Goal: Task Accomplishment & Management: Manage account settings

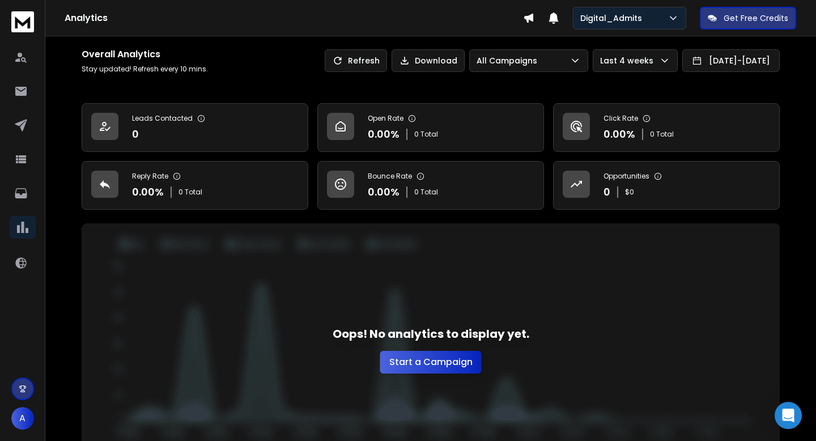
click at [613, 11] on button "Digital_Admits" at bounding box center [629, 18] width 113 height 23
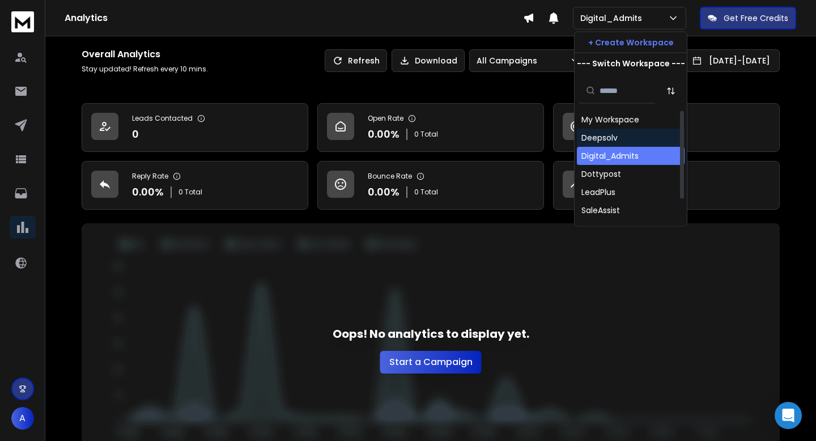
click at [602, 142] on div "Deepsolv" at bounding box center [599, 137] width 36 height 11
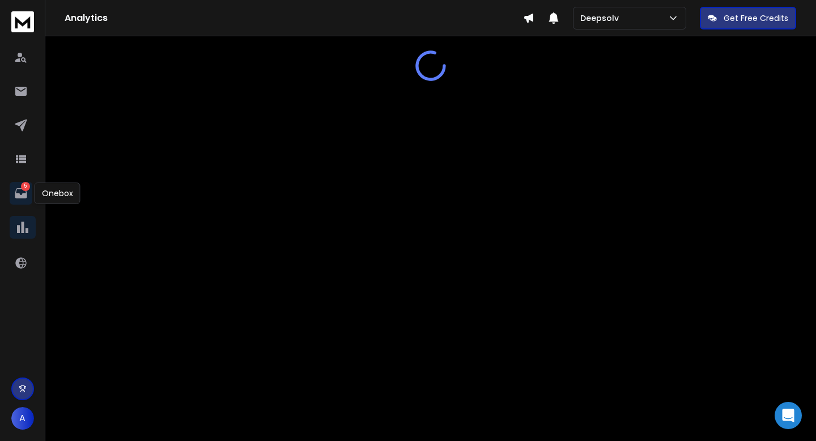
click at [20, 192] on icon at bounding box center [21, 193] width 14 height 14
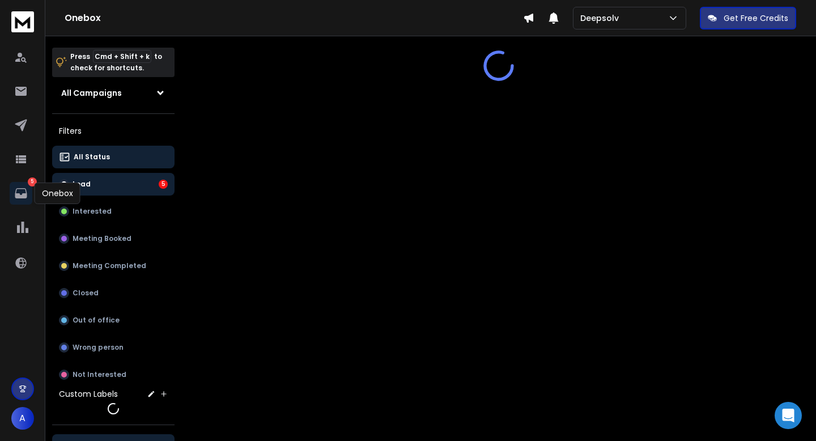
click at [105, 182] on button "Lead 5" at bounding box center [113, 184] width 122 height 23
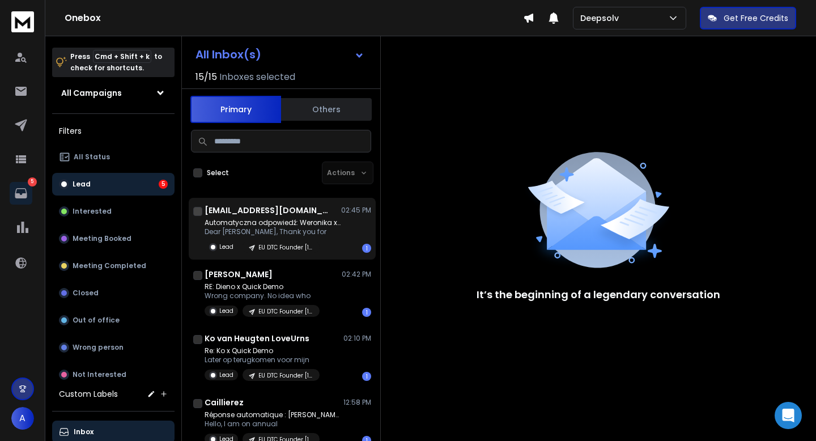
click at [292, 216] on div "weronika.waselczyk-literacka@miele.com 02:45 PM Automatyczna odpowiedź: Weronik…" at bounding box center [288, 229] width 167 height 48
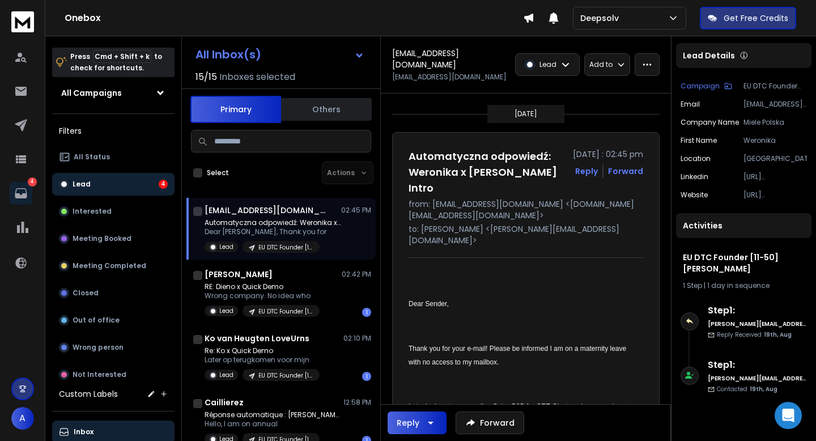
scroll to position [62, 0]
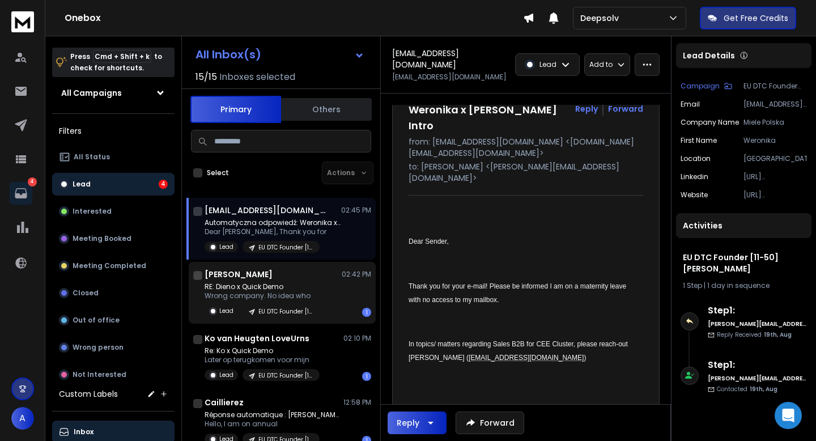
click at [309, 286] on p "RE: Dieno x Quick Demo" at bounding box center [262, 286] width 115 height 9
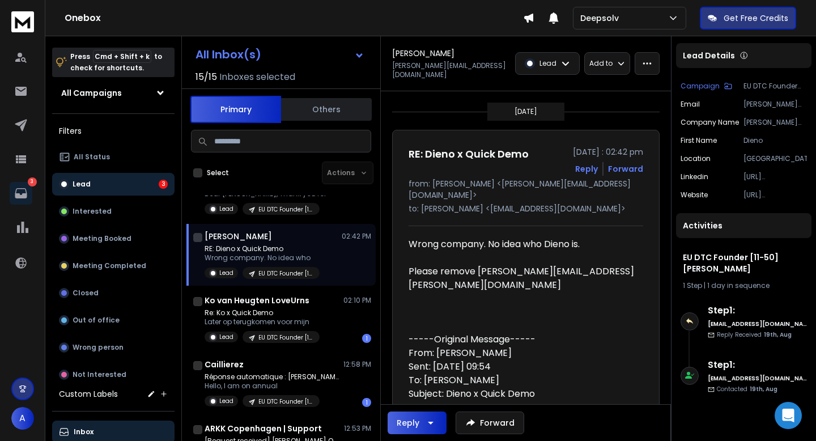
scroll to position [47, 0]
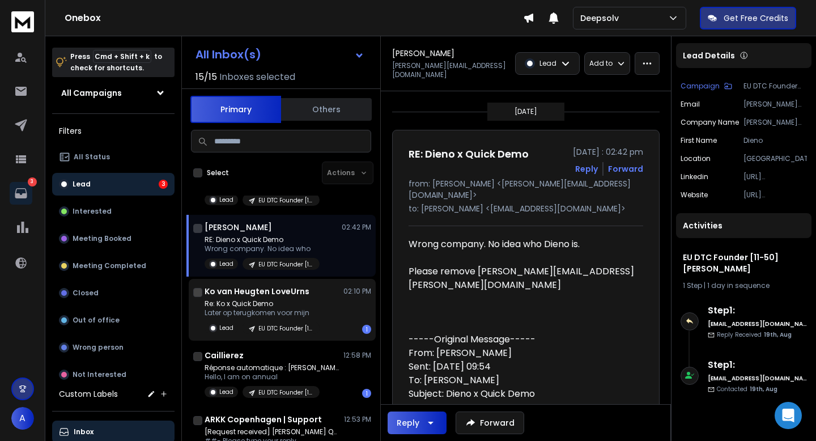
click at [311, 309] on p "Later op terugkomen voor mijn" at bounding box center [262, 312] width 115 height 9
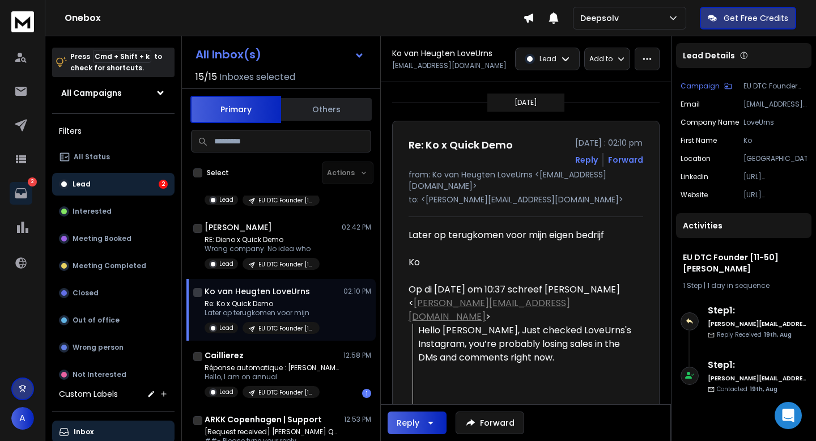
scroll to position [53, 0]
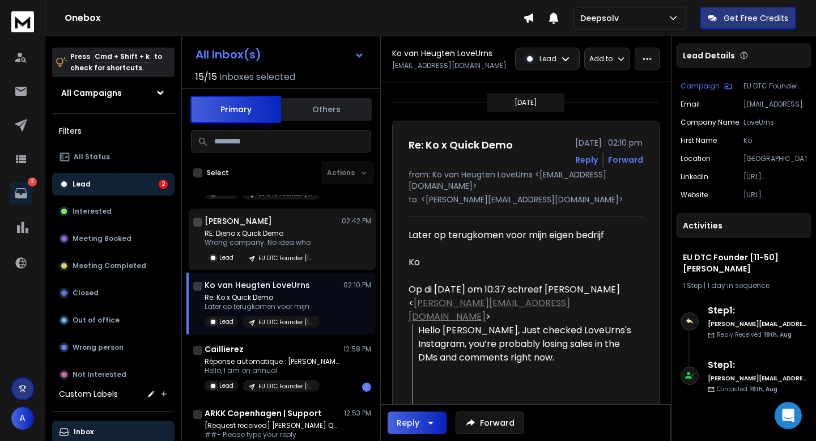
click at [299, 230] on p "RE: Dieno x Quick Demo" at bounding box center [262, 233] width 115 height 9
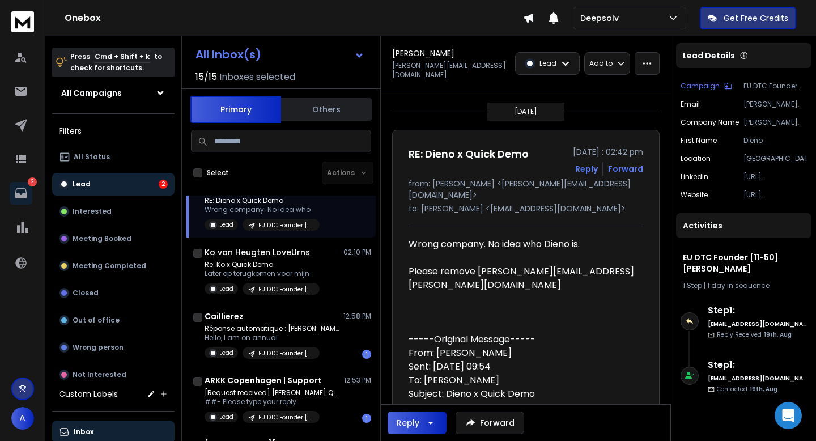
scroll to position [122, 0]
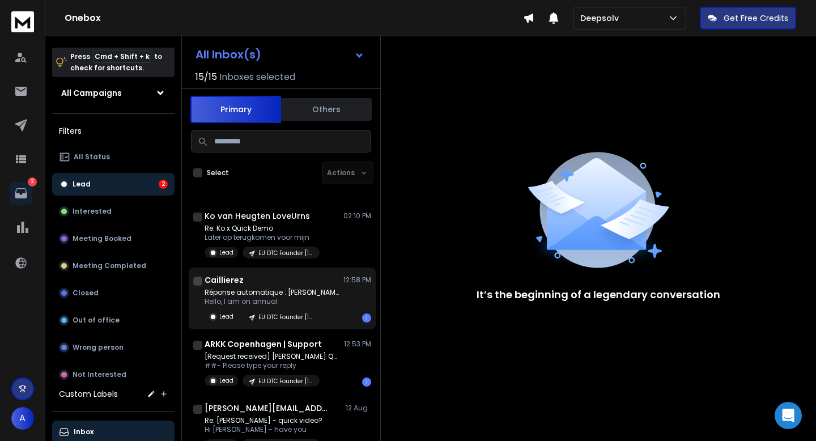
click at [295, 298] on p "Hello, I am on annual" at bounding box center [273, 301] width 136 height 9
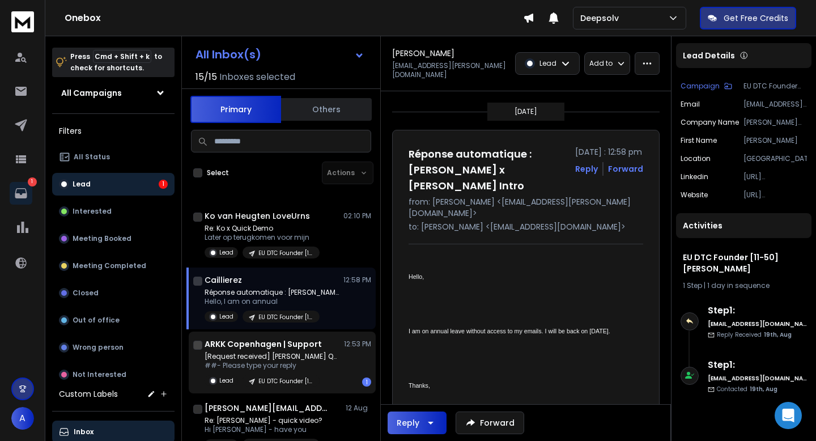
click at [305, 354] on p "[Request received] Martin x Quick" at bounding box center [273, 356] width 136 height 9
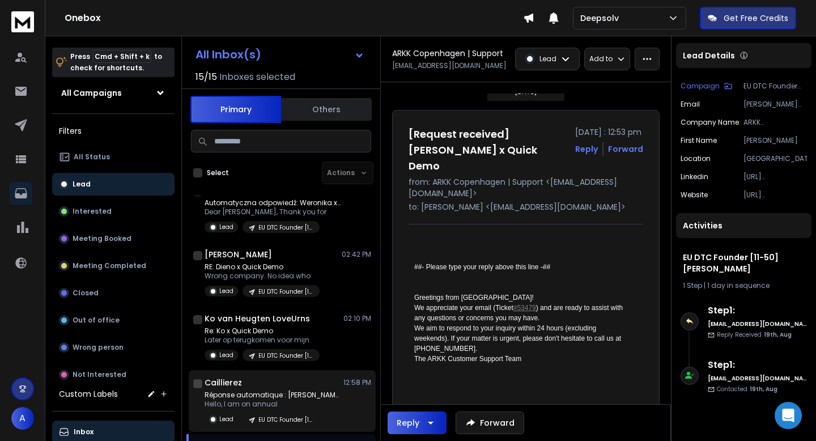
scroll to position [22, 0]
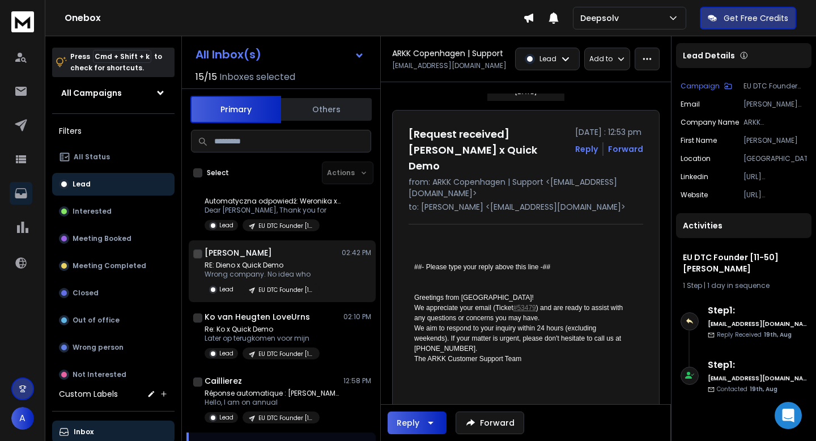
click at [305, 271] on p "Wrong company. No idea who" at bounding box center [262, 274] width 115 height 9
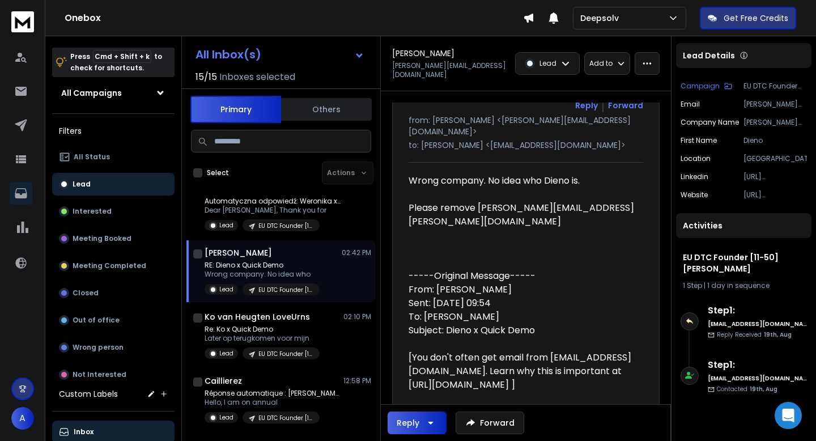
scroll to position [0, 0]
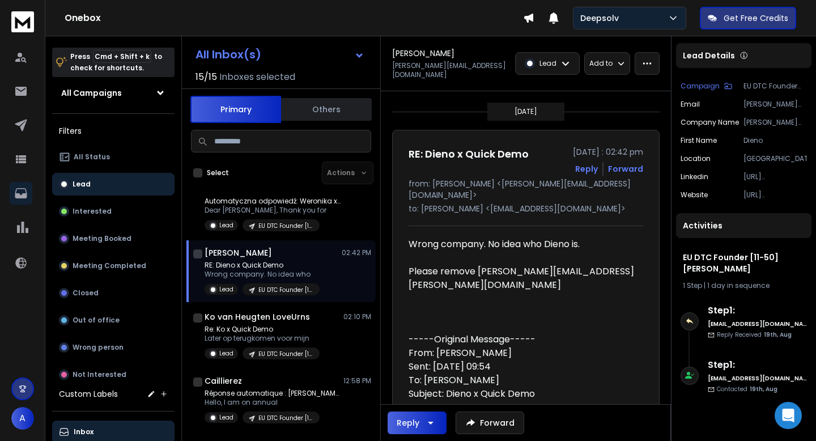
click at [632, 12] on div "Deepsolv" at bounding box center [629, 17] width 99 height 11
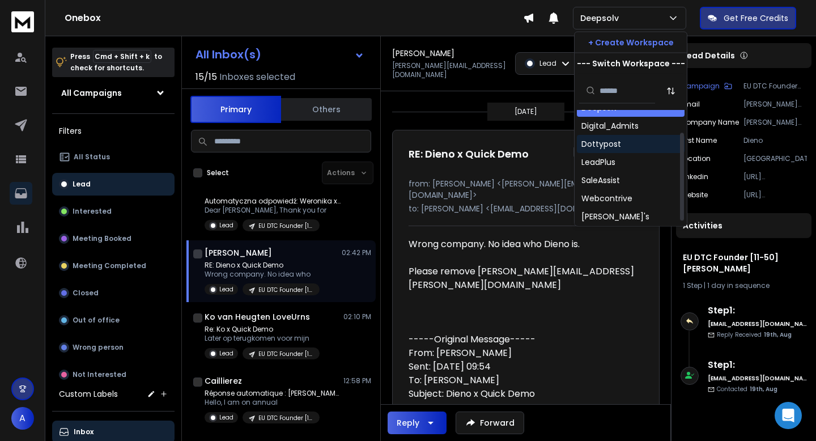
scroll to position [32, 0]
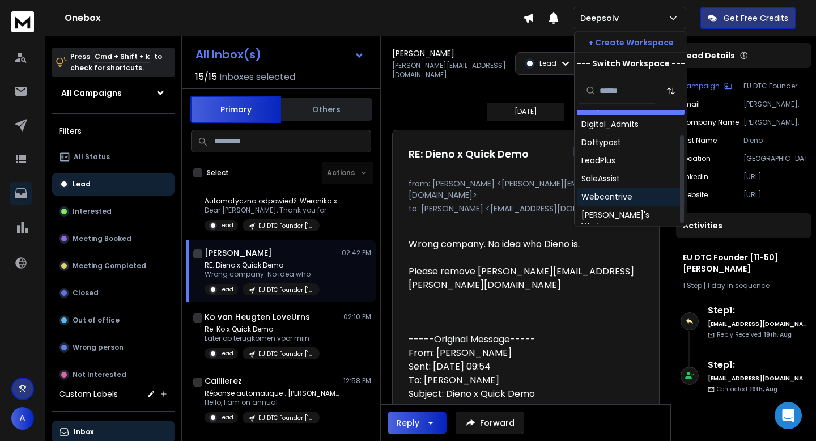
click at [604, 197] on div "Webcontrive" at bounding box center [606, 196] width 51 height 11
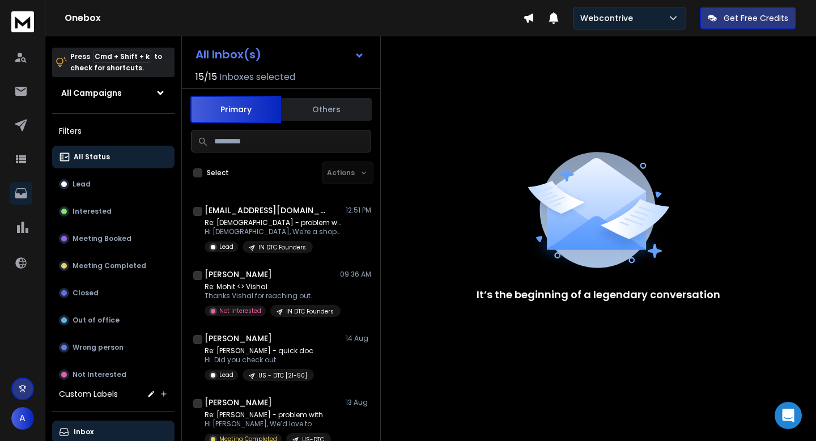
click at [616, 20] on p "Webcontrive" at bounding box center [608, 17] width 57 height 11
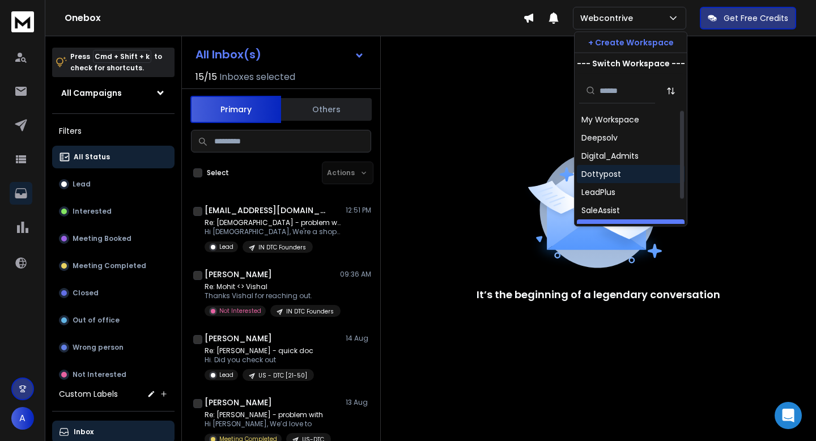
click at [615, 176] on div "Dottypost" at bounding box center [601, 173] width 40 height 11
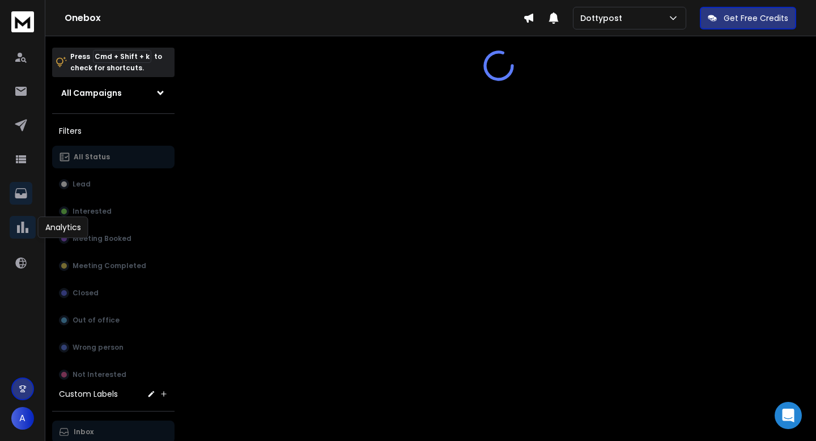
click at [14, 225] on icon at bounding box center [22, 227] width 17 height 17
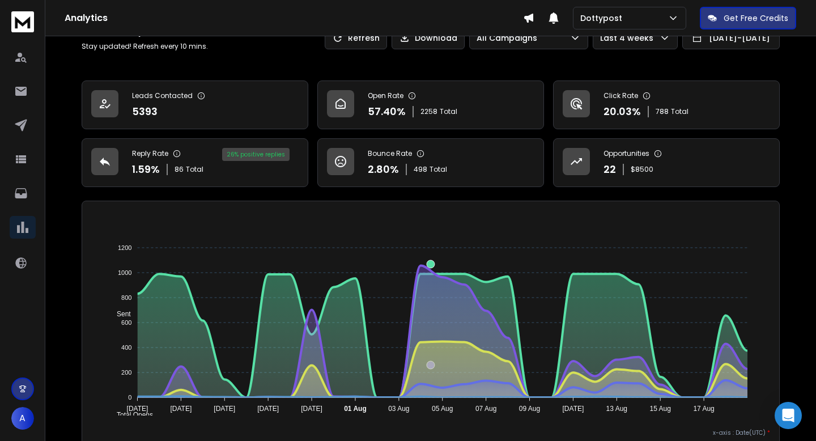
scroll to position [23, 0]
click at [27, 126] on icon at bounding box center [21, 125] width 14 height 14
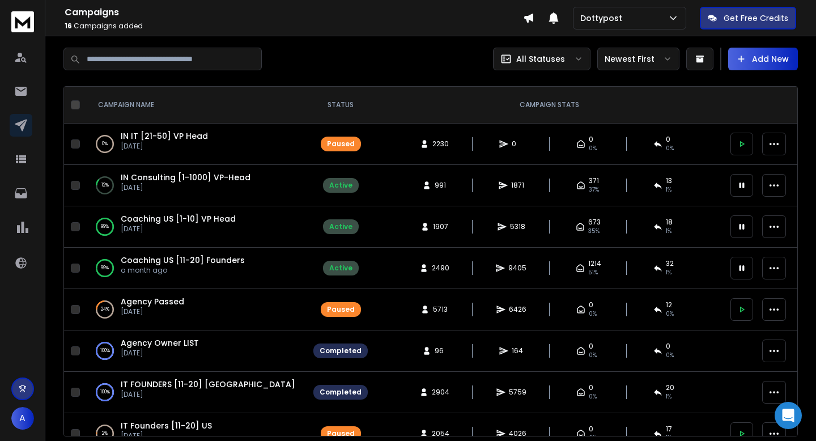
click at [205, 176] on span "IN Consulting [1-1000] VP-Head" at bounding box center [186, 177] width 130 height 11
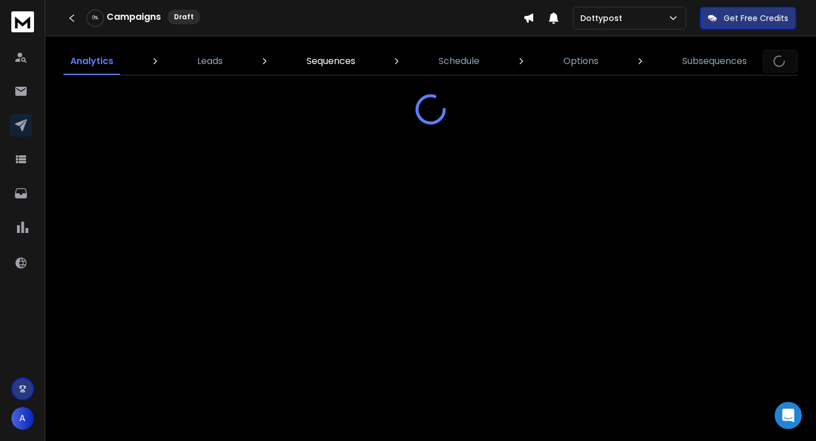
click at [324, 68] on link "Sequences" at bounding box center [331, 61] width 62 height 27
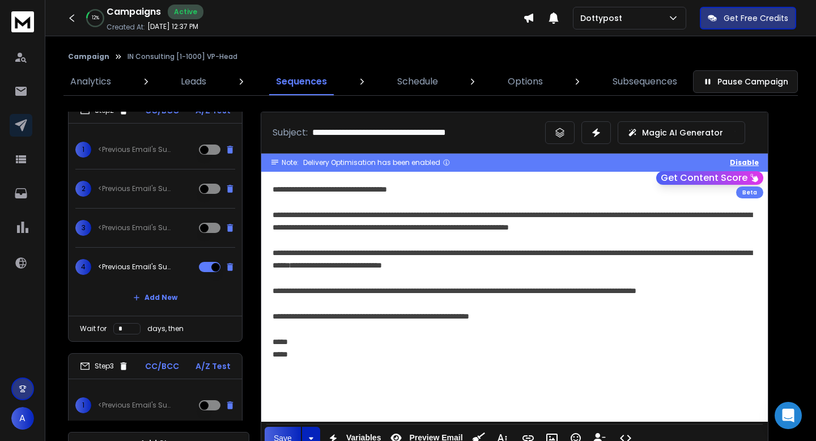
scroll to position [231, 0]
click at [139, 268] on p "<Previous Email's Subject>" at bounding box center [134, 267] width 73 height 9
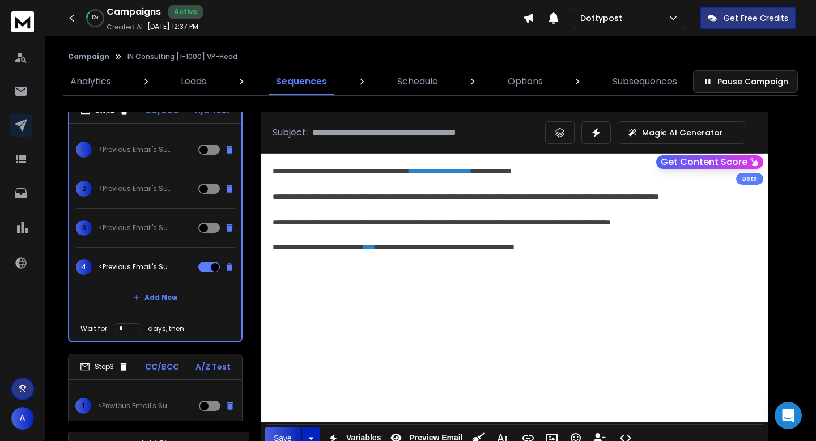
scroll to position [305, 0]
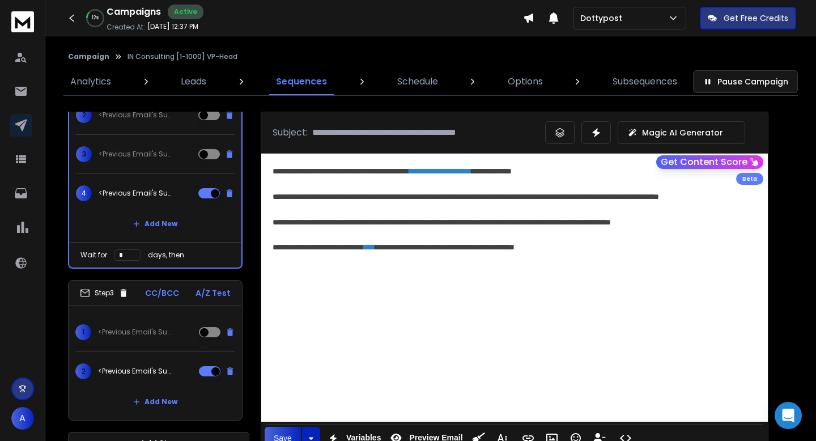
click at [133, 258] on input "*" at bounding box center [127, 254] width 27 height 11
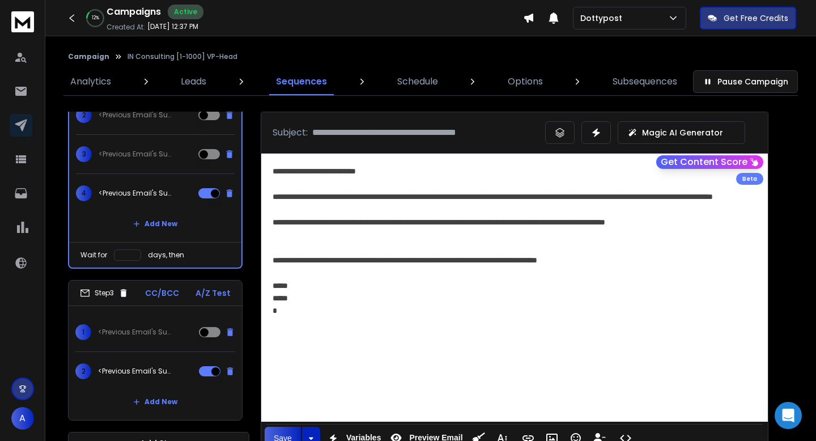
click at [129, 256] on input at bounding box center [127, 254] width 27 height 11
type input "*"
click at [305, 313] on div "*" at bounding box center [515, 310] width 484 height 12
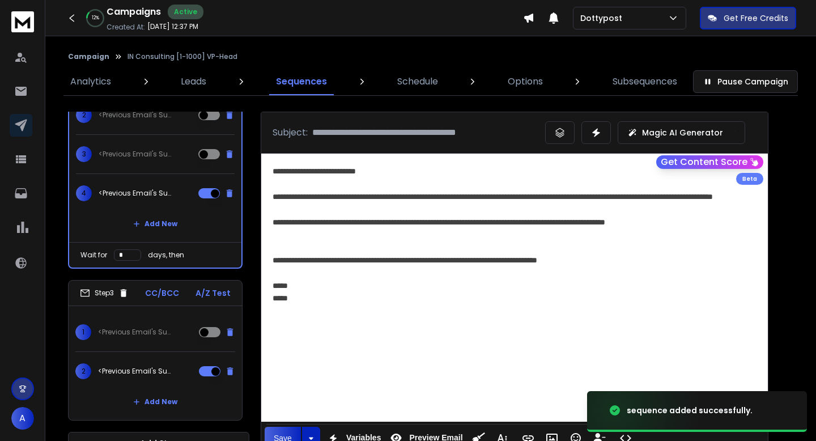
click at [128, 365] on div "2 <Previous Email's Subject>" at bounding box center [122, 371] width 95 height 16
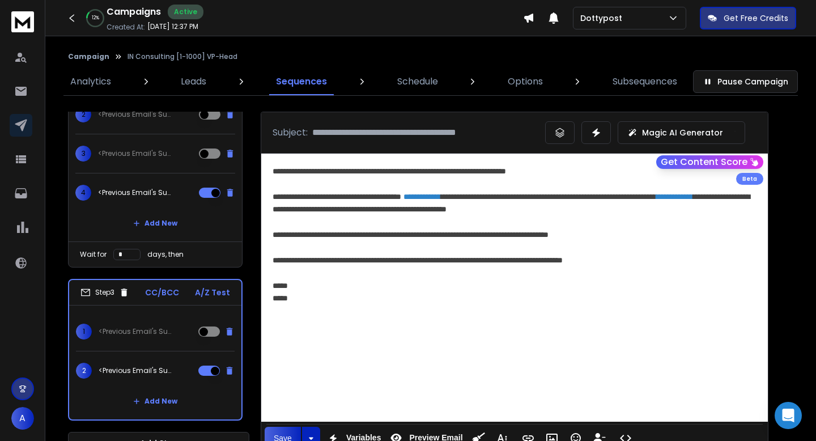
click at [138, 336] on div "1 <Previous Email's Subject>" at bounding box center [123, 332] width 95 height 16
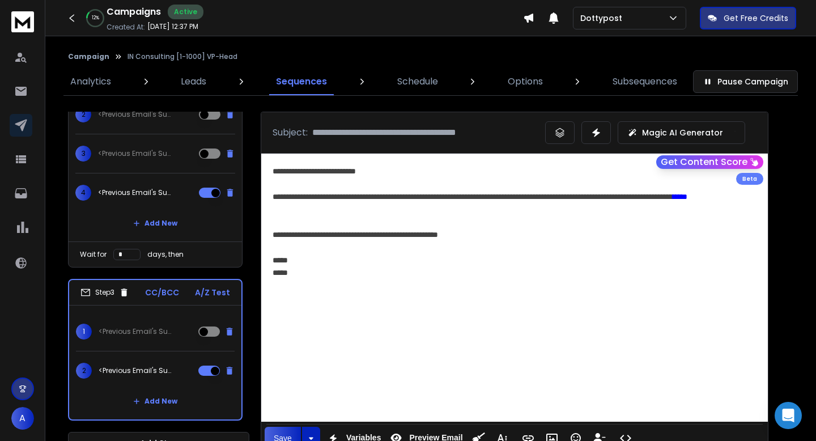
click at [122, 371] on p "<Previous Email's Subject>" at bounding box center [135, 370] width 73 height 9
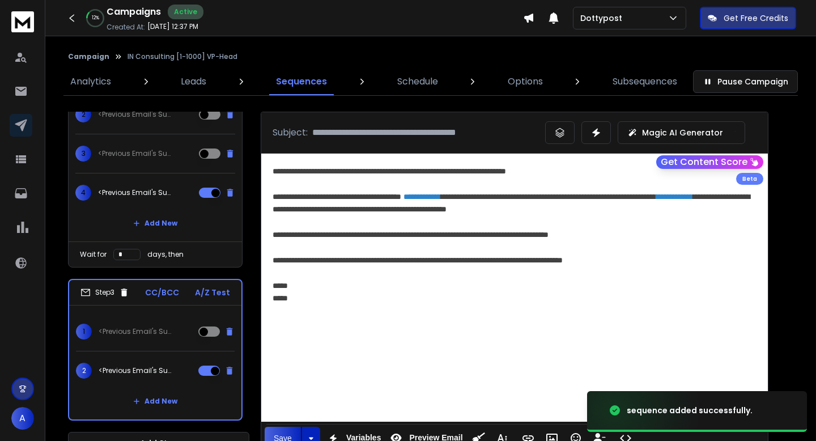
scroll to position [29, 0]
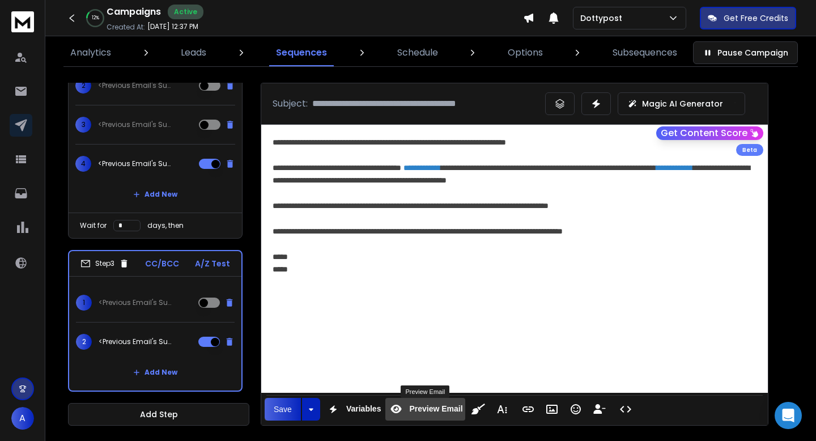
click at [440, 411] on span "Preview Email" at bounding box center [436, 409] width 58 height 10
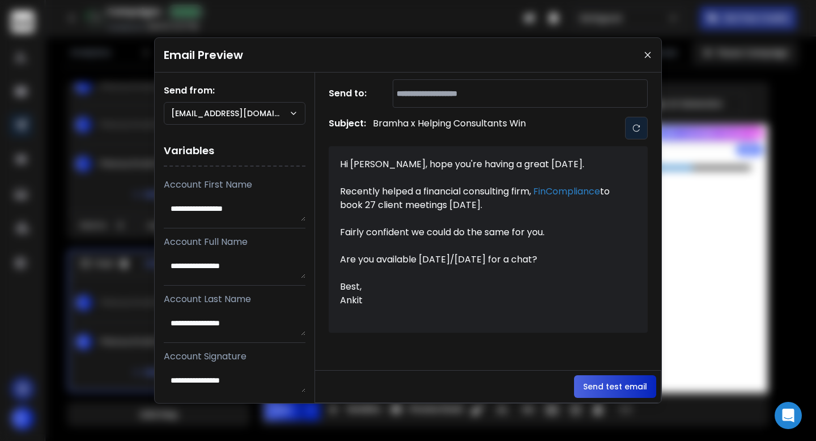
click at [632, 129] on button at bounding box center [636, 128] width 23 height 23
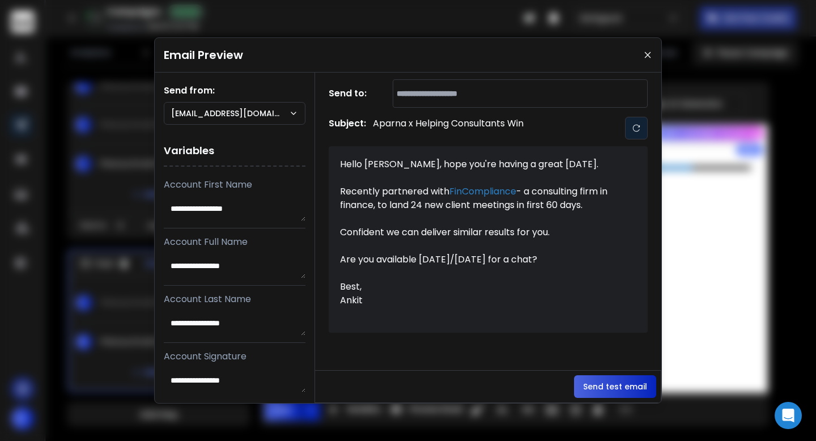
click at [632, 129] on button at bounding box center [636, 128] width 23 height 23
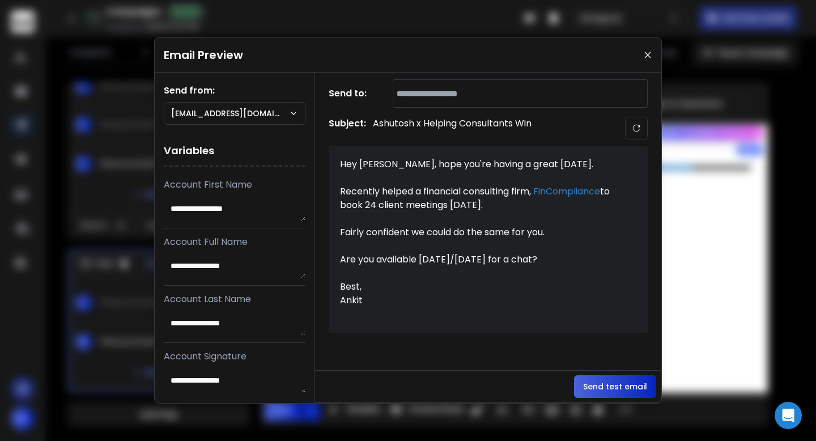
click at [647, 54] on icon at bounding box center [648, 55] width 6 height 6
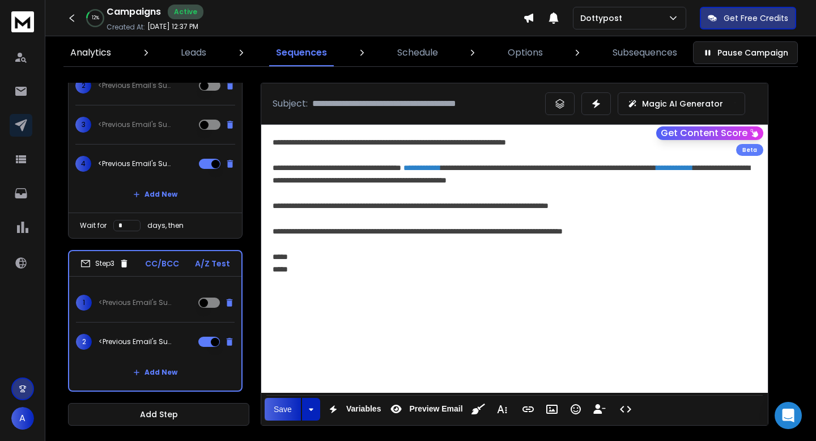
click at [84, 53] on p "Analytics" at bounding box center [90, 53] width 41 height 14
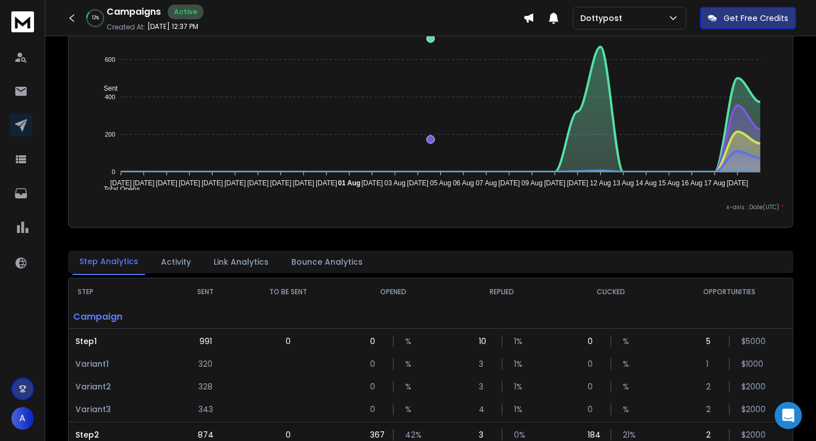
scroll to position [361, 0]
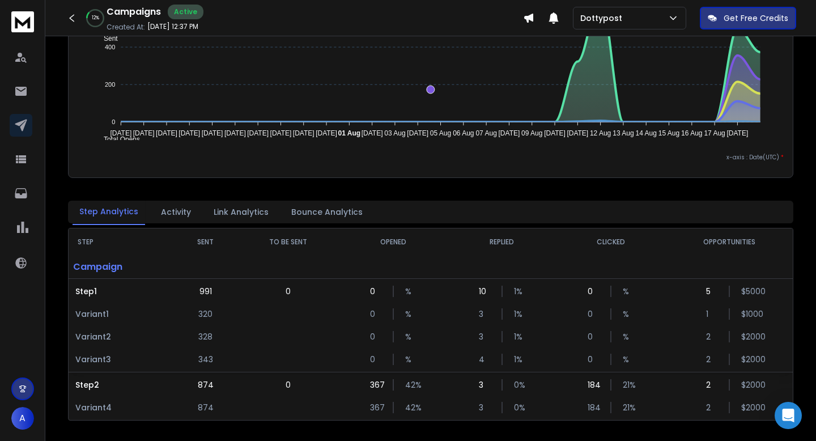
click at [411, 196] on div "Leads Contacted 991 Open Rate 37.03 % 367 Total Click Rate 18.57 % 184 Total Re…" at bounding box center [430, 110] width 725 height 629
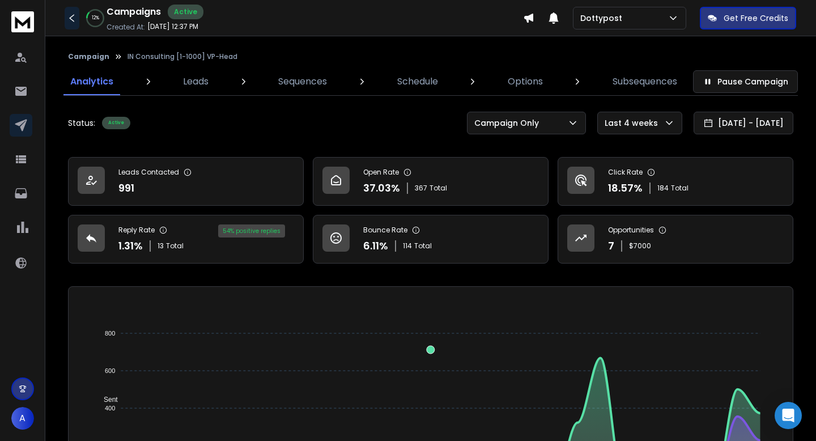
click at [70, 15] on icon at bounding box center [72, 18] width 10 height 10
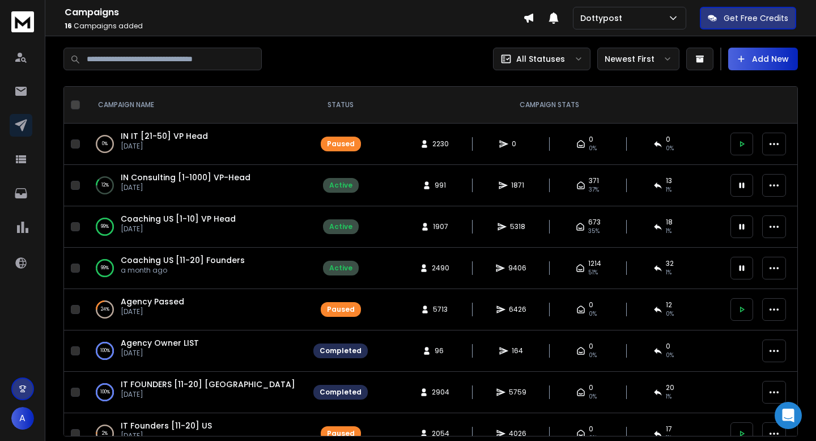
click at [183, 133] on span "IN IT [21-50] VP Head" at bounding box center [164, 135] width 87 height 11
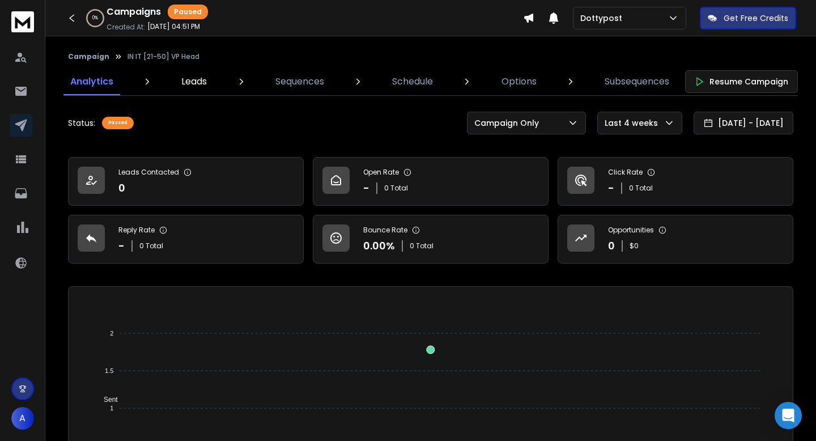
click at [201, 85] on p "Leads" at bounding box center [194, 82] width 26 height 14
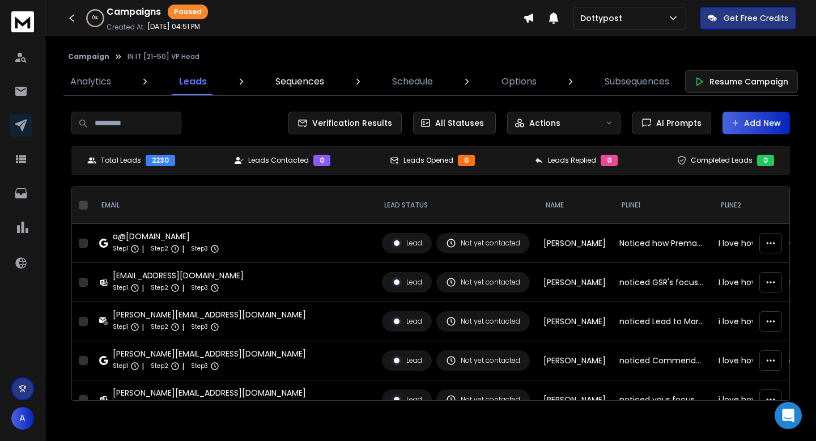
click at [292, 85] on p "Sequences" at bounding box center [299, 82] width 49 height 14
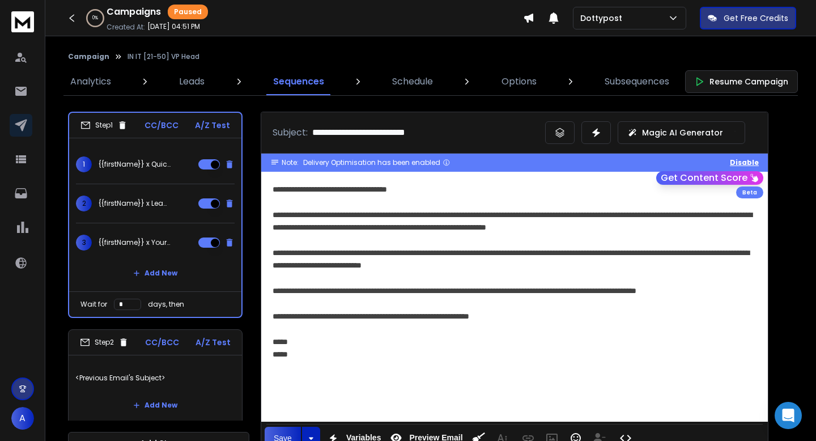
click at [146, 164] on p "{{firstName}} x Quick video" at bounding box center [135, 164] width 73 height 9
click at [135, 209] on div "2 {{firstName}} x Leadplus Intro" at bounding box center [123, 204] width 95 height 16
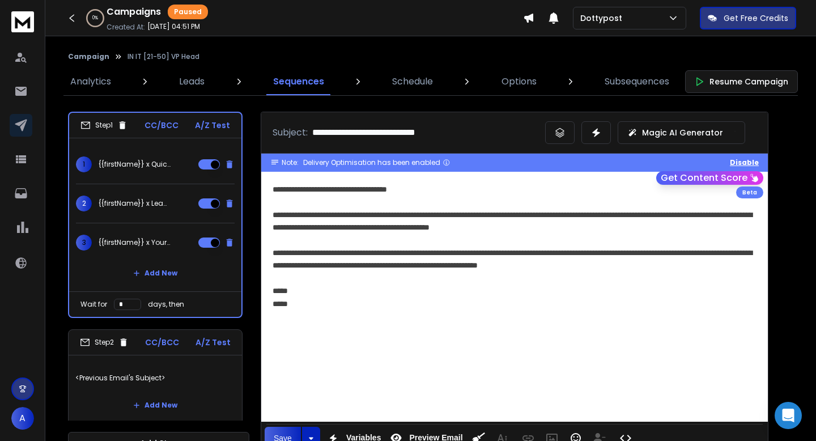
click at [129, 232] on div "3 {{firstName}} x Your Clients" at bounding box center [155, 242] width 159 height 39
type input "**********"
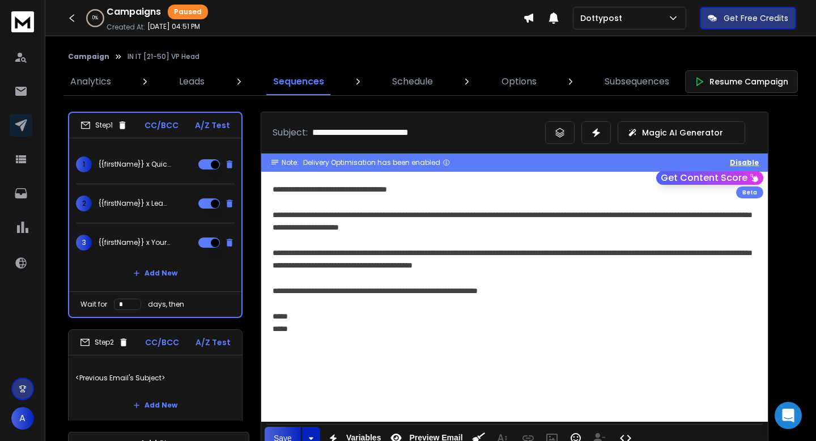
scroll to position [135, 0]
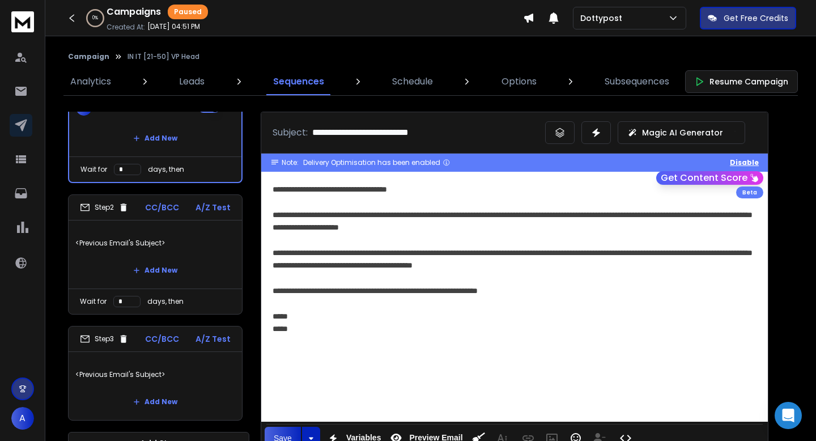
click at [129, 243] on p "<Previous Email's Subject>" at bounding box center [155, 243] width 160 height 32
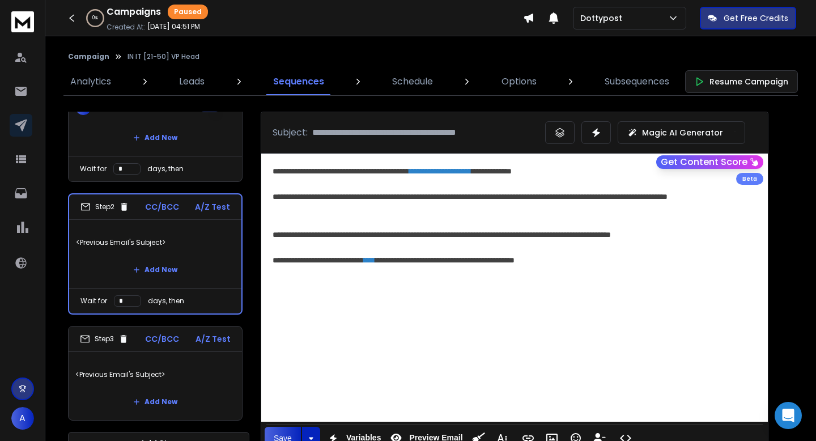
scroll to position [29, 0]
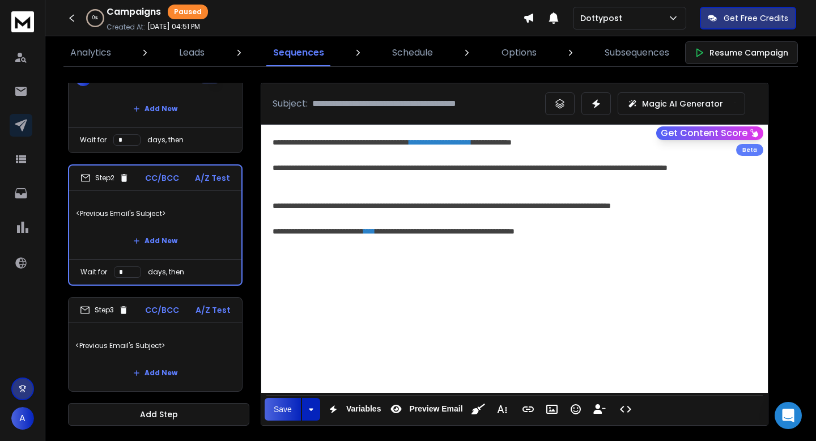
click at [139, 341] on p "<Previous Email's Subject>" at bounding box center [155, 346] width 160 height 32
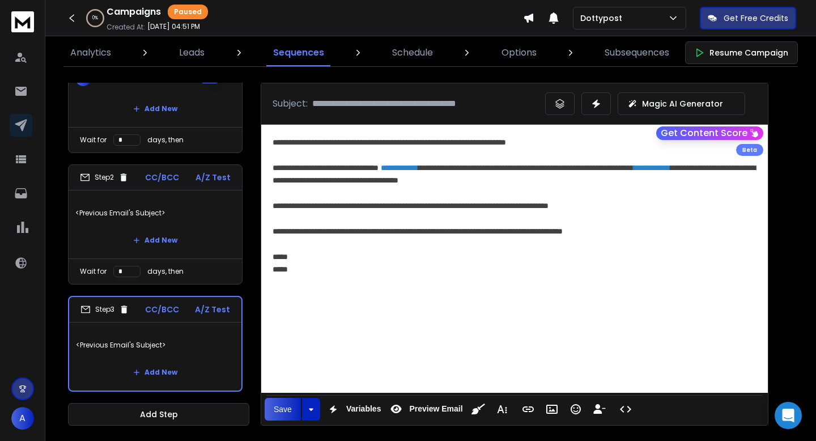
click at [130, 272] on input "*" at bounding box center [126, 271] width 27 height 11
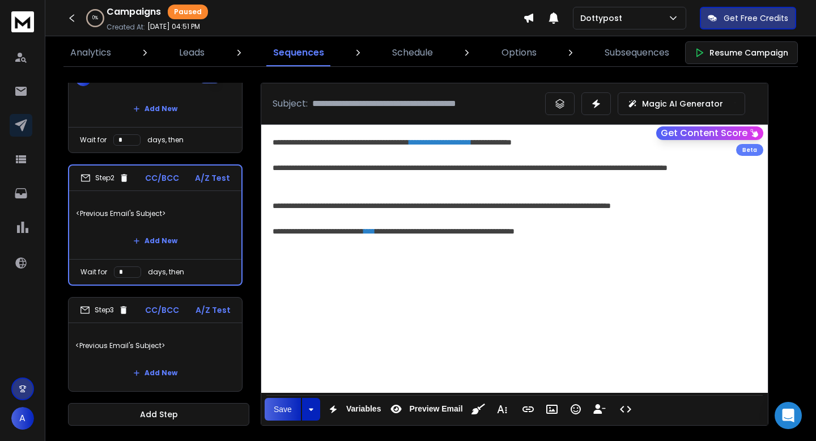
type input "*"
click at [304, 286] on div "**********" at bounding box center [514, 257] width 507 height 265
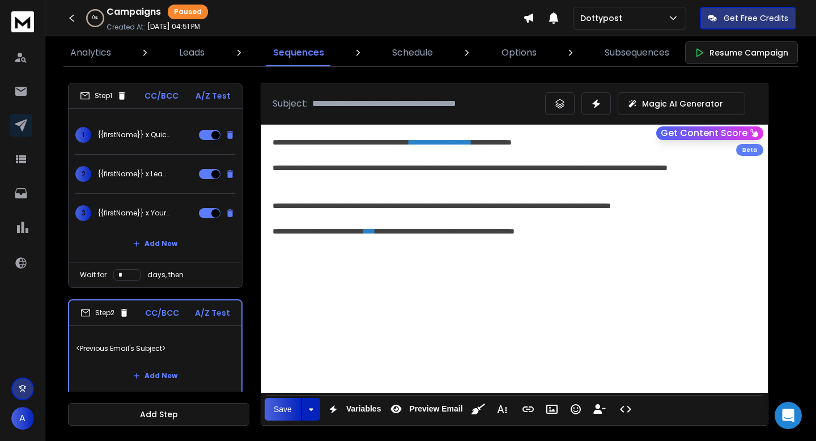
click at [149, 130] on p "{{firstName}} x Quick video" at bounding box center [134, 134] width 73 height 9
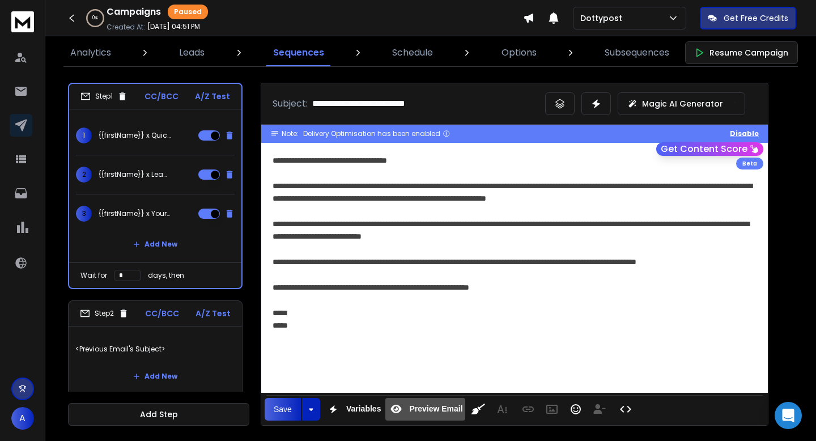
click at [420, 414] on div "Preview Email" at bounding box center [424, 409] width 79 height 19
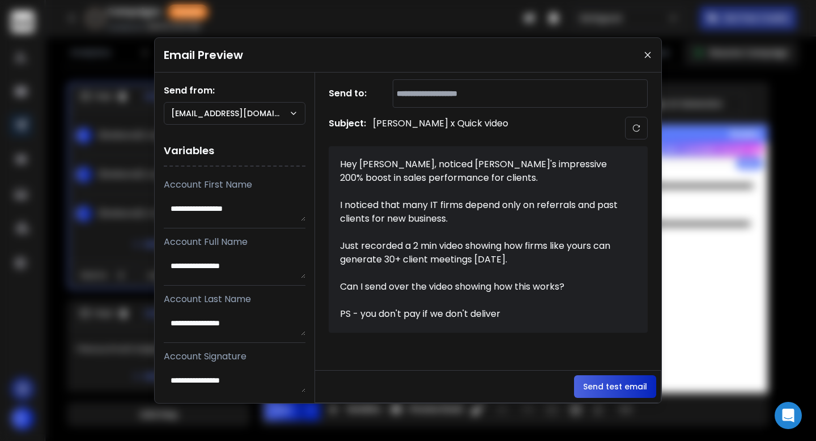
click at [640, 122] on button at bounding box center [636, 128] width 23 height 23
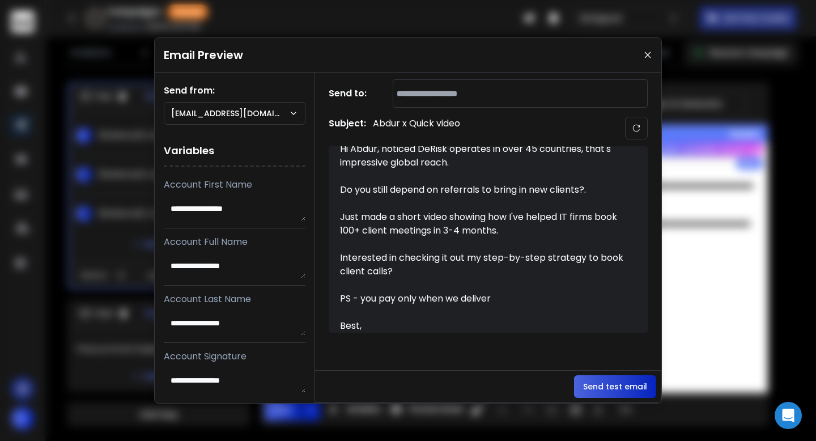
scroll to position [13, 0]
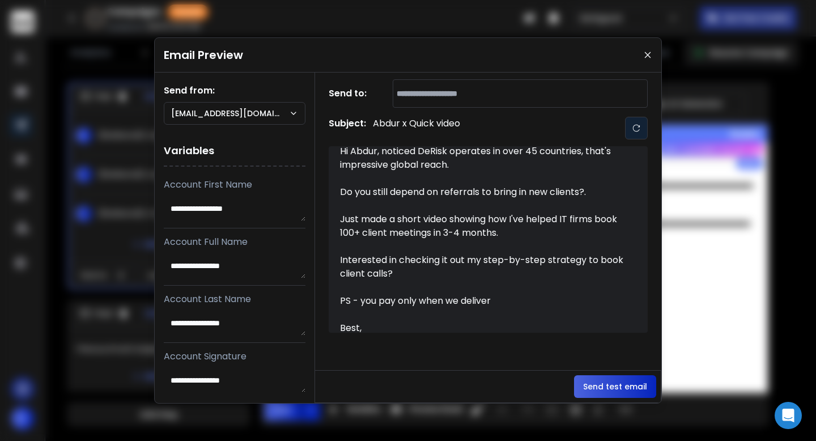
click at [640, 132] on button at bounding box center [636, 128] width 23 height 23
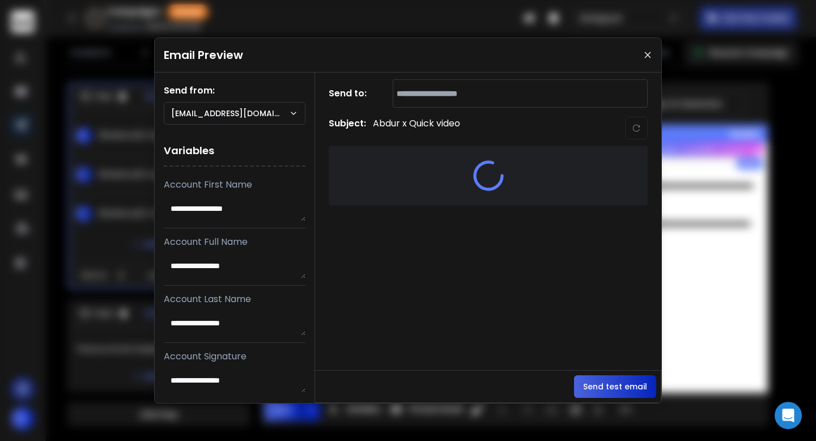
scroll to position [0, 0]
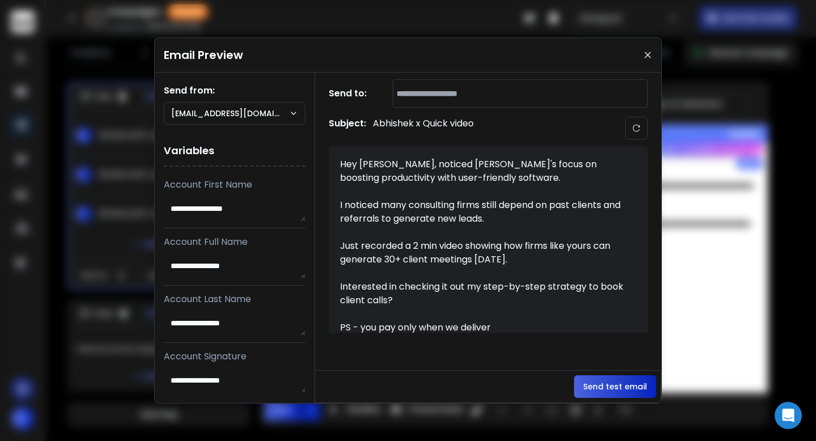
click at [640, 132] on button at bounding box center [636, 128] width 23 height 23
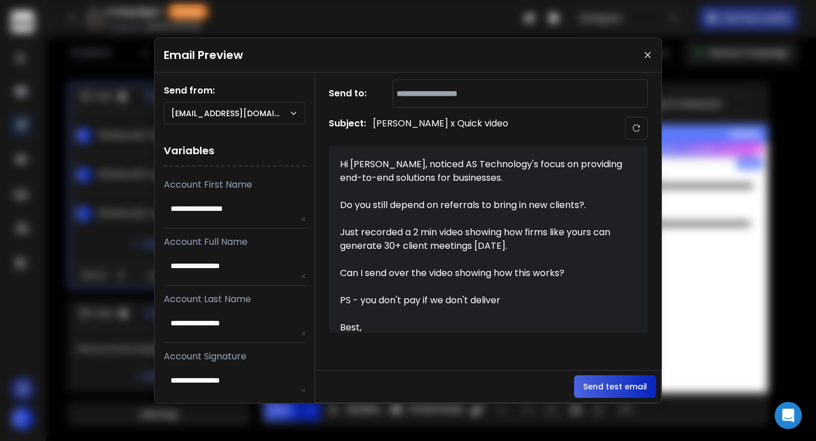
click at [646, 56] on icon at bounding box center [647, 54] width 9 height 9
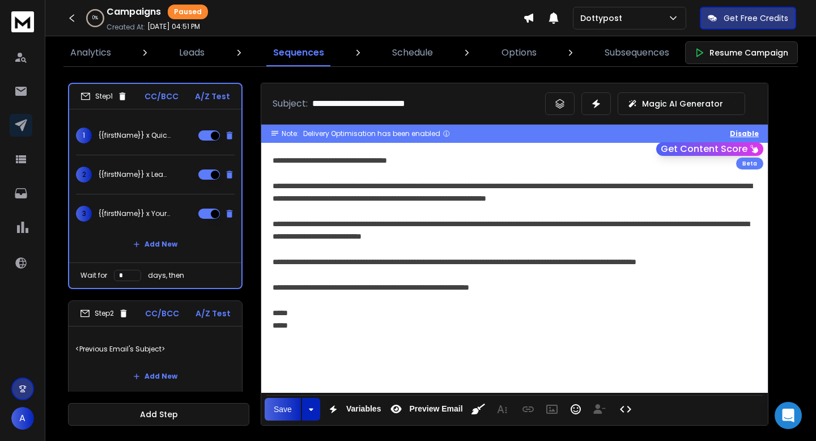
click at [130, 176] on p "{{firstName}} x Leadplus Intro" at bounding box center [135, 174] width 73 height 9
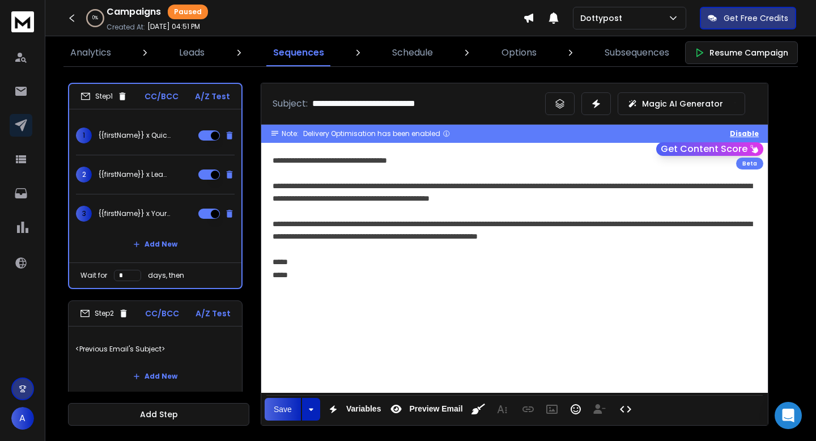
click at [138, 218] on div "3 {{firstName}} x Your Clients" at bounding box center [123, 214] width 95 height 16
type input "**********"
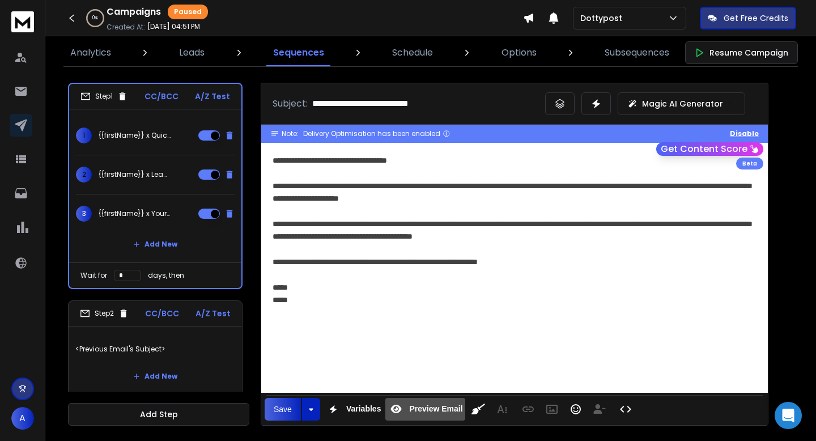
click at [430, 408] on span "Preview Email" at bounding box center [436, 409] width 58 height 10
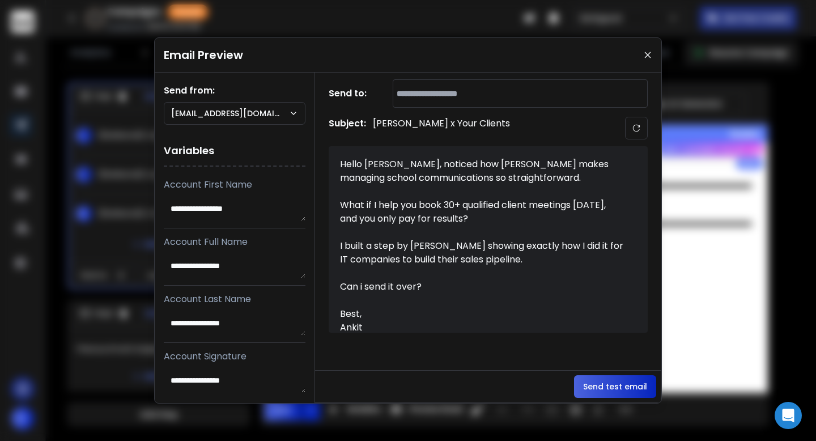
click at [650, 57] on icon at bounding box center [647, 54] width 9 height 9
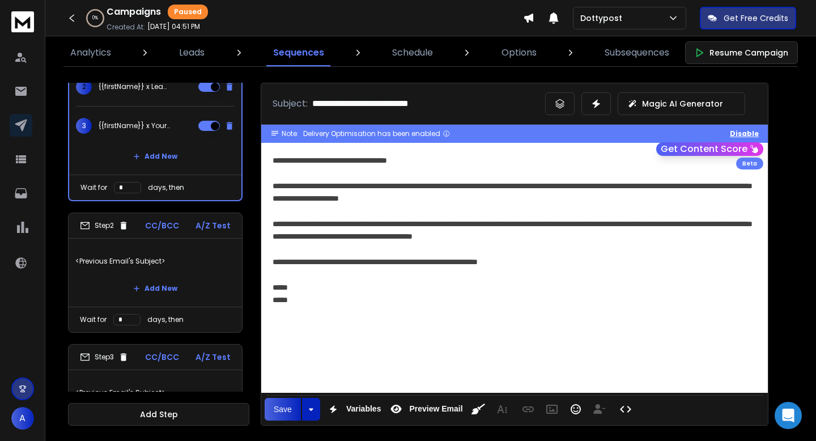
scroll to position [98, 0]
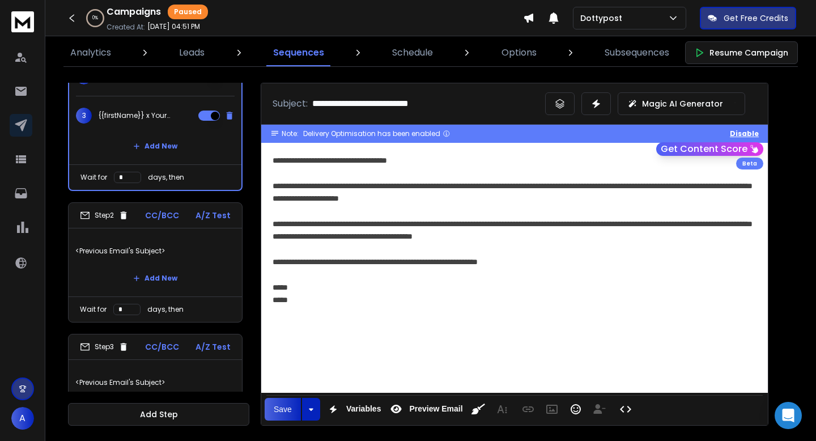
click at [148, 260] on p "<Previous Email's Subject>" at bounding box center [155, 251] width 160 height 32
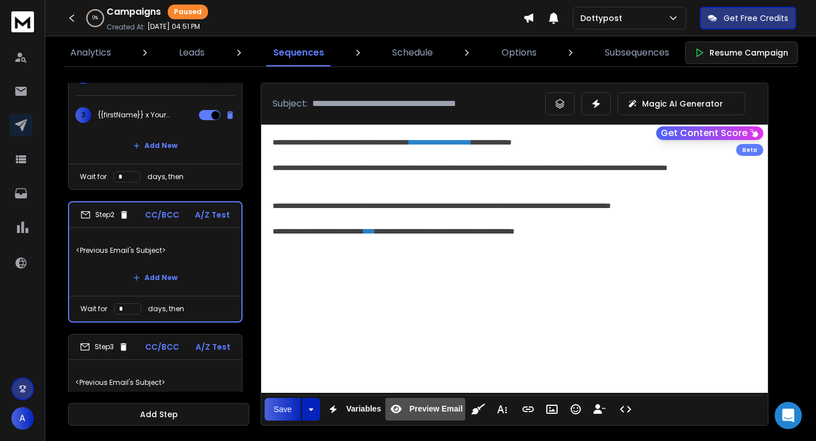
click at [425, 411] on span "Preview Email" at bounding box center [436, 409] width 58 height 10
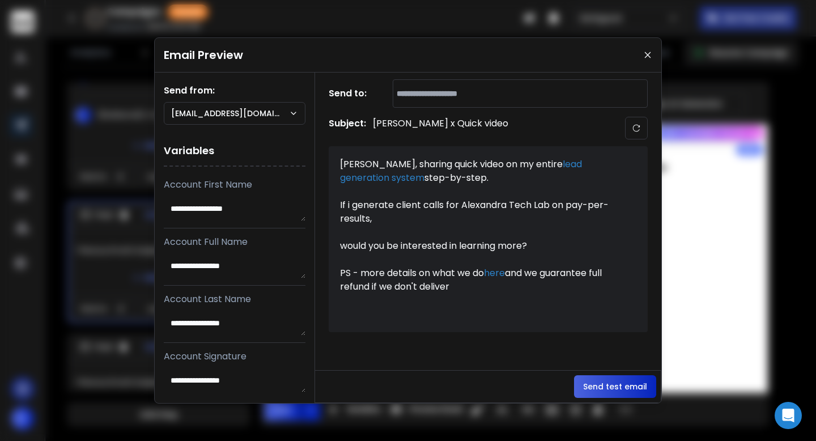
click at [645, 49] on div "Email Preview" at bounding box center [408, 55] width 507 height 34
click at [650, 54] on icon at bounding box center [647, 54] width 9 height 9
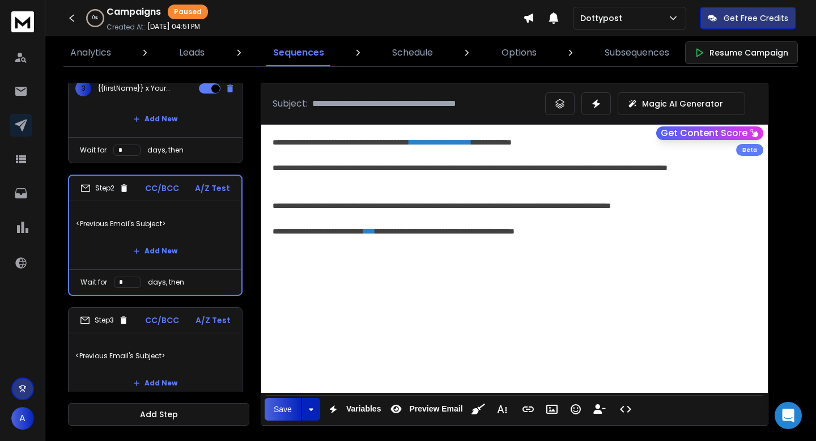
scroll to position [135, 0]
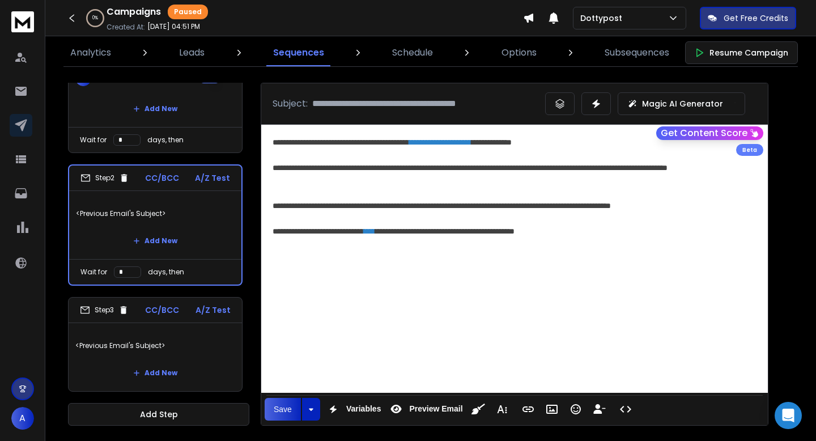
click at [125, 349] on p "<Previous Email's Subject>" at bounding box center [155, 346] width 160 height 32
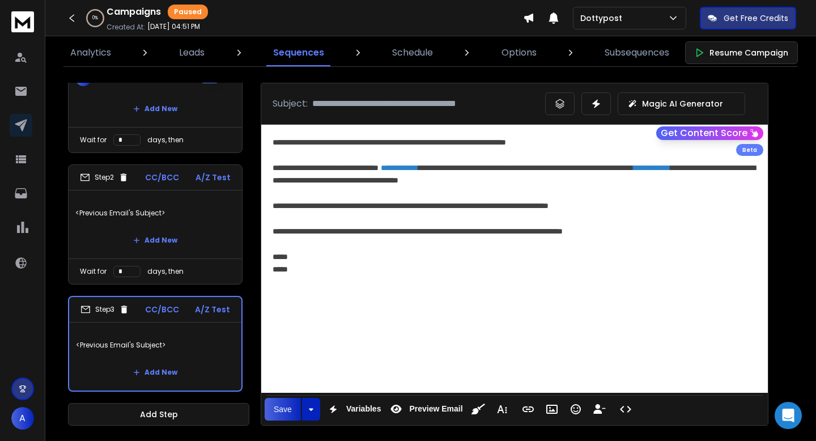
scroll to position [0, 0]
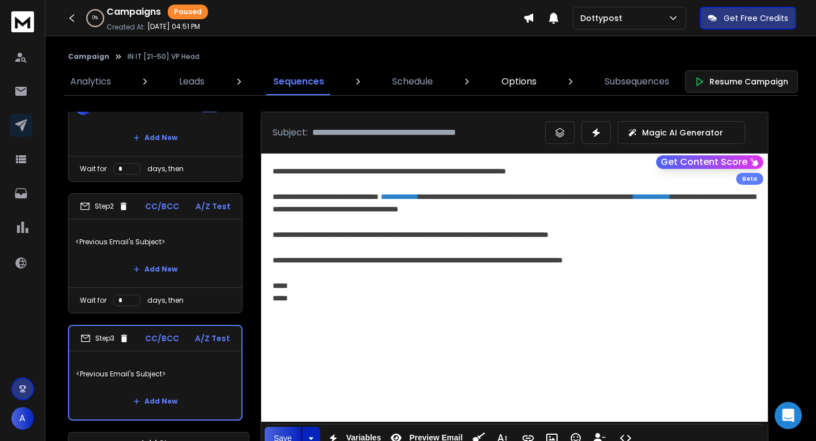
click at [521, 83] on p "Options" at bounding box center [519, 82] width 35 height 14
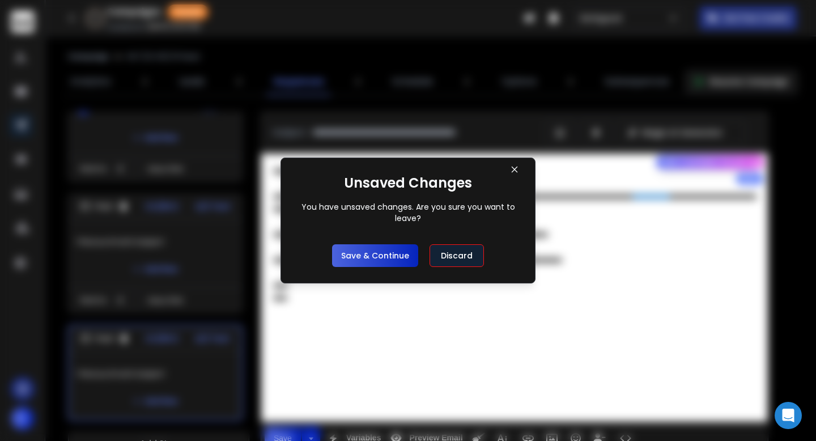
click at [392, 248] on button "Save & Continue" at bounding box center [375, 255] width 86 height 23
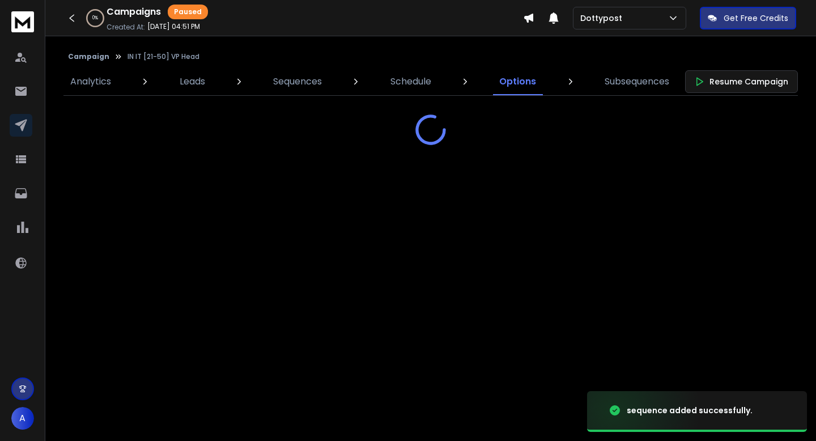
select select "*"
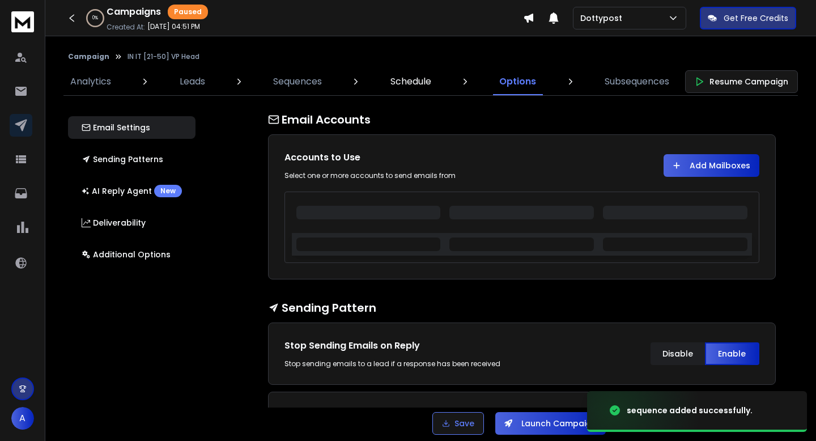
click at [418, 76] on p "Schedule" at bounding box center [410, 82] width 41 height 14
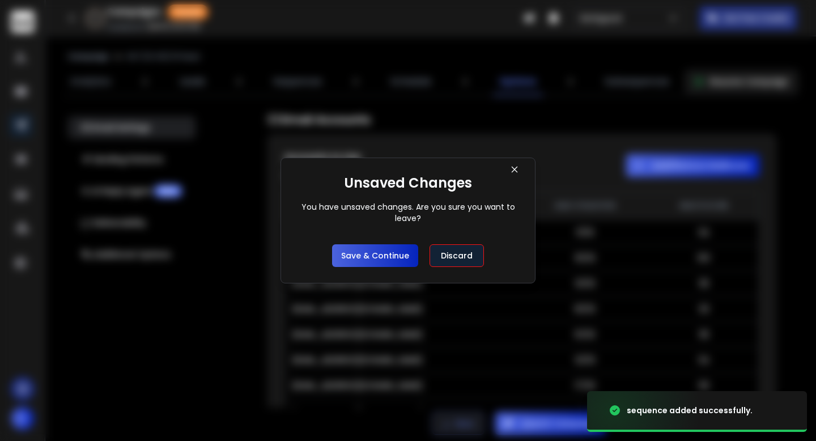
click at [358, 262] on button "Save & Continue" at bounding box center [375, 255] width 86 height 23
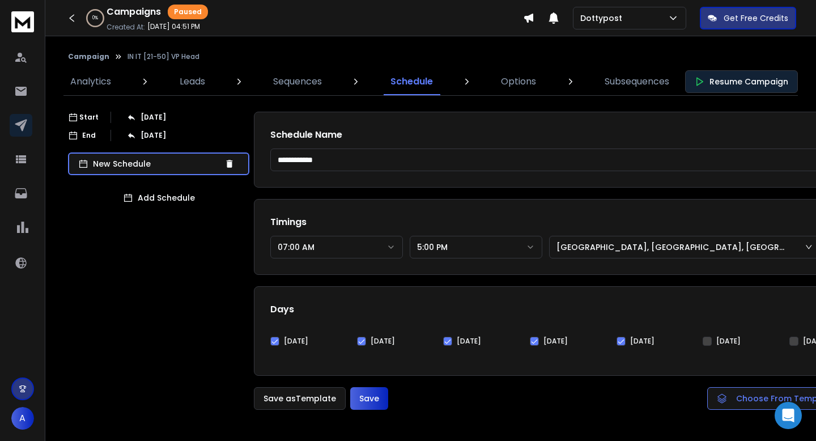
click at [748, 84] on button "Resume Campaign" at bounding box center [741, 81] width 113 height 23
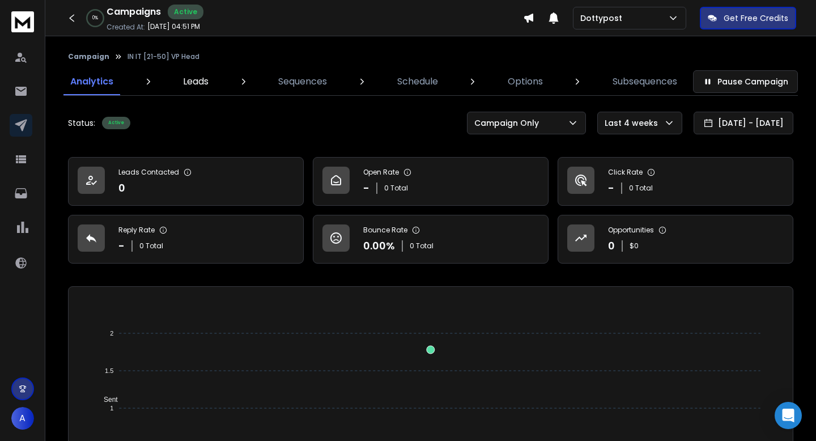
click at [207, 81] on p "Leads" at bounding box center [196, 82] width 26 height 14
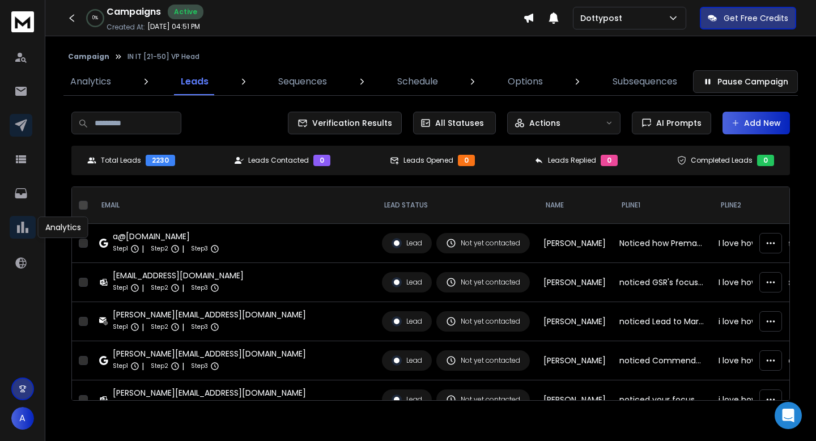
click at [16, 224] on icon at bounding box center [22, 227] width 17 height 17
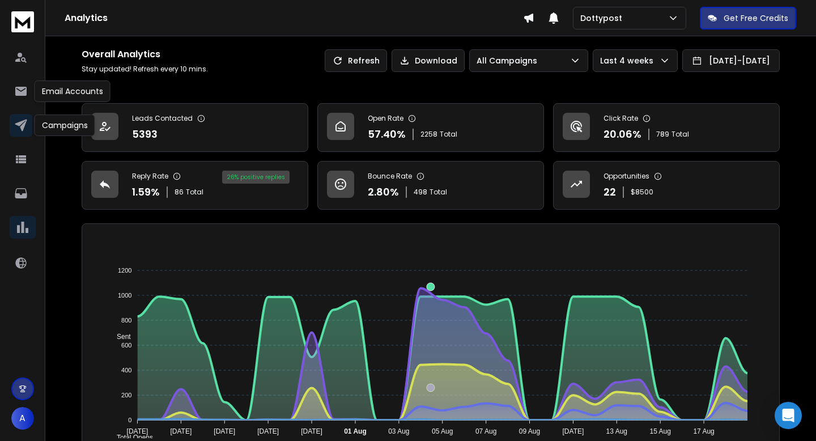
click at [17, 125] on icon at bounding box center [21, 125] width 14 height 14
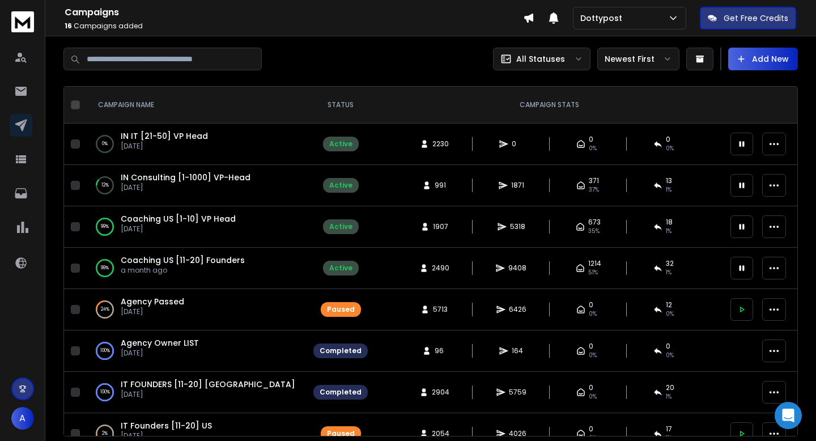
click at [184, 135] on span "IN IT [21-50] VP Head" at bounding box center [164, 135] width 87 height 11
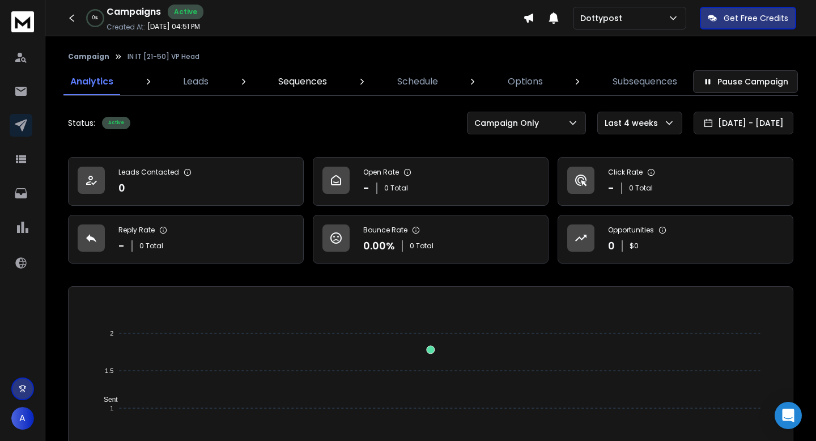
click at [296, 87] on p "Sequences" at bounding box center [302, 82] width 49 height 14
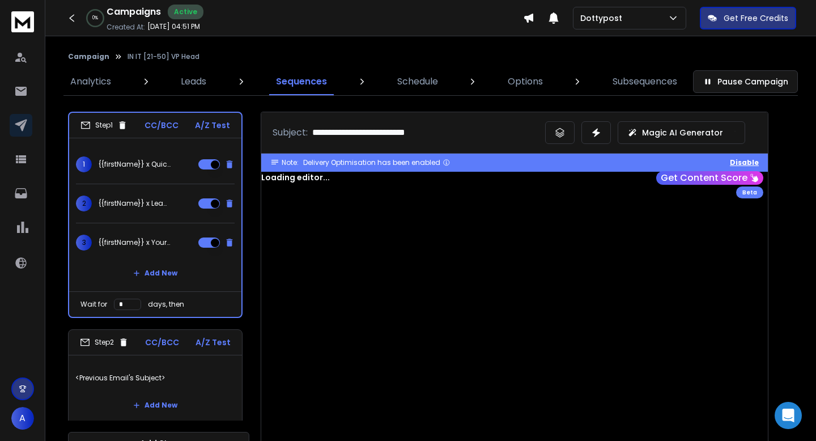
scroll to position [135, 0]
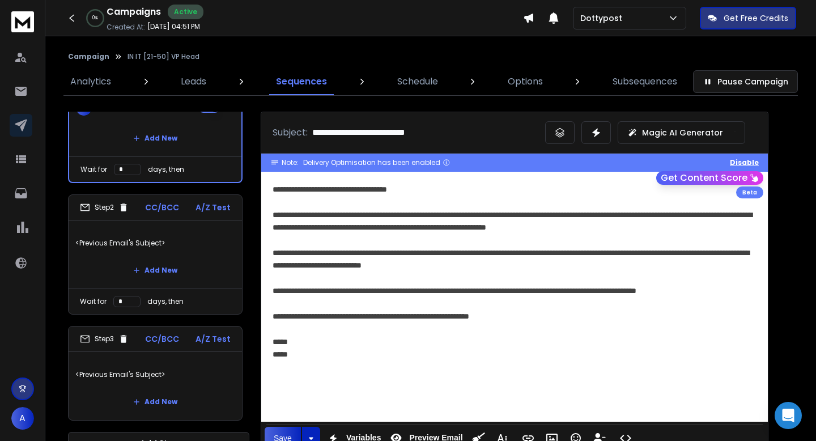
click at [188, 371] on p "<Previous Email's Subject>" at bounding box center [155, 375] width 160 height 32
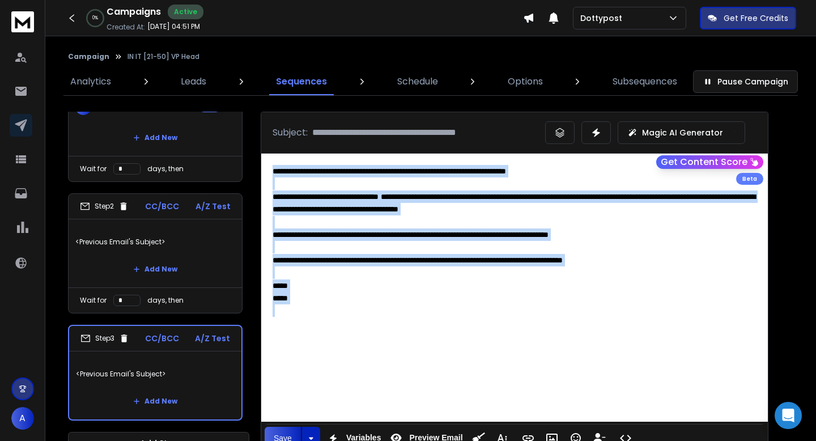
drag, startPoint x: 309, startPoint y: 317, endPoint x: 259, endPoint y: 160, distance: 164.9
click at [259, 160] on div "**********" at bounding box center [430, 283] width 725 height 343
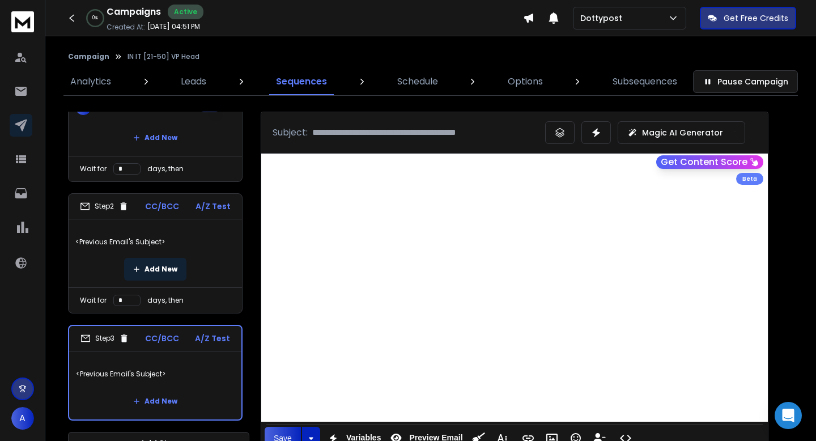
click at [159, 271] on button "Add New" at bounding box center [155, 269] width 62 height 23
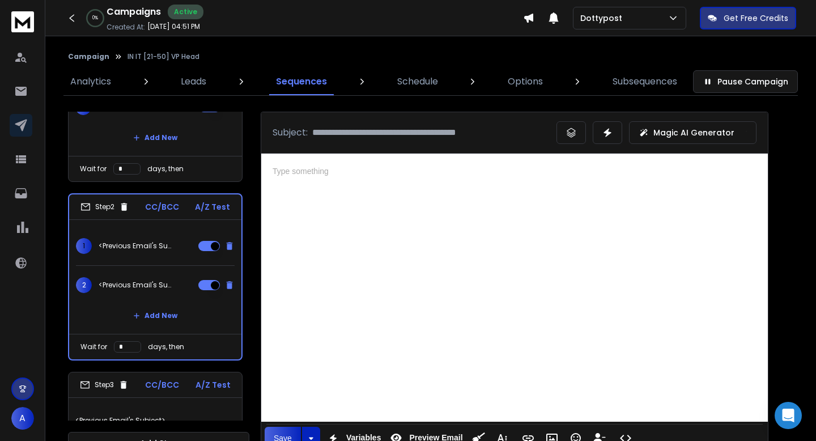
click at [318, 168] on div at bounding box center [515, 171] width 484 height 12
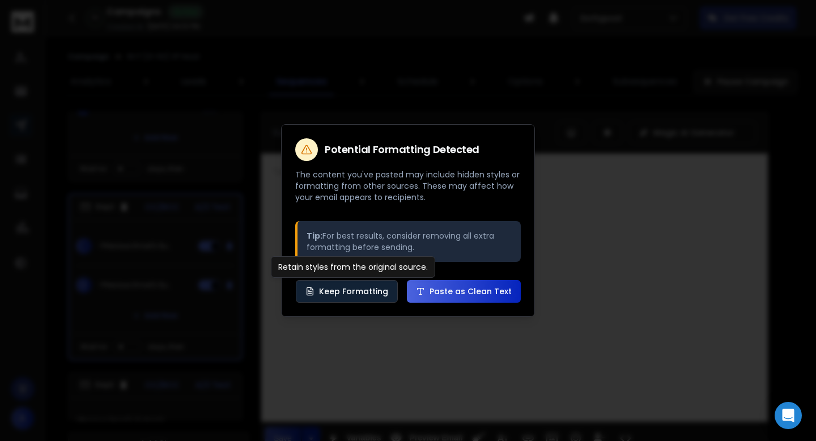
click at [355, 293] on button "Keep Formatting" at bounding box center [347, 291] width 102 height 23
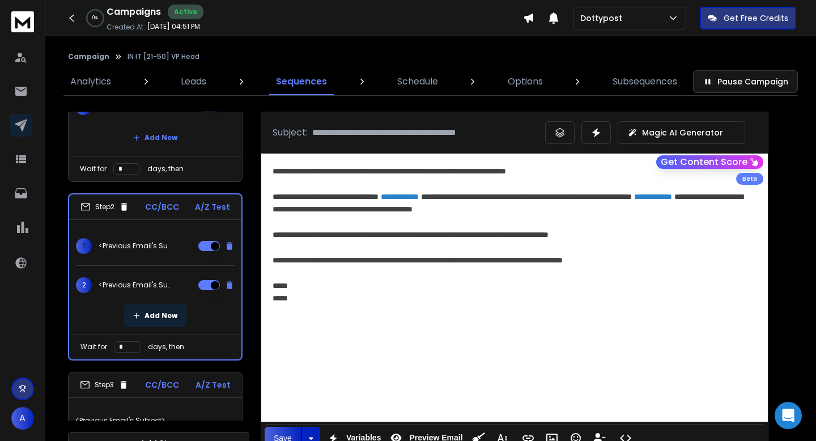
scroll to position [181, 0]
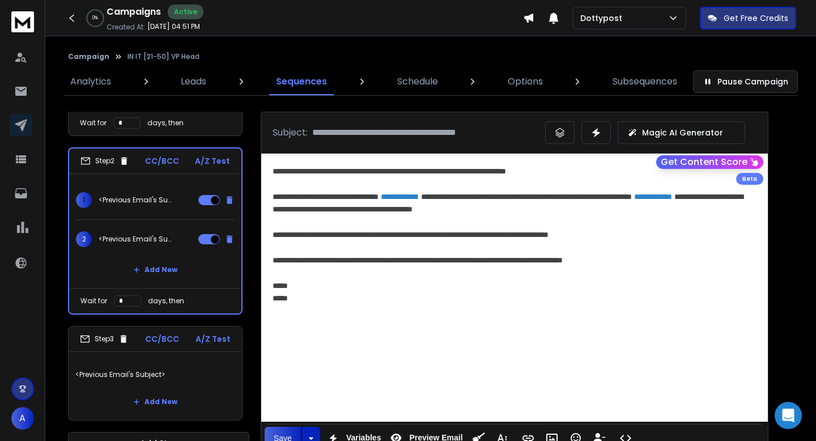
click at [134, 371] on p "<Previous Email's Subject>" at bounding box center [155, 375] width 160 height 32
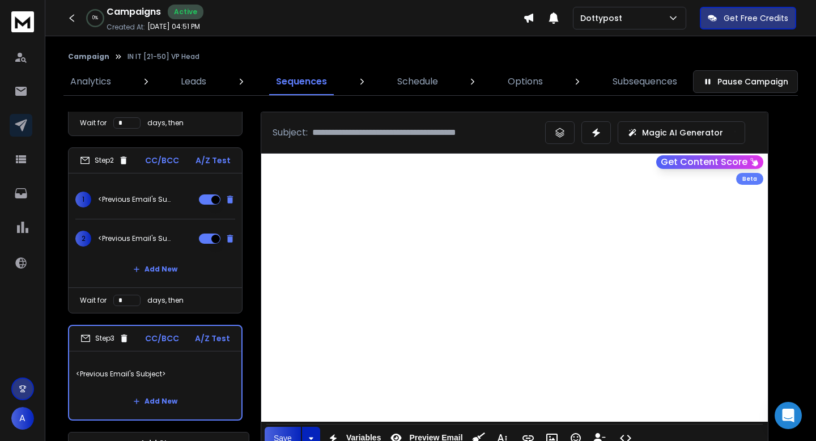
click at [125, 339] on icon at bounding box center [124, 338] width 6 height 8
type input "**********"
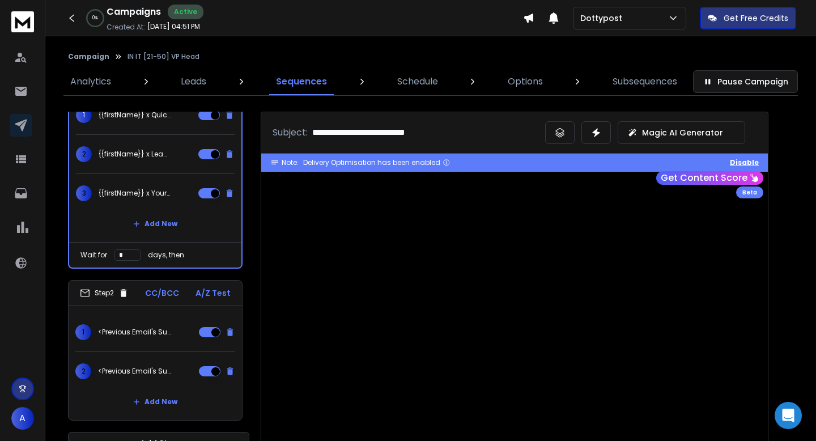
scroll to position [49, 0]
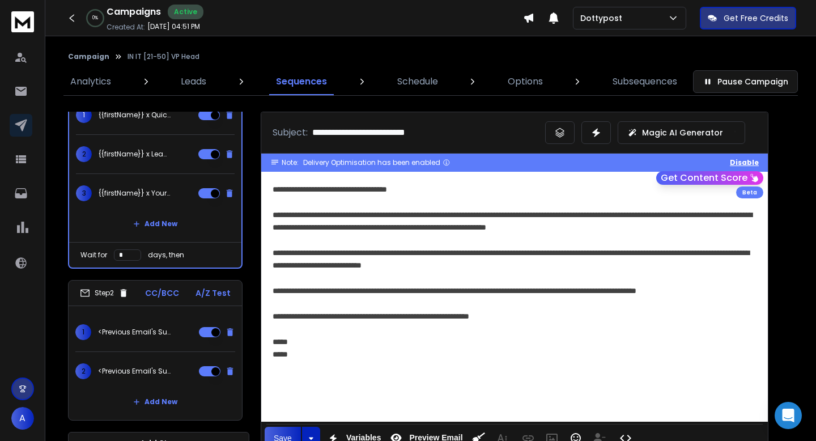
click at [126, 334] on p "<Previous Email's Subject>" at bounding box center [134, 332] width 73 height 9
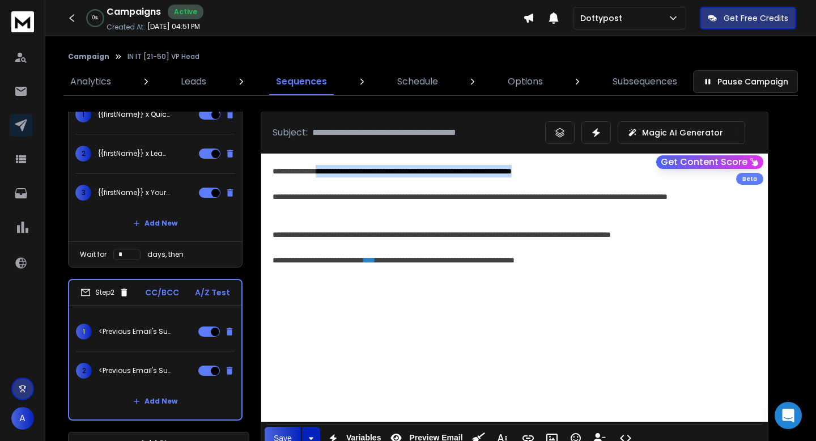
drag, startPoint x: 579, startPoint y: 173, endPoint x: 322, endPoint y: 168, distance: 257.3
click at [322, 168] on div "**********" at bounding box center [515, 171] width 484 height 12
click at [135, 337] on div "1 <Previous Email's Subject>" at bounding box center [123, 332] width 95 height 16
click at [124, 365] on div "2 <Previous Email's Subject>" at bounding box center [123, 371] width 95 height 16
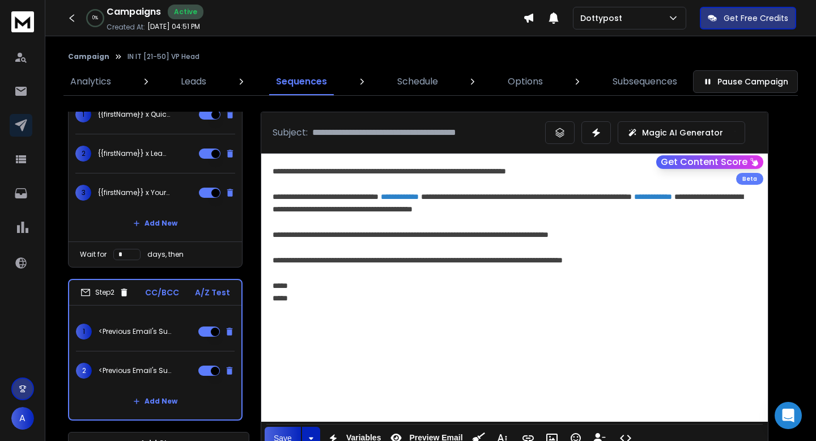
click at [630, 237] on div "**********" at bounding box center [515, 234] width 484 height 12
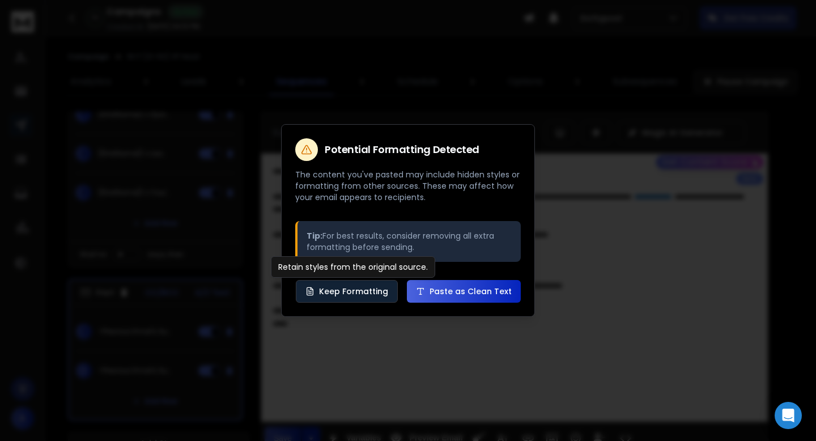
click at [380, 292] on button "Keep Formatting" at bounding box center [347, 291] width 102 height 23
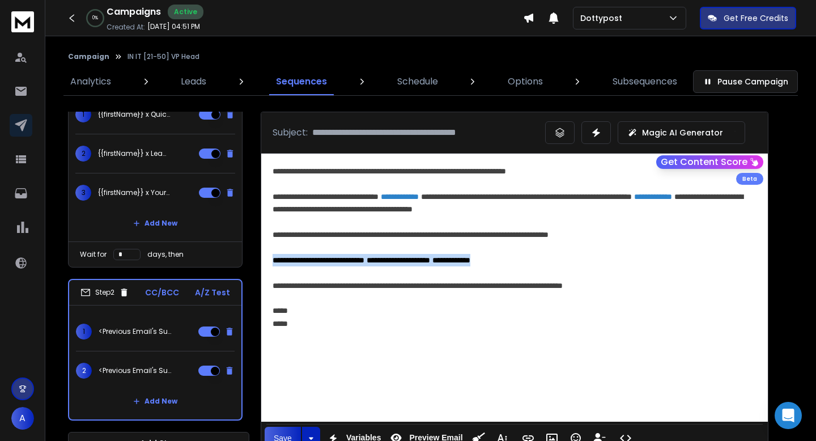
drag, startPoint x: 533, startPoint y: 262, endPoint x: 254, endPoint y: 262, distance: 279.4
click at [254, 262] on div "**********" at bounding box center [430, 283] width 725 height 343
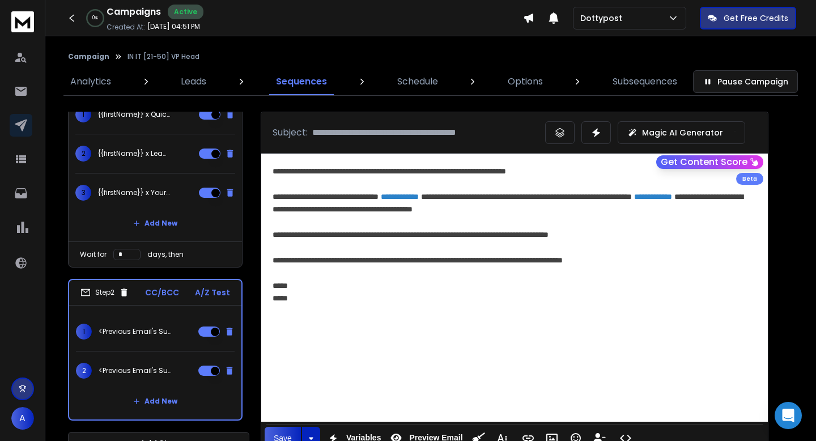
click at [570, 168] on div "**********" at bounding box center [515, 171] width 484 height 12
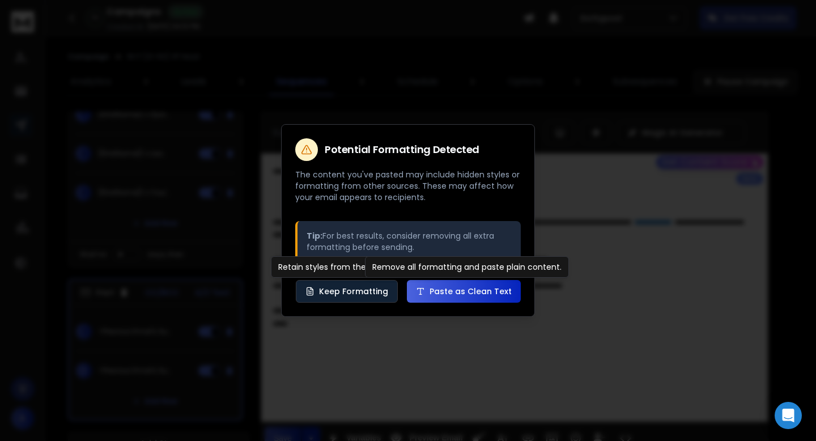
click at [373, 288] on button "Keep Formatting" at bounding box center [347, 291] width 102 height 23
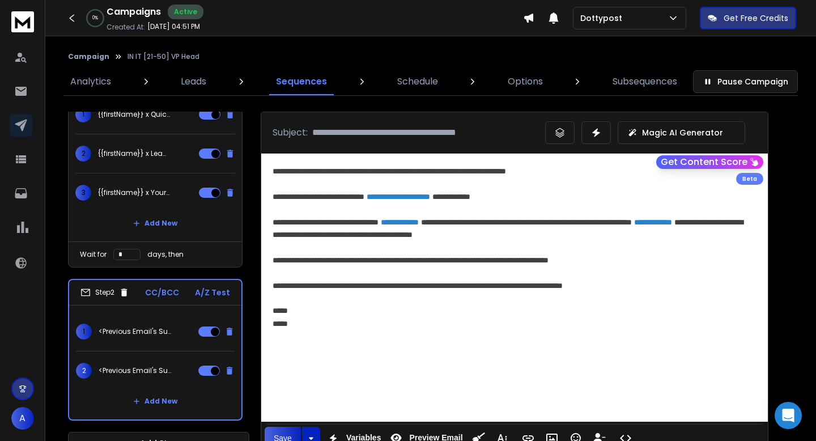
click at [142, 337] on div "1 <Previous Email's Subject>" at bounding box center [123, 332] width 95 height 16
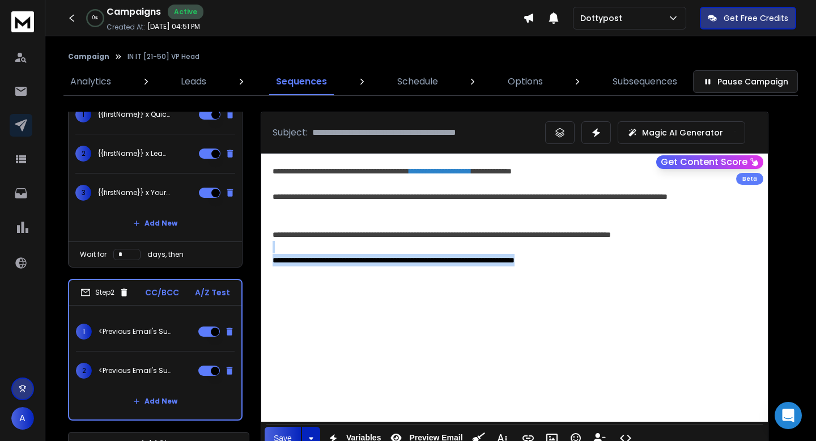
drag, startPoint x: 593, startPoint y: 259, endPoint x: 258, endPoint y: 253, distance: 334.4
click at [258, 253] on div "**********" at bounding box center [430, 283] width 725 height 343
click at [143, 368] on p "<Previous Email's Subject>" at bounding box center [135, 370] width 73 height 9
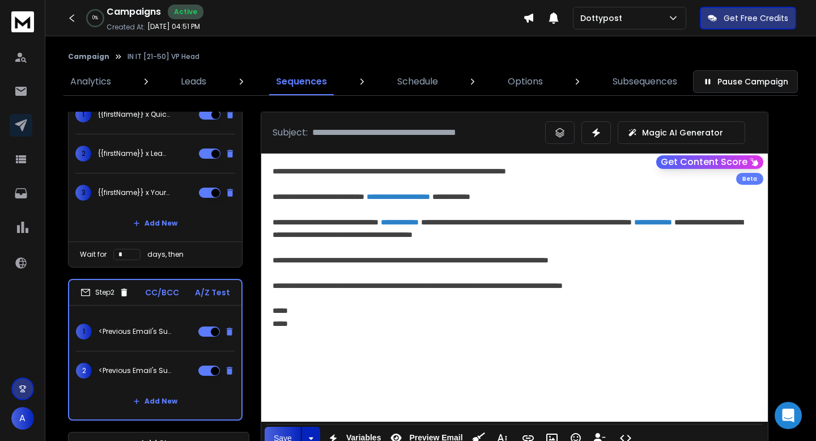
click at [671, 287] on div "**********" at bounding box center [515, 285] width 484 height 12
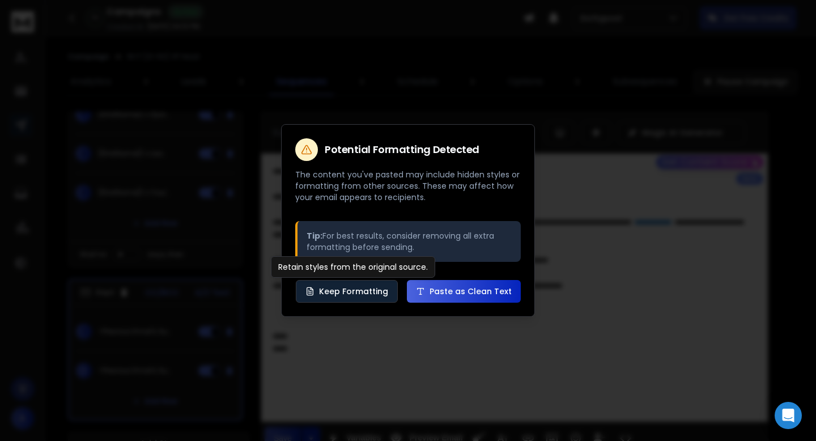
click at [358, 291] on button "Keep Formatting" at bounding box center [347, 291] width 102 height 23
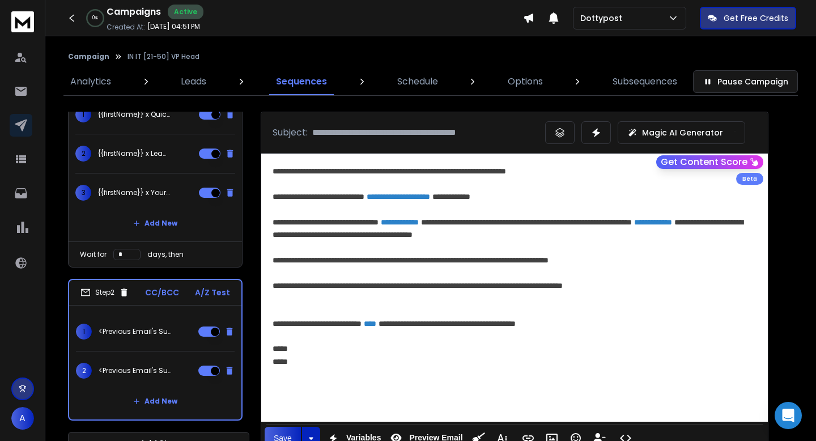
click at [338, 301] on div at bounding box center [515, 298] width 484 height 12
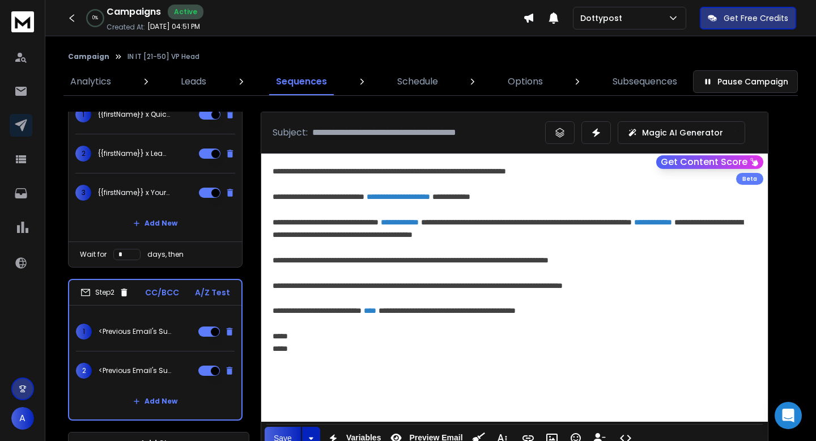
click at [136, 337] on div "1 <Previous Email's Subject>" at bounding box center [123, 332] width 95 height 16
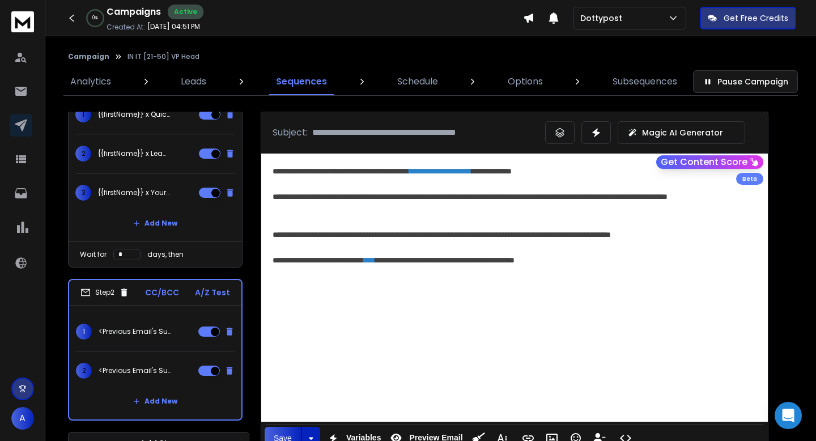
click at [119, 371] on p "<Previous Email's Subject>" at bounding box center [135, 370] width 73 height 9
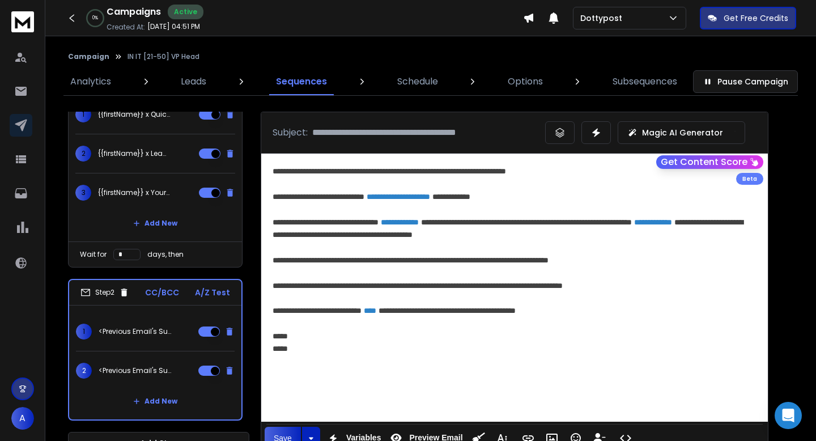
click at [133, 333] on p "<Previous Email's Subject>" at bounding box center [135, 331] width 73 height 9
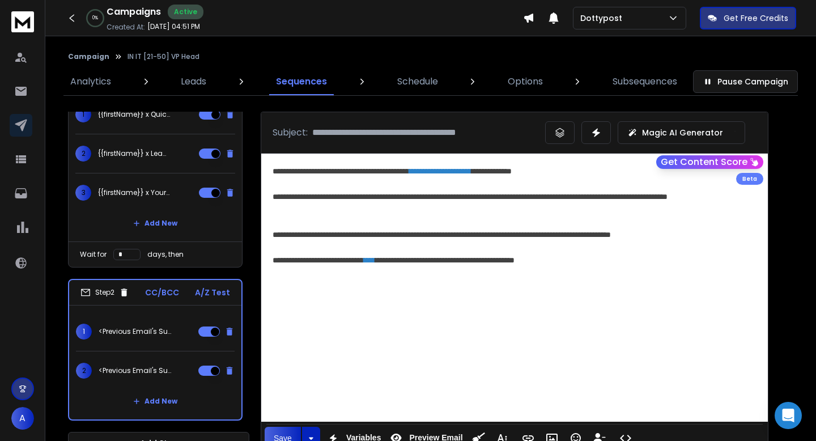
click at [134, 360] on div "2 <Previous Email's Subject>" at bounding box center [155, 370] width 159 height 39
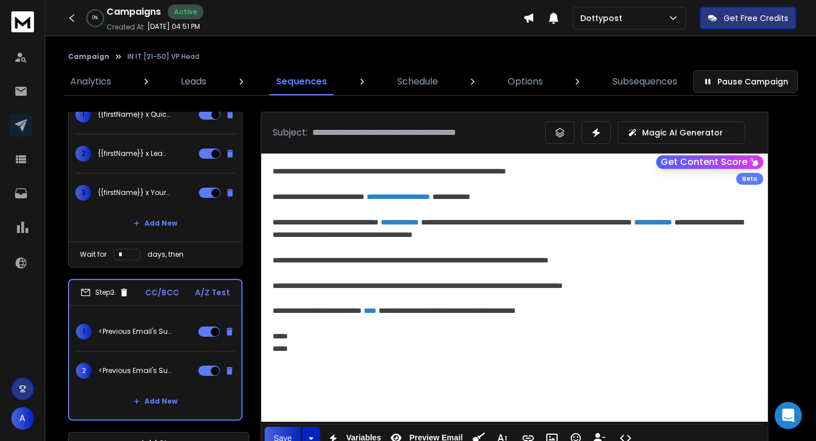
click at [427, 262] on div "**********" at bounding box center [515, 260] width 484 height 12
click at [645, 260] on div "**********" at bounding box center [515, 260] width 484 height 12
click at [431, 440] on span "Preview Email" at bounding box center [436, 438] width 58 height 10
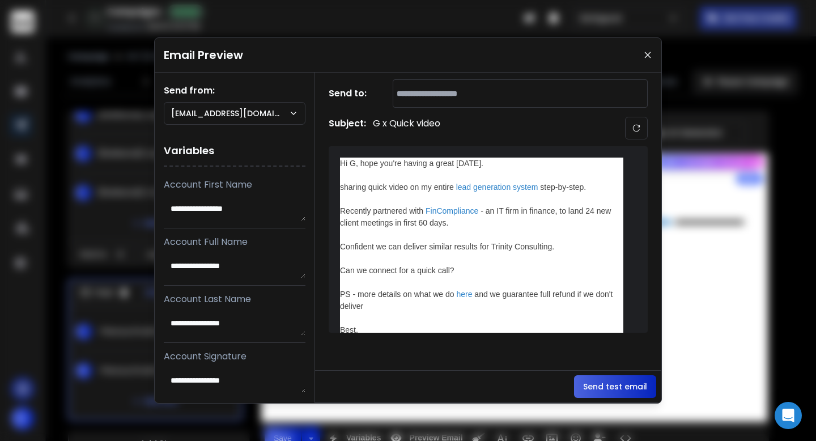
click at [650, 50] on div "Email Preview" at bounding box center [408, 55] width 507 height 34
click at [648, 54] on icon at bounding box center [648, 55] width 6 height 6
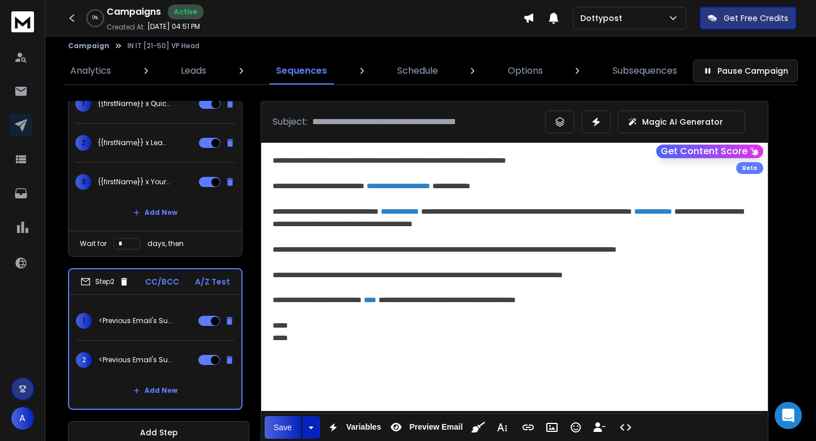
scroll to position [12, 0]
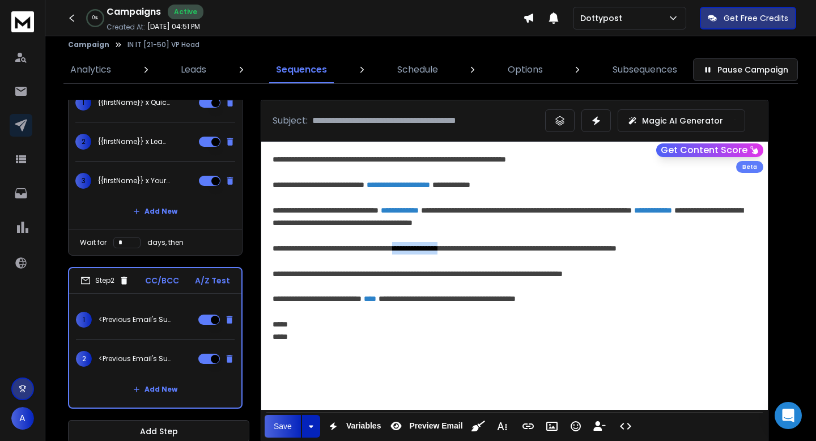
drag, startPoint x: 486, startPoint y: 248, endPoint x: 420, endPoint y: 248, distance: 65.7
click at [420, 248] on div "**********" at bounding box center [515, 248] width 484 height 12
click at [657, 247] on div "**********" at bounding box center [515, 248] width 484 height 12
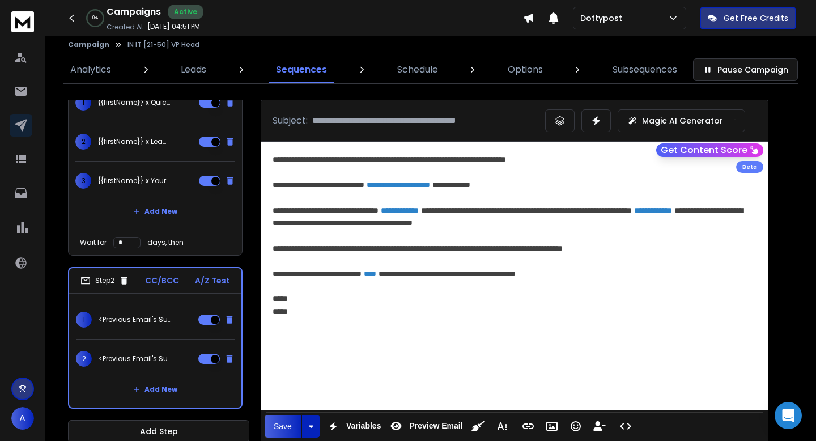
click at [352, 249] on div "**********" at bounding box center [515, 248] width 484 height 12
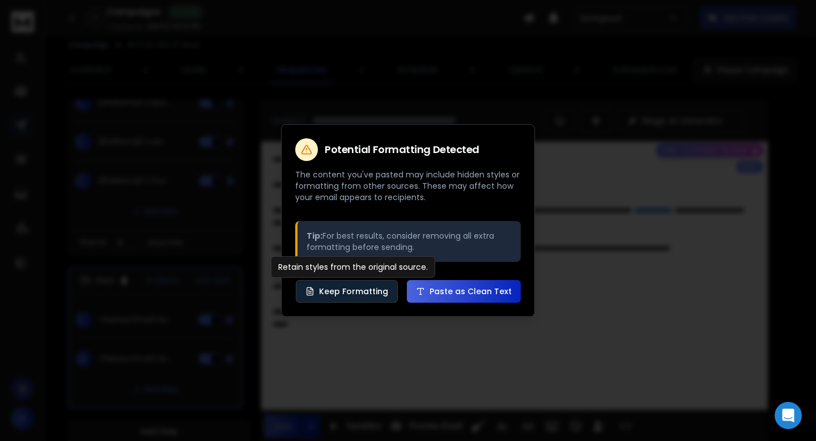
click at [359, 296] on button "Keep Formatting" at bounding box center [347, 291] width 102 height 23
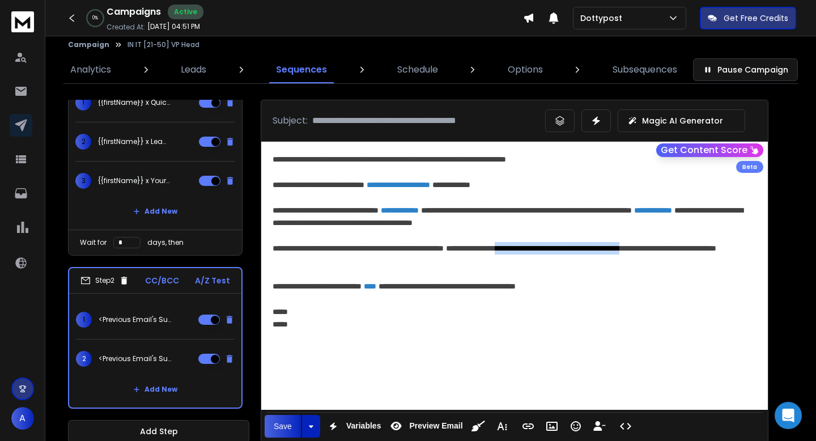
drag, startPoint x: 717, startPoint y: 249, endPoint x: 560, endPoint y: 249, distance: 156.4
click at [560, 249] on div "**********" at bounding box center [515, 255] width 484 height 26
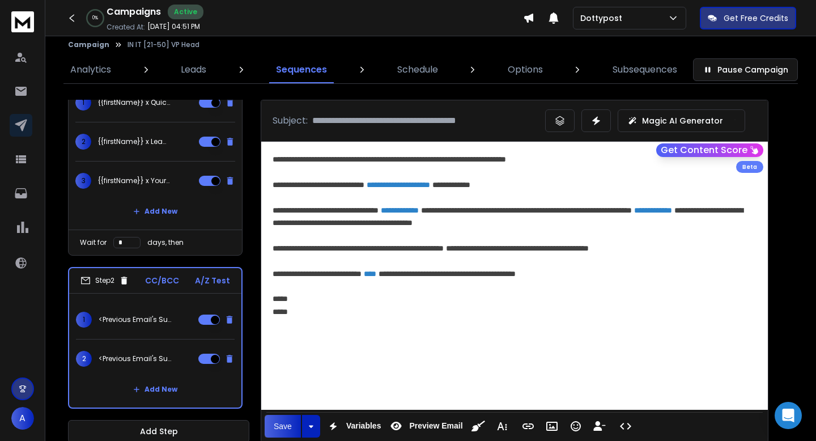
click at [669, 251] on div "**********" at bounding box center [515, 248] width 484 height 12
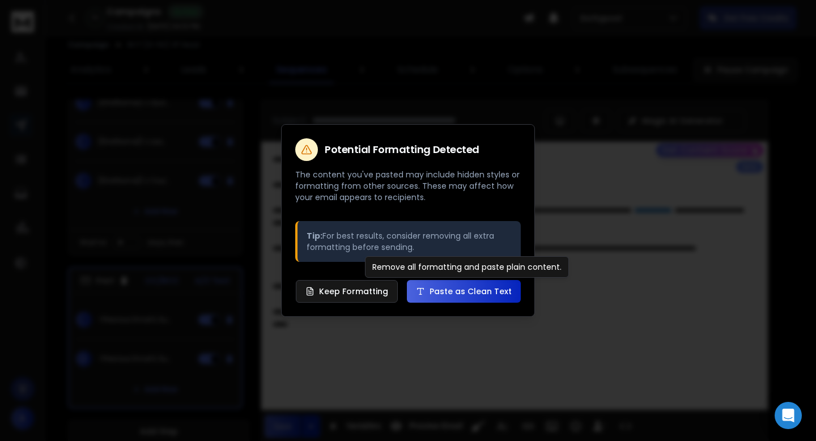
click at [435, 299] on button "Paste as Clean Text" at bounding box center [464, 291] width 114 height 23
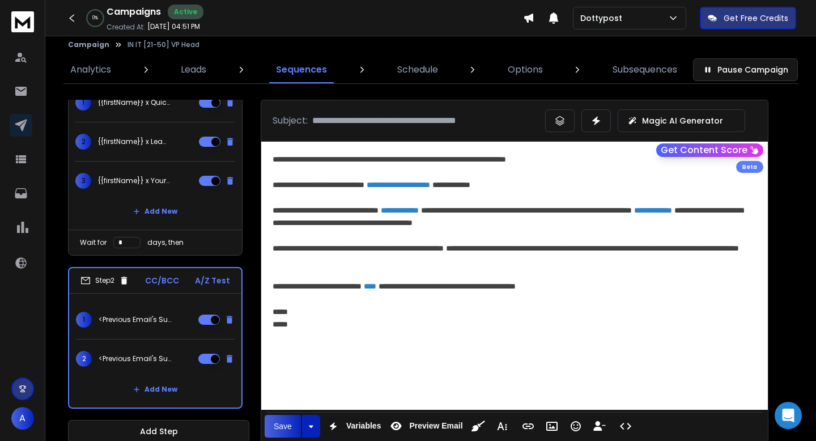
click at [128, 365] on div "2 <Previous Email's Subject>" at bounding box center [123, 359] width 95 height 16
click at [141, 320] on p "<Previous Email's Subject>" at bounding box center [135, 319] width 73 height 9
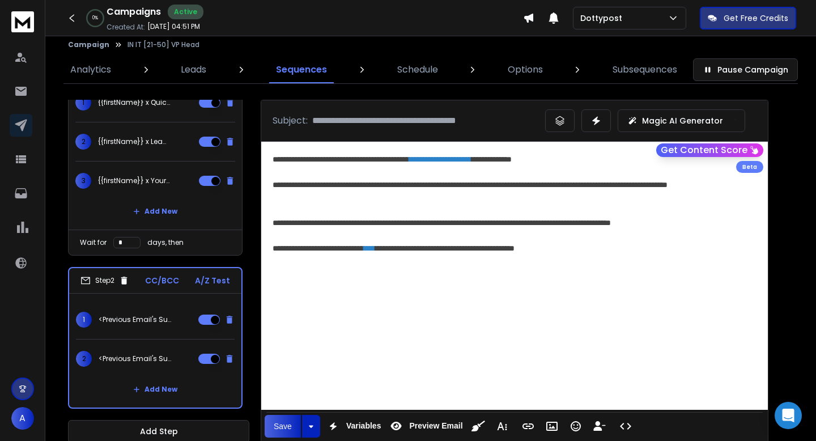
click at [135, 360] on p "<Previous Email's Subject>" at bounding box center [135, 358] width 73 height 9
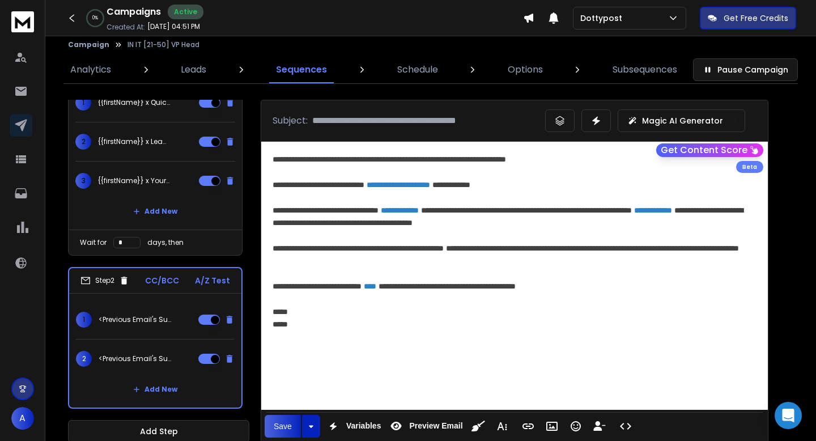
click at [202, 320] on button "button" at bounding box center [209, 320] width 22 height 10
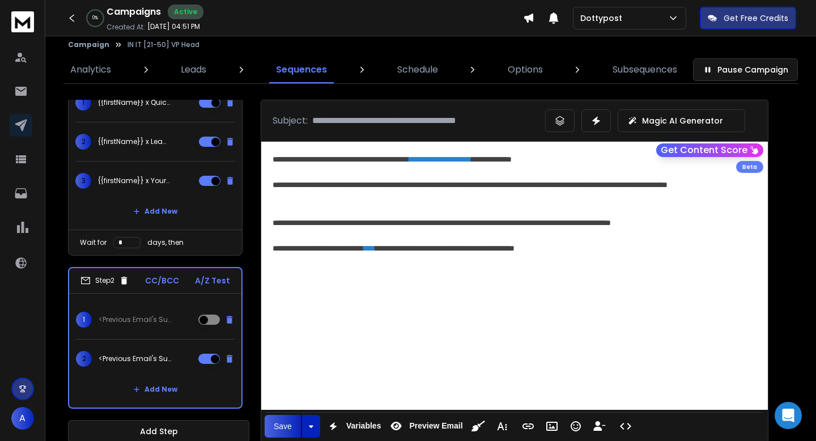
click at [147, 325] on div "1 <Previous Email's Subject>" at bounding box center [123, 320] width 95 height 16
click at [134, 356] on p "<Previous Email's Subject>" at bounding box center [135, 358] width 73 height 9
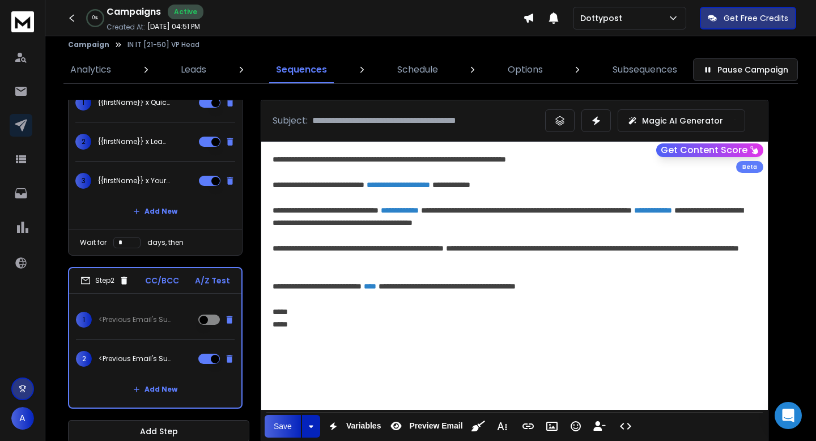
click at [138, 314] on div "1 <Previous Email's Subject>" at bounding box center [123, 320] width 95 height 16
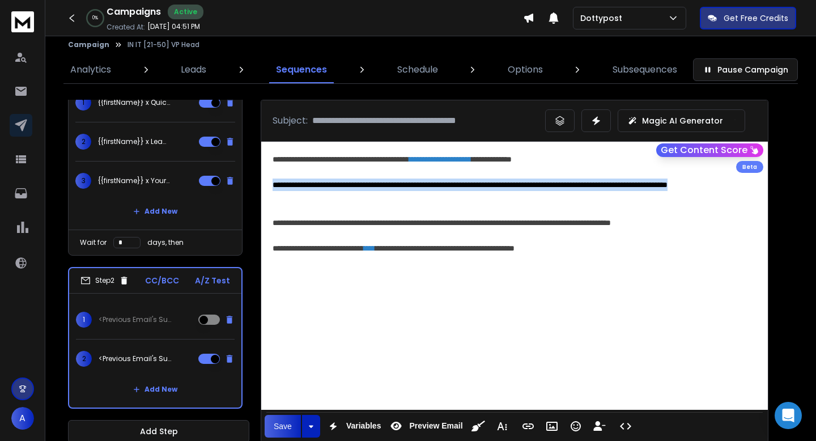
drag, startPoint x: 329, startPoint y: 200, endPoint x: 270, endPoint y: 180, distance: 62.4
click at [270, 180] on div "**********" at bounding box center [514, 274] width 507 height 265
click at [153, 352] on div "2 <Previous Email's Subject>" at bounding box center [123, 359] width 95 height 16
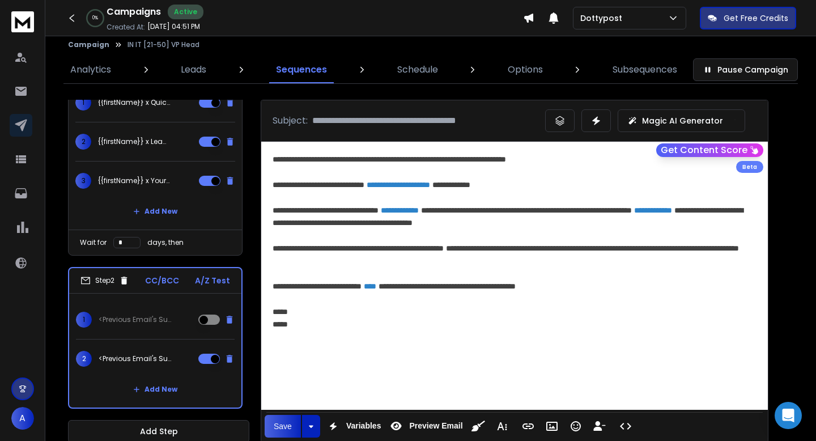
click at [578, 159] on div "**********" at bounding box center [515, 159] width 484 height 12
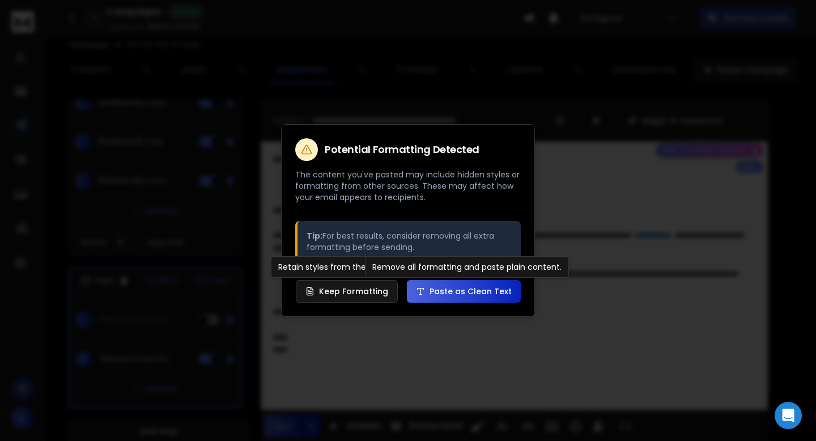
click at [437, 288] on button "Paste as Clean Text" at bounding box center [464, 291] width 114 height 23
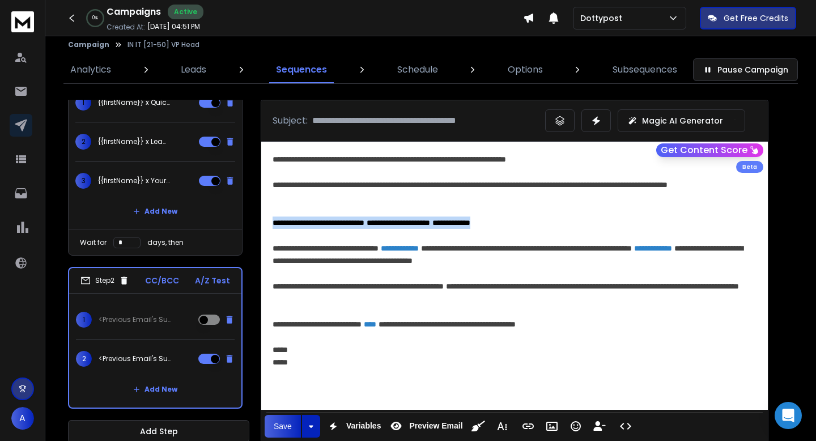
drag, startPoint x: 532, startPoint y: 222, endPoint x: 240, endPoint y: 223, distance: 291.8
click at [240, 223] on div "**********" at bounding box center [430, 271] width 725 height 343
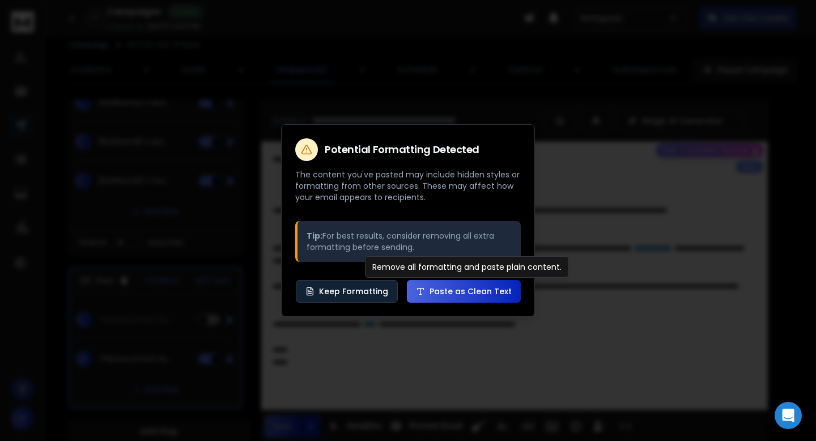
click at [369, 290] on button "Keep Formatting" at bounding box center [347, 291] width 102 height 23
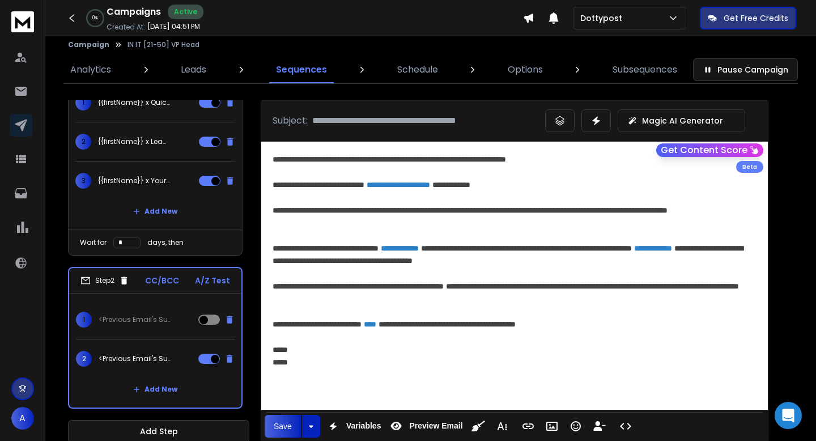
click at [150, 320] on p "<Previous Email's Subject>" at bounding box center [135, 319] width 73 height 9
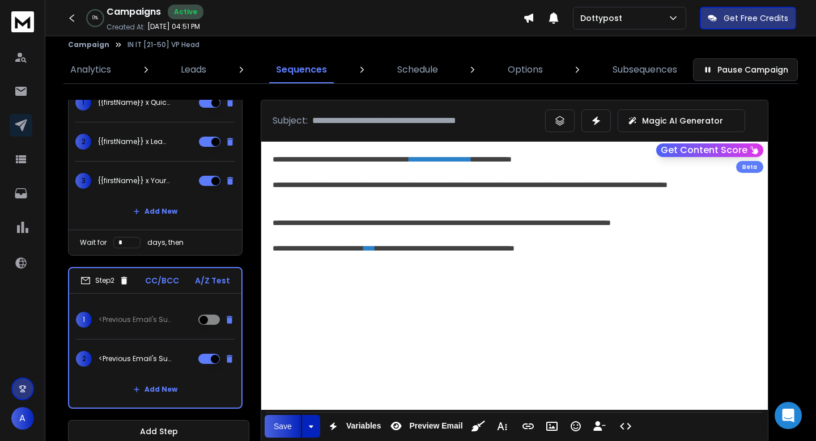
click at [227, 320] on icon at bounding box center [230, 320] width 6 height 8
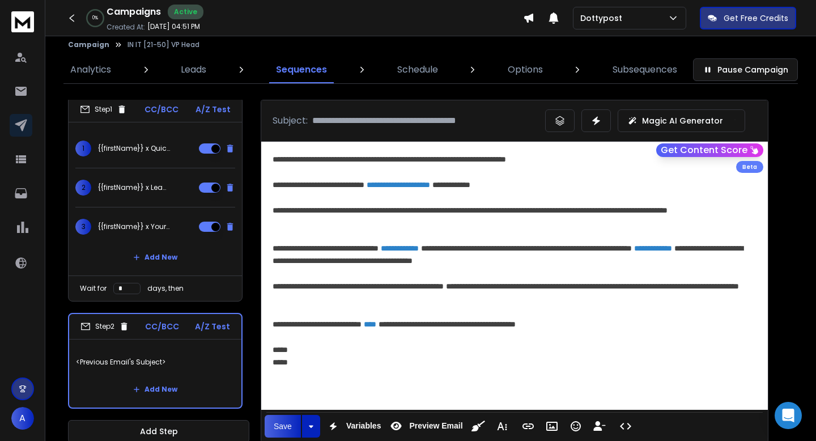
click at [145, 356] on p "<Previous Email's Subject>" at bounding box center [155, 362] width 159 height 32
click at [379, 224] on div "**********" at bounding box center [515, 217] width 484 height 26
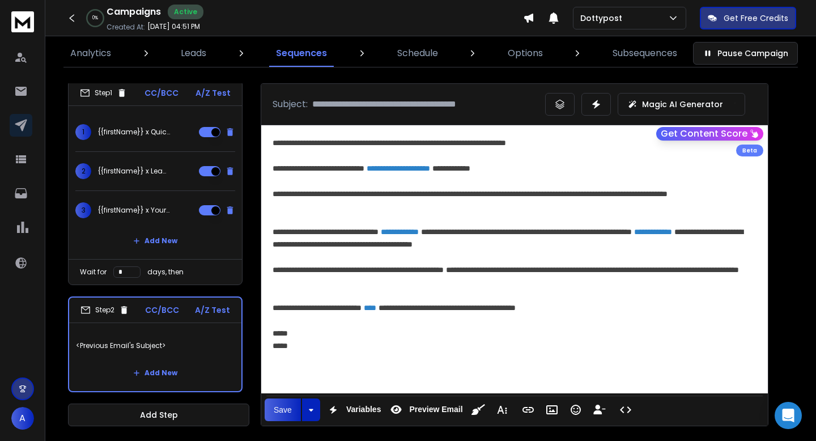
scroll to position [29, 0]
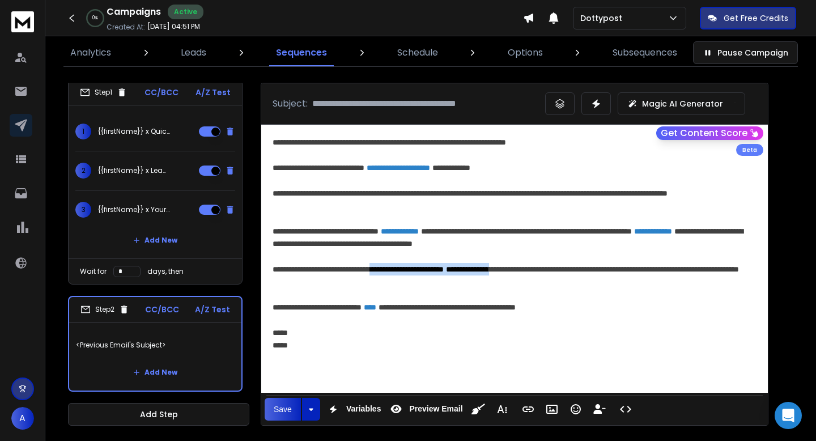
drag, startPoint x: 554, startPoint y: 270, endPoint x: 390, endPoint y: 271, distance: 163.2
click at [390, 271] on div "**********" at bounding box center [515, 276] width 484 height 26
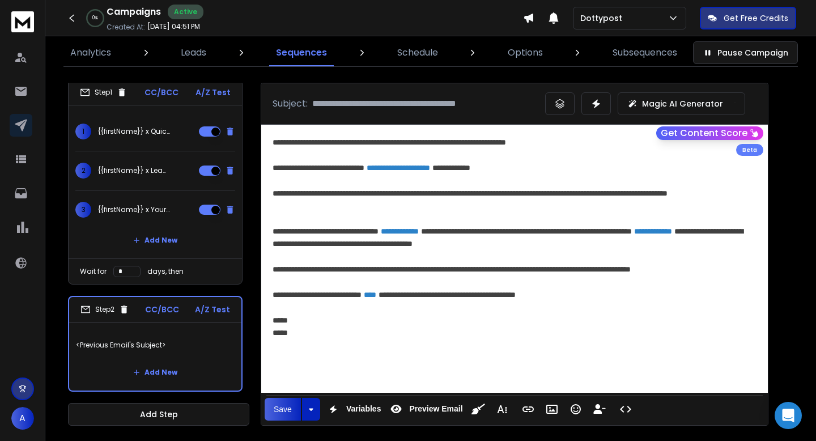
click at [520, 270] on div "**********" at bounding box center [515, 269] width 484 height 12
click at [326, 258] on div at bounding box center [515, 256] width 484 height 12
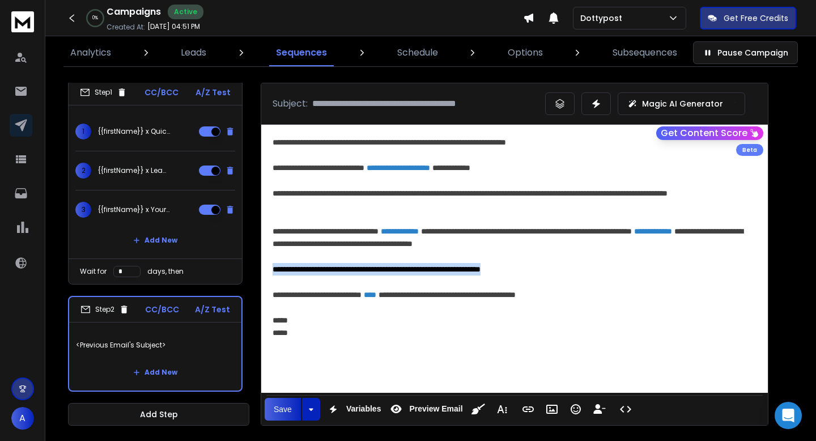
drag, startPoint x: 550, startPoint y: 271, endPoint x: 195, endPoint y: 269, distance: 354.7
click at [195, 269] on div "**********" at bounding box center [430, 254] width 725 height 343
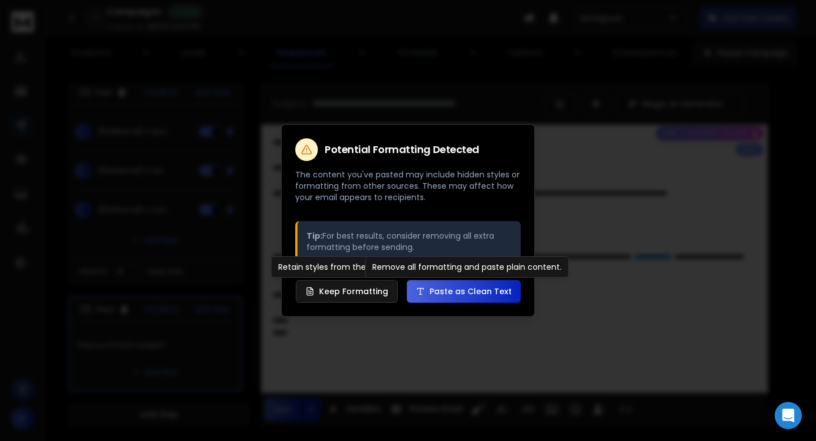
click at [479, 294] on button "Paste as Clean Text" at bounding box center [464, 291] width 114 height 23
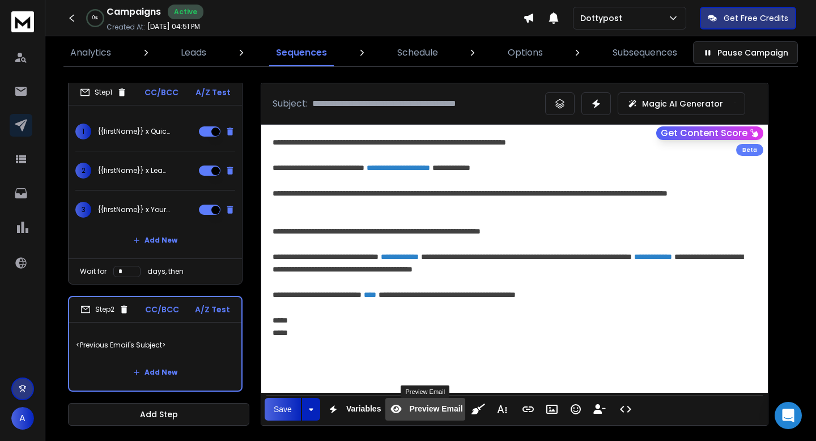
click at [420, 417] on div "Preview Email" at bounding box center [424, 409] width 79 height 19
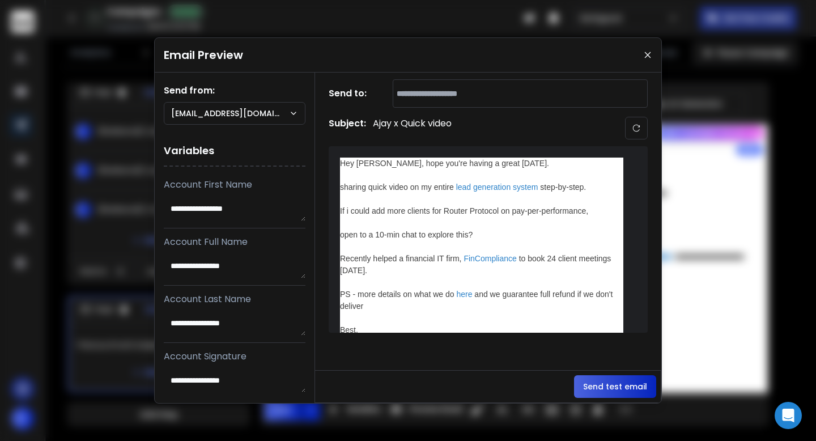
click at [647, 56] on icon at bounding box center [647, 54] width 9 height 9
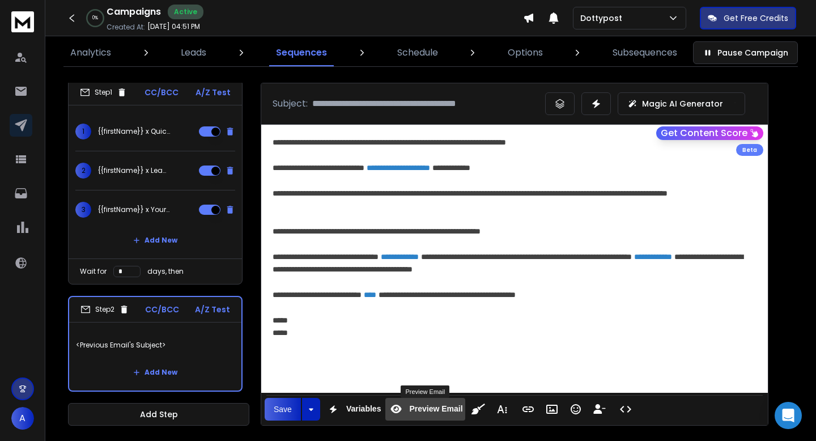
click at [411, 404] on span "Preview Email" at bounding box center [436, 409] width 58 height 10
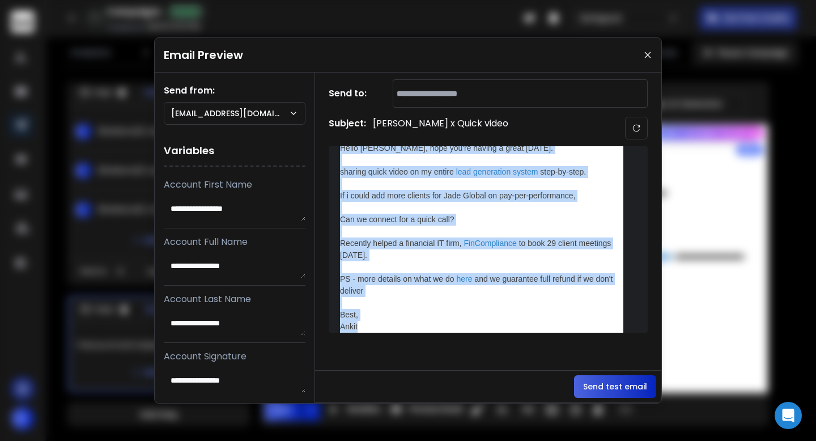
scroll to position [0, 0]
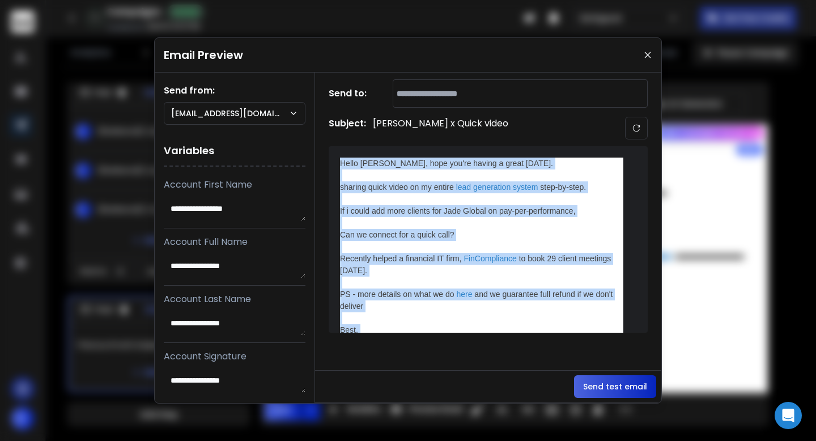
drag, startPoint x: 364, startPoint y: 327, endPoint x: 333, endPoint y: 145, distance: 185.0
click at [333, 145] on div "Send to: Subject: Adesh x Quick video Hello Adesh, hope you're having a great T…" at bounding box center [488, 203] width 346 height 260
copy div "Hello Adesh, hope you're having a great Tuesday. sharing quick video on my enti…"
click at [458, 213] on div "If i could add more clients for Jade Global on pay-per-performance," at bounding box center [481, 211] width 283 height 12
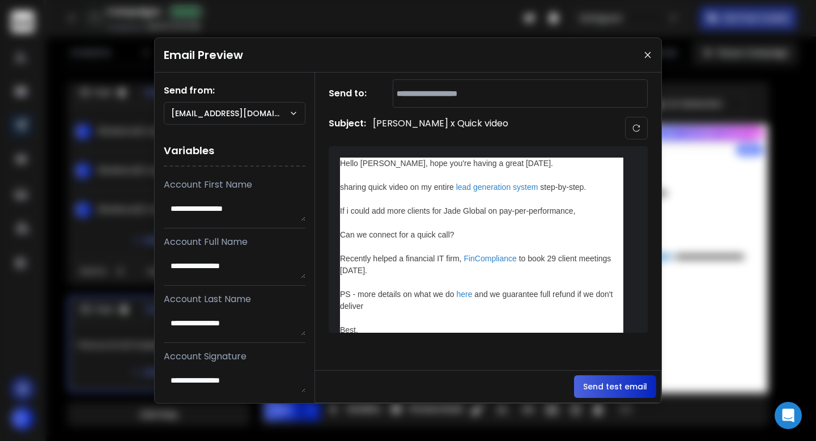
click at [645, 54] on icon at bounding box center [647, 54] width 9 height 9
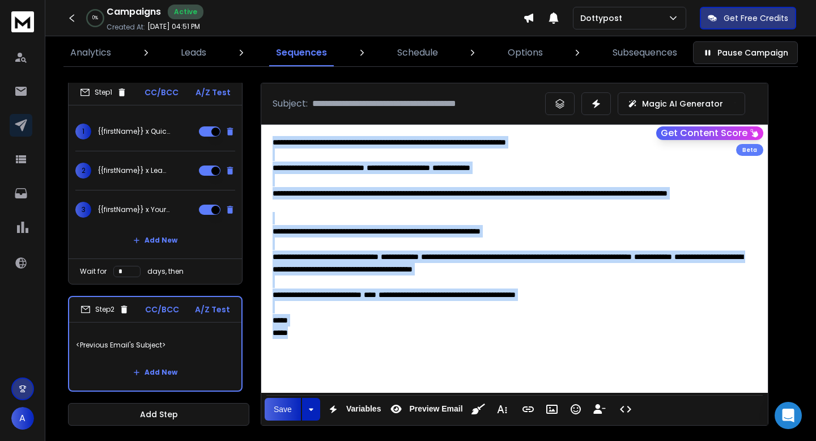
drag, startPoint x: 300, startPoint y: 335, endPoint x: 238, endPoint y: 91, distance: 251.9
click at [238, 91] on div "**********" at bounding box center [430, 254] width 725 height 343
click at [498, 410] on icon "button" at bounding box center [502, 409] width 10 height 8
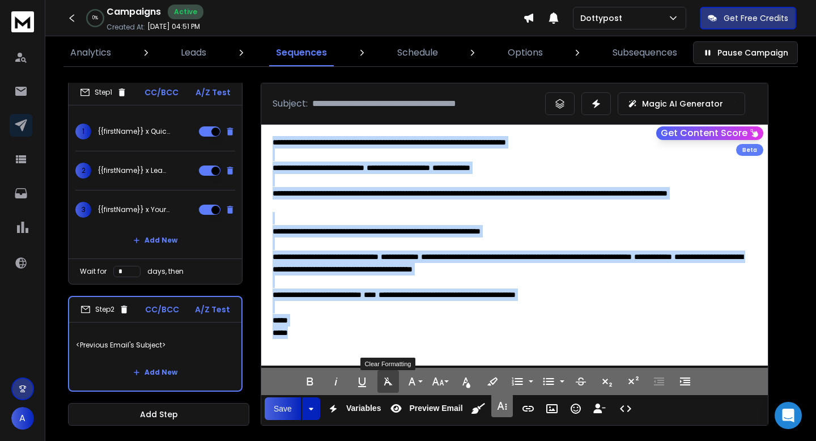
click at [390, 379] on icon "button" at bounding box center [388, 382] width 14 height 14
click at [402, 204] on div "**********" at bounding box center [515, 200] width 484 height 26
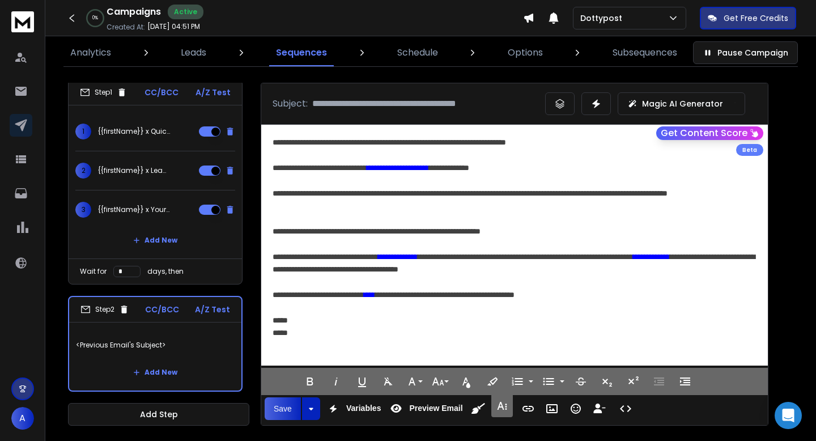
click at [397, 168] on link "**********" at bounding box center [398, 168] width 62 height 8
click at [467, 382] on icon "button" at bounding box center [467, 382] width 14 height 14
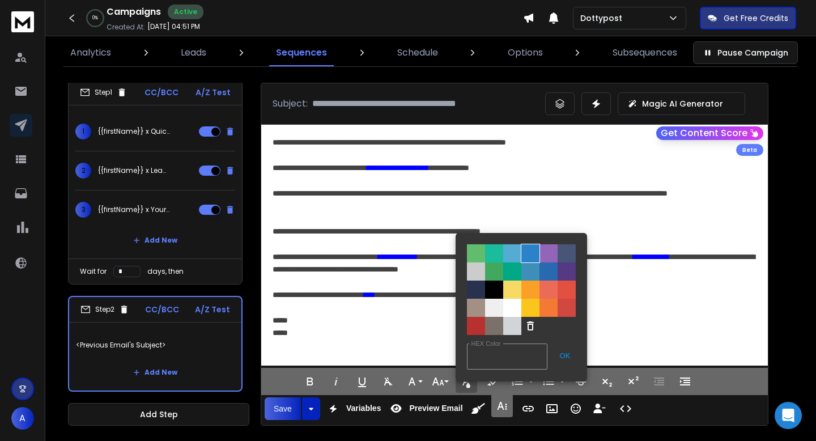
click at [533, 254] on span "Color#2C82C9" at bounding box center [530, 253] width 18 height 18
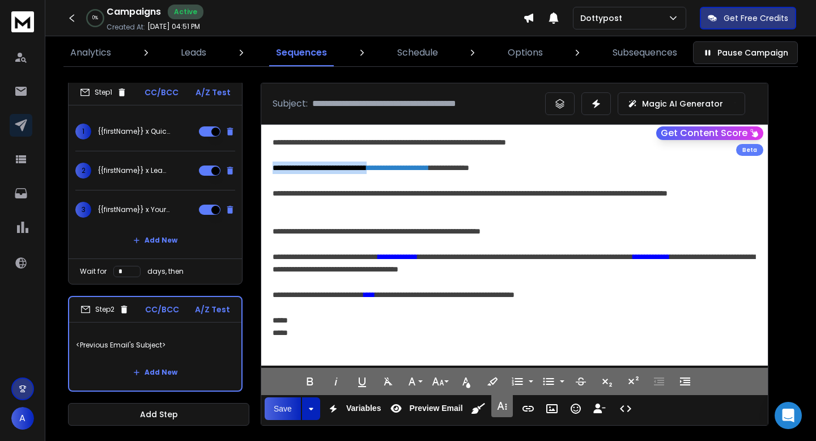
click at [418, 255] on link "**********" at bounding box center [398, 257] width 40 height 8
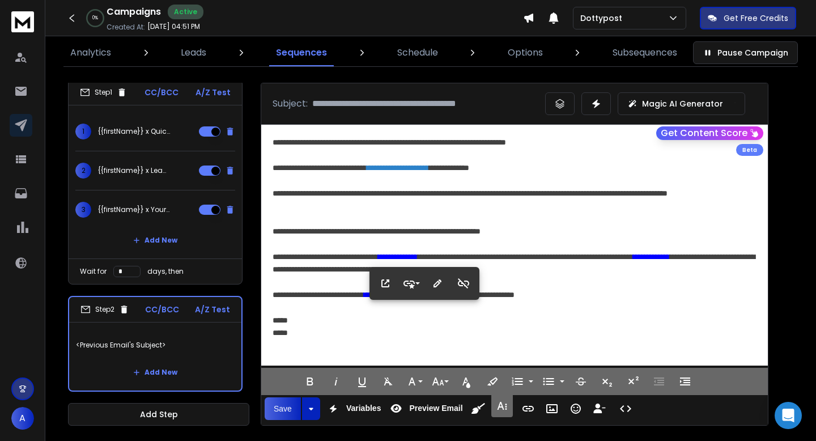
click at [418, 255] on link "**********" at bounding box center [398, 257] width 40 height 8
click at [469, 387] on icon "button" at bounding box center [467, 382] width 14 height 14
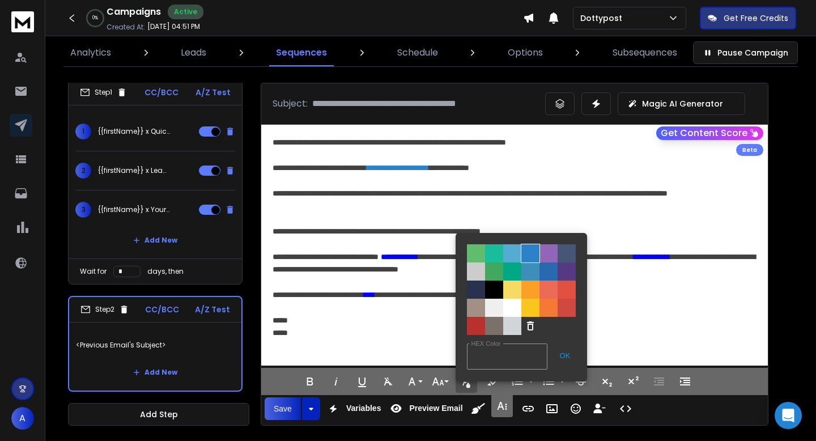
click at [529, 253] on span "Color#2C82C9" at bounding box center [530, 253] width 18 height 18
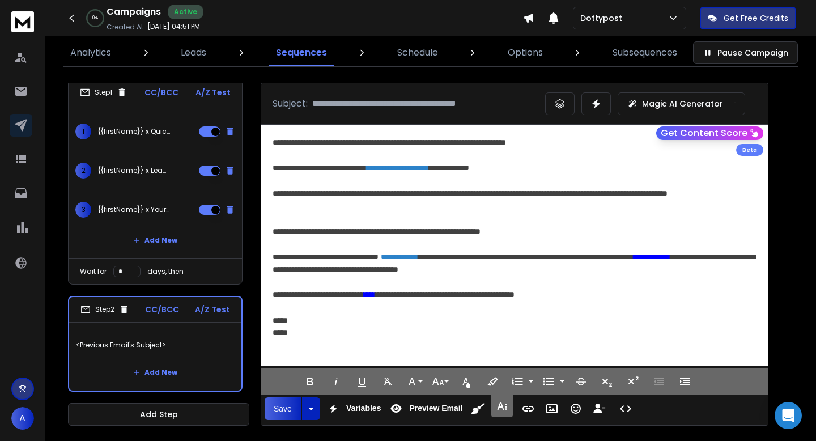
click at [634, 261] on link "**********" at bounding box center [652, 257] width 37 height 8
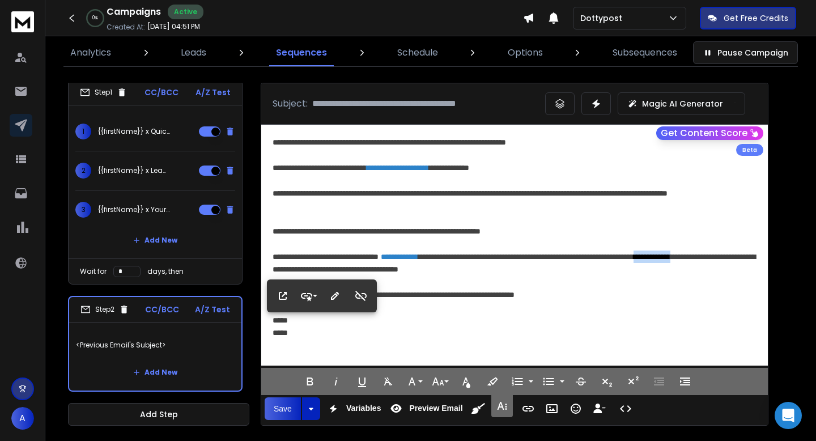
click at [634, 261] on link "**********" at bounding box center [652, 257] width 37 height 8
click at [468, 384] on icon "button" at bounding box center [466, 382] width 8 height 10
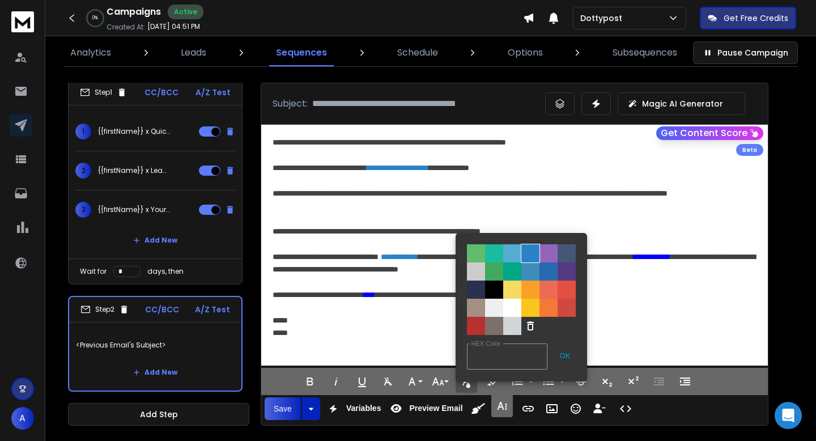
click at [525, 256] on span "Color#2C82C9" at bounding box center [530, 253] width 18 height 18
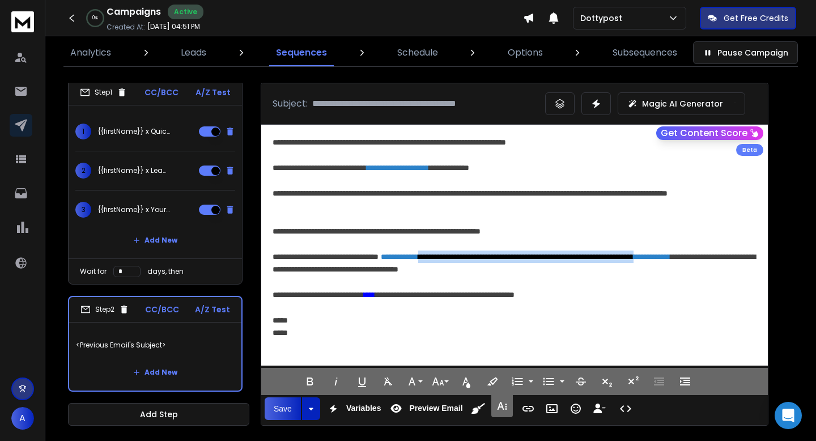
click at [375, 294] on link "****" at bounding box center [369, 295] width 11 height 8
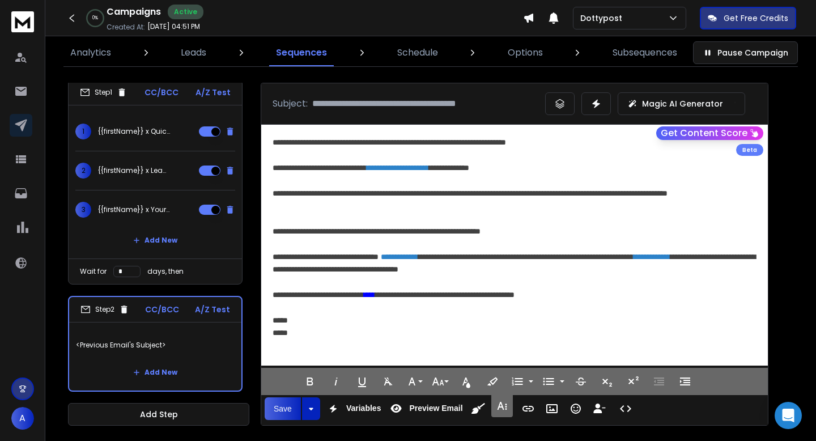
click at [375, 294] on link "****" at bounding box center [369, 295] width 11 height 8
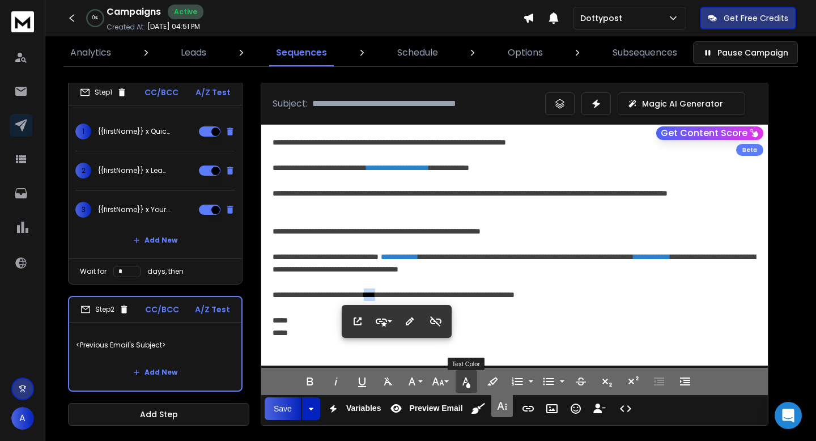
click at [461, 383] on icon "button" at bounding box center [467, 382] width 14 height 14
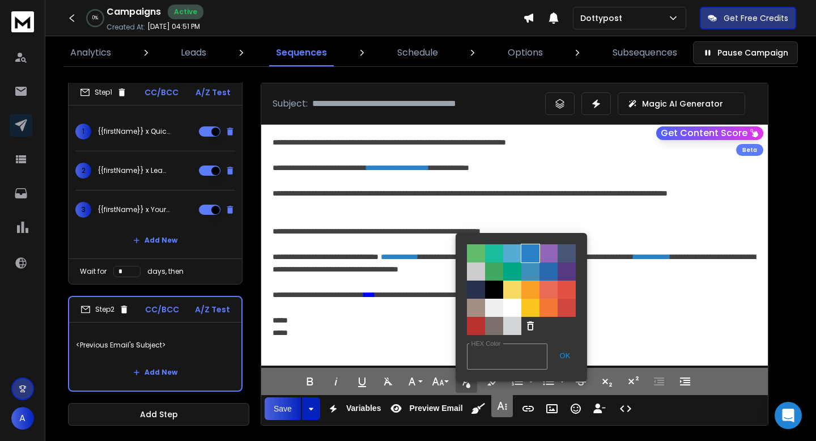
click at [530, 255] on span "Color#2C82C9" at bounding box center [530, 253] width 18 height 18
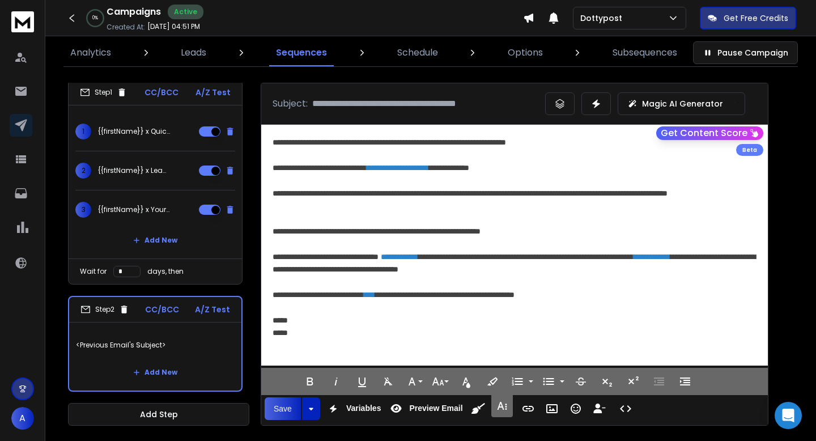
click at [492, 258] on div "**********" at bounding box center [515, 263] width 484 height 26
click at [414, 325] on div "***** *****" at bounding box center [515, 327] width 484 height 26
drag, startPoint x: 387, startPoint y: 296, endPoint x: 292, endPoint y: 295, distance: 95.2
click at [292, 295] on div "**********" at bounding box center [515, 288] width 484 height 26
click at [288, 295] on div "**********" at bounding box center [515, 288] width 484 height 26
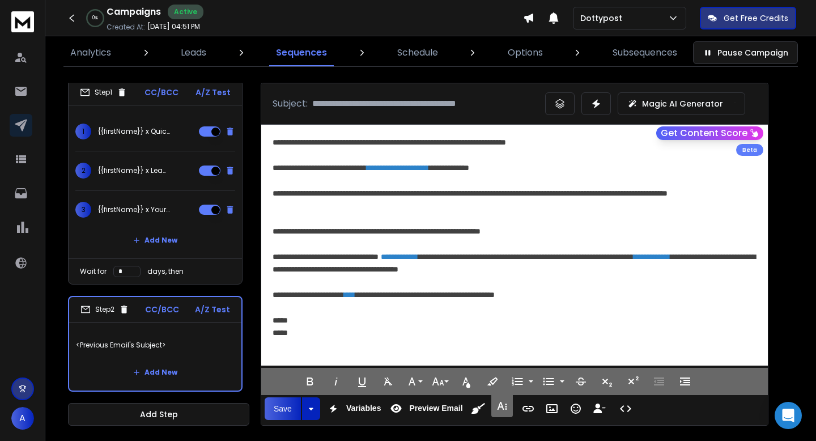
click at [378, 316] on div "***** *****" at bounding box center [515, 327] width 484 height 26
click at [407, 338] on div "***** *****" at bounding box center [515, 327] width 484 height 26
click at [407, 345] on div "**********" at bounding box center [514, 245] width 507 height 241
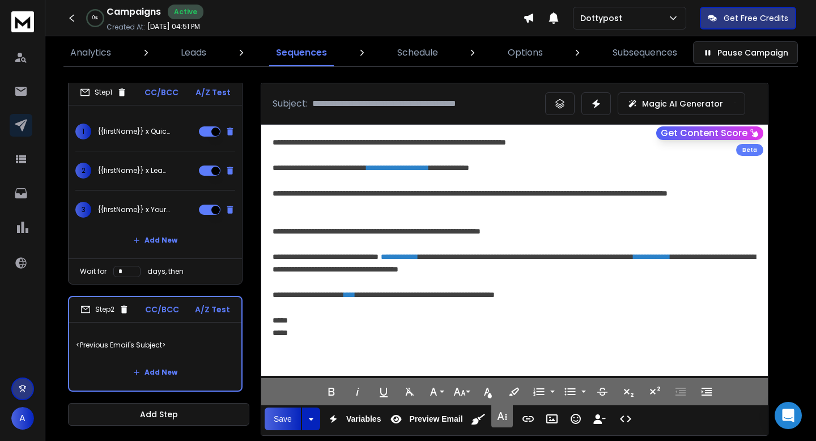
scroll to position [40, 0]
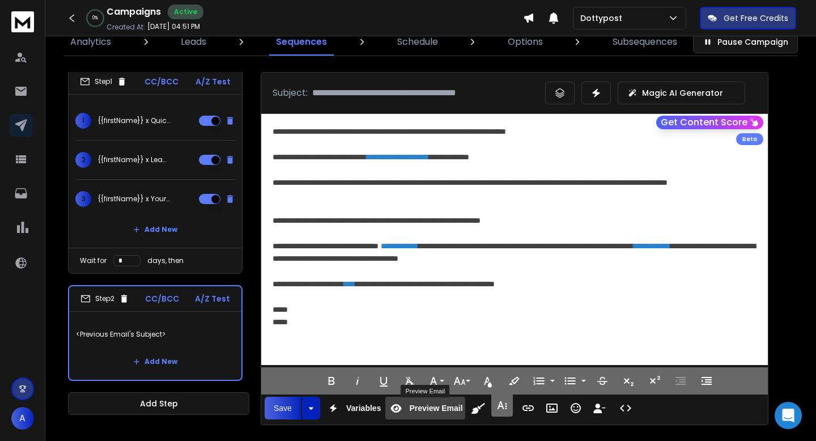
click at [421, 405] on span "Preview Email" at bounding box center [436, 408] width 58 height 10
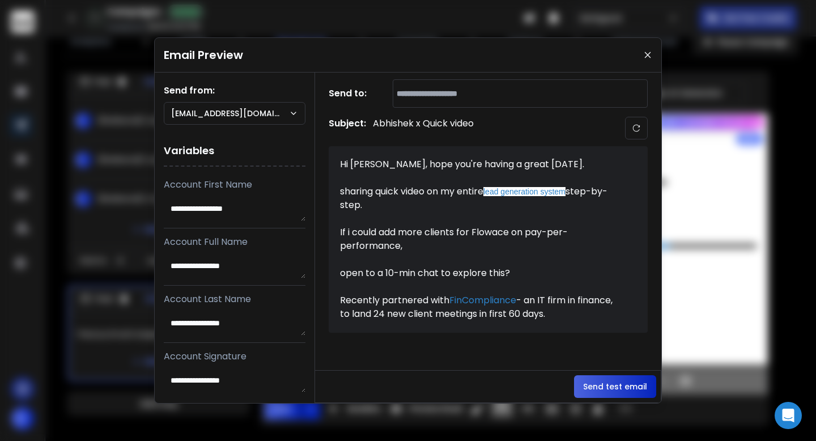
click at [645, 52] on icon at bounding box center [647, 54] width 9 height 9
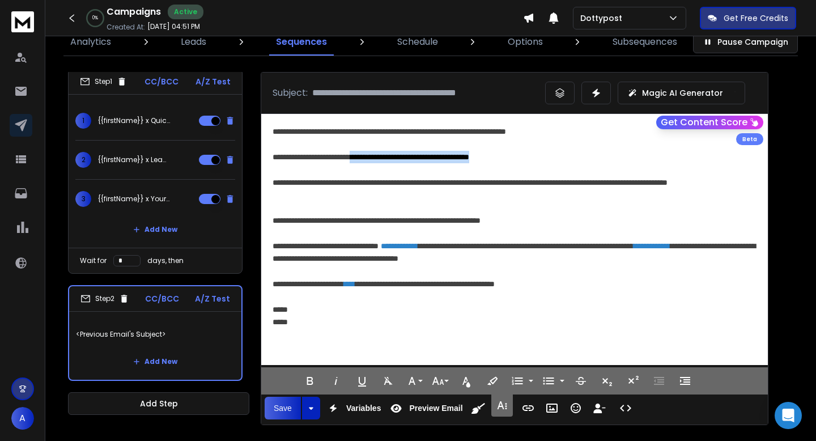
drag, startPoint x: 538, startPoint y: 158, endPoint x: 370, endPoint y: 157, distance: 168.3
click at [370, 157] on div "**********" at bounding box center [515, 157] width 484 height 12
click at [390, 381] on icon "button" at bounding box center [388, 381] width 14 height 14
click at [414, 215] on div "**********" at bounding box center [515, 220] width 484 height 12
click at [398, 160] on link "**********" at bounding box center [398, 157] width 62 height 8
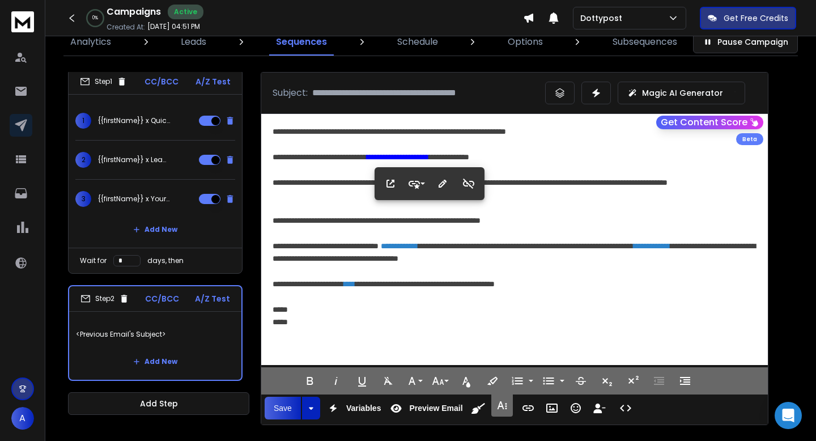
click at [398, 160] on link "**********" at bounding box center [398, 157] width 62 height 8
click at [469, 383] on icon "button" at bounding box center [467, 381] width 14 height 14
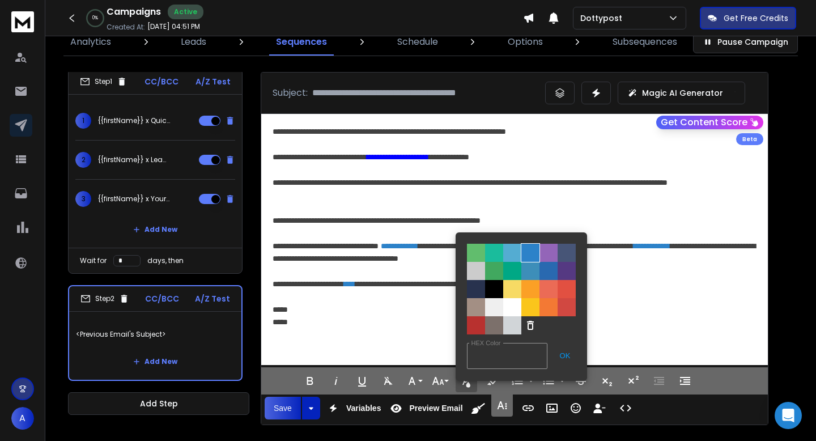
click at [538, 254] on span "Color#2C82C9" at bounding box center [530, 253] width 18 height 18
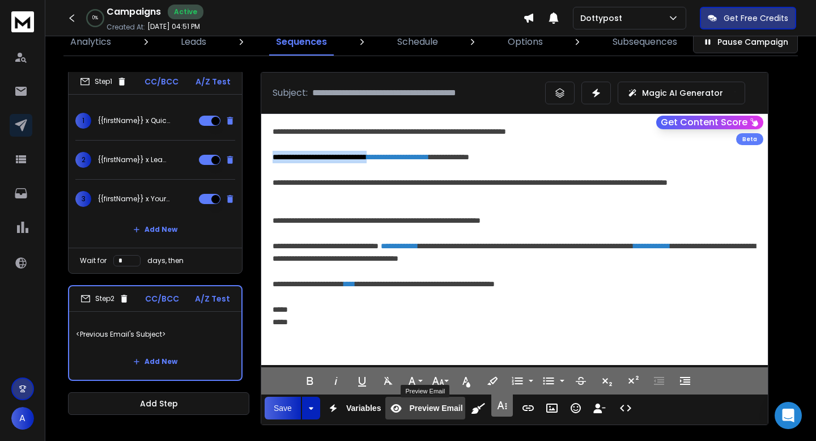
click at [424, 415] on div "Preview Email" at bounding box center [424, 408] width 79 height 19
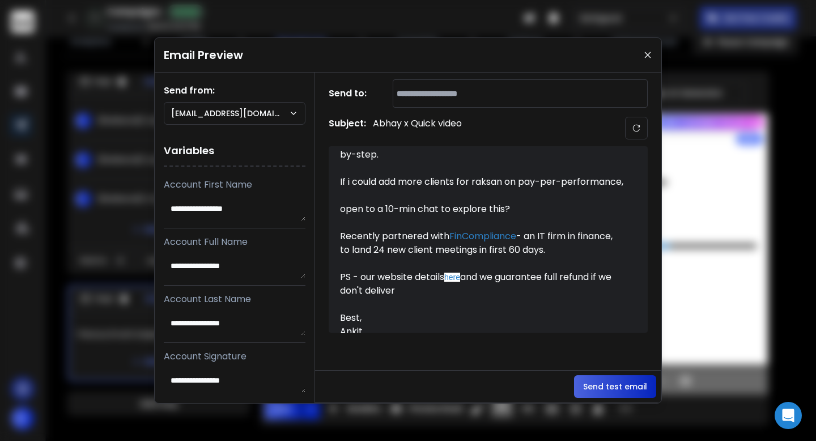
scroll to position [97, 0]
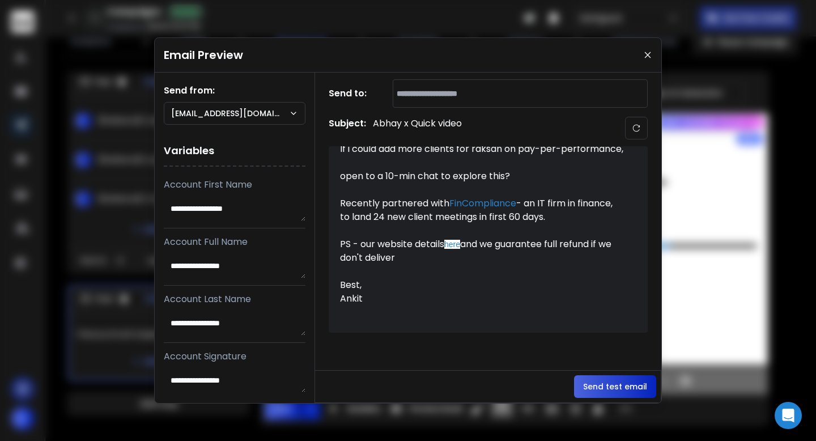
click at [645, 57] on icon at bounding box center [647, 54] width 9 height 9
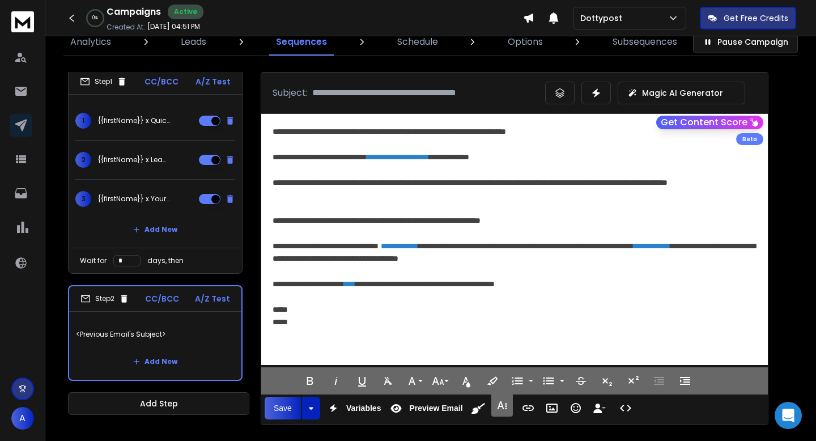
click at [355, 283] on span "****" at bounding box center [349, 284] width 11 height 8
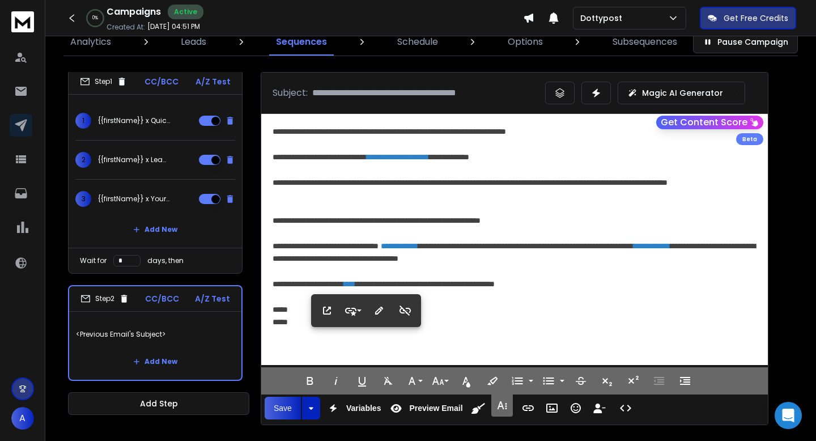
click at [355, 283] on span "****" at bounding box center [349, 284] width 11 height 8
click at [383, 384] on icon "button" at bounding box center [388, 381] width 14 height 14
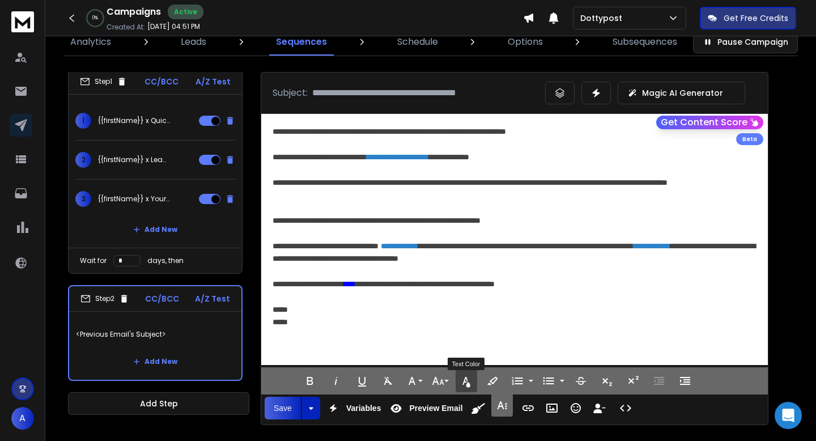
click at [461, 381] on icon "button" at bounding box center [467, 381] width 14 height 14
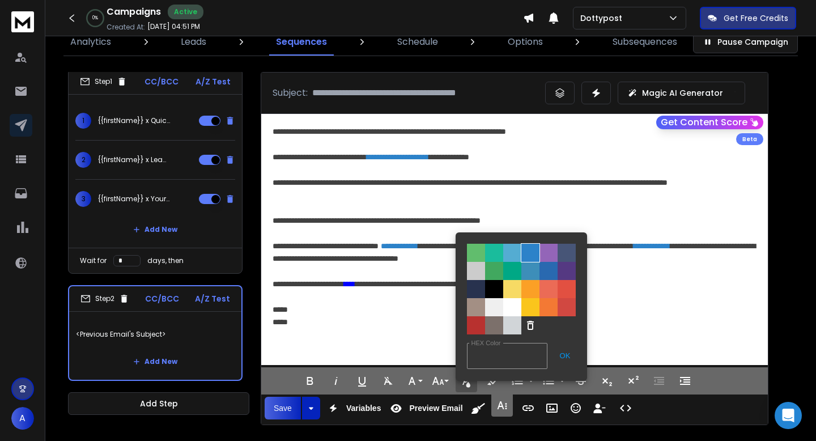
click at [532, 247] on span "Color#2C82C9" at bounding box center [530, 253] width 18 height 18
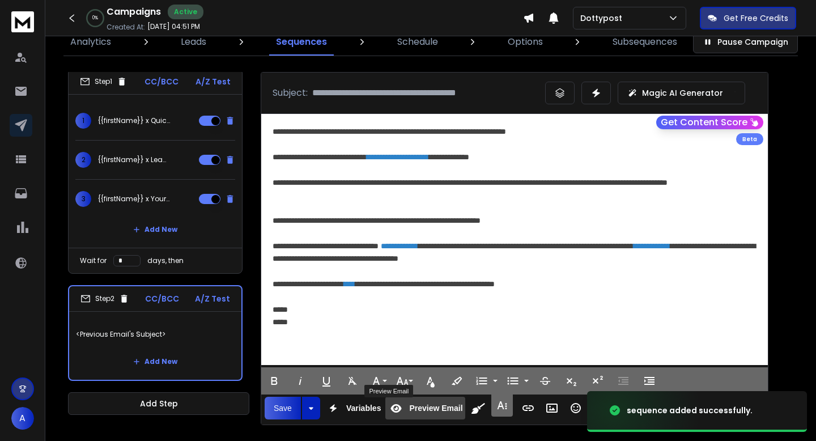
click at [421, 411] on span "Preview Email" at bounding box center [436, 408] width 58 height 10
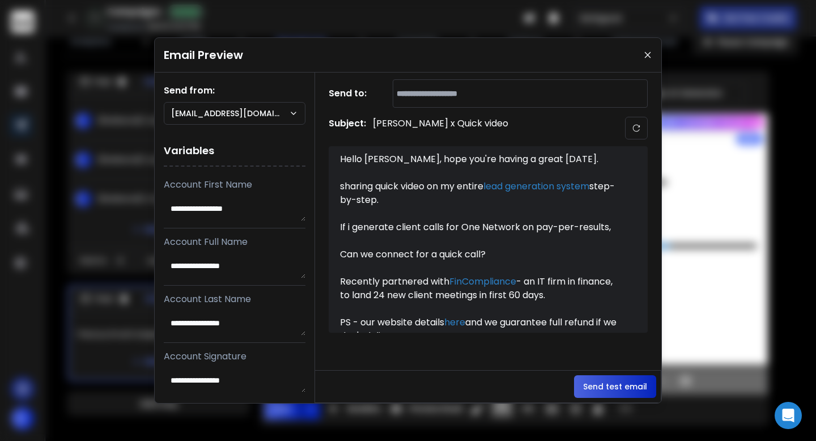
scroll to position [0, 0]
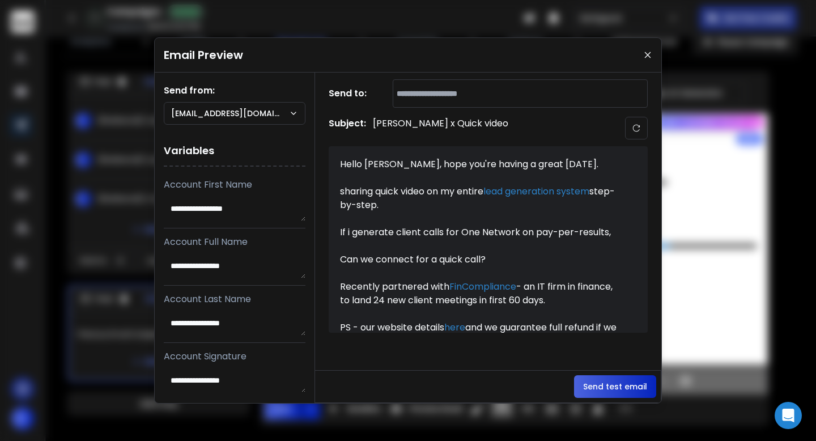
click at [645, 51] on icon at bounding box center [647, 54] width 9 height 9
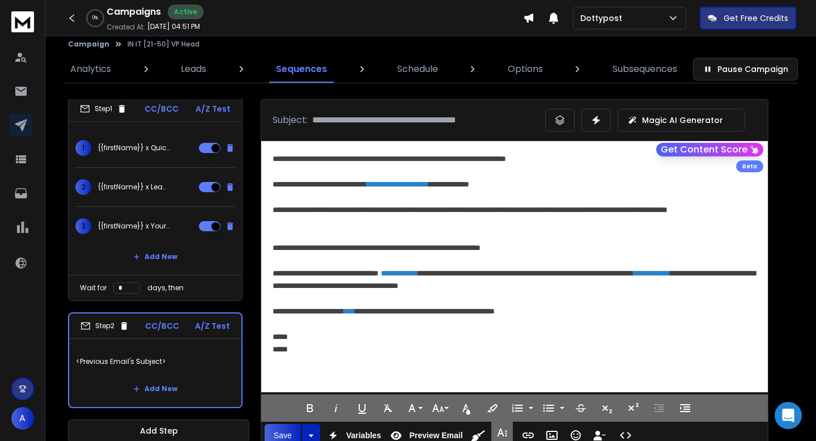
scroll to position [9, 0]
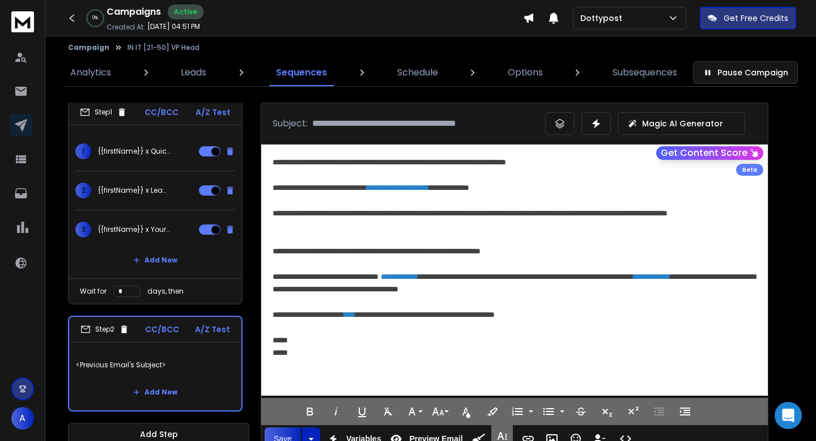
click at [273, 190] on div "**********" at bounding box center [515, 187] width 484 height 12
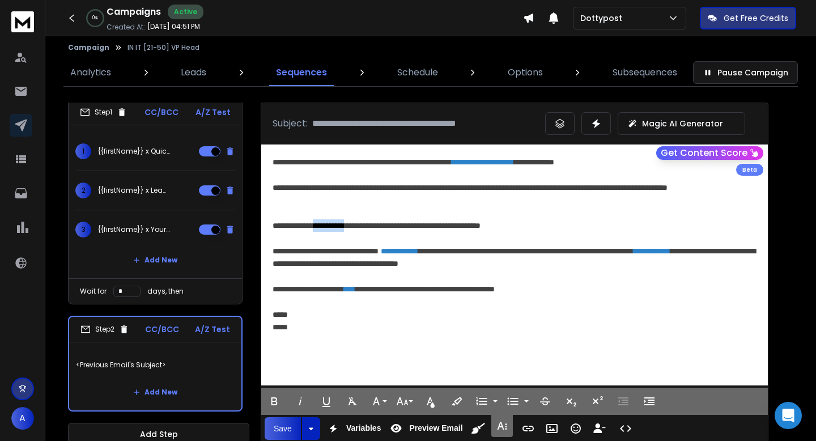
drag, startPoint x: 360, startPoint y: 227, endPoint x: 322, endPoint y: 226, distance: 38.5
click at [322, 226] on div "**********" at bounding box center [515, 225] width 484 height 12
click at [382, 226] on div "**********" at bounding box center [515, 225] width 484 height 12
drag, startPoint x: 405, startPoint y: 227, endPoint x: 355, endPoint y: 226, distance: 49.3
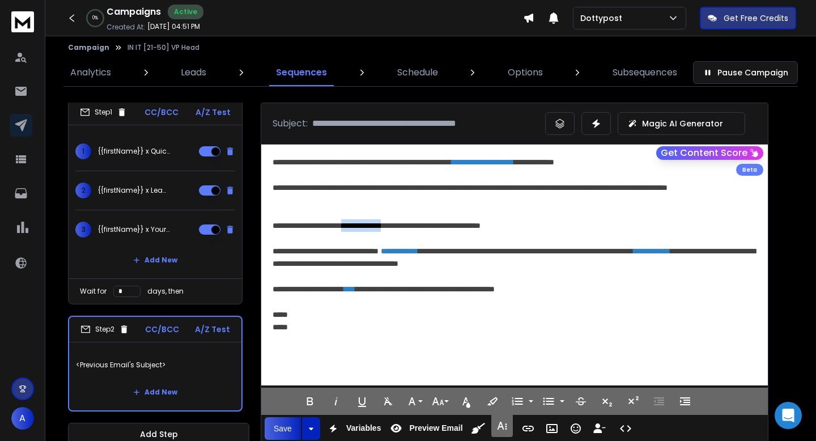
click at [355, 226] on div "**********" at bounding box center [515, 225] width 484 height 12
click at [333, 235] on div at bounding box center [515, 238] width 484 height 12
click at [472, 228] on div "**********" at bounding box center [515, 225] width 484 height 12
click at [509, 228] on div "**********" at bounding box center [515, 225] width 484 height 12
click at [419, 328] on div "***** *****" at bounding box center [515, 321] width 484 height 26
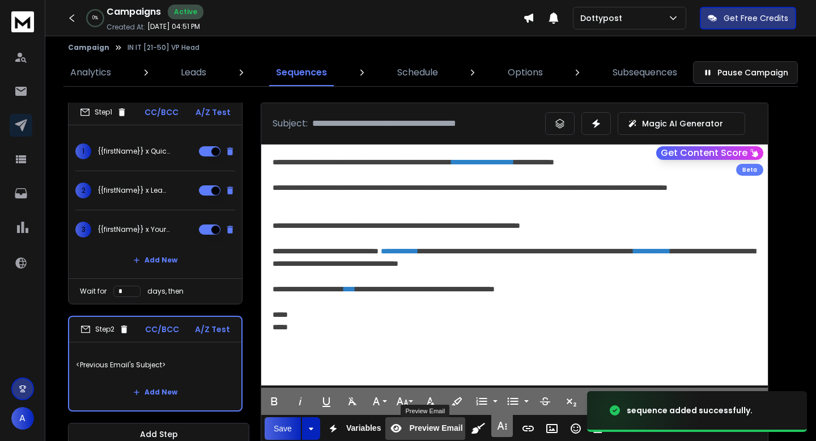
click at [443, 431] on span "Preview Email" at bounding box center [436, 428] width 58 height 10
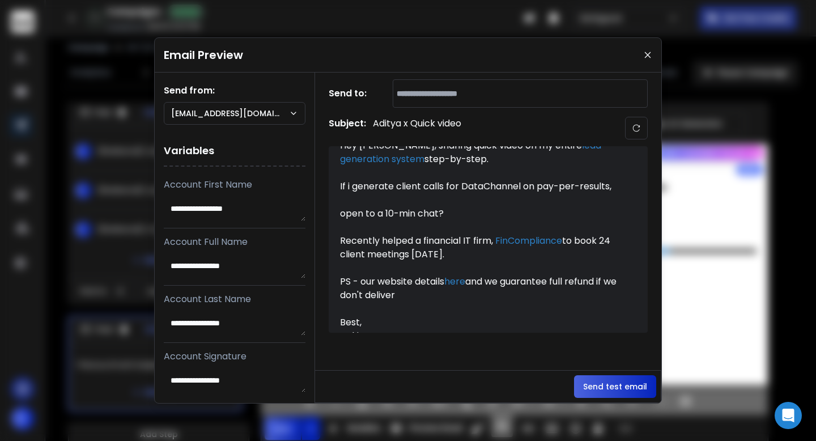
scroll to position [0, 0]
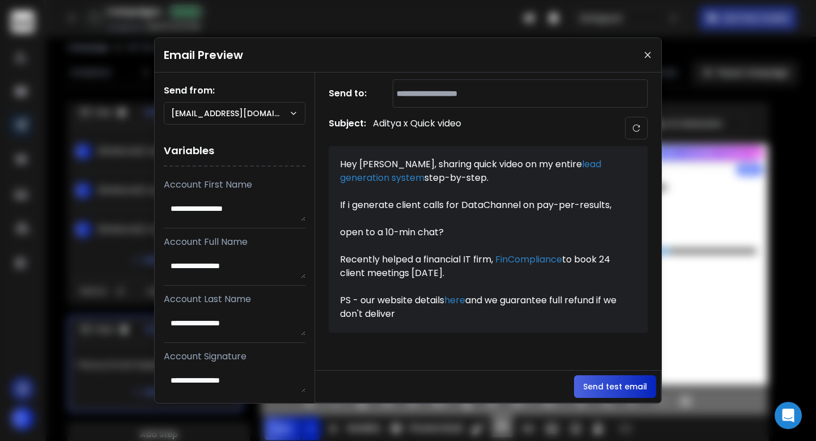
click at [648, 53] on icon at bounding box center [647, 54] width 9 height 9
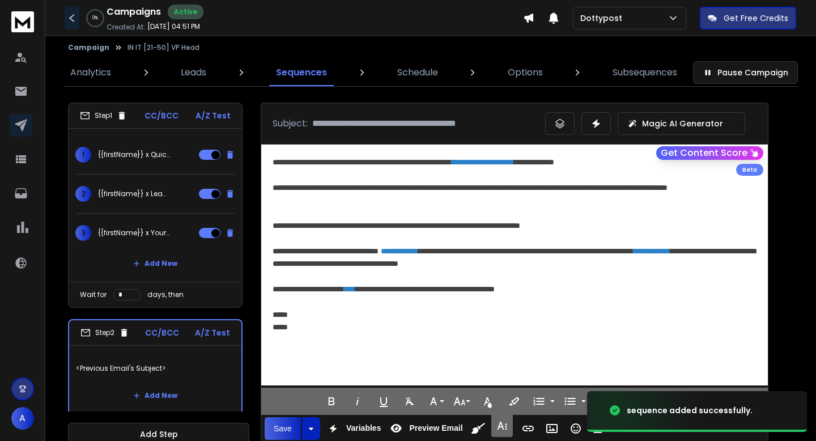
click at [73, 22] on icon at bounding box center [72, 18] width 10 height 10
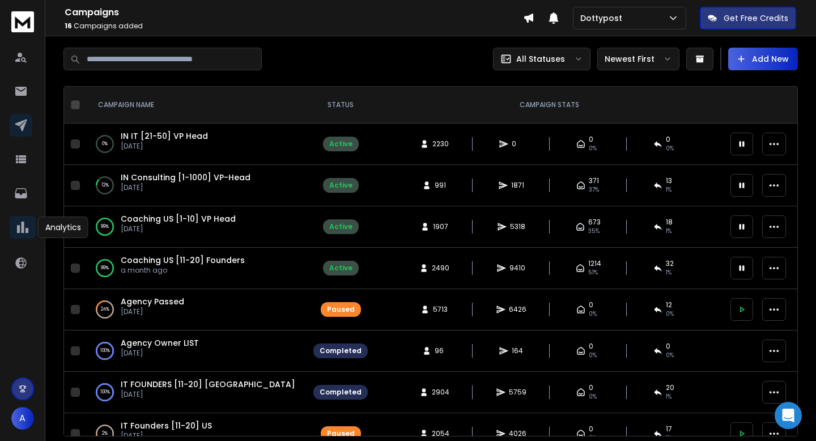
click at [22, 222] on icon at bounding box center [22, 227] width 11 height 11
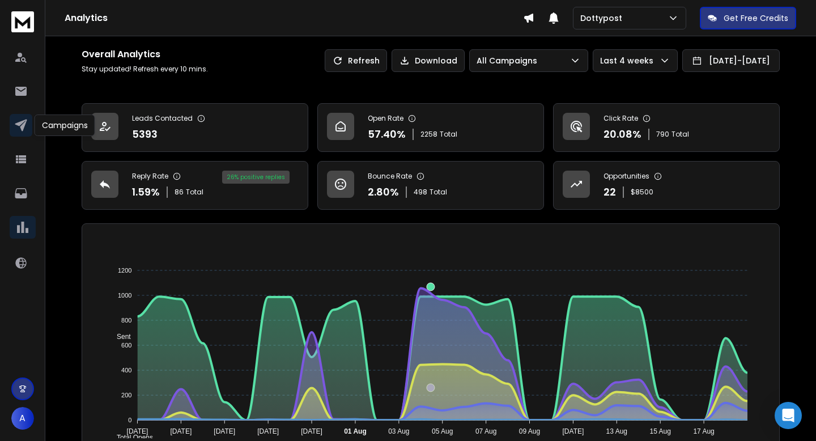
click at [23, 129] on icon at bounding box center [21, 125] width 14 height 14
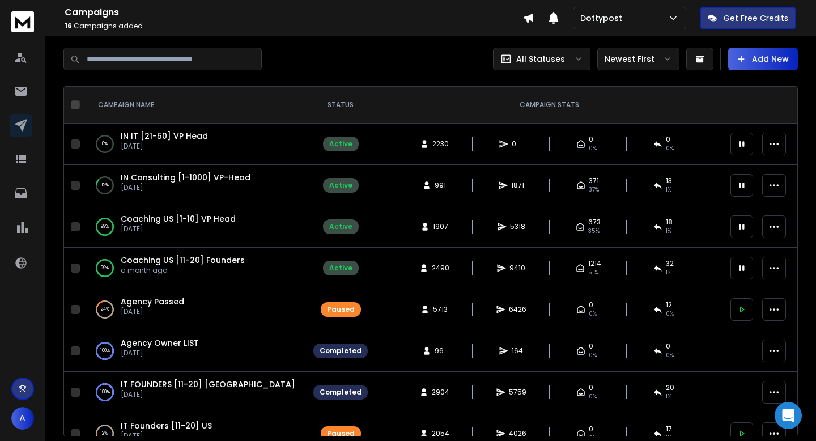
click at [169, 220] on span "Coaching US [1-10] VP Head" at bounding box center [178, 218] width 115 height 11
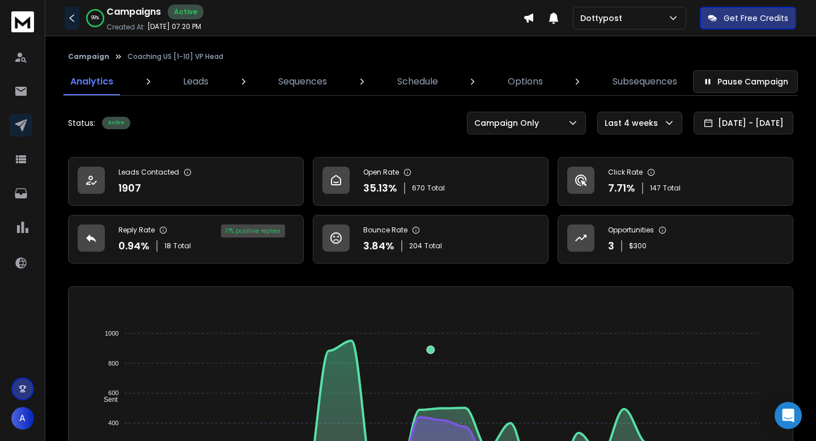
click at [69, 22] on icon at bounding box center [72, 18] width 10 height 10
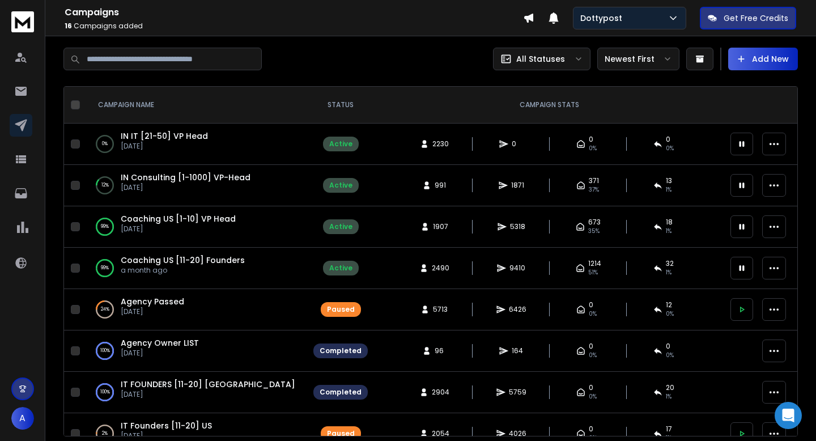
click at [617, 15] on p "Dottypost" at bounding box center [603, 17] width 46 height 11
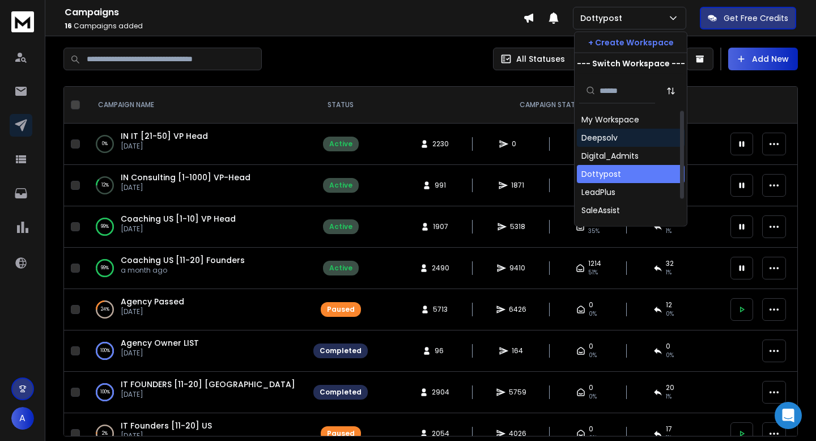
click at [609, 143] on div "Deepsolv" at bounding box center [631, 138] width 108 height 18
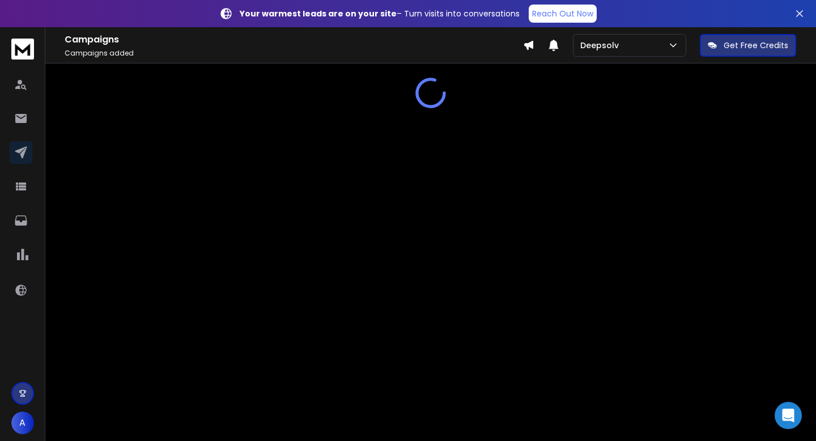
click at [803, 13] on icon at bounding box center [799, 14] width 10 height 10
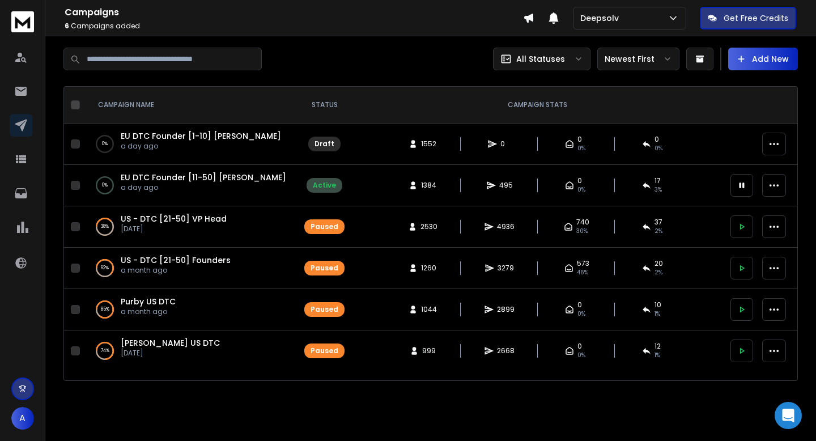
click at [185, 179] on span "EU DTC Founder [11-50] [PERSON_NAME]" at bounding box center [203, 177] width 165 height 11
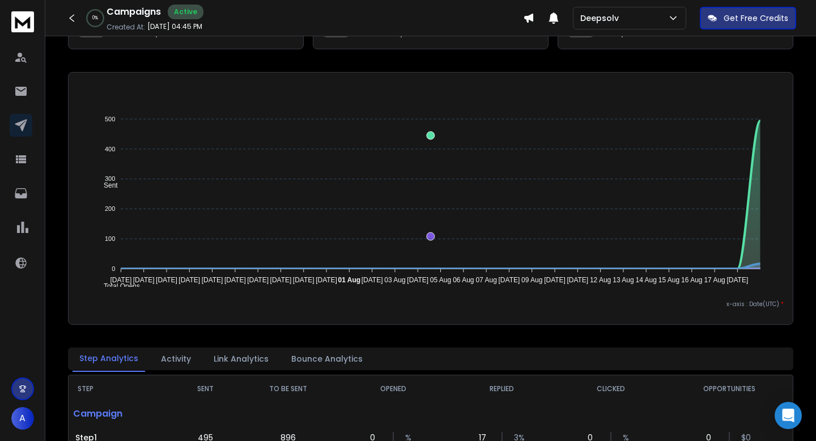
scroll to position [2, 0]
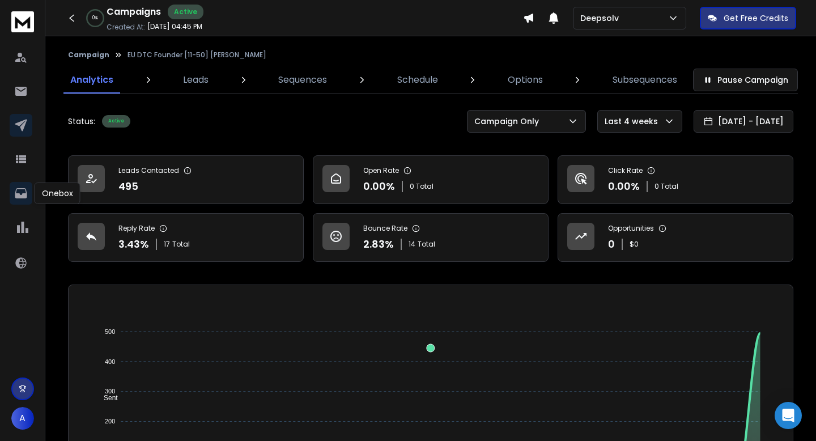
click at [24, 194] on icon at bounding box center [21, 193] width 12 height 10
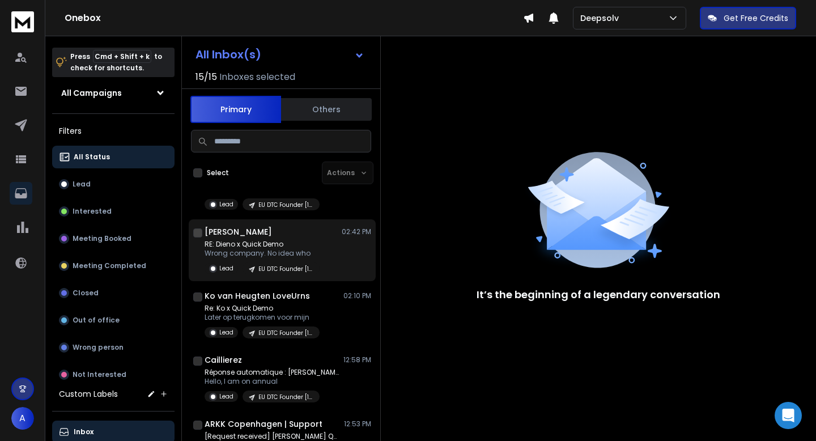
scroll to position [19, 0]
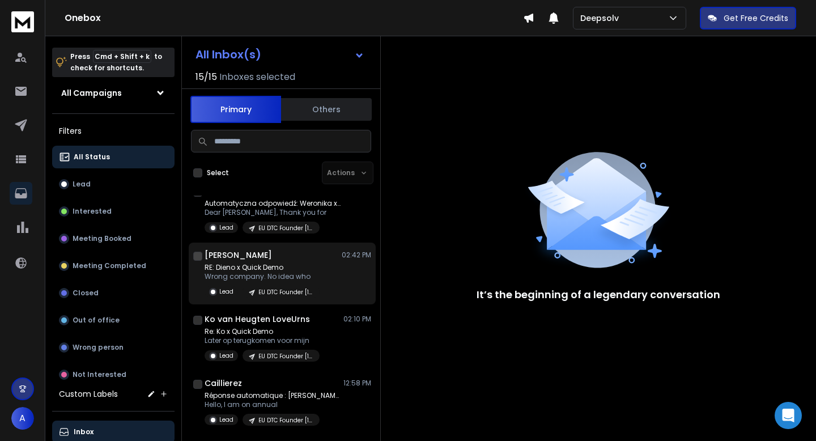
click at [257, 269] on p "RE: Dieno x Quick Demo" at bounding box center [262, 267] width 115 height 9
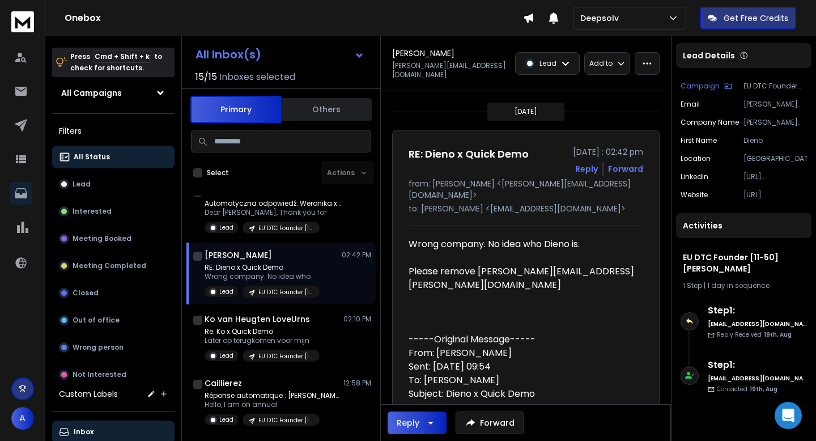
click at [652, 61] on icon "button" at bounding box center [647, 63] width 10 height 10
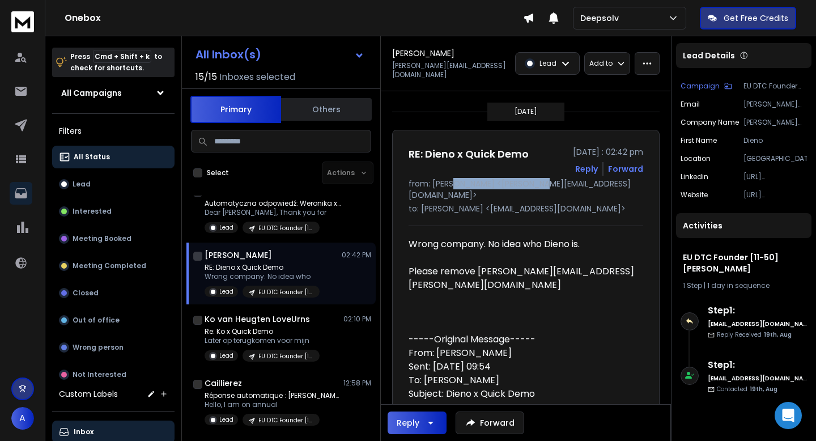
drag, startPoint x: 544, startPoint y: 175, endPoint x: 452, endPoint y: 174, distance: 91.8
click at [452, 178] on p "from: Kim <Kim@gwholdings.co.uk>" at bounding box center [526, 189] width 235 height 23
copy p "Kim@gwholdings.co.uk"
click at [714, 84] on p "Campaign" at bounding box center [700, 86] width 39 height 9
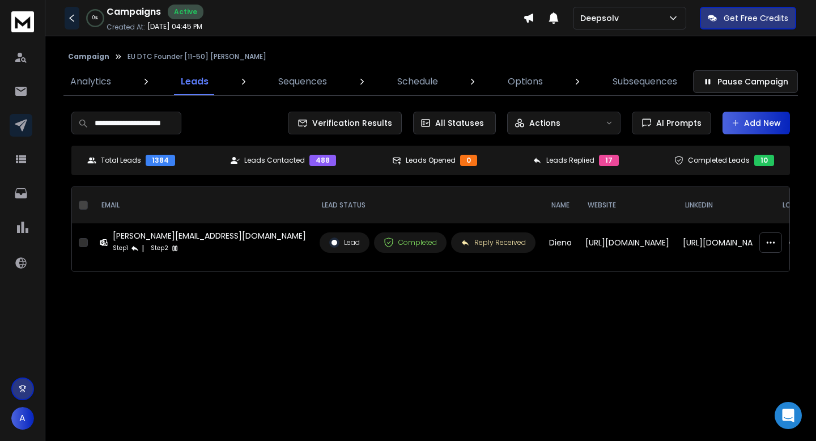
click at [73, 17] on icon at bounding box center [72, 18] width 10 height 10
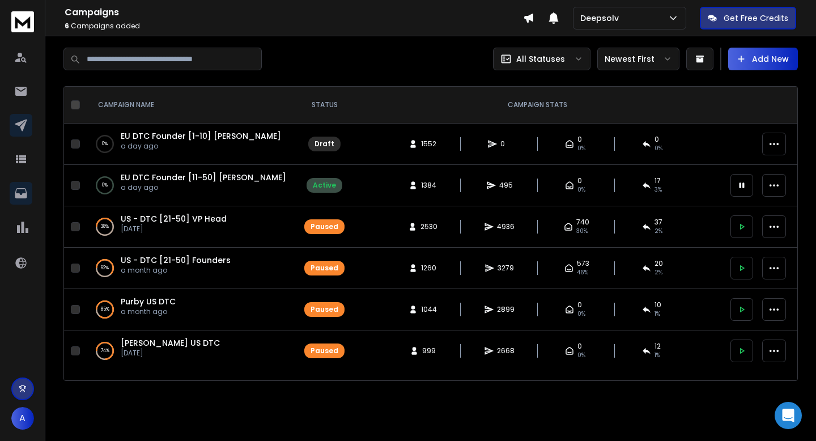
click at [23, 198] on icon at bounding box center [21, 193] width 14 height 14
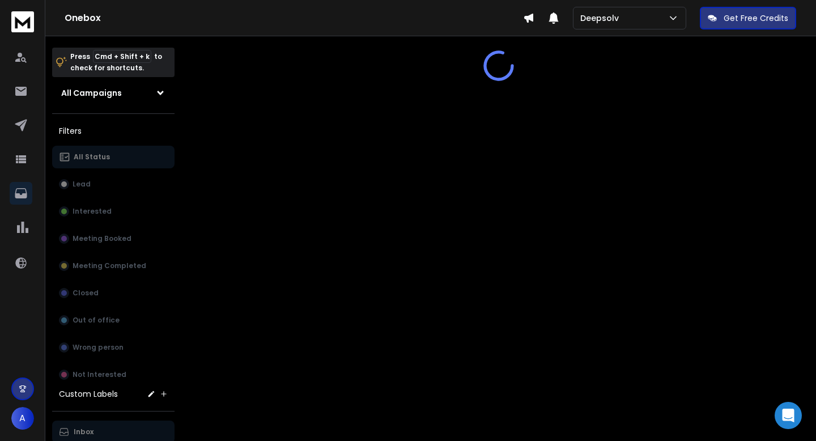
click at [96, 187] on div "All Status Lead Interested Meeting Booked Meeting Completed Closed Out of offic…" at bounding box center [113, 266] width 122 height 240
click at [86, 188] on div "All Status Lead Interested Meeting Booked Meeting Completed Closed Out of offic…" at bounding box center [113, 266] width 122 height 240
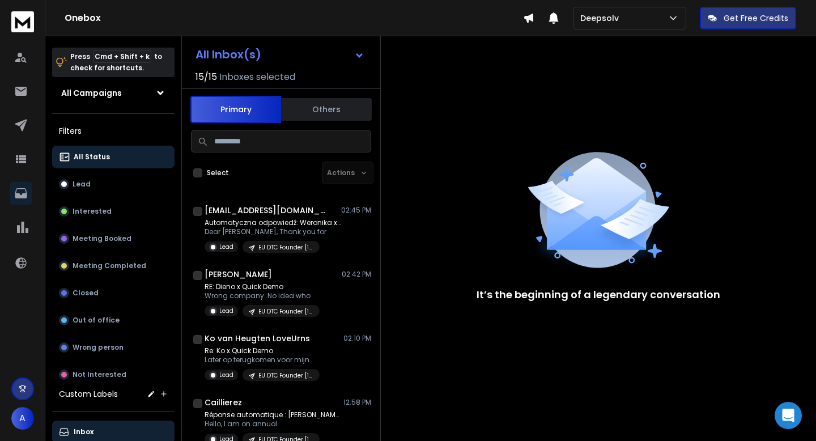
click at [86, 188] on p "Lead" at bounding box center [82, 184] width 18 height 9
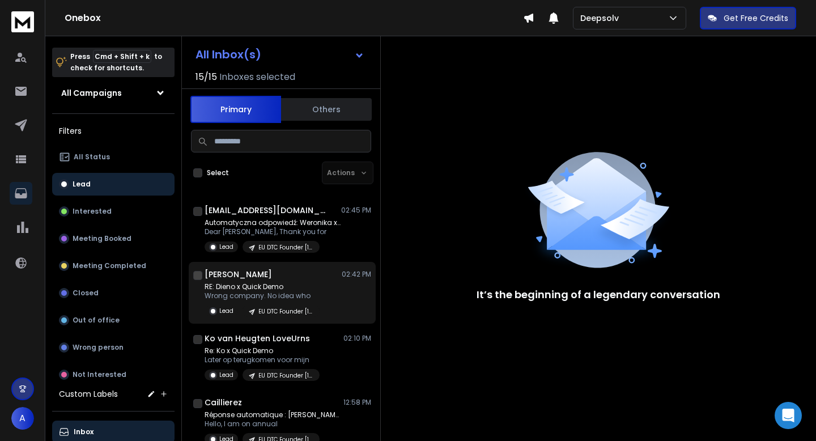
click at [292, 279] on div "Kim 02:42 PM" at bounding box center [288, 274] width 167 height 11
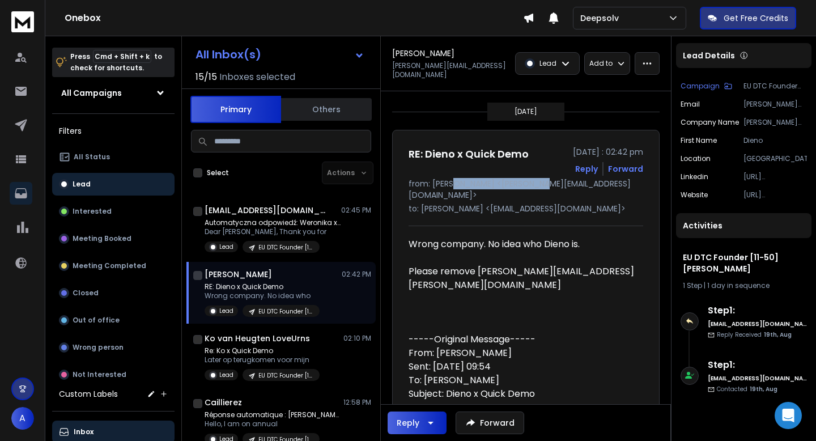
drag, startPoint x: 544, startPoint y: 176, endPoint x: 453, endPoint y: 174, distance: 91.3
click at [453, 178] on p "from: Kim <Kim@gwholdings.co.uk>" at bounding box center [526, 189] width 235 height 23
copy p "Kim@gwholdings.co.uk"
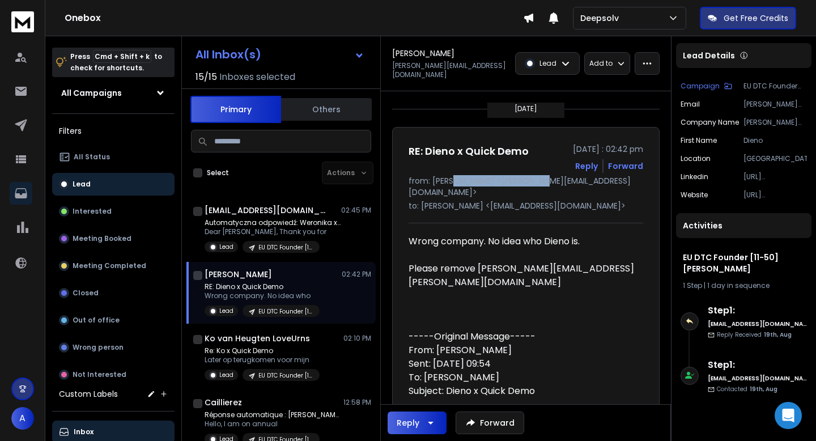
scroll to position [2, 0]
copy p "Kim@gwholdings.co.uk"
click at [750, 105] on p "george@gwholdings.co.uk" at bounding box center [774, 104] width 63 height 9
click at [587, 161] on button "Reply" at bounding box center [586, 166] width 23 height 11
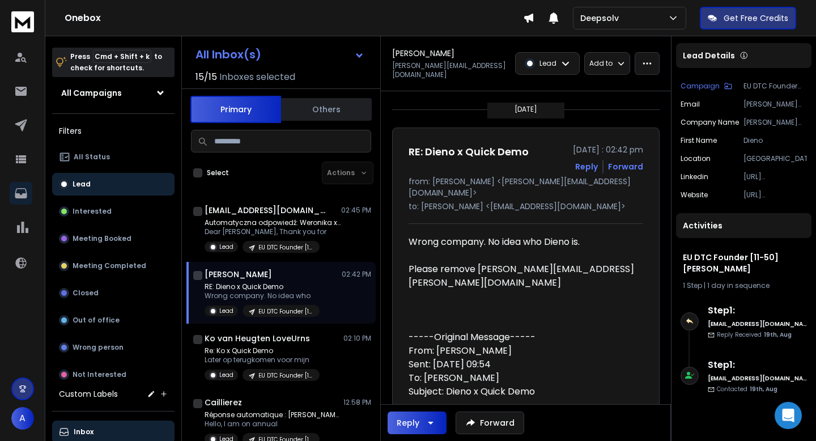
scroll to position [0, 0]
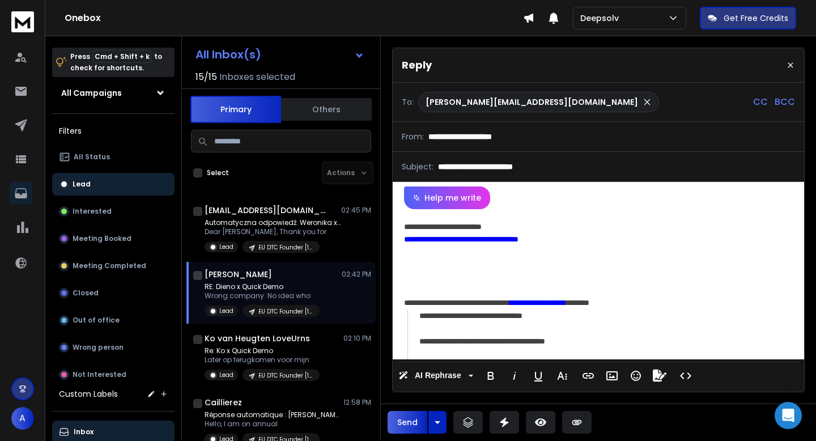
click at [418, 425] on button "Send" at bounding box center [408, 422] width 40 height 23
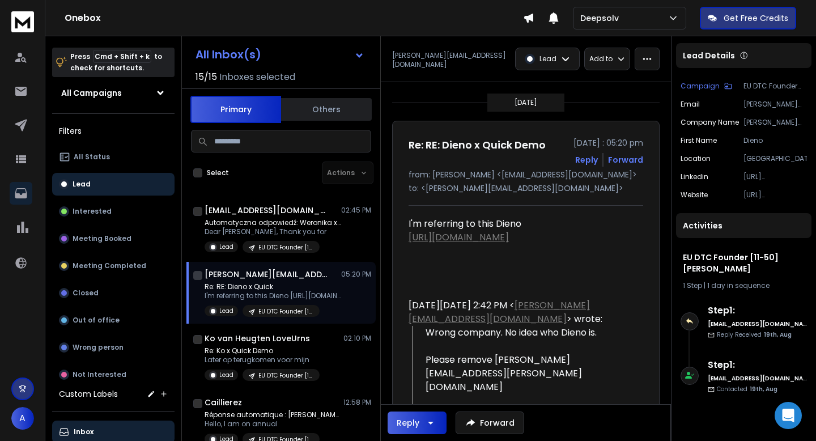
click at [509, 236] on link "https://www.linkedin.com/in/dienogeorge/" at bounding box center [459, 237] width 100 height 13
click at [483, 281] on div at bounding box center [522, 278] width 226 height 14
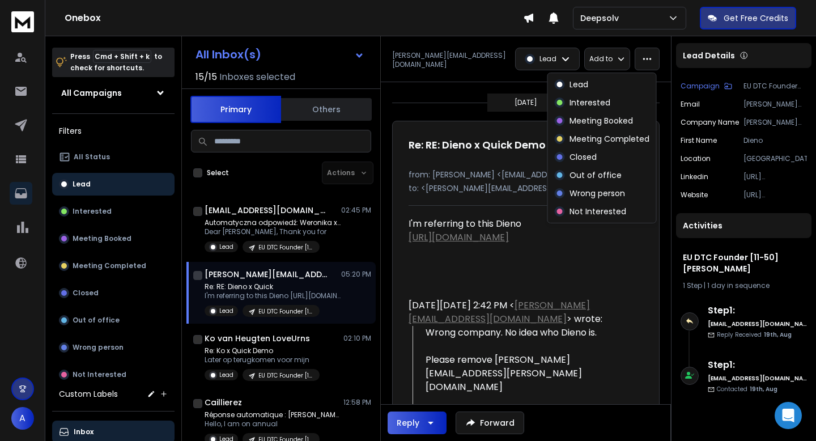
click at [579, 62] on div "Lead" at bounding box center [547, 59] width 63 height 22
click at [585, 207] on p "Not Interested" at bounding box center [598, 211] width 57 height 11
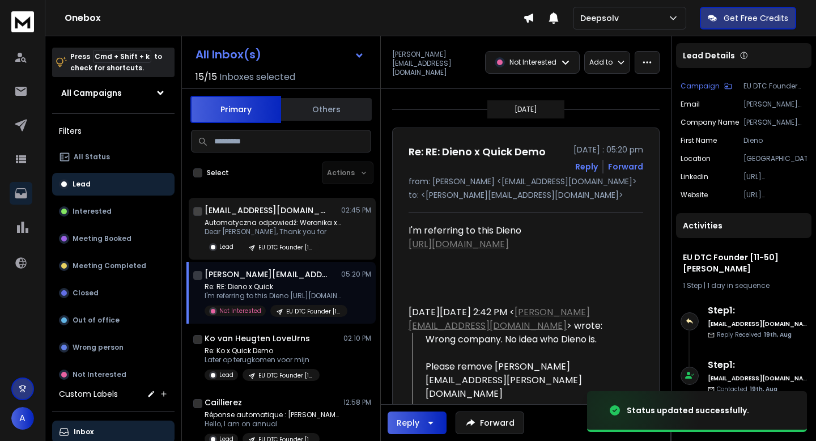
click at [311, 222] on p "Automatyczna odpowiedź: Weronika x Brandy" at bounding box center [273, 222] width 136 height 9
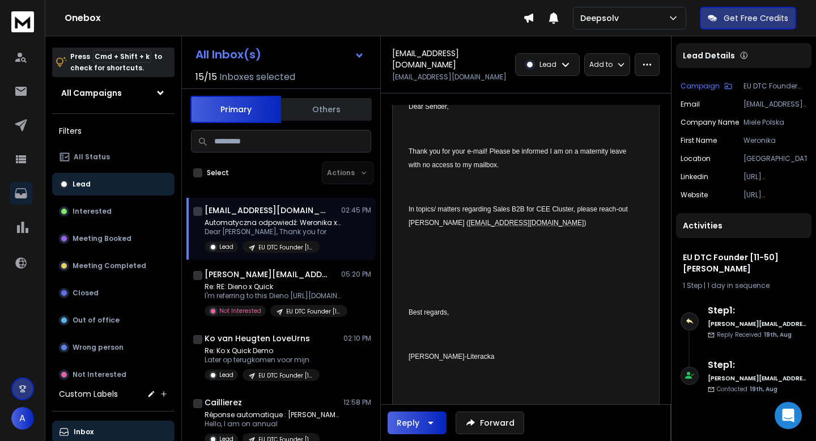
scroll to position [228, 0]
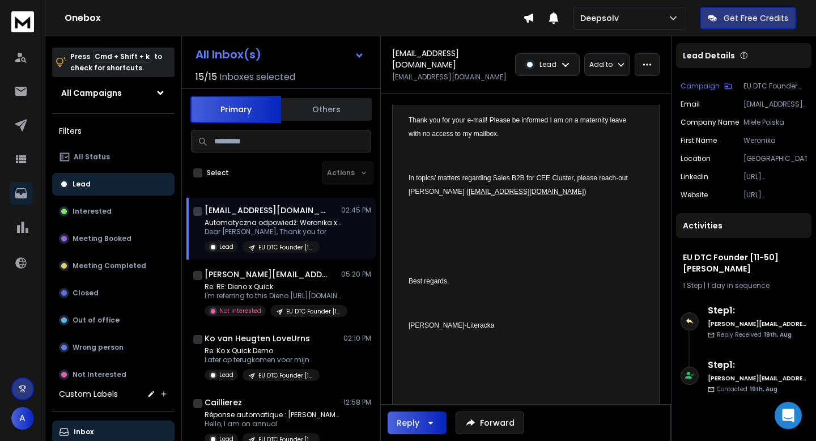
click at [566, 69] on icon at bounding box center [565, 64] width 9 height 9
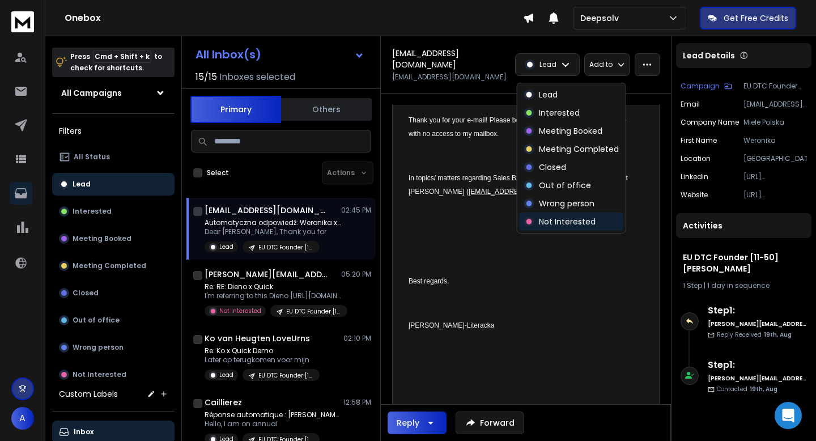
click at [550, 216] on p "Not Interested" at bounding box center [567, 221] width 57 height 11
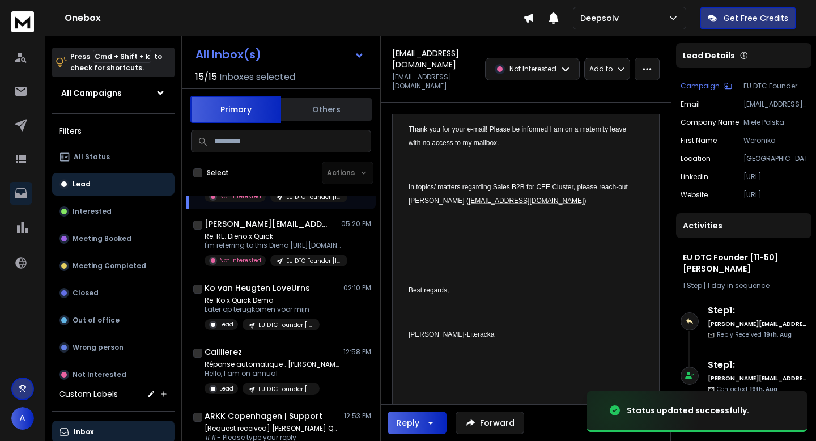
scroll to position [213, 0]
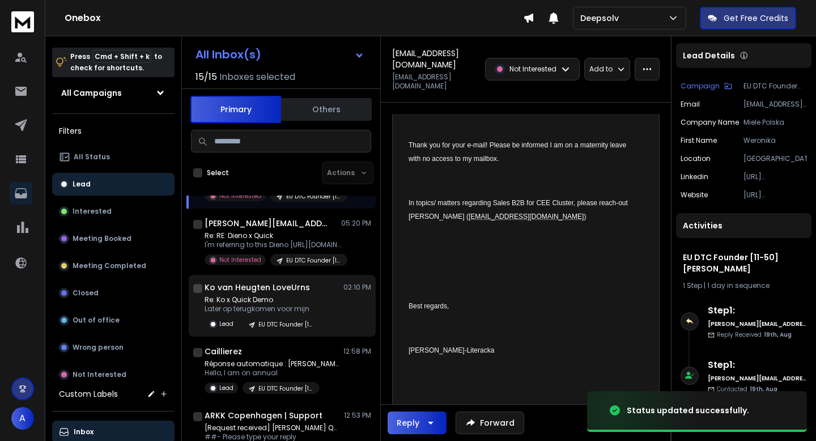
click at [300, 296] on p "Re: Ko x Quick Demo" at bounding box center [262, 299] width 115 height 9
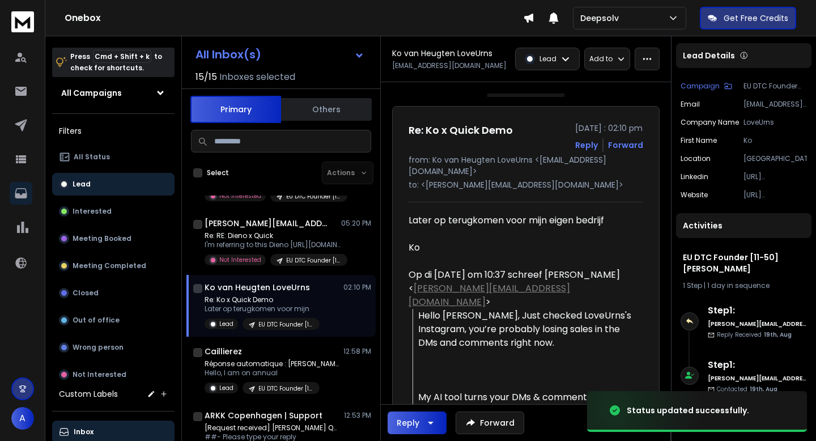
scroll to position [17, 0]
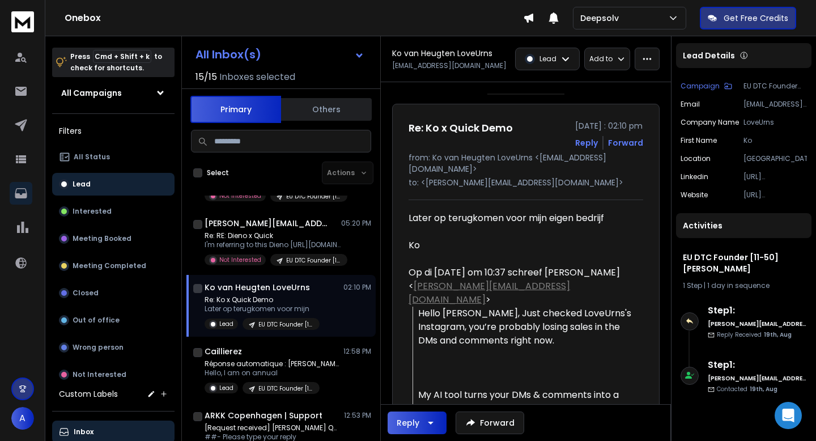
drag, startPoint x: 615, startPoint y: 206, endPoint x: 404, endPoint y: 205, distance: 210.8
click at [404, 205] on div "Re: Ko x Quick Demo 19 August 2025 : 02:10 pm Reply Forward from: Ko van Heugte…" at bounding box center [525, 415] width 267 height 623
copy div "Later op terugkomen voor mijn eigen bedrijf"
click at [490, 239] on div "Ko" at bounding box center [522, 246] width 226 height 14
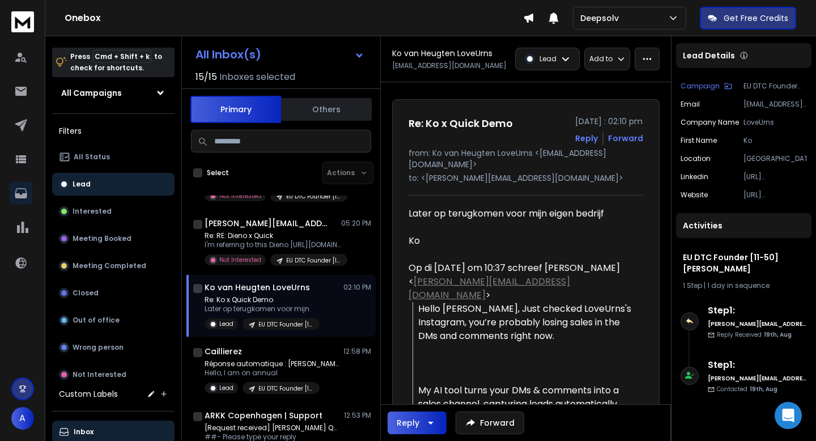
scroll to position [22, 0]
click at [558, 55] on div "Lead" at bounding box center [547, 59] width 63 height 22
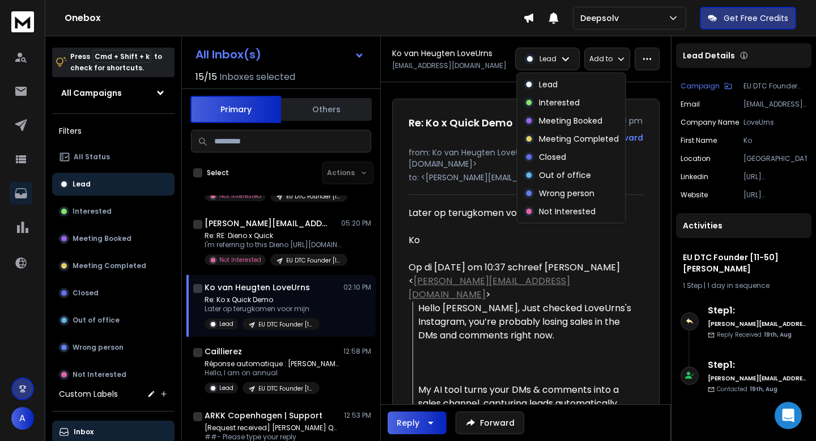
click at [458, 233] on div "Ko" at bounding box center [522, 240] width 226 height 14
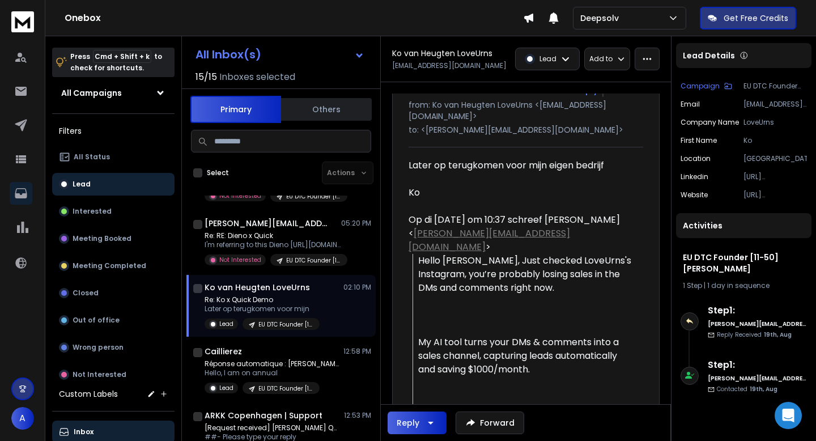
scroll to position [0, 0]
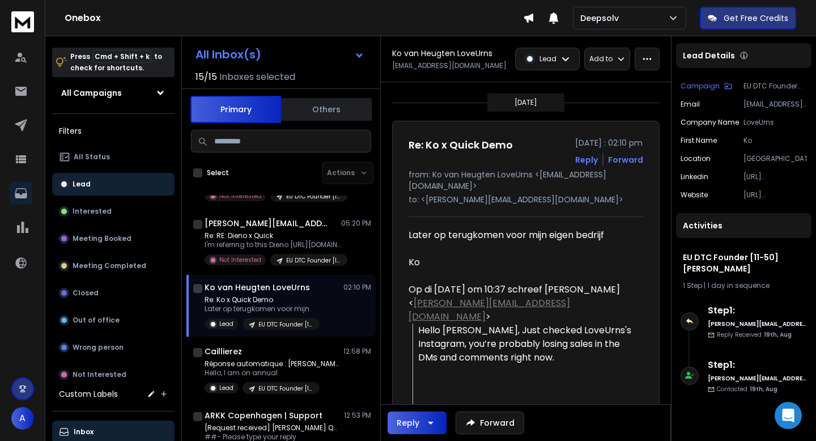
click at [582, 159] on button "Reply" at bounding box center [586, 159] width 23 height 11
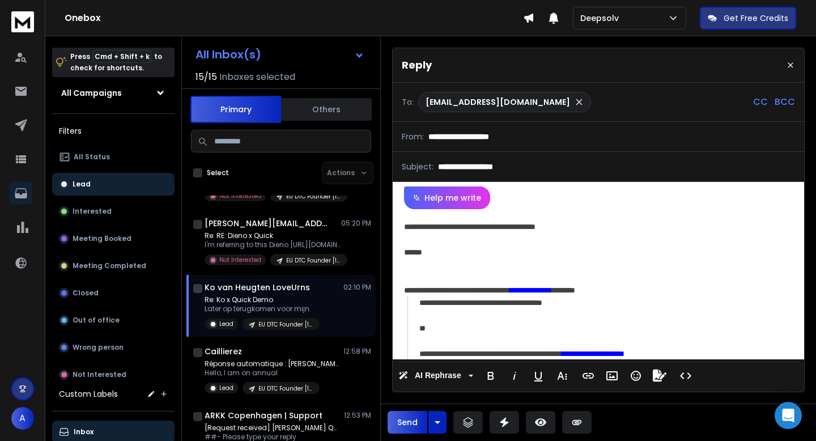
click at [409, 422] on button "Send" at bounding box center [408, 422] width 40 height 23
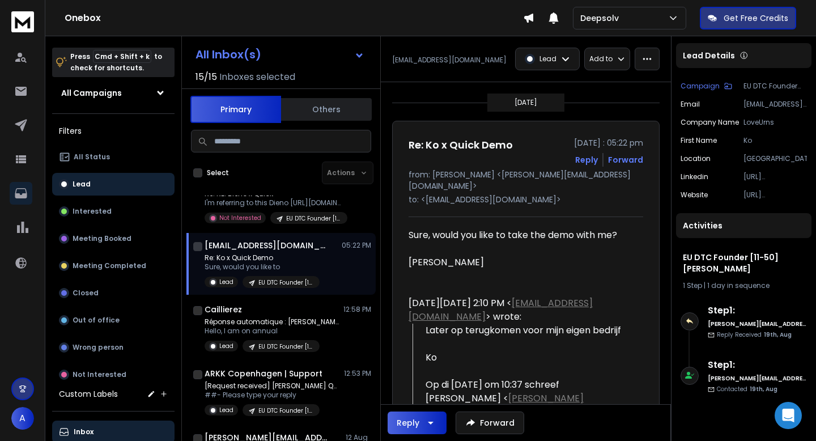
scroll to position [98, 0]
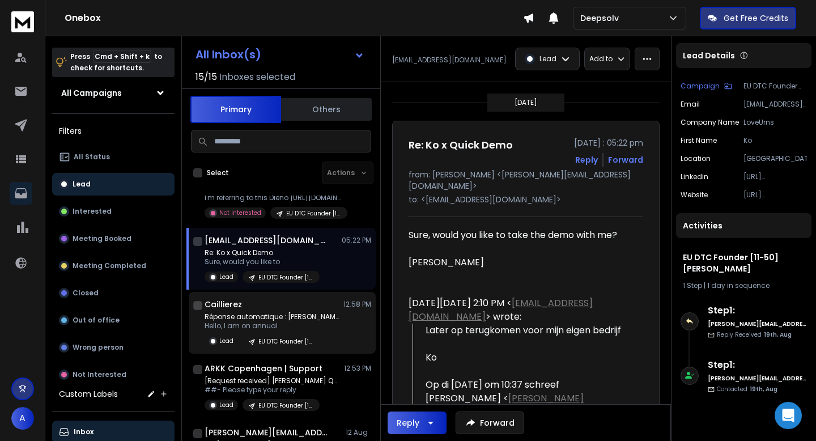
click at [308, 322] on p "Hello, I am on annual" at bounding box center [273, 325] width 136 height 9
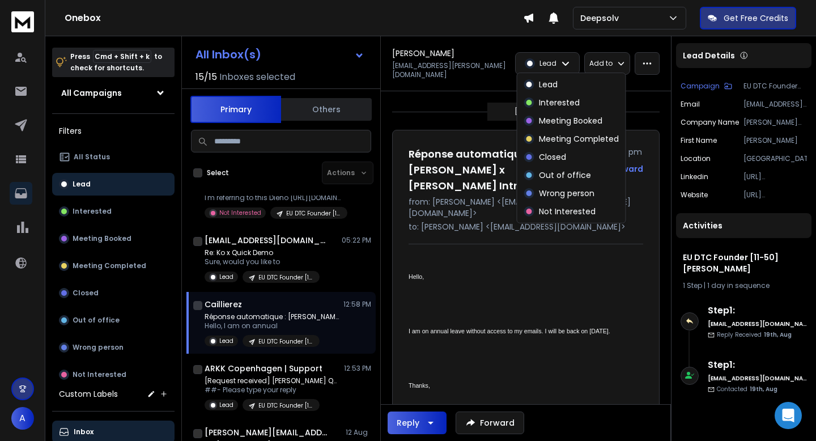
click at [554, 61] on p "Lead" at bounding box center [547, 63] width 17 height 9
click at [543, 176] on p "Out of office" at bounding box center [565, 174] width 52 height 11
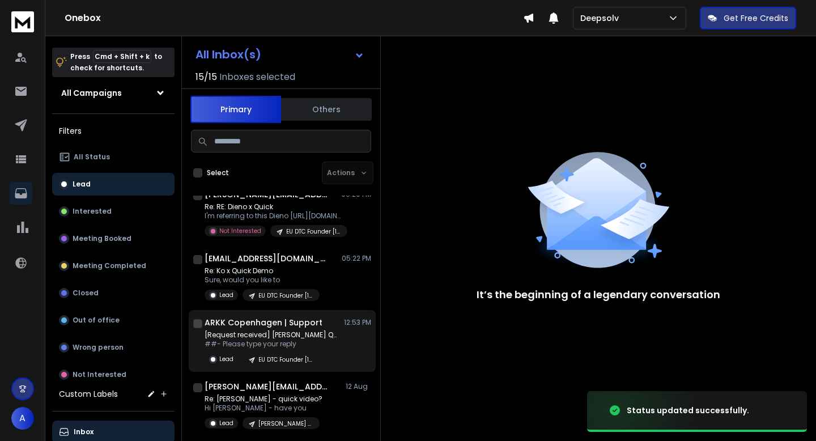
scroll to position [80, 0]
click at [303, 327] on h1 "ARKK Copenhagen | Support" at bounding box center [264, 322] width 118 height 11
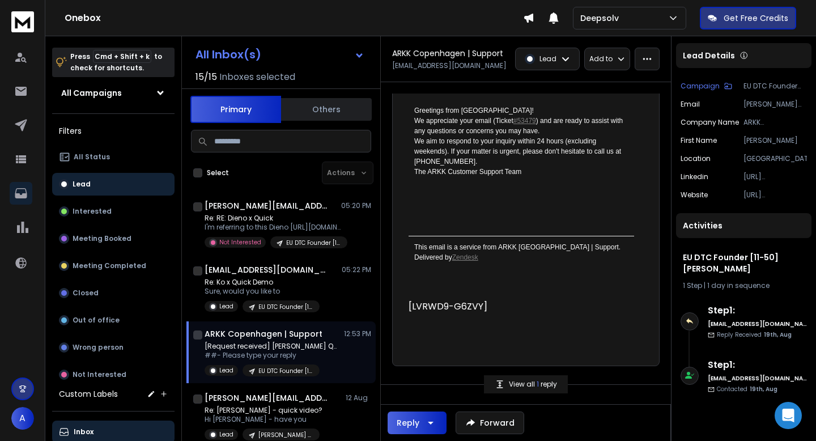
scroll to position [0, 0]
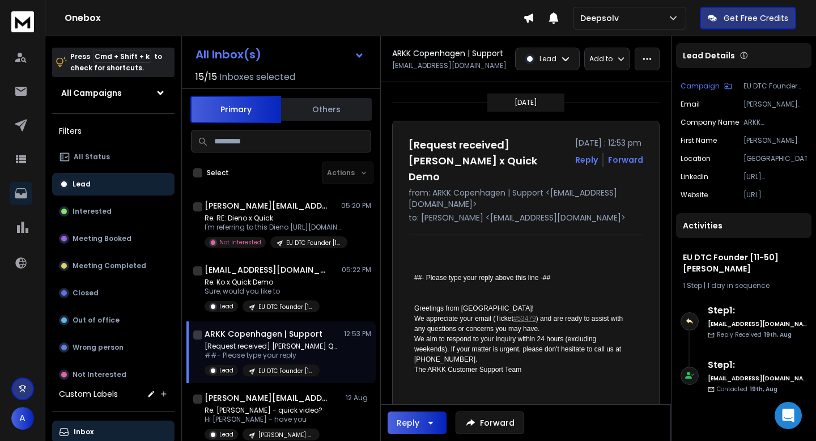
click at [556, 62] on p "Lead" at bounding box center [547, 58] width 17 height 9
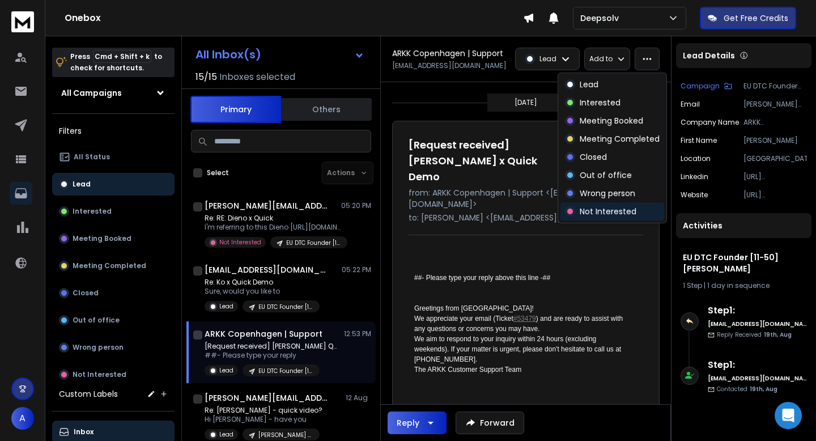
click at [590, 209] on p "Not Interested" at bounding box center [608, 211] width 57 height 11
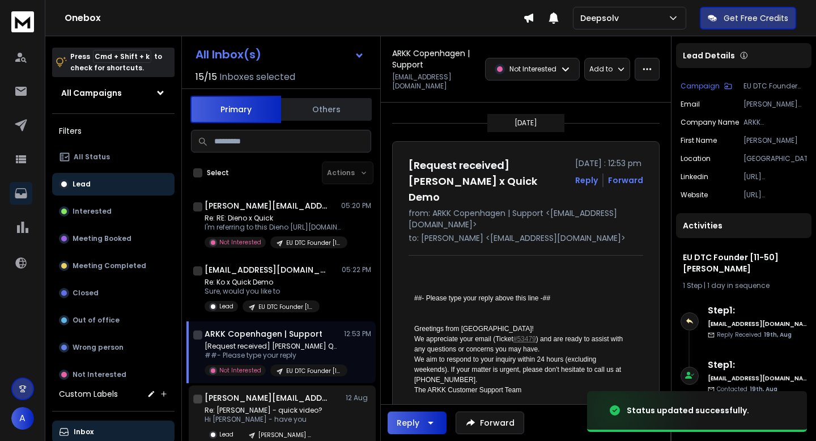
click at [284, 407] on p "Re: Patrick - quick video?" at bounding box center [264, 410] width 118 height 9
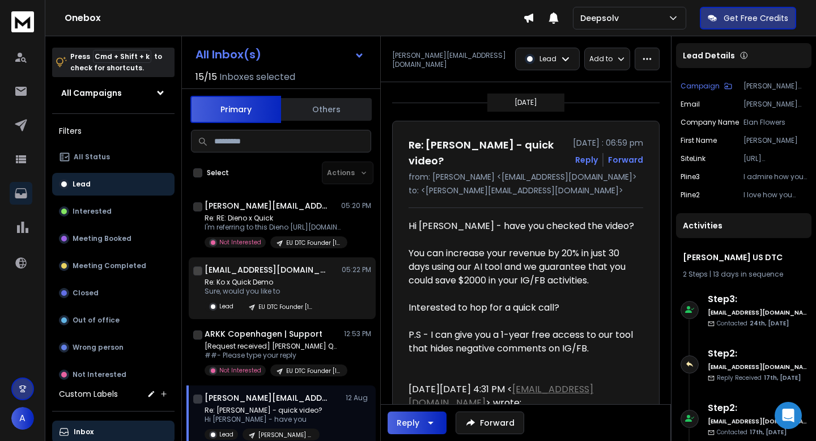
click at [269, 276] on div "ko@loveurns.com 05:22 PM Re: Ko x Quick Demo Sure, would you like to Lead EU DT…" at bounding box center [288, 288] width 167 height 48
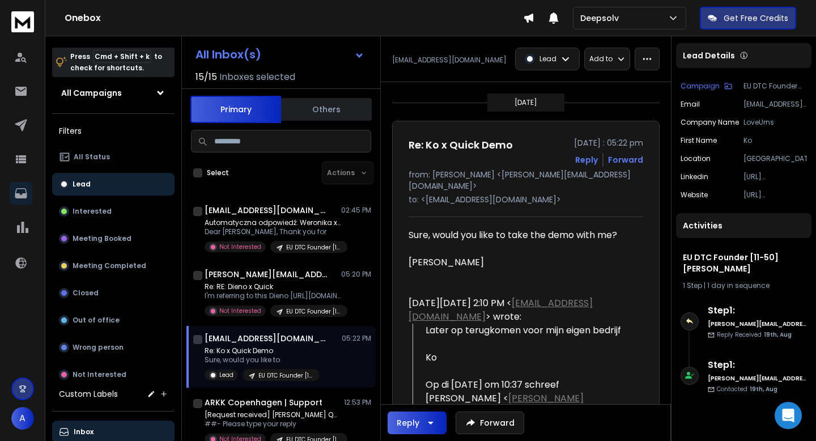
click at [97, 182] on button "Lead" at bounding box center [113, 184] width 122 height 23
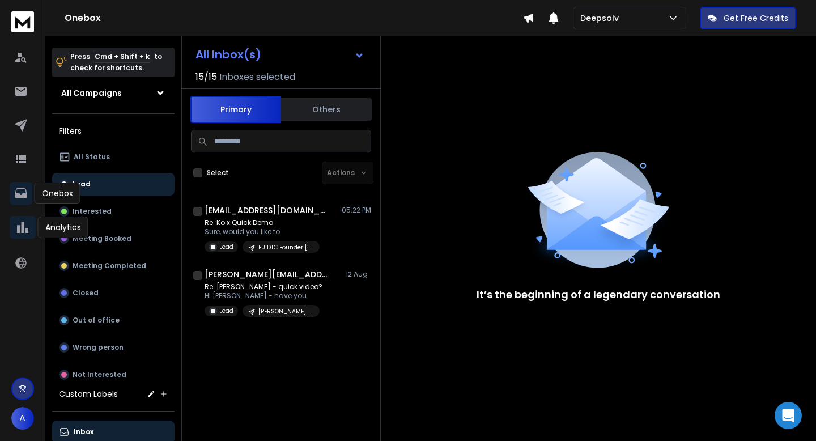
click at [21, 228] on icon at bounding box center [22, 227] width 11 height 11
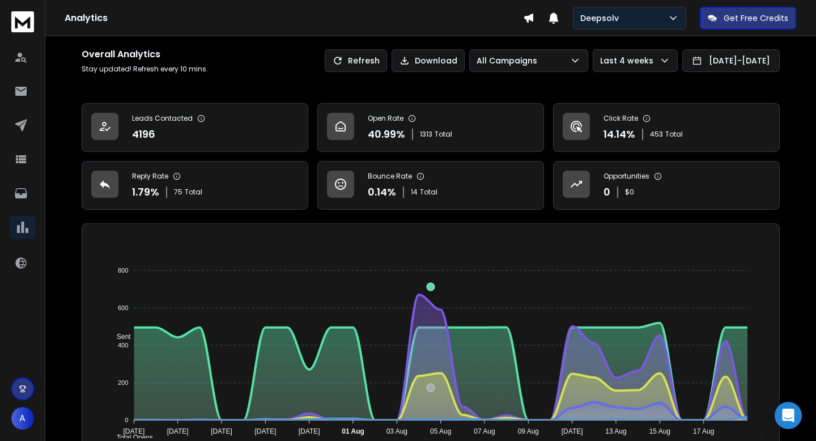
click at [628, 15] on div "Deepsolv" at bounding box center [629, 17] width 99 height 11
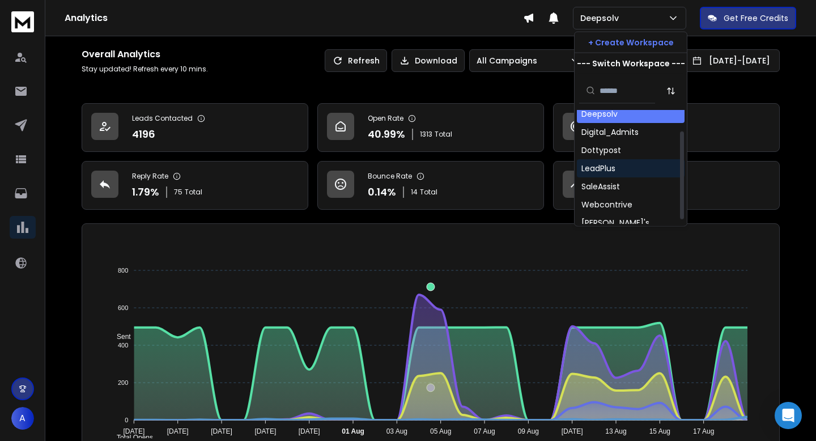
scroll to position [28, 0]
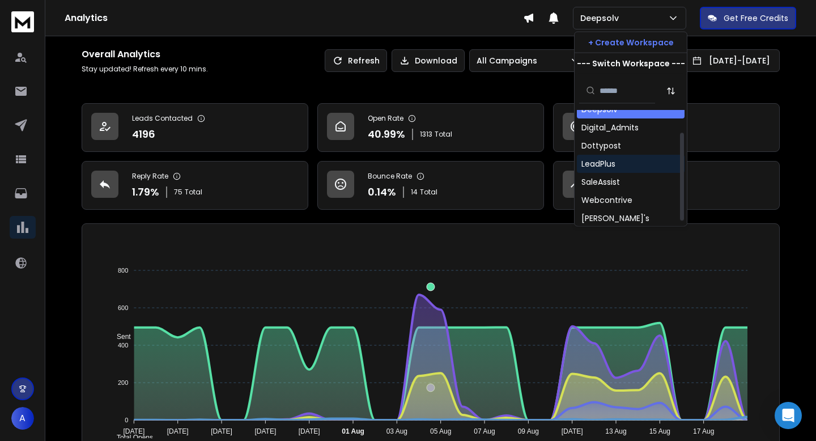
click at [613, 200] on div "Webcontrive" at bounding box center [606, 199] width 51 height 11
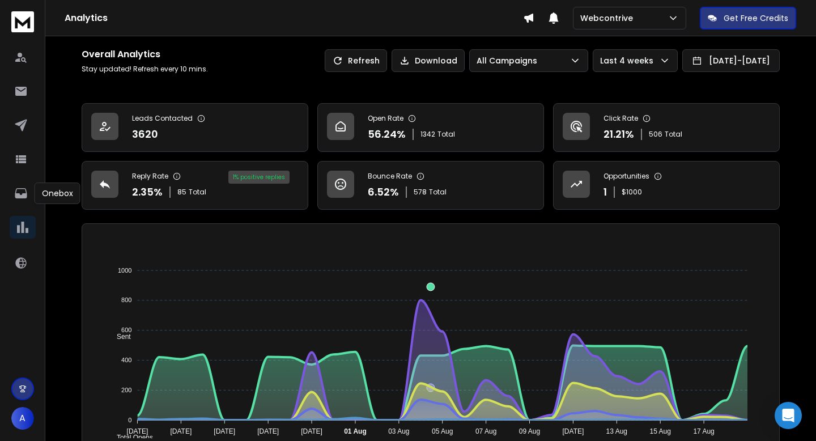
click at [9, 185] on div "A" at bounding box center [22, 220] width 45 height 441
click at [13, 194] on link at bounding box center [21, 193] width 23 height 23
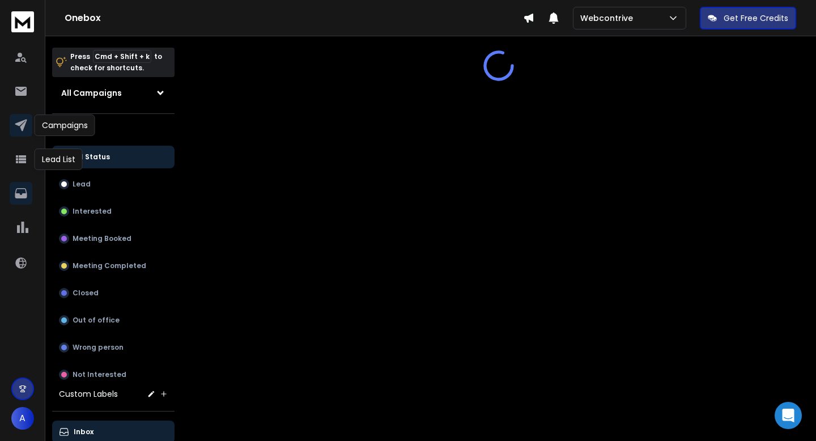
click at [16, 125] on icon at bounding box center [21, 125] width 12 height 12
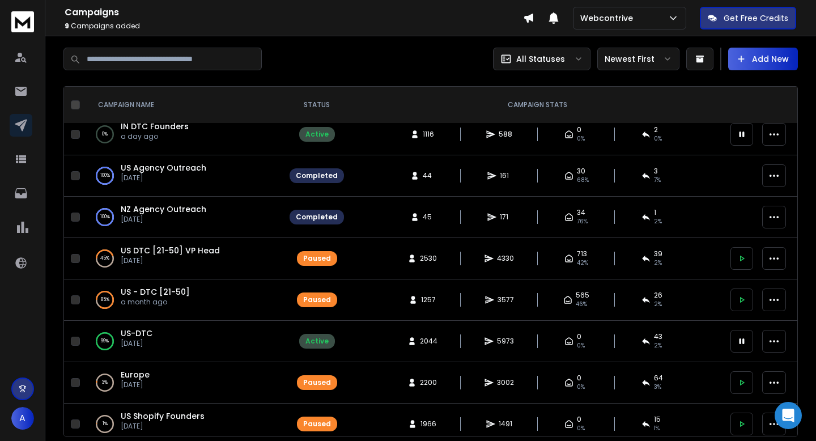
scroll to position [52, 0]
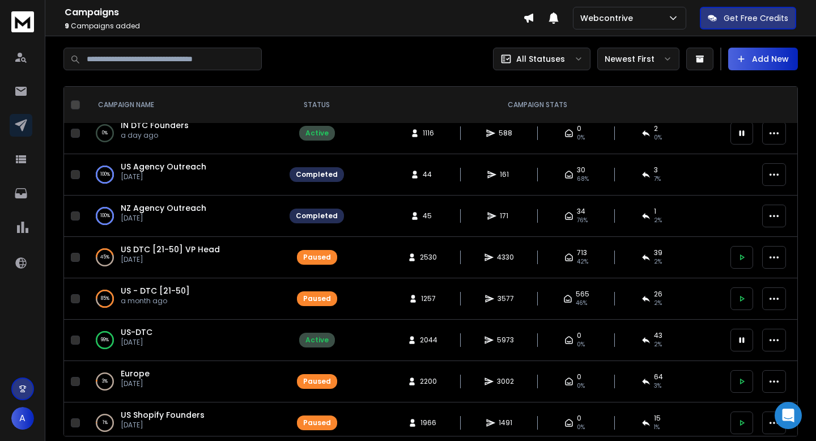
click at [137, 329] on span "US-DTC" at bounding box center [137, 331] width 32 height 11
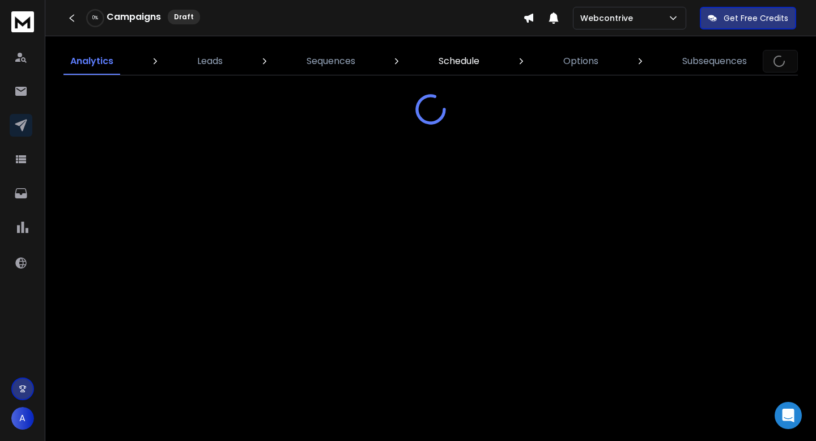
click at [468, 60] on p "Schedule" at bounding box center [459, 61] width 41 height 14
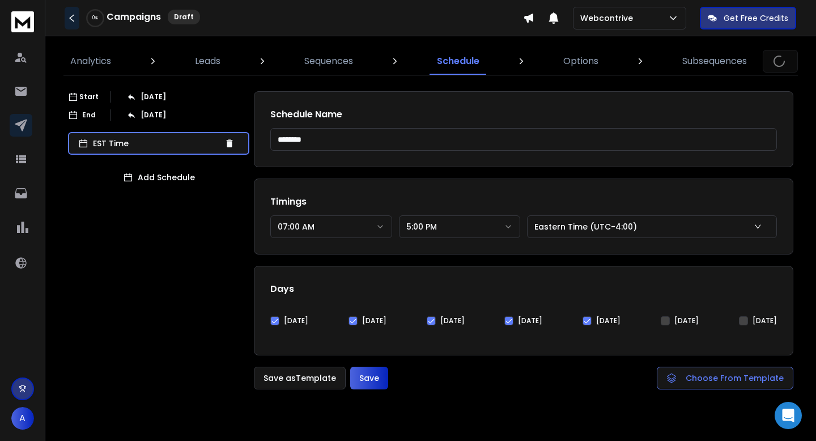
click at [70, 18] on icon at bounding box center [71, 17] width 5 height 7
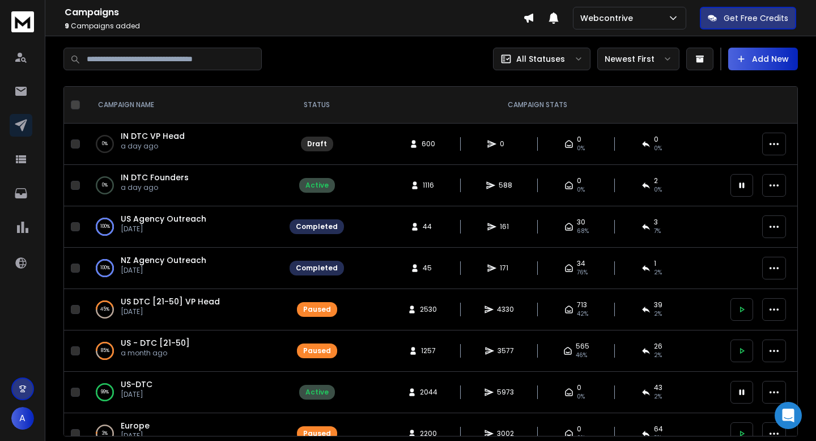
click at [154, 173] on span "IN DTC Founders" at bounding box center [155, 177] width 68 height 11
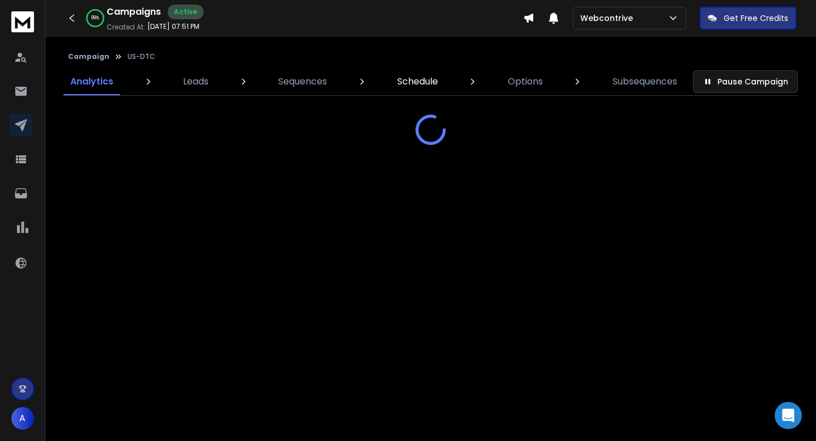
click at [428, 84] on p "Schedule" at bounding box center [417, 82] width 41 height 14
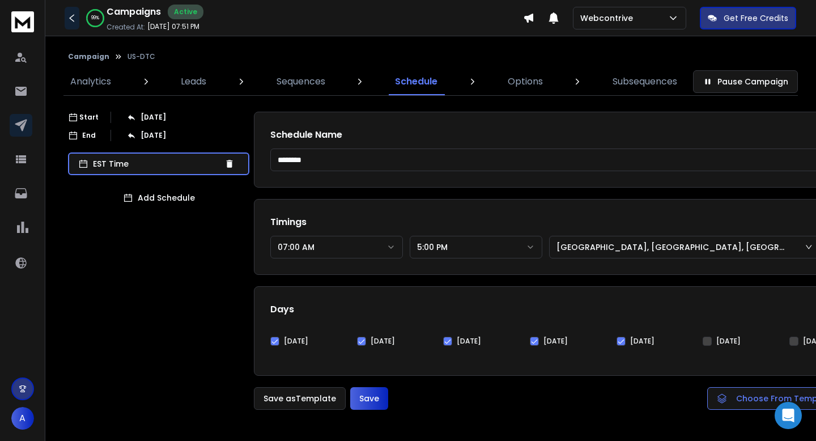
click at [73, 16] on icon at bounding box center [72, 18] width 10 height 10
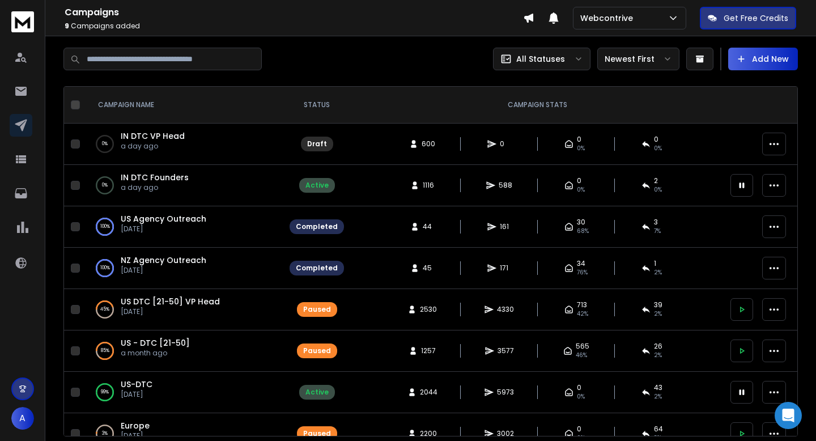
click at [145, 139] on span "IN DTC VP Head" at bounding box center [153, 135] width 64 height 11
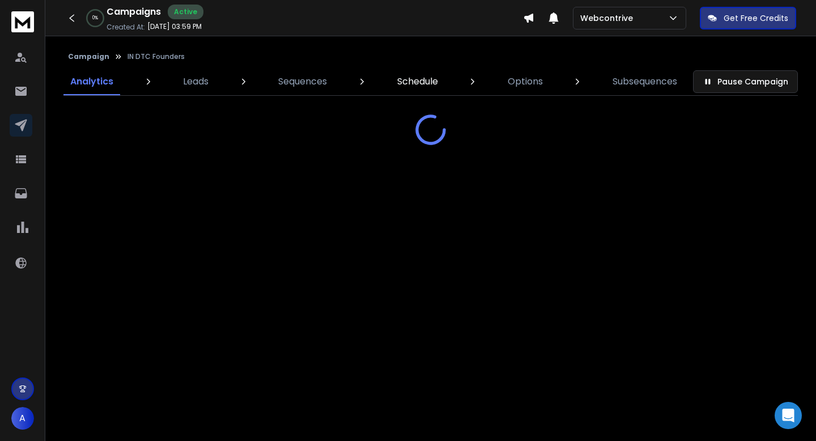
click at [428, 86] on p "Schedule" at bounding box center [417, 82] width 41 height 14
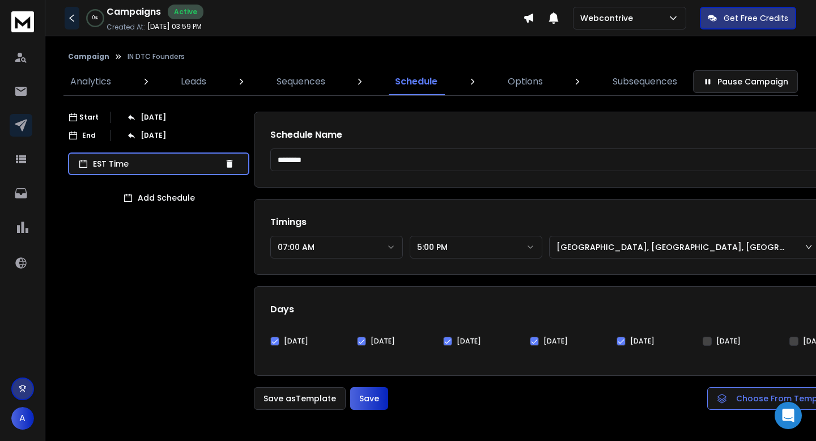
click at [73, 18] on icon at bounding box center [72, 18] width 10 height 10
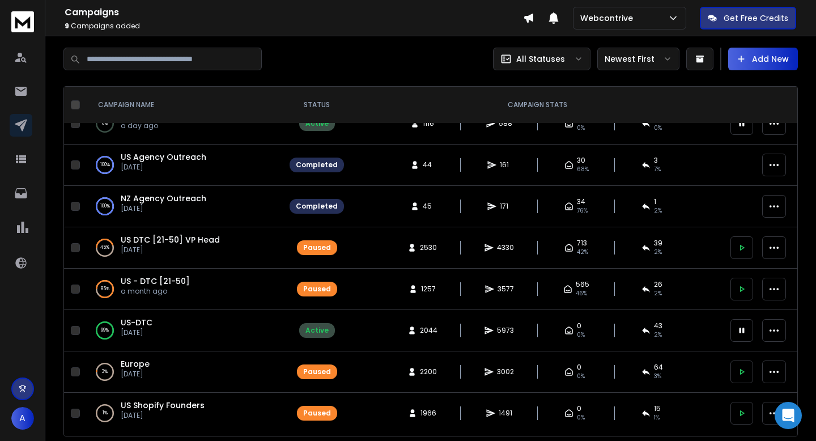
scroll to position [69, 0]
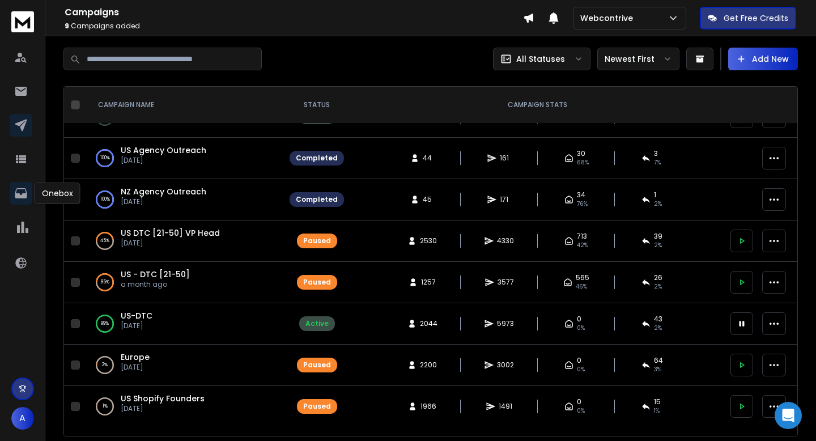
click at [25, 194] on icon at bounding box center [21, 193] width 12 height 10
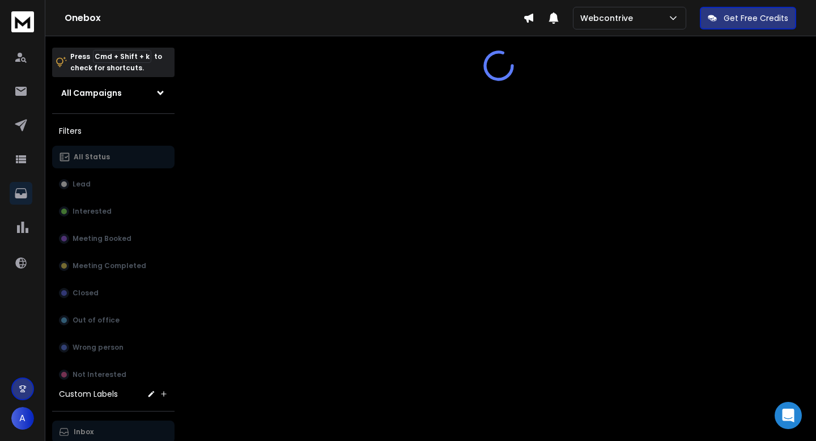
click at [103, 185] on div "All Status Lead Interested Meeting Booked Meeting Completed Closed Out of offic…" at bounding box center [113, 266] width 122 height 240
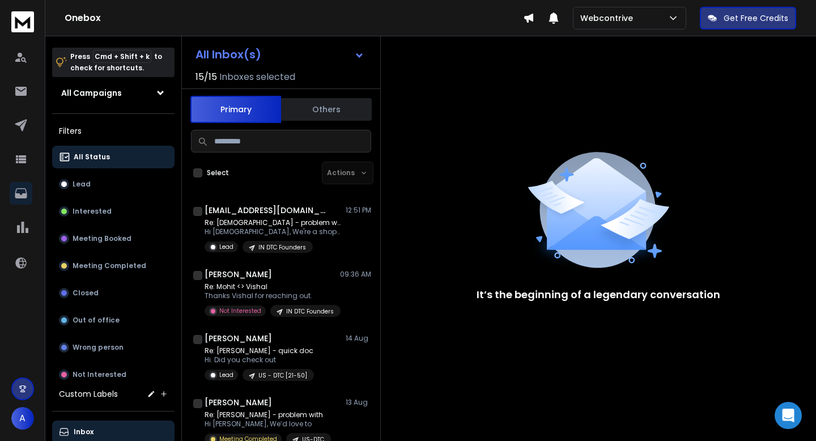
click at [103, 185] on button "Lead" at bounding box center [113, 184] width 122 height 23
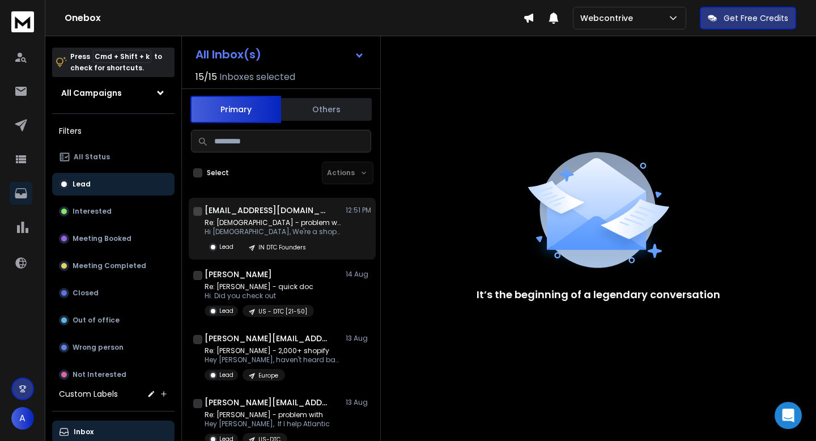
click at [311, 229] on div "Re: Vishnu - problem with Hi Vishnu, We're a shopify PLUS Lead IN DTC Founders" at bounding box center [288, 235] width 167 height 35
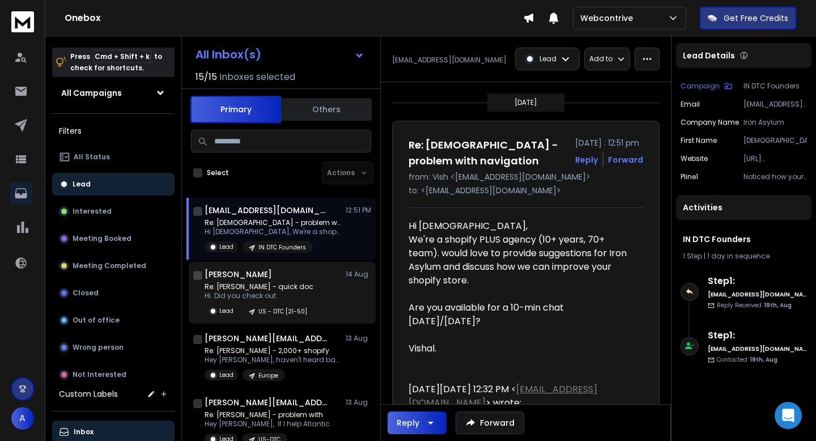
click at [332, 270] on div "Miguel Garcia 14 Aug" at bounding box center [288, 274] width 167 height 11
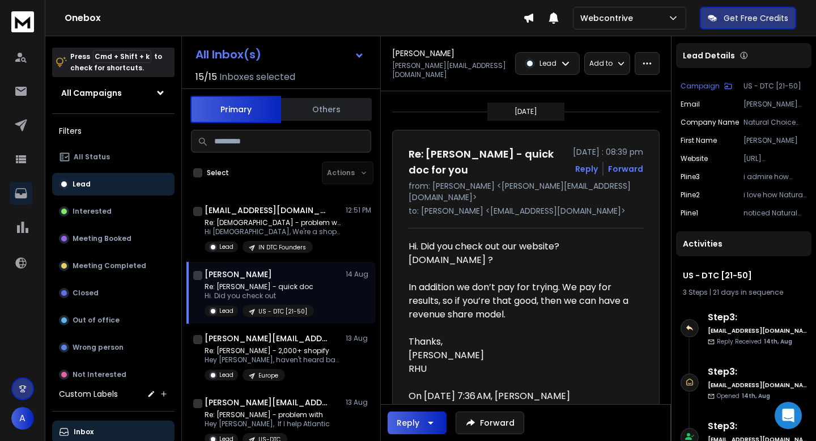
click at [442, 180] on p "from: Miguel Garcia <miguel@naturalchoicecompany.com>" at bounding box center [526, 191] width 235 height 23
copy p "Miguel"
click at [598, 163] on button "Reply" at bounding box center [586, 168] width 23 height 11
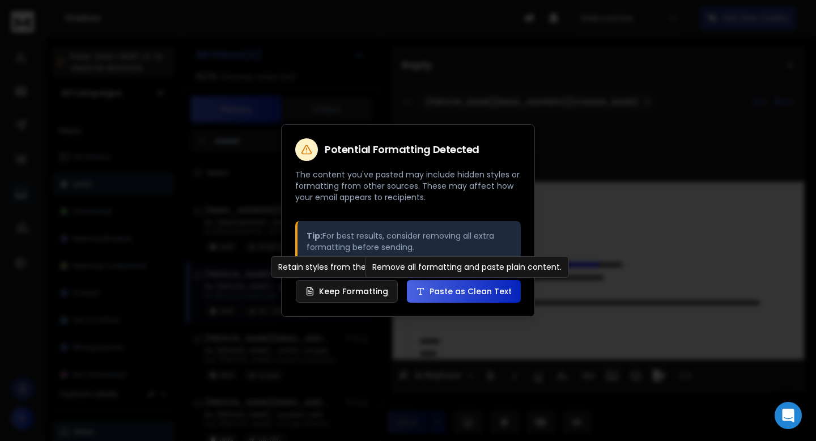
click at [449, 286] on button "Paste as Clean Text" at bounding box center [464, 291] width 114 height 23
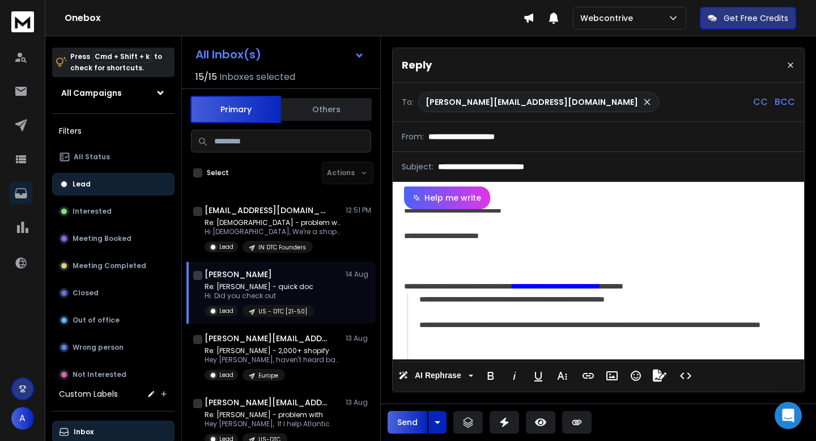
scroll to position [4, 0]
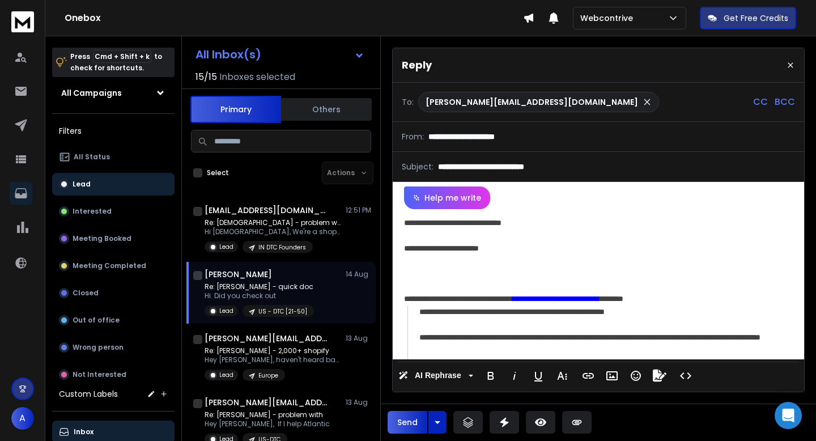
click at [509, 98] on p "miguel@naturalchoicecompany.com" at bounding box center [532, 101] width 213 height 11
copy p "naturalchoicecompany"
click at [494, 252] on div "**********" at bounding box center [596, 248] width 385 height 12
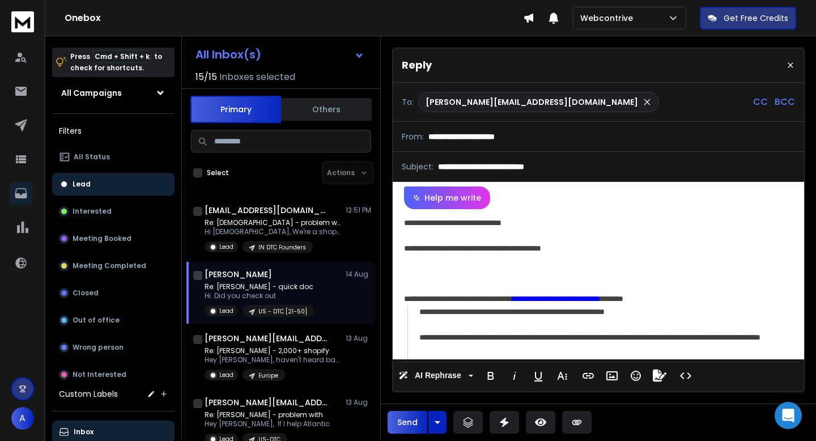
click at [545, 248] on div "**********" at bounding box center [596, 248] width 385 height 12
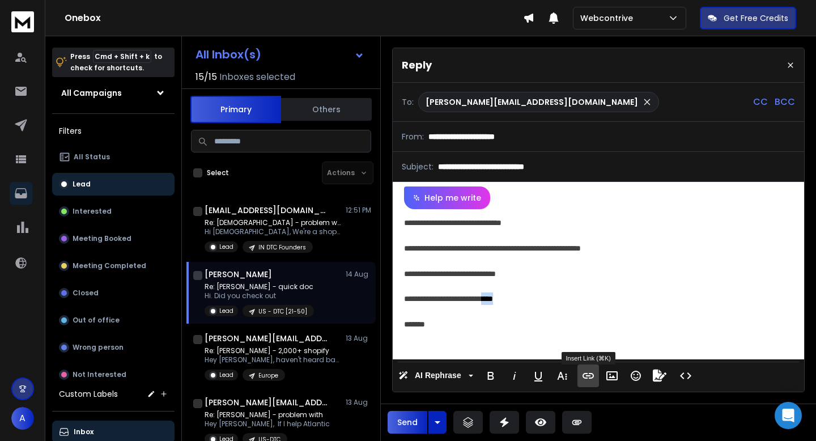
click at [587, 377] on icon "button" at bounding box center [588, 376] width 14 height 14
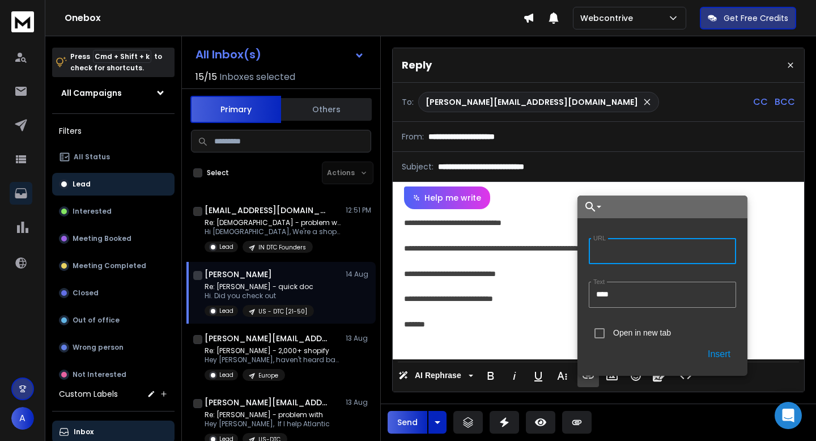
paste input "**********"
type input "**********"
click at [719, 352] on button "Insert" at bounding box center [719, 354] width 34 height 20
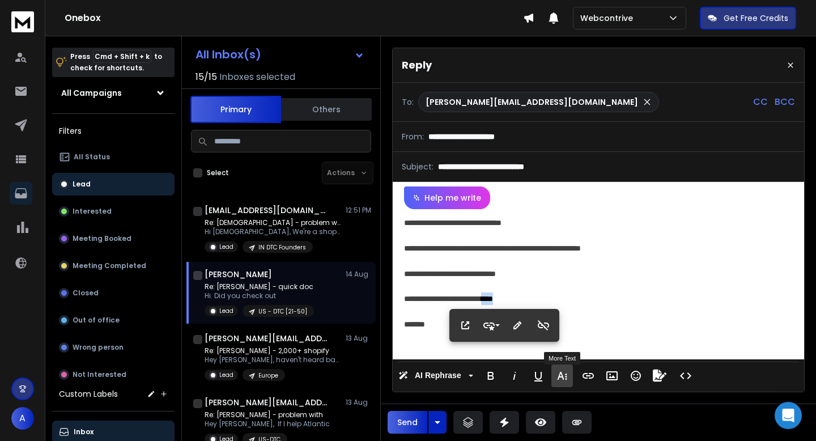
click at [562, 377] on icon "button" at bounding box center [562, 376] width 14 height 14
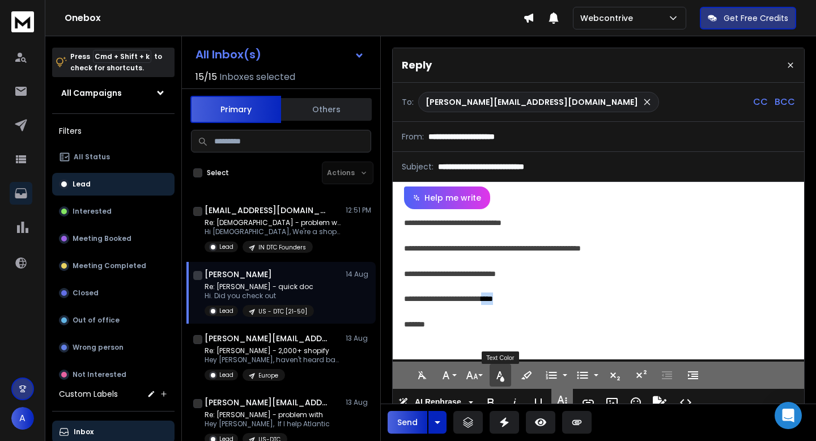
click at [503, 375] on icon "button" at bounding box center [501, 375] width 14 height 14
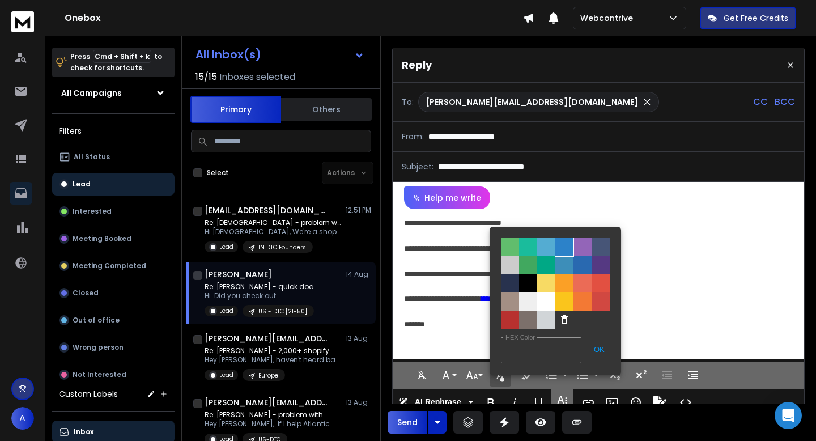
click at [570, 249] on span "Color#2C82C9" at bounding box center [564, 247] width 18 height 18
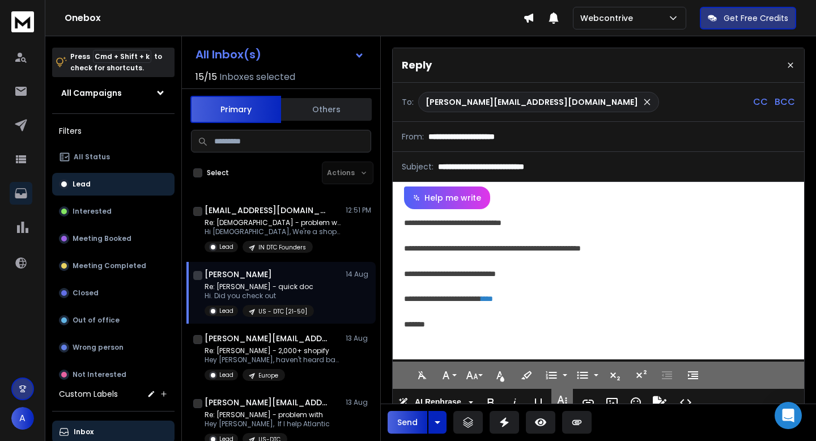
click at [593, 270] on div "**********" at bounding box center [596, 273] width 385 height 12
click at [541, 264] on div at bounding box center [596, 260] width 385 height 12
click at [410, 422] on button "Send" at bounding box center [408, 422] width 40 height 23
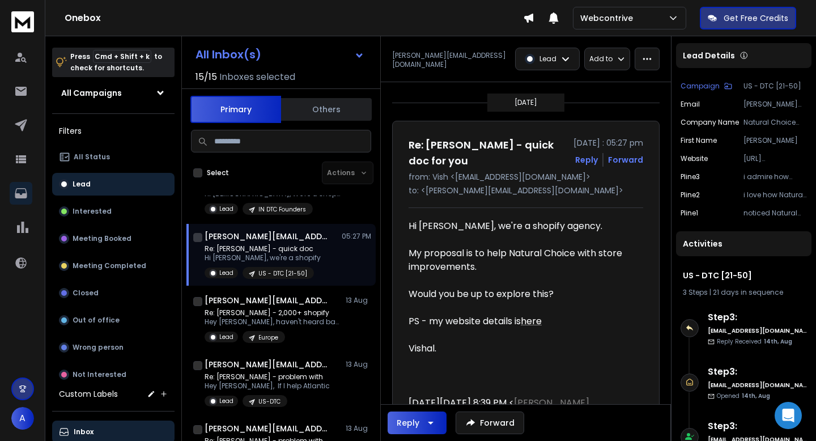
scroll to position [48, 0]
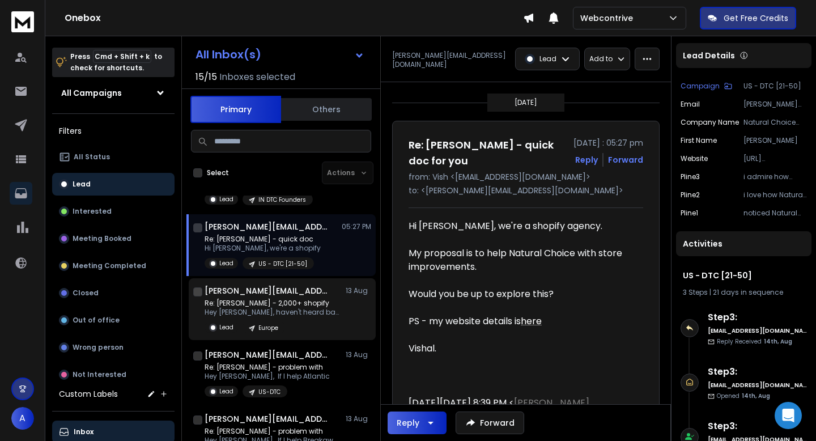
click at [266, 305] on p "Re: Mikael - 2,000+ shopify" at bounding box center [273, 303] width 136 height 9
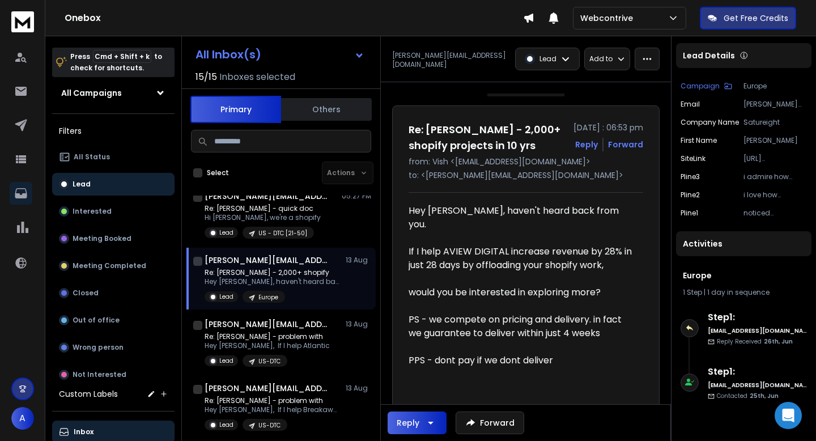
scroll to position [83, 0]
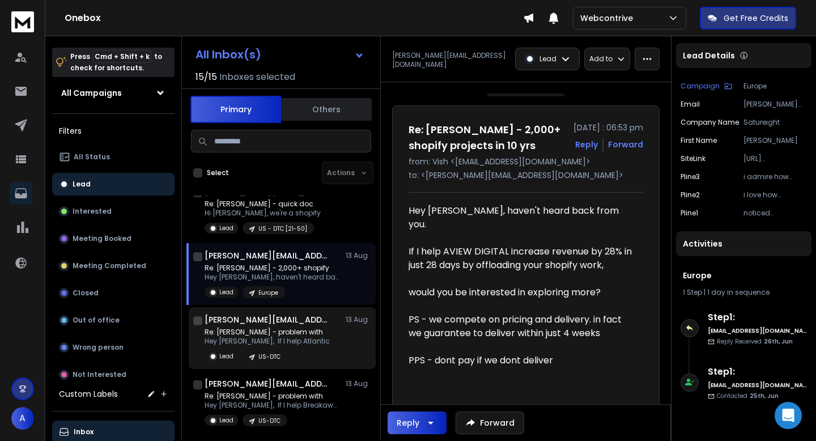
click at [307, 334] on div "Re: Blaine - problem with Hey Blaine, If I help Atlantic Lead US-DTC" at bounding box center [288, 345] width 167 height 35
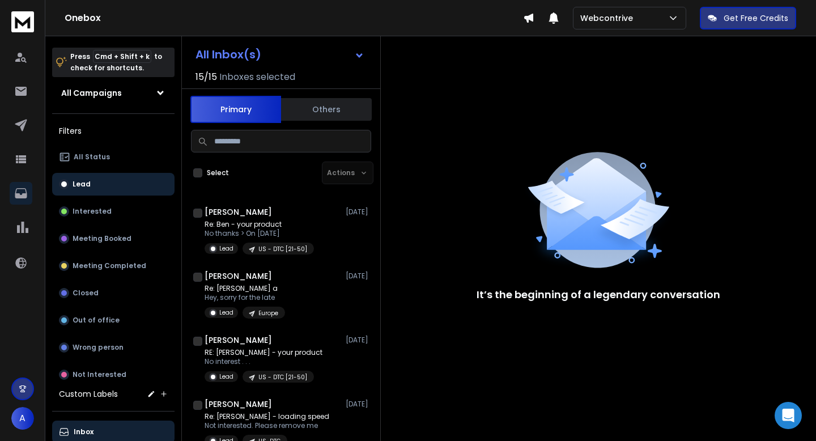
scroll to position [1268, 0]
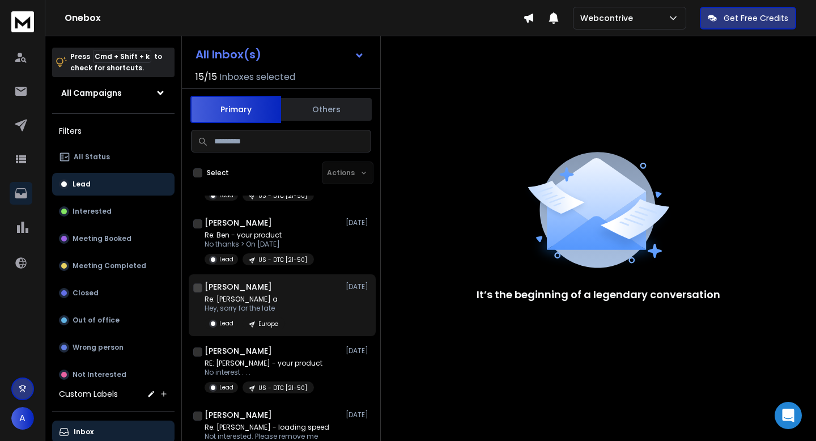
click at [287, 322] on div "Re: Laura - worth a Hey, sorry for the late Lead Europe" at bounding box center [288, 312] width 167 height 35
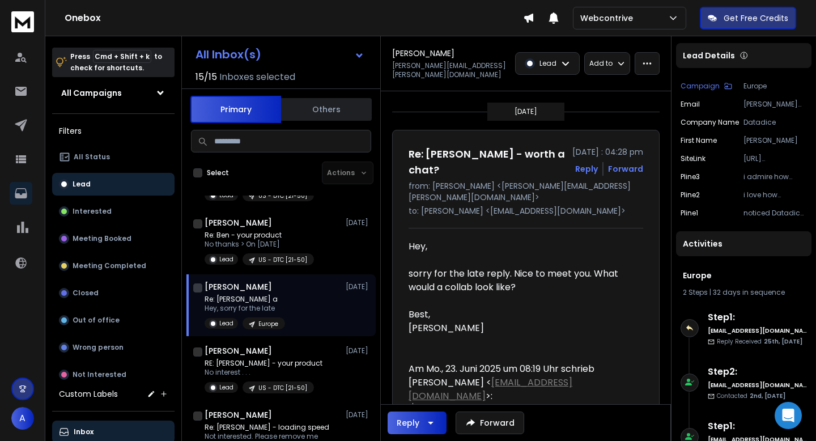
click at [555, 180] on p "from: Laura Kühn <laura.kuehn@datadice.io>" at bounding box center [526, 191] width 235 height 23
copy p "datadice.io"
click at [564, 53] on div "Lead" at bounding box center [547, 64] width 63 height 22
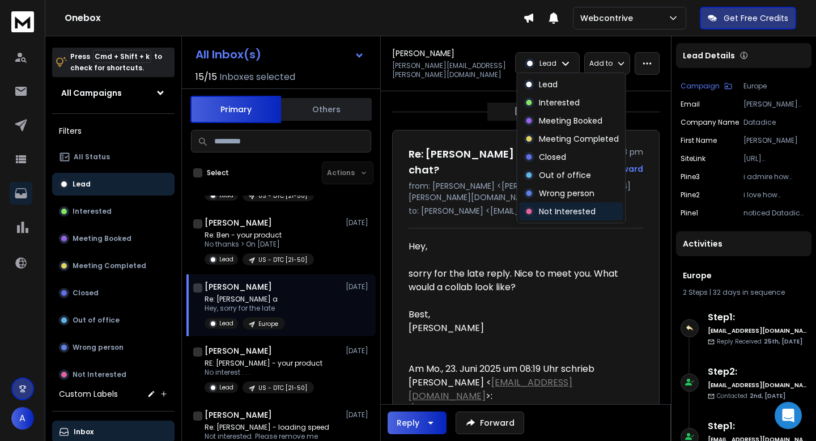
click at [549, 214] on p "Not Interested" at bounding box center [567, 211] width 57 height 11
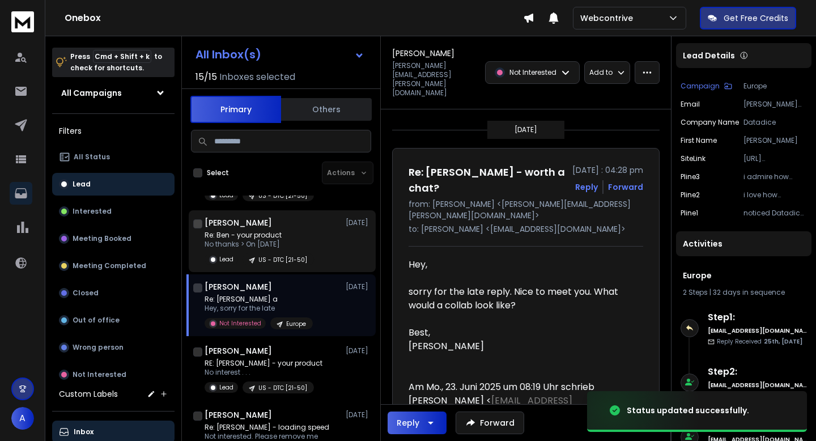
click at [285, 238] on p "Re: Ben - your product" at bounding box center [259, 235] width 109 height 9
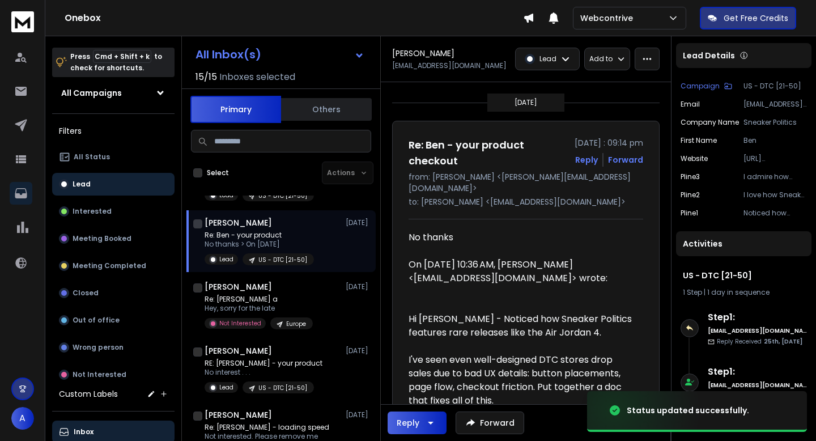
click at [568, 57] on icon at bounding box center [565, 58] width 9 height 9
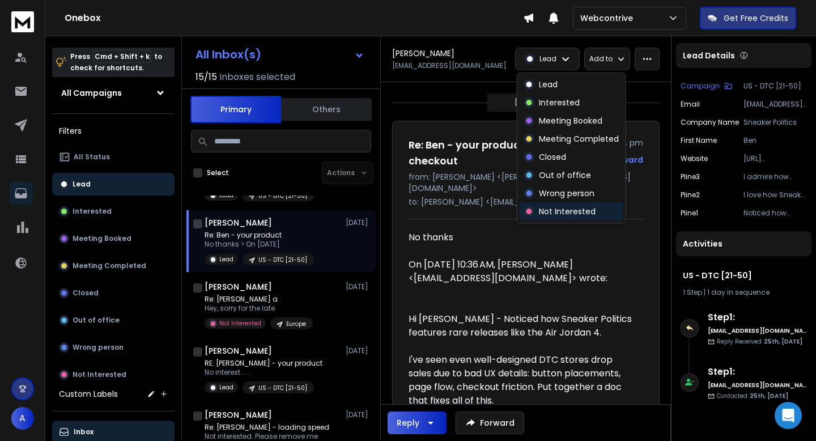
click at [564, 213] on p "Not Interested" at bounding box center [567, 211] width 57 height 11
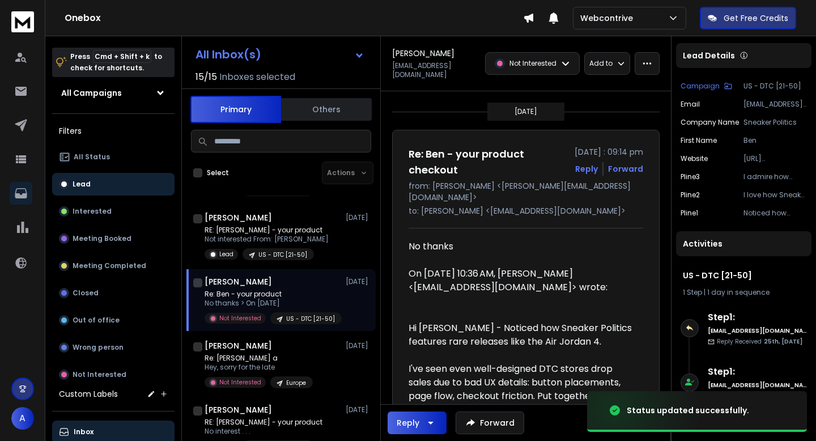
scroll to position [1182, 0]
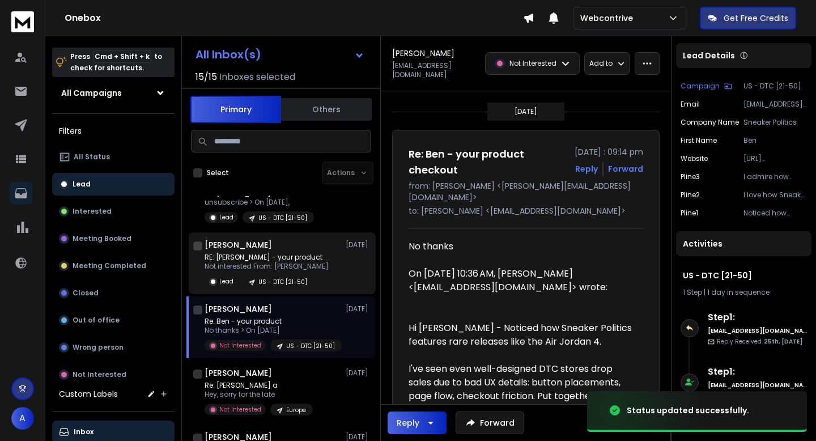
click at [279, 253] on p "RE: Natalie - your product" at bounding box center [267, 257] width 124 height 9
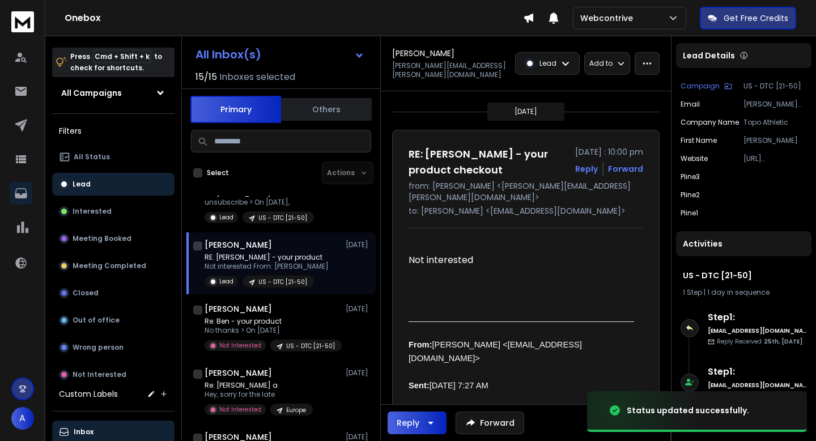
click at [566, 62] on div "Lead" at bounding box center [547, 64] width 63 height 22
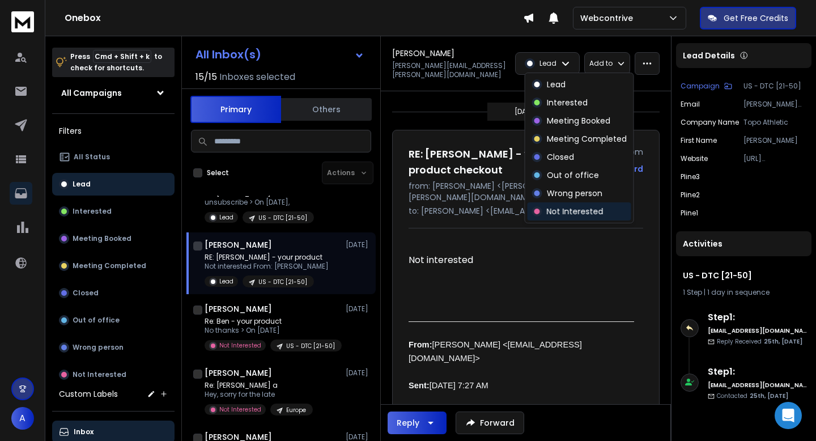
click at [564, 209] on p "Not Interested" at bounding box center [575, 211] width 57 height 11
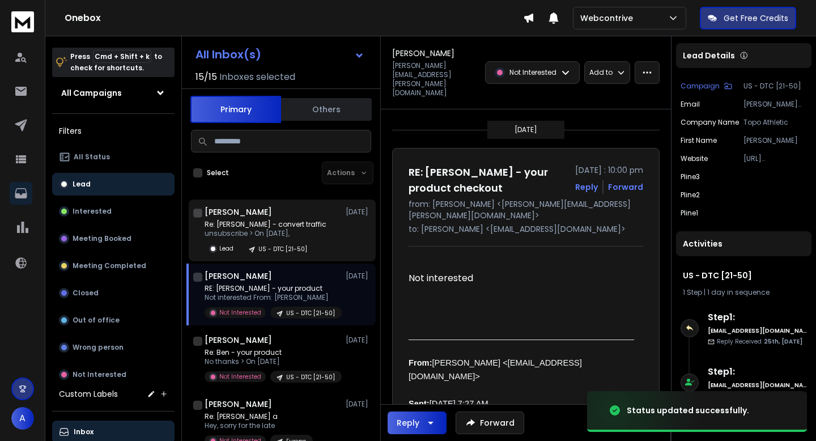
scroll to position [1100, 0]
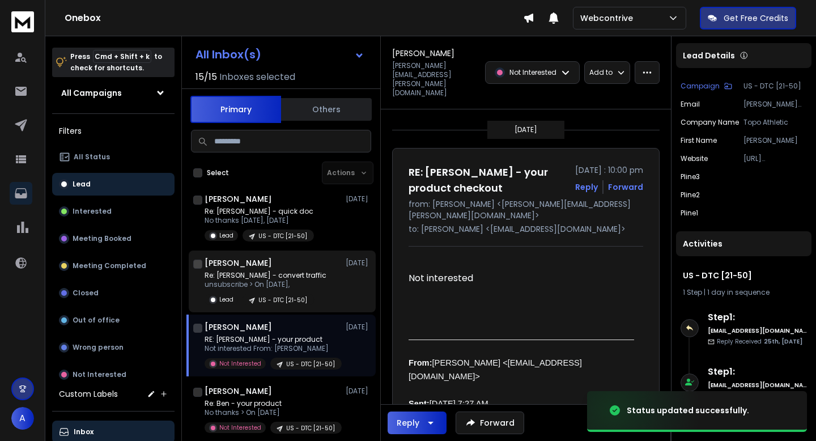
click at [269, 268] on h1 "Scott Thomason" at bounding box center [238, 262] width 67 height 11
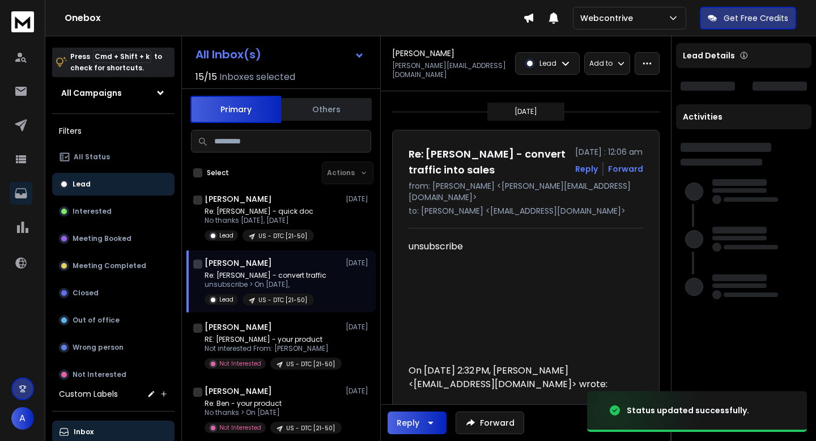
click at [558, 56] on div "Lead" at bounding box center [547, 64] width 63 height 22
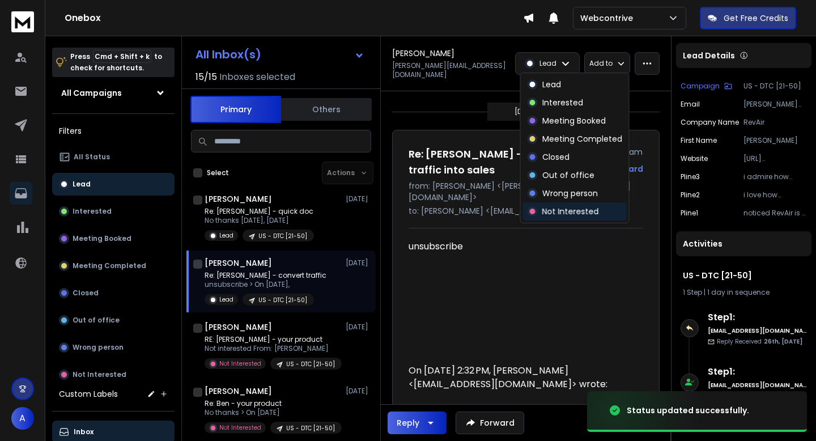
click at [545, 213] on p "Not Interested" at bounding box center [570, 211] width 57 height 11
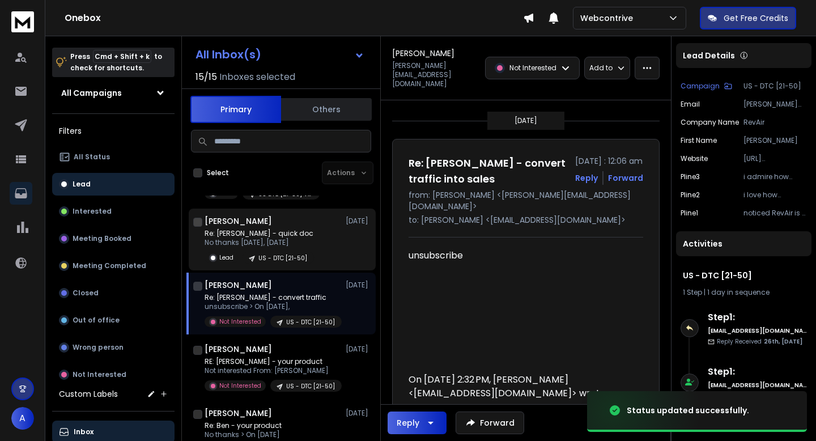
scroll to position [1034, 0]
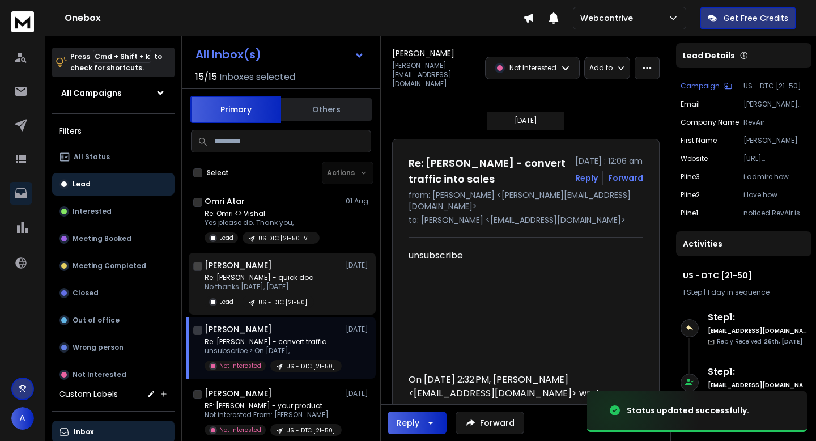
click at [267, 281] on p "Re: Stewart - quick doc" at bounding box center [259, 277] width 109 height 9
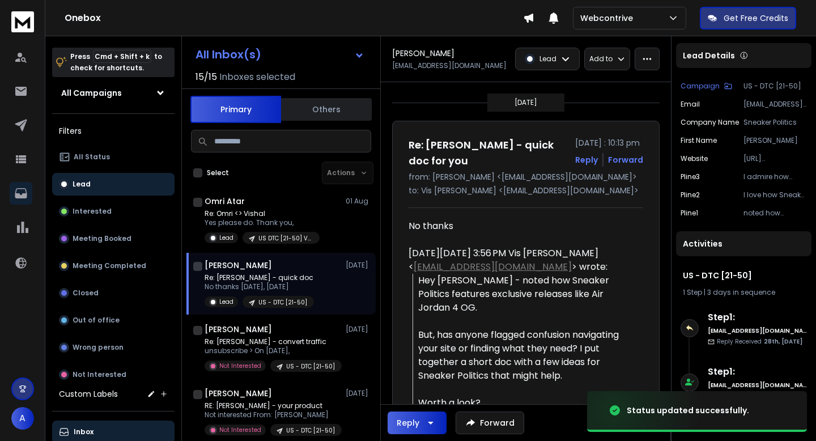
click at [573, 58] on div "Lead" at bounding box center [547, 59] width 63 height 22
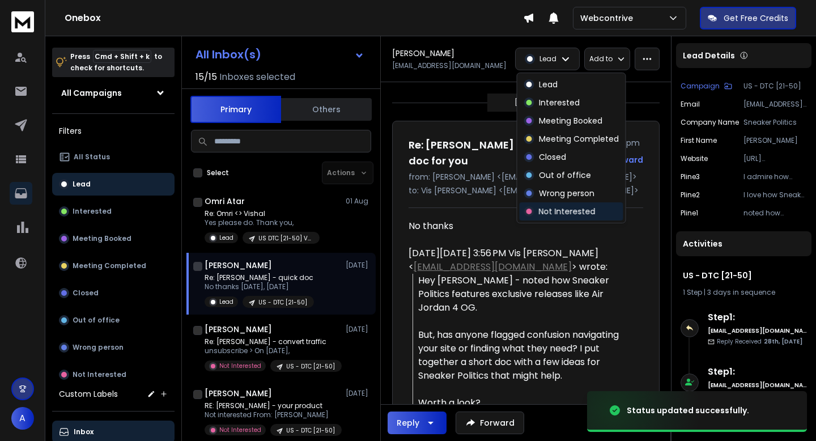
click at [547, 206] on p "Not Interested" at bounding box center [567, 211] width 57 height 11
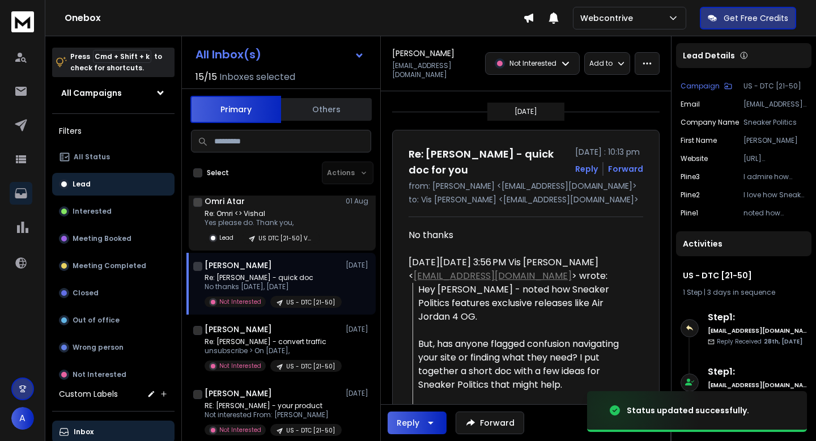
click at [233, 216] on p "Re: Omri <> Vishal" at bounding box center [262, 213] width 115 height 9
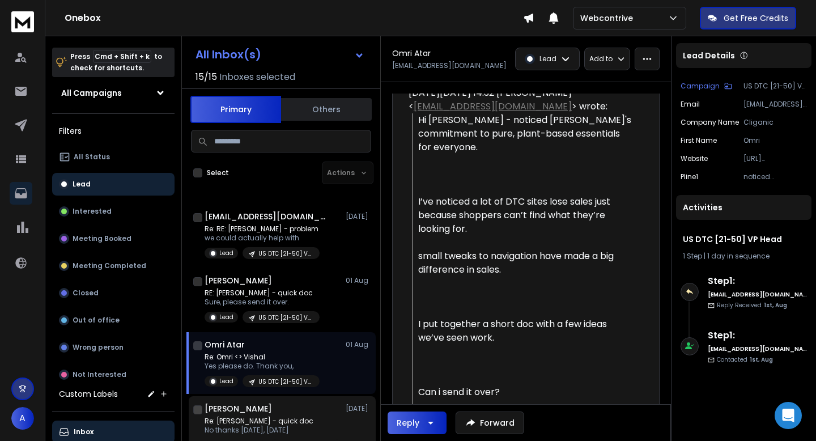
scroll to position [888, 0]
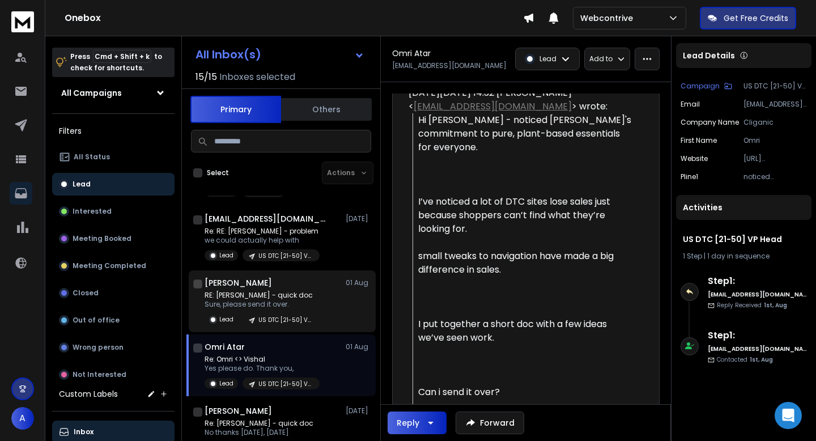
click at [259, 298] on p "RE: Sarah - quick doc" at bounding box center [262, 295] width 115 height 9
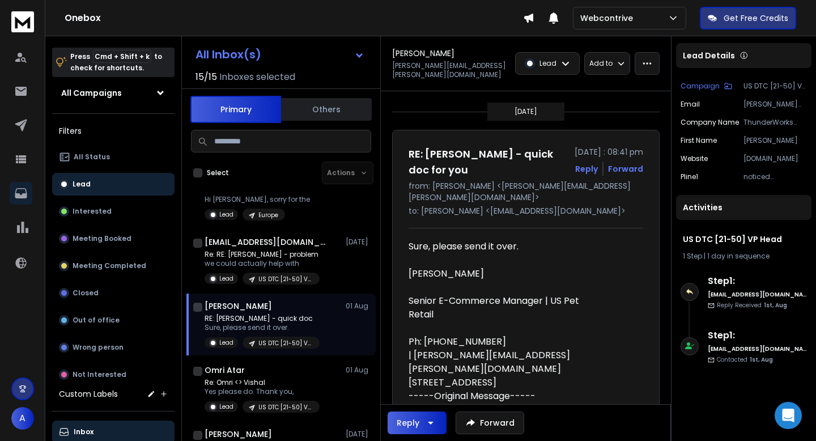
scroll to position [837, 0]
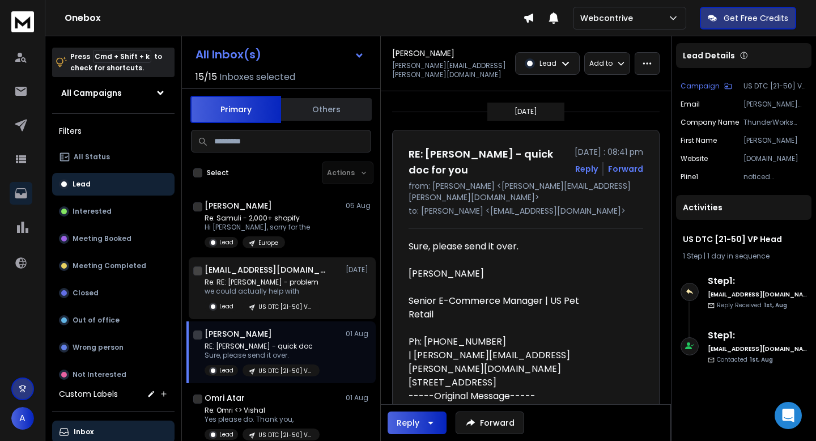
click at [296, 282] on p "Re: RE: Barry - problem" at bounding box center [262, 282] width 115 height 9
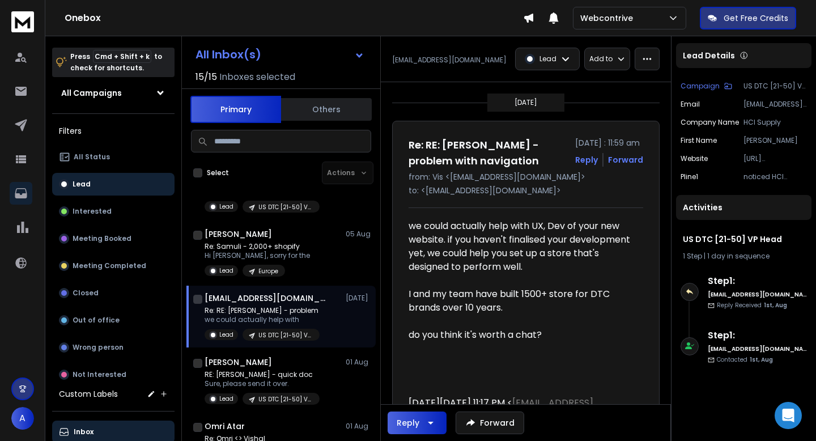
scroll to position [781, 0]
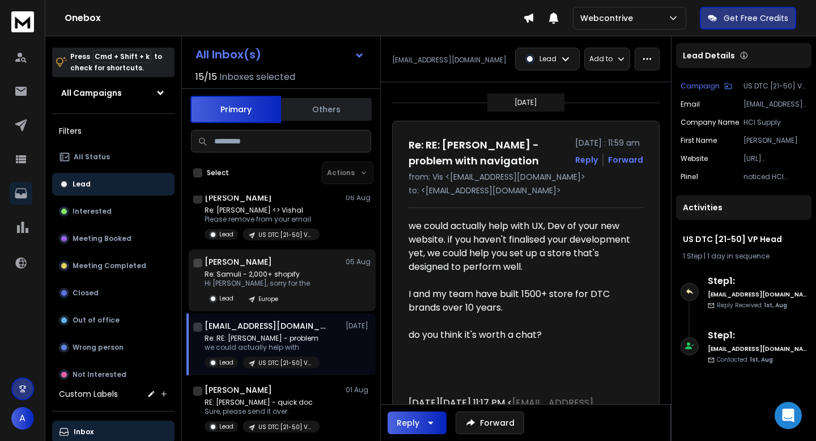
click at [318, 283] on div "Re: Samuli - 2,000+ shopify Hi Vishal, sorry for the Lead Europe" at bounding box center [288, 287] width 167 height 35
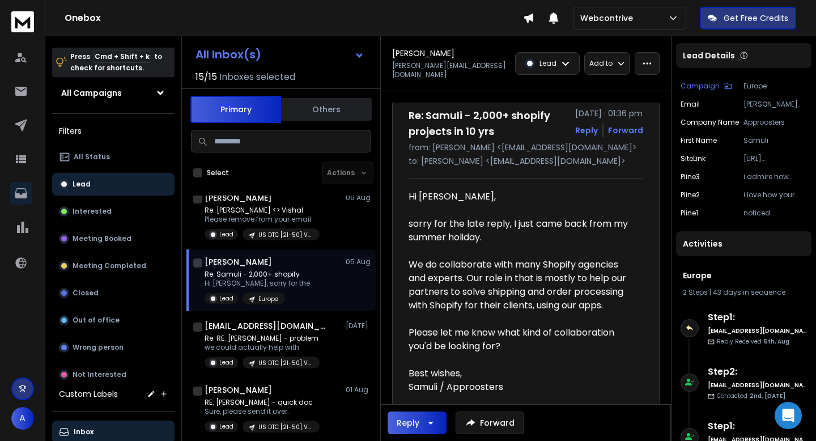
scroll to position [40, 0]
click at [562, 59] on icon at bounding box center [565, 63] width 9 height 9
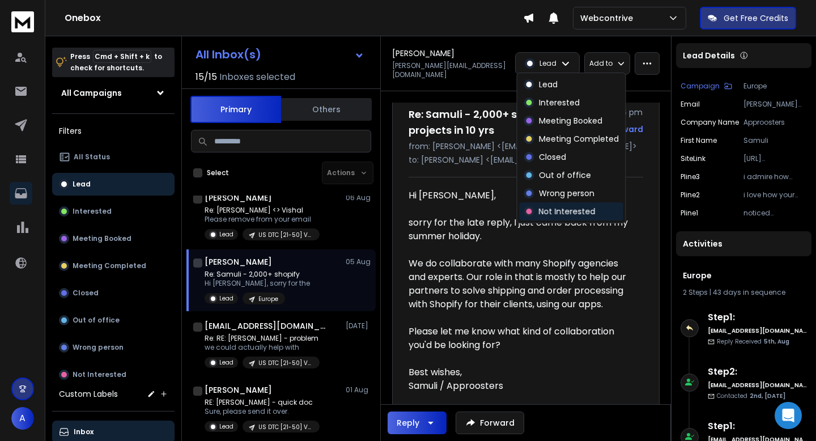
click at [548, 205] on div "Not Interested" at bounding box center [572, 211] width 104 height 18
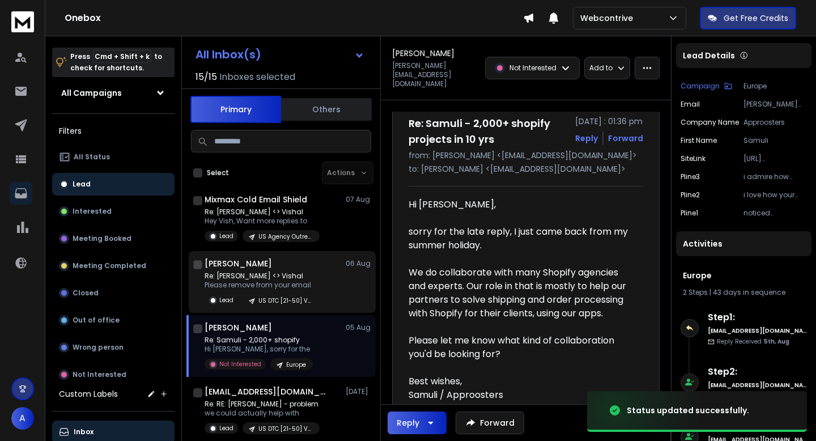
scroll to position [709, 0]
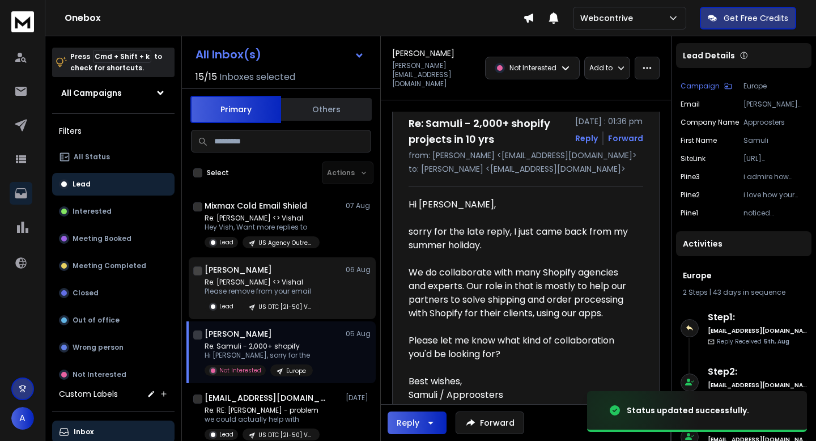
click at [301, 274] on div "Dana Amato 06 Aug" at bounding box center [288, 269] width 167 height 11
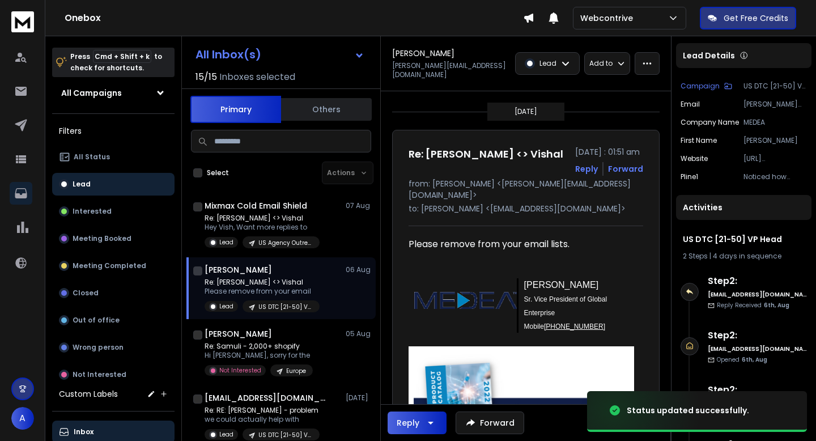
click at [564, 59] on icon at bounding box center [565, 63] width 9 height 9
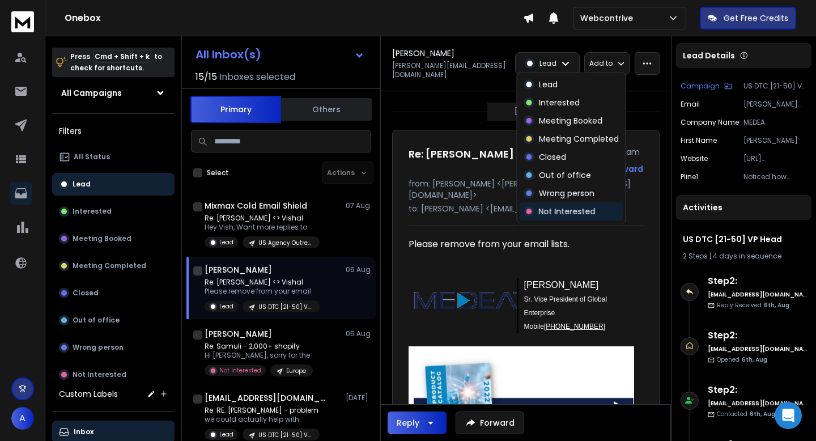
click at [563, 215] on p "Not Interested" at bounding box center [567, 211] width 57 height 11
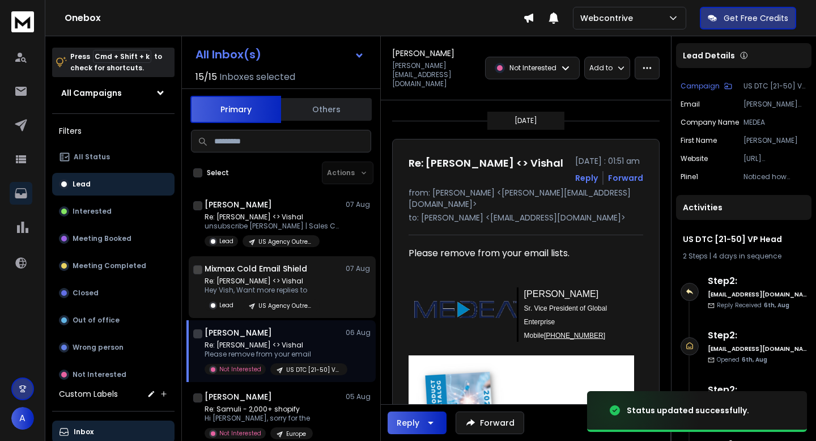
scroll to position [641, 0]
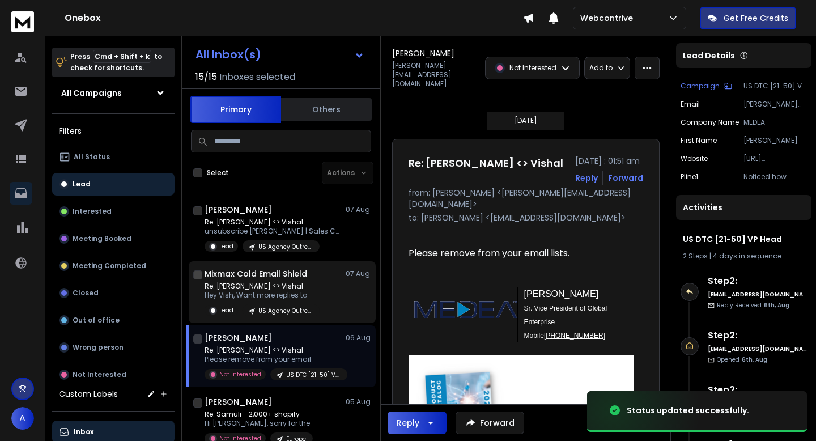
click at [300, 265] on div "Mixmax Cold Email Shield 07 Aug Re: jared <> Vishal Hey Vish, Want more replies…" at bounding box center [282, 292] width 187 height 62
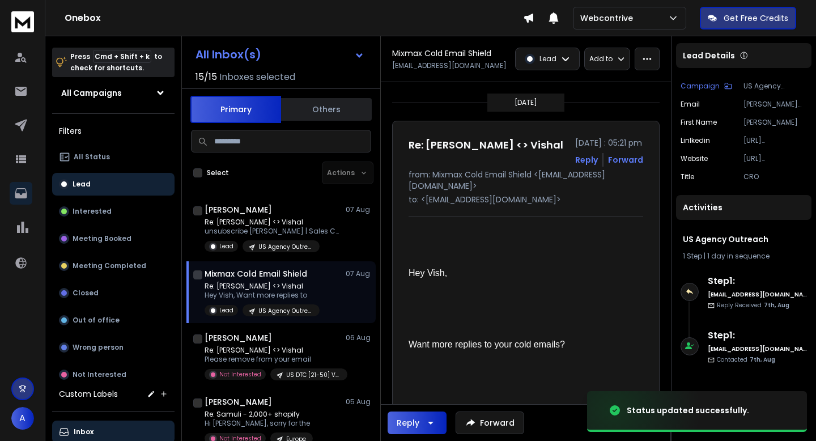
click at [564, 58] on icon at bounding box center [565, 59] width 7 height 4
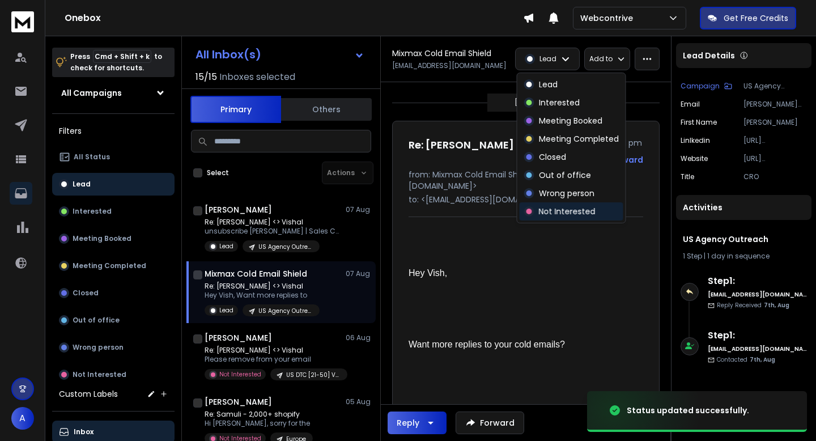
click at [551, 206] on p "Not Interested" at bounding box center [567, 211] width 57 height 11
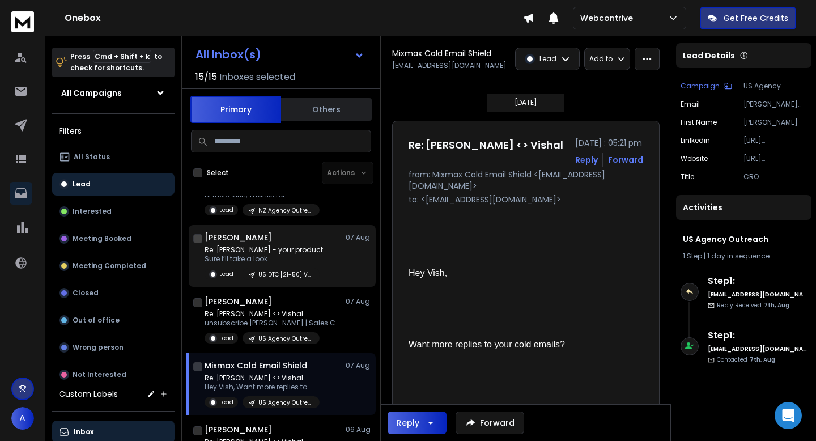
scroll to position [518, 0]
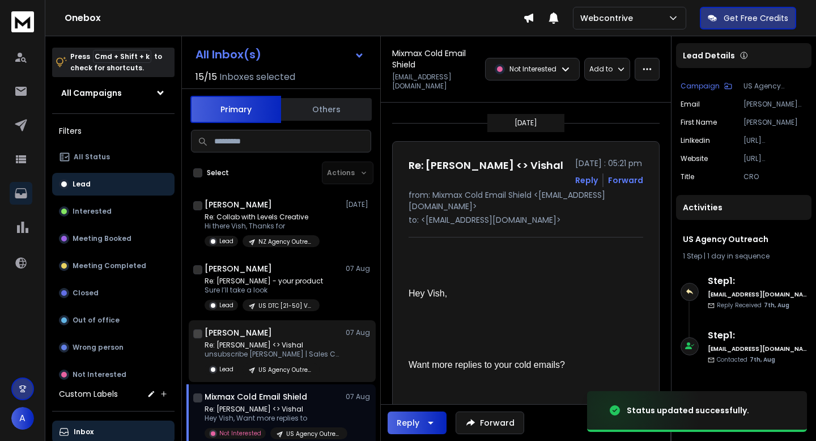
click at [276, 337] on div "Matt Dee 07 Aug" at bounding box center [288, 332] width 167 height 11
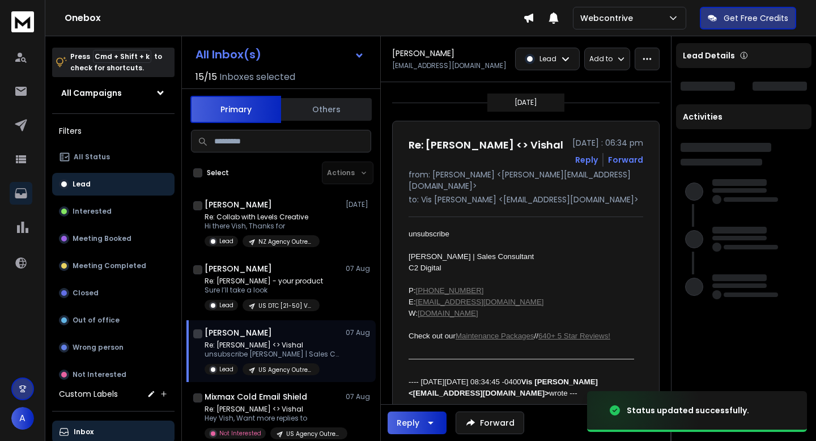
click at [563, 65] on div "Lead" at bounding box center [547, 59] width 63 height 22
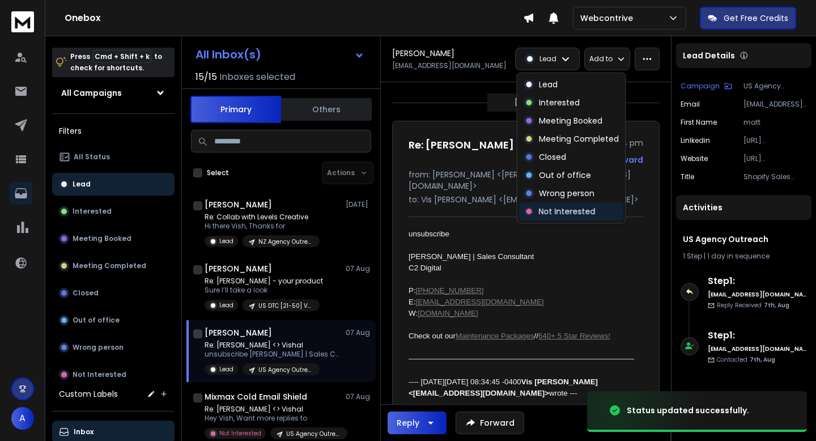
click at [552, 213] on p "Not Interested" at bounding box center [567, 211] width 57 height 11
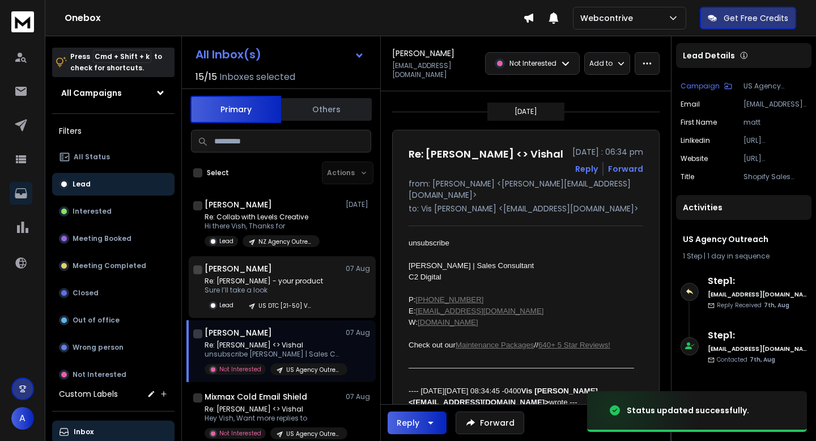
click at [261, 272] on h1 "Michelle Mingoia" at bounding box center [238, 268] width 67 height 11
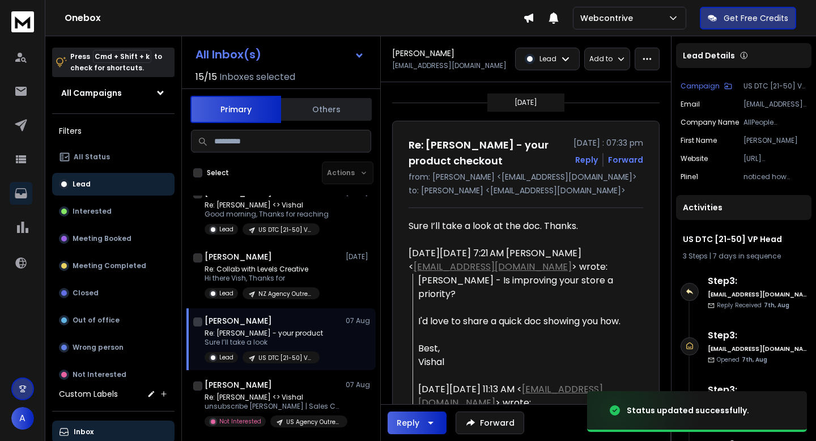
scroll to position [461, 0]
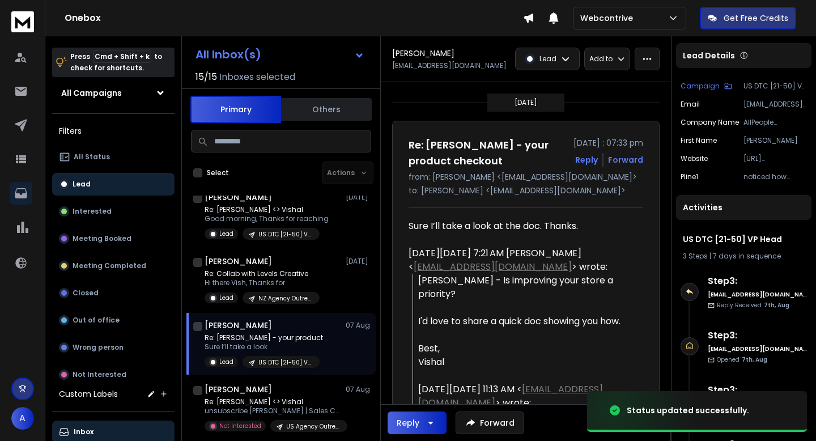
click at [277, 257] on div "Micah Puklowski 08 Aug" at bounding box center [288, 261] width 167 height 11
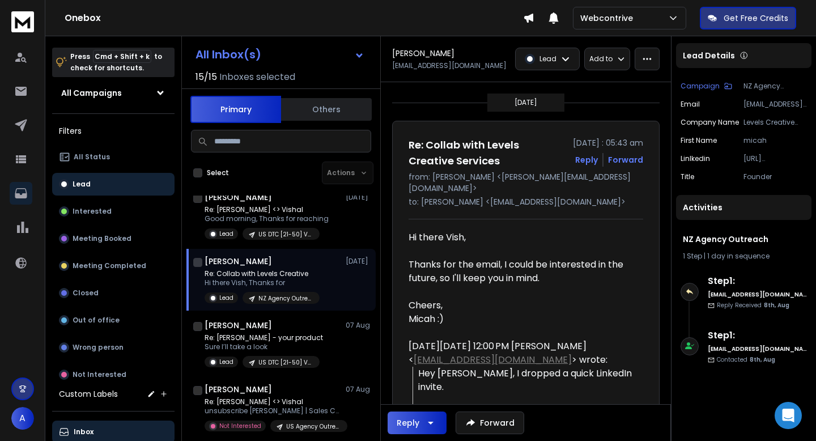
click at [557, 53] on div "Lead" at bounding box center [547, 59] width 63 height 22
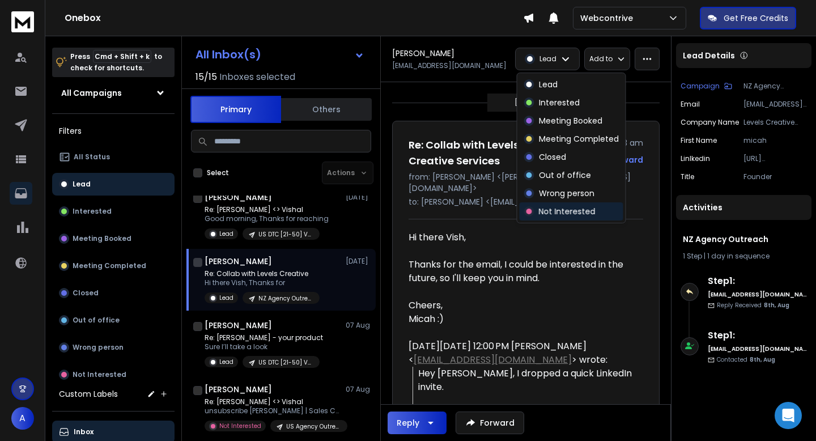
click at [564, 209] on p "Not Interested" at bounding box center [567, 211] width 57 height 11
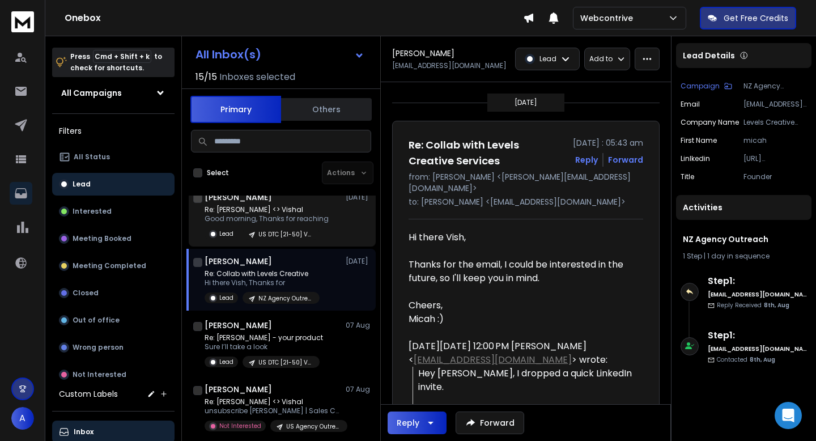
click at [333, 201] on div "Deadra Montgomery 11 Aug" at bounding box center [288, 197] width 167 height 11
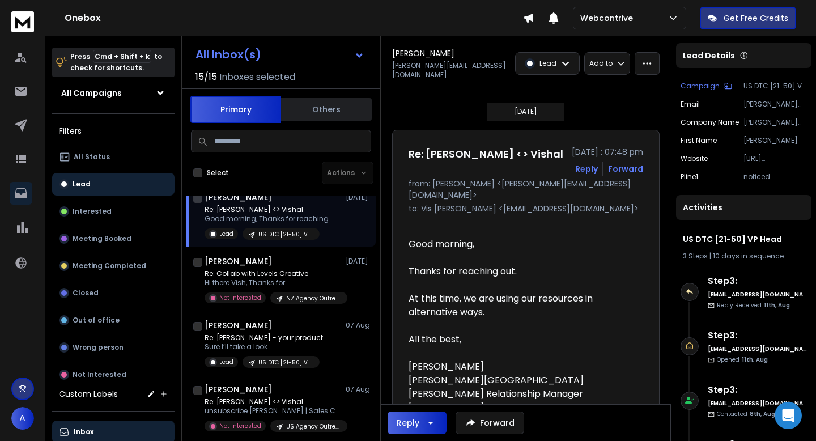
click at [555, 54] on div "Lead" at bounding box center [547, 64] width 63 height 22
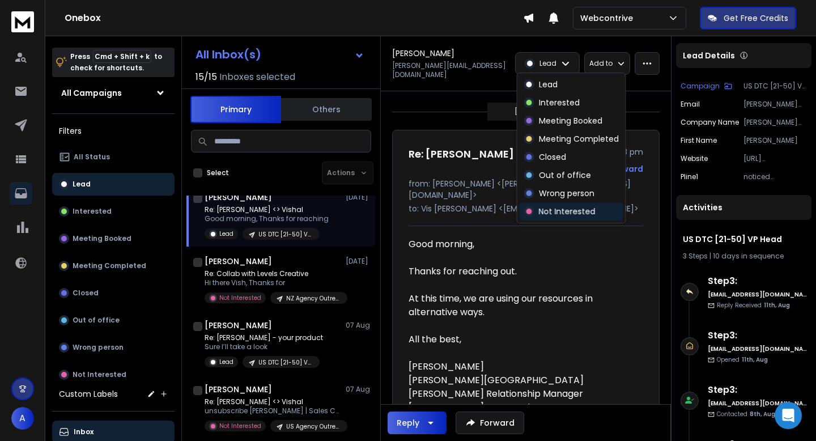
click at [569, 210] on p "Not Interested" at bounding box center [567, 211] width 57 height 11
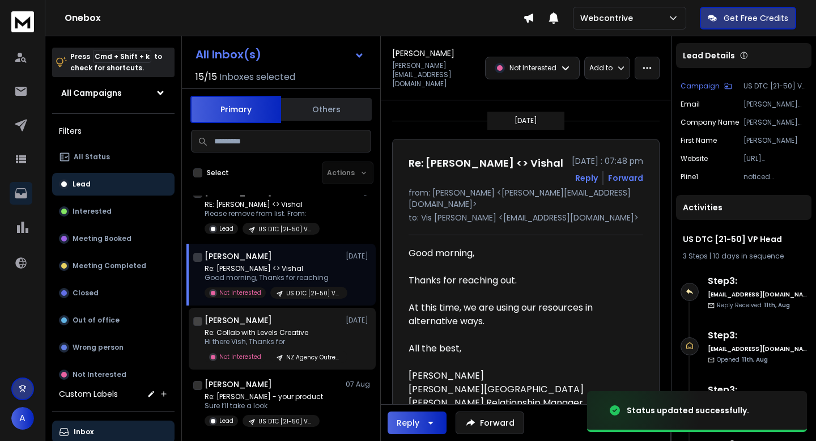
scroll to position [346, 0]
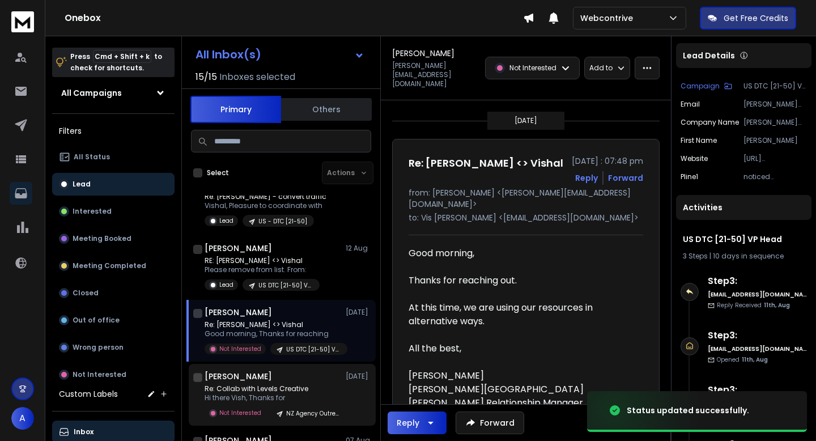
click at [254, 261] on p "RE: Shirley <> Vishal" at bounding box center [262, 260] width 115 height 9
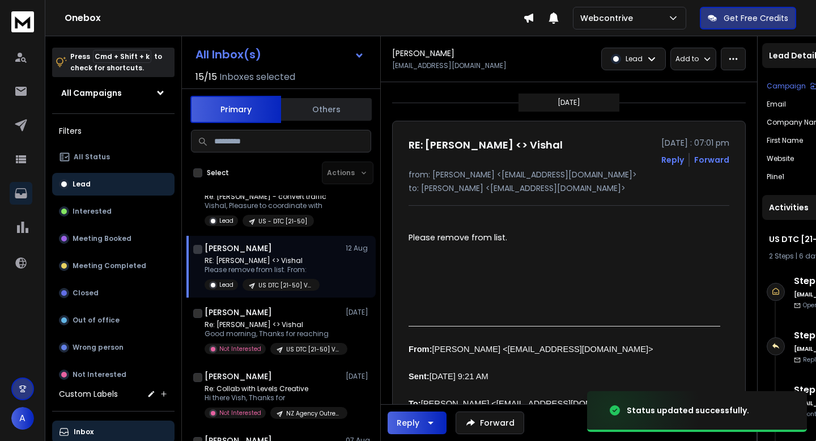
click at [638, 63] on div "Lead" at bounding box center [633, 59] width 63 height 22
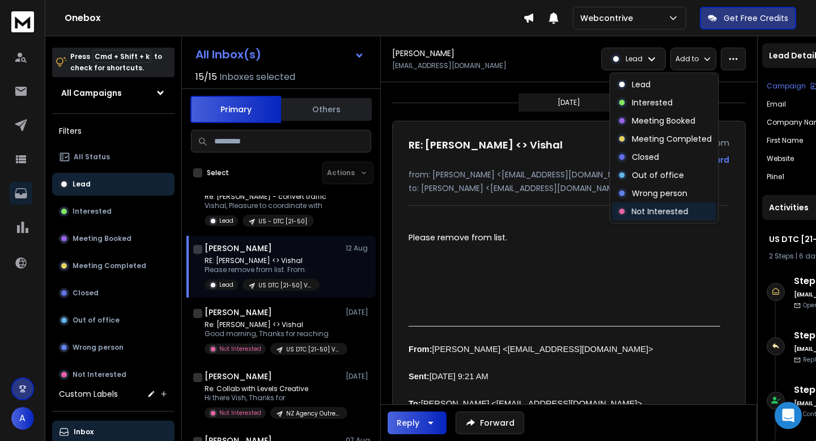
click at [634, 215] on p "Not Interested" at bounding box center [660, 211] width 57 height 11
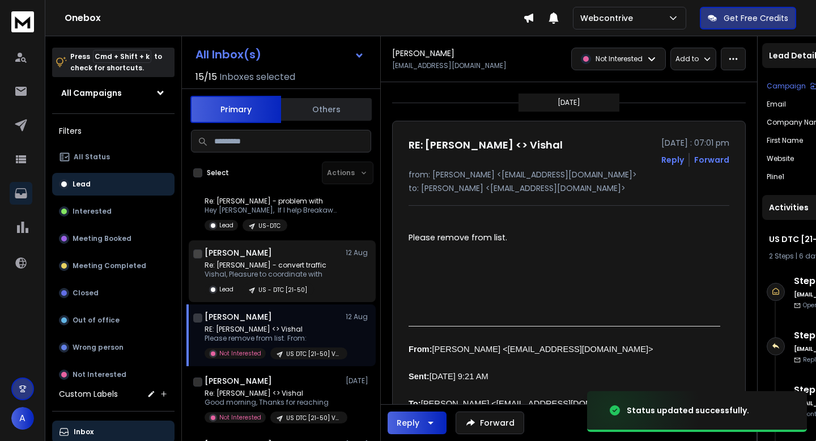
scroll to position [269, 0]
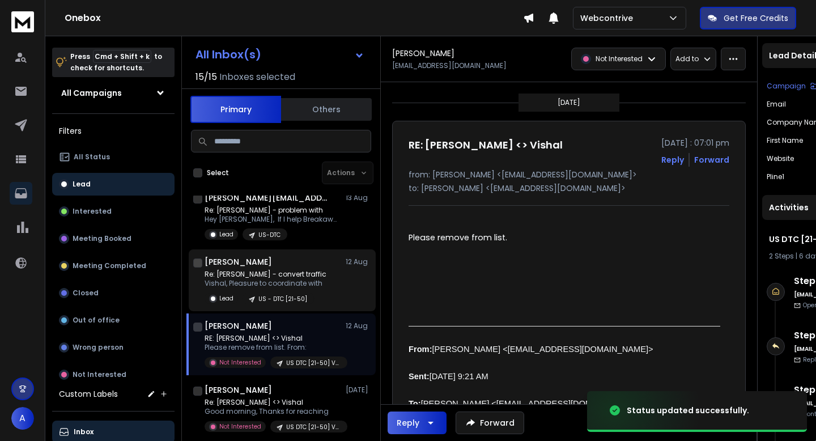
click at [287, 285] on p "Vishal, Pleasure to coordinate with" at bounding box center [266, 283] width 122 height 9
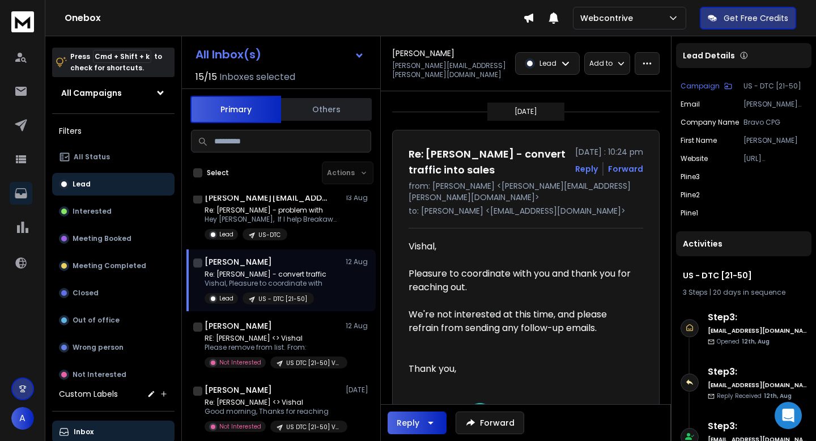
click at [575, 53] on div "Lead" at bounding box center [547, 64] width 63 height 22
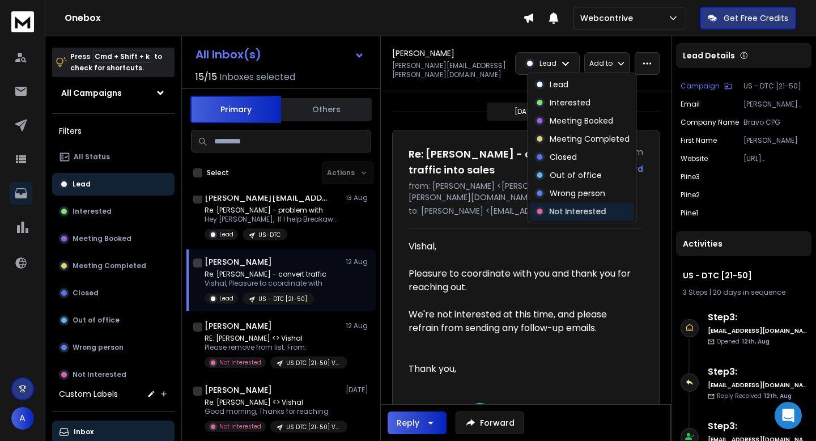
click at [571, 213] on p "Not Interested" at bounding box center [578, 211] width 57 height 11
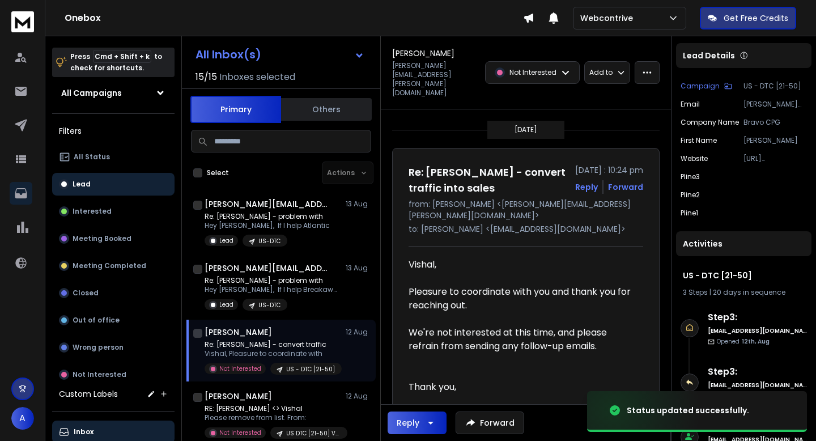
scroll to position [165, 0]
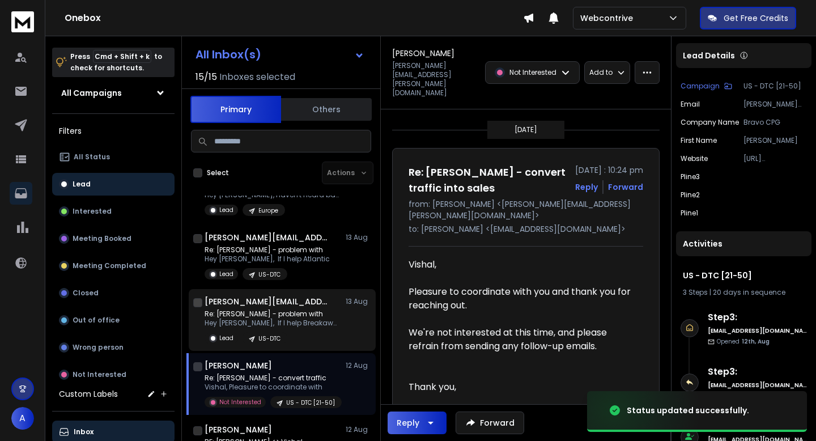
click at [273, 299] on h1 "eric@breakawaymatcha.com" at bounding box center [267, 301] width 125 height 11
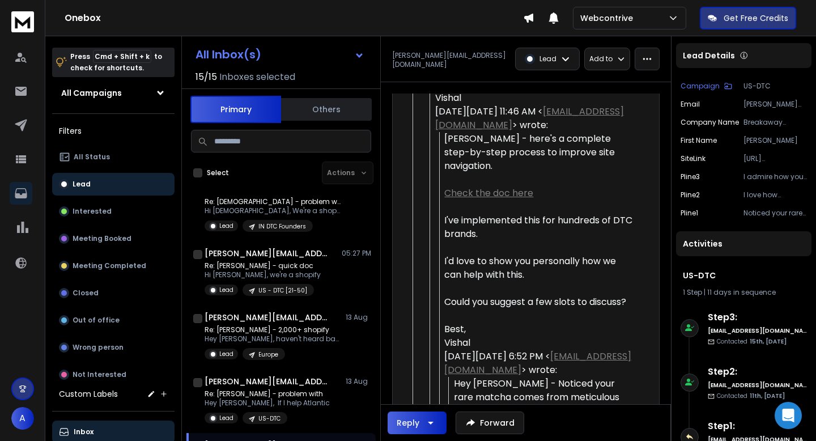
scroll to position [0, 0]
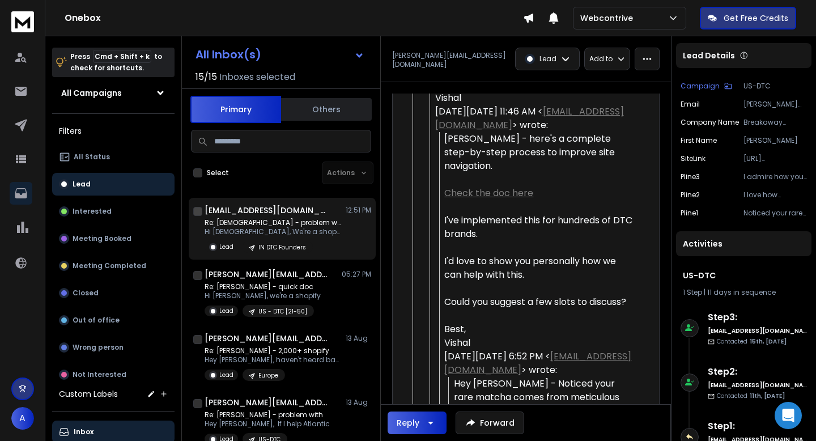
click at [273, 233] on p "Hi Vishnu, We're a shopify PLUS" at bounding box center [273, 231] width 136 height 9
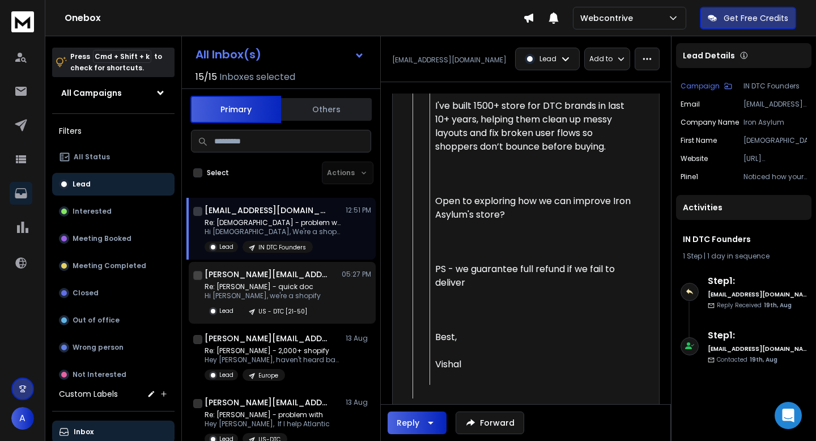
click at [332, 283] on div "Re: Miguel - quick doc Hi Miguel, we're a shopify Lead US - DTC [21-50]" at bounding box center [288, 299] width 167 height 35
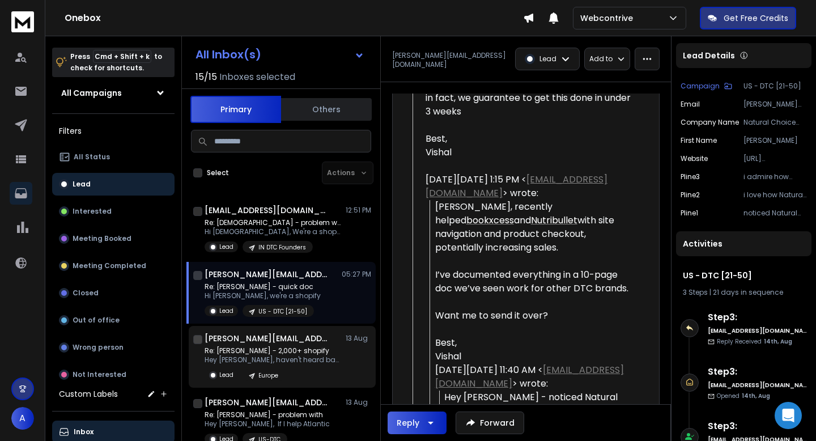
click at [317, 346] on div "Re: Mikael - 2,000+ shopify Hey Mikael, haven't heard back Lead Europe" at bounding box center [288, 363] width 167 height 35
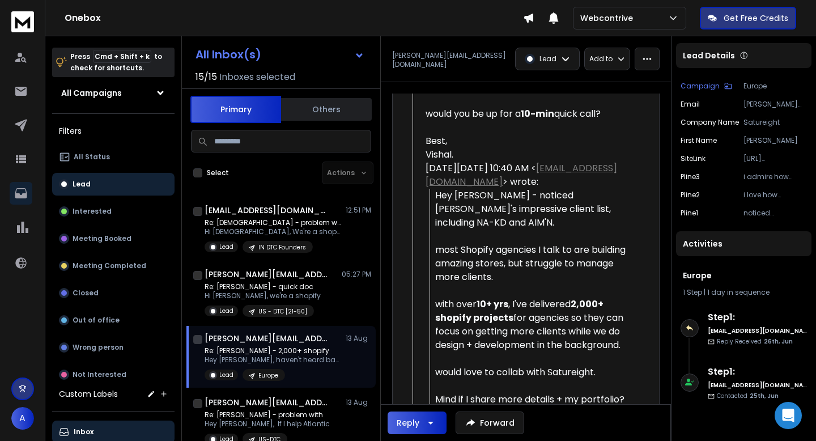
scroll to position [967, 0]
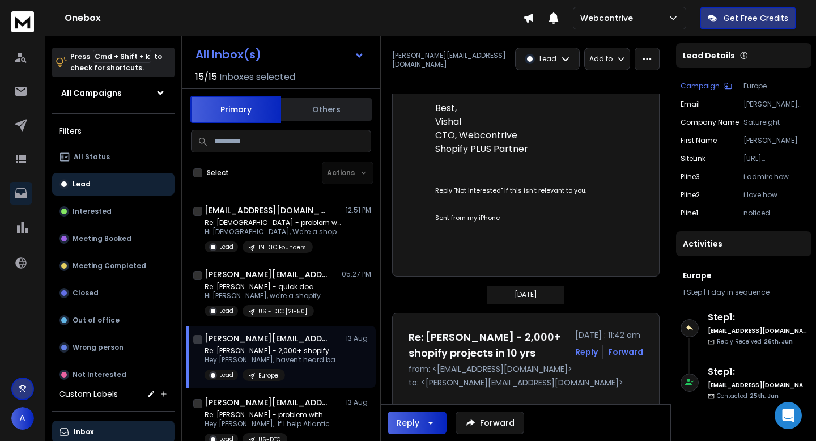
scroll to position [1125, 0]
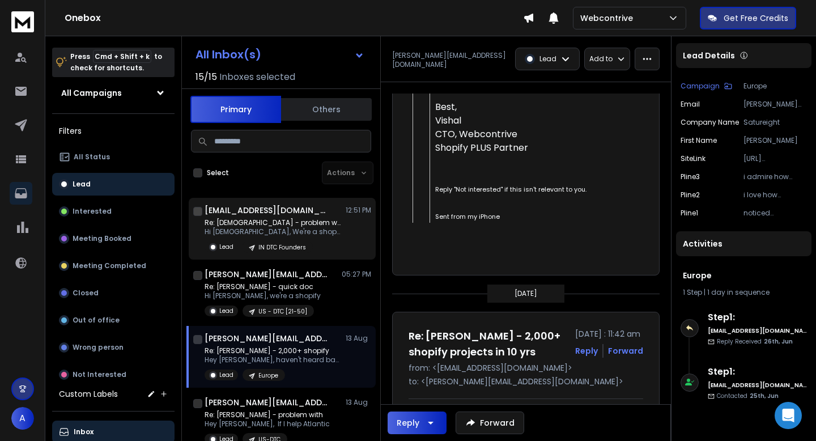
click at [286, 244] on p "IN DTC Founders" at bounding box center [282, 247] width 48 height 9
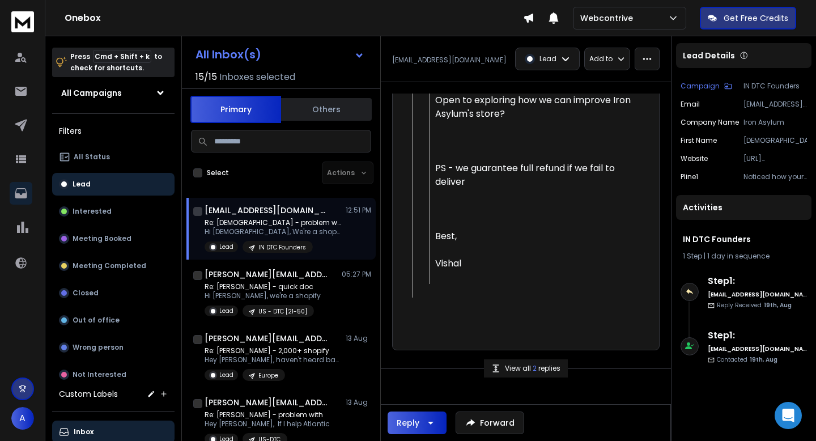
scroll to position [9, 0]
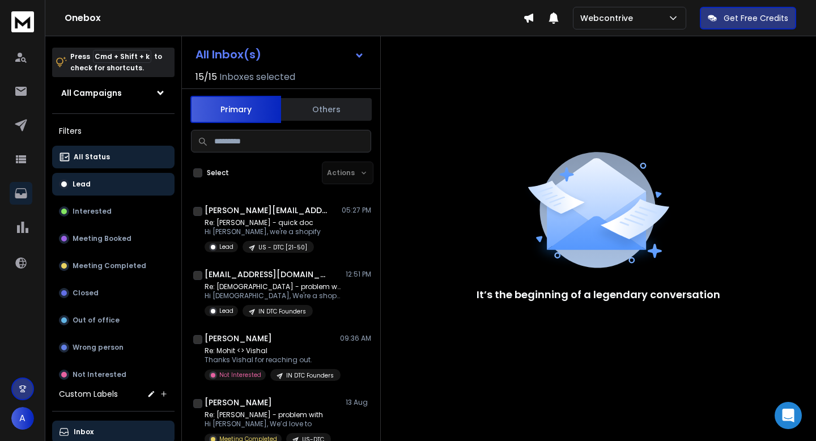
click at [104, 187] on button "Lead" at bounding box center [113, 184] width 122 height 23
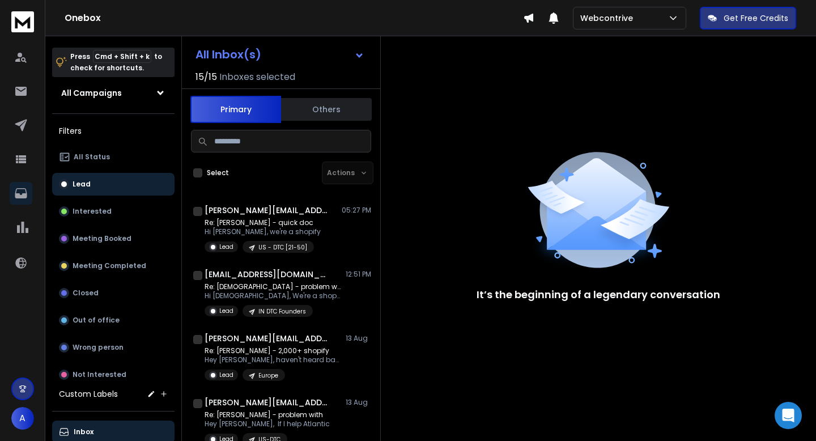
click at [318, 216] on div "[PERSON_NAME][EMAIL_ADDRESS][DOMAIN_NAME] 05:27 PM Re: [PERSON_NAME] - quick do…" at bounding box center [288, 229] width 167 height 48
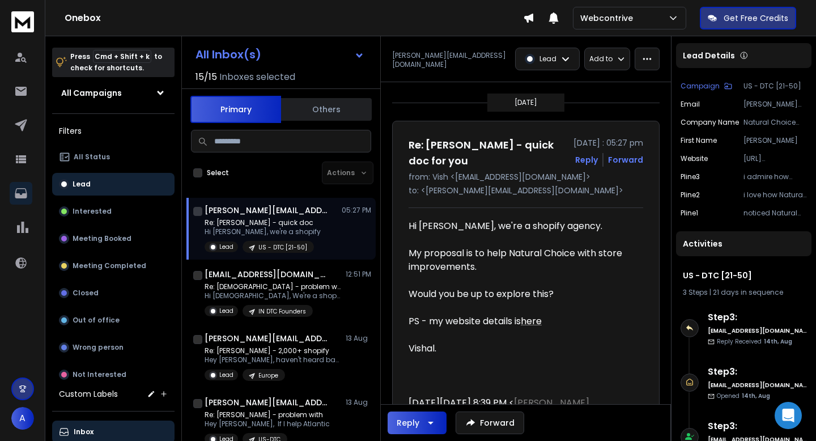
click at [579, 57] on div "Lead" at bounding box center [547, 59] width 63 height 22
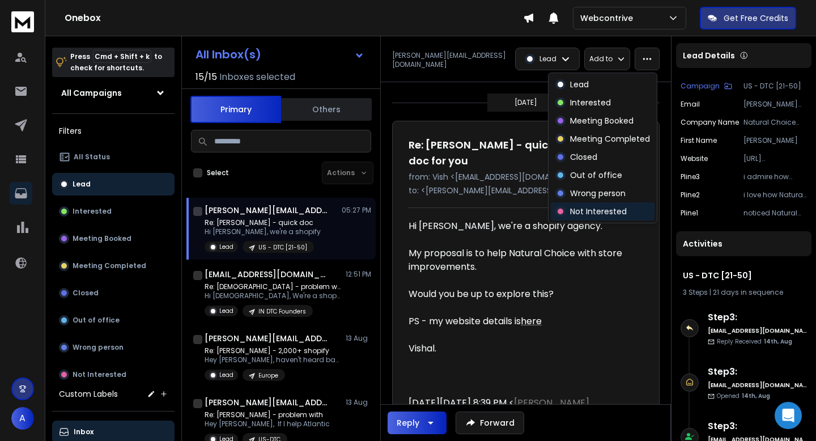
click at [588, 206] on p "Not Interested" at bounding box center [598, 211] width 57 height 11
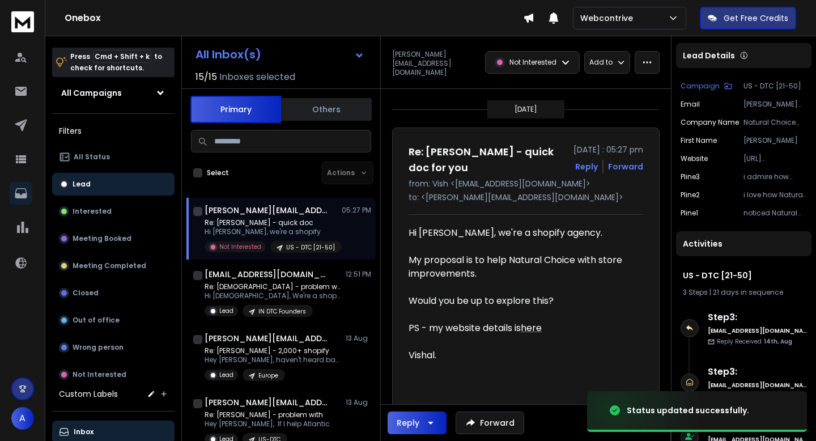
scroll to position [0, 63]
click at [695, 88] on p "Campaign" at bounding box center [700, 86] width 39 height 9
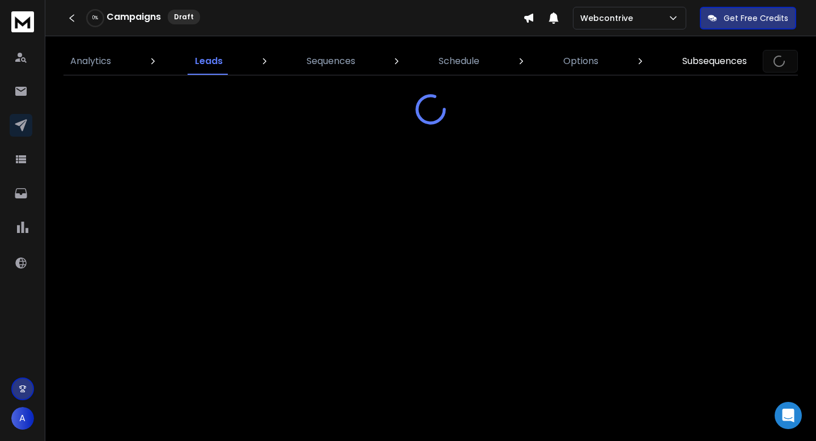
click at [689, 65] on p "Subsequences" at bounding box center [714, 61] width 65 height 14
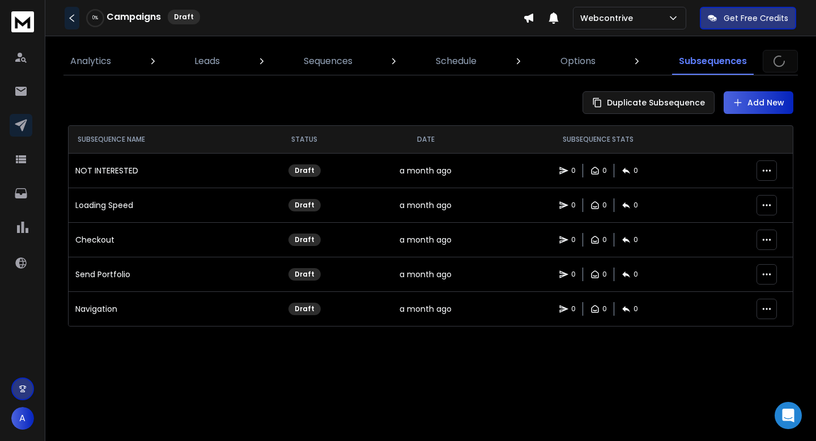
click at [73, 14] on icon at bounding box center [72, 18] width 10 height 10
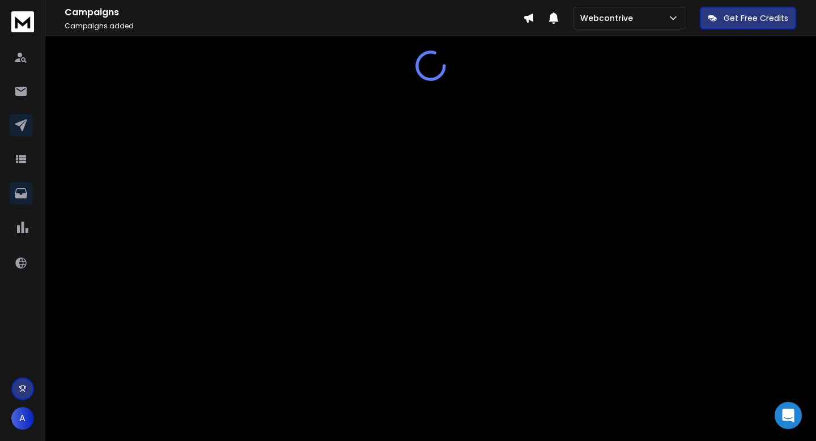
click at [20, 200] on link at bounding box center [21, 193] width 23 height 23
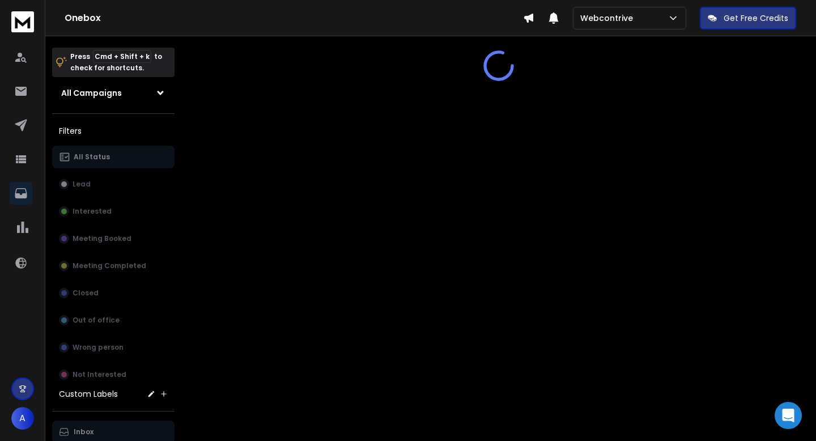
click at [107, 187] on div "All Status Lead Interested Meeting Booked Meeting Completed Closed Out of offic…" at bounding box center [113, 266] width 122 height 240
click at [83, 186] on div "All Status Lead Interested Meeting Booked Meeting Completed Closed Out of offic…" at bounding box center [113, 266] width 122 height 240
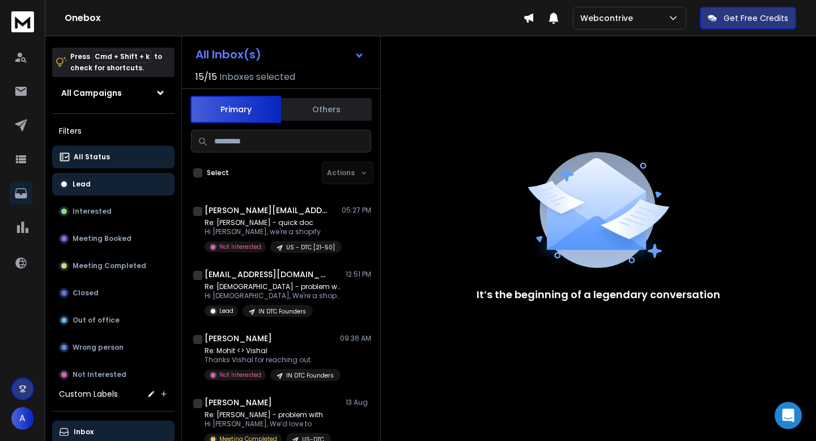
click at [83, 186] on p "Lead" at bounding box center [82, 184] width 18 height 9
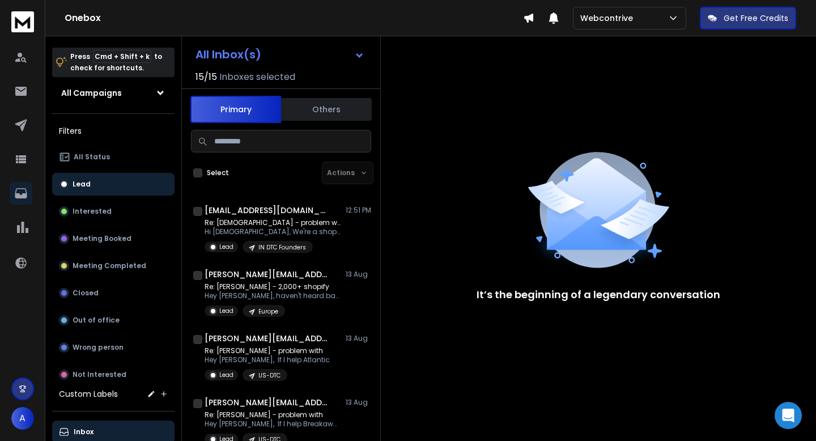
click at [270, 219] on p "Re: [DEMOGRAPHIC_DATA] - problem with" at bounding box center [273, 222] width 136 height 9
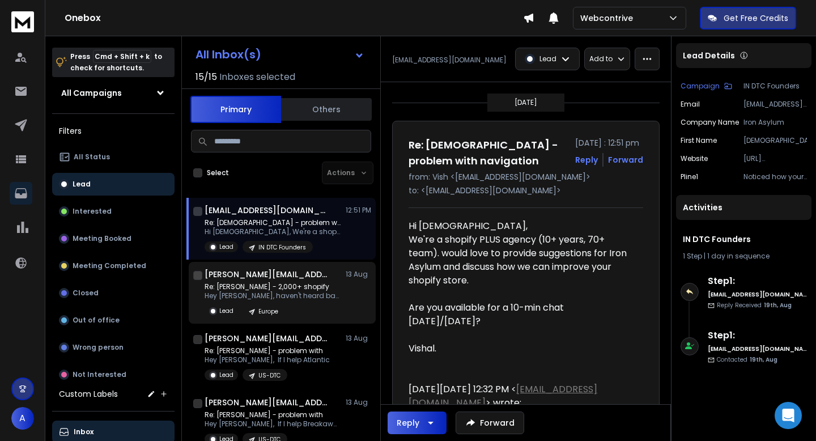
click at [284, 281] on div "[PERSON_NAME][EMAIL_ADDRESS][DOMAIN_NAME] [DATE] Re: [PERSON_NAME] - 2,000+ sho…" at bounding box center [288, 293] width 167 height 48
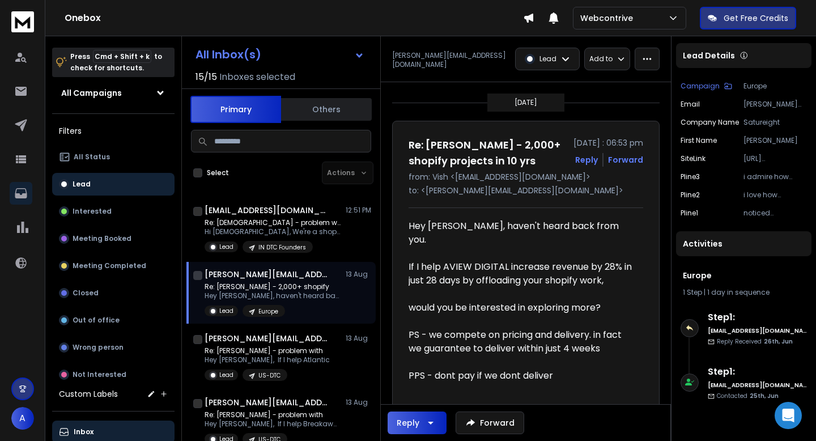
click at [579, 64] on div "Lead" at bounding box center [547, 59] width 63 height 22
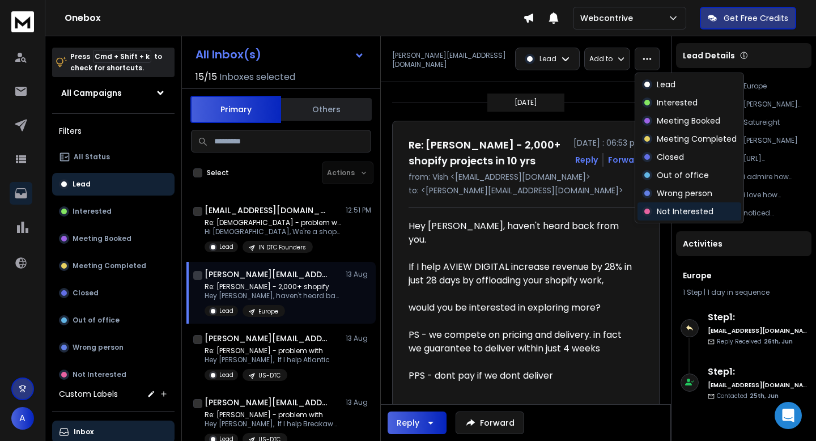
click at [664, 208] on p "Not Interested" at bounding box center [685, 211] width 57 height 11
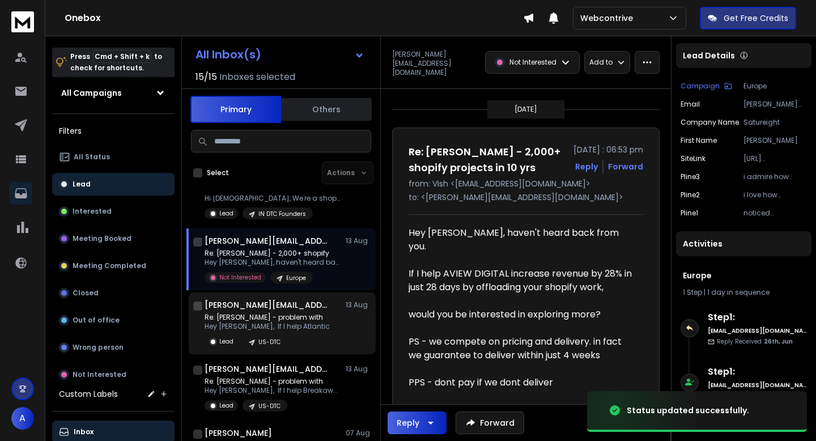
scroll to position [34, 0]
click at [334, 302] on div "[PERSON_NAME][EMAIL_ADDRESS][DOMAIN_NAME] [DATE]" at bounding box center [288, 304] width 167 height 11
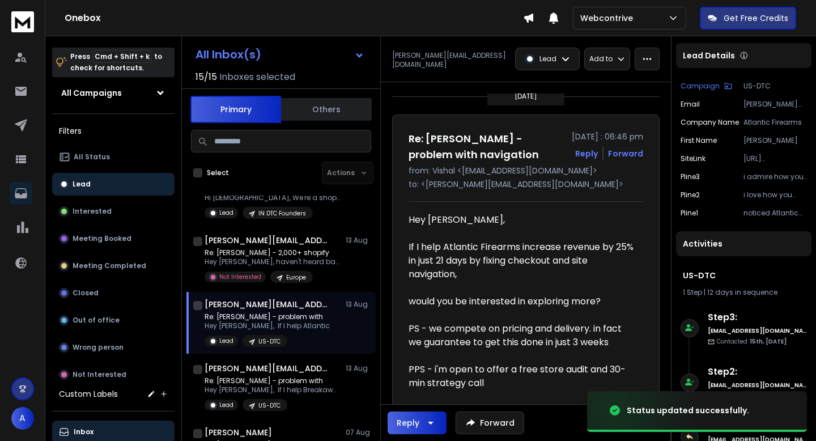
scroll to position [7, 0]
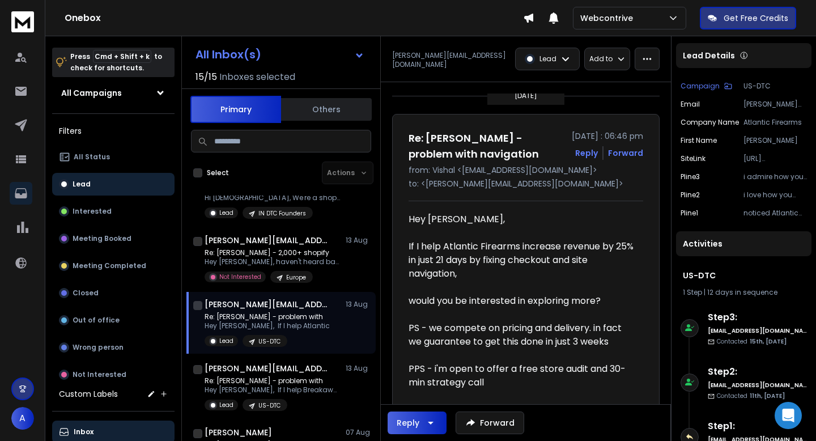
click at [568, 58] on icon at bounding box center [565, 58] width 9 height 9
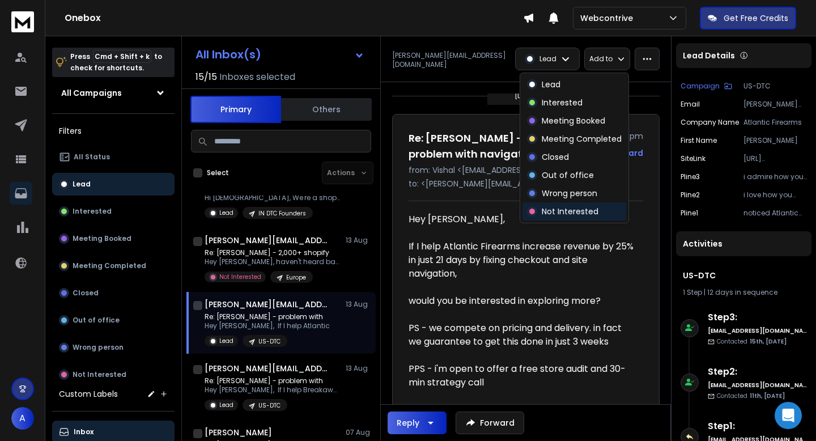
click at [552, 211] on p "Not Interested" at bounding box center [570, 211] width 57 height 11
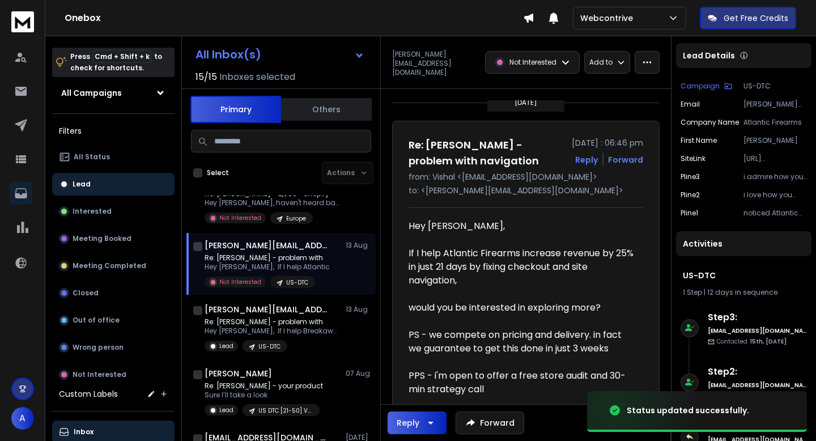
scroll to position [94, 0]
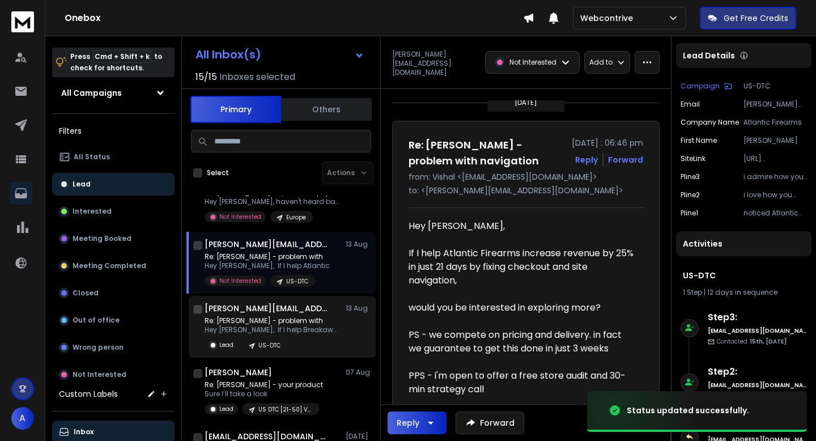
click at [305, 330] on div "Re: [PERSON_NAME] - problem with Hey [PERSON_NAME], If I help Breakaway Lead US…" at bounding box center [288, 333] width 167 height 35
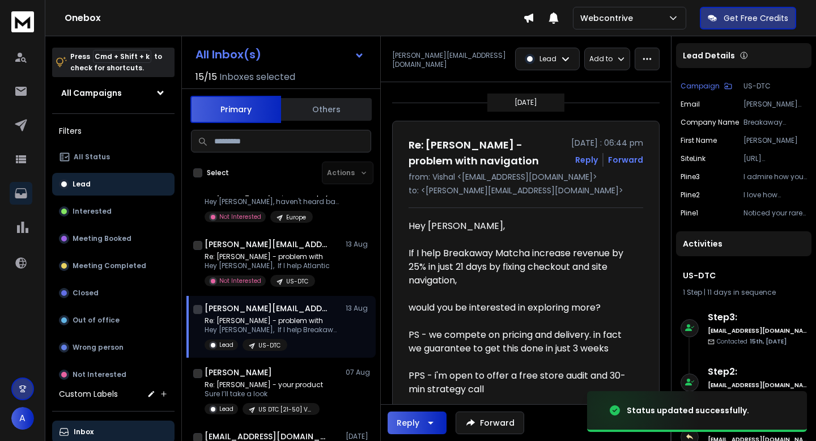
click at [563, 54] on div "Lead" at bounding box center [547, 59] width 63 height 22
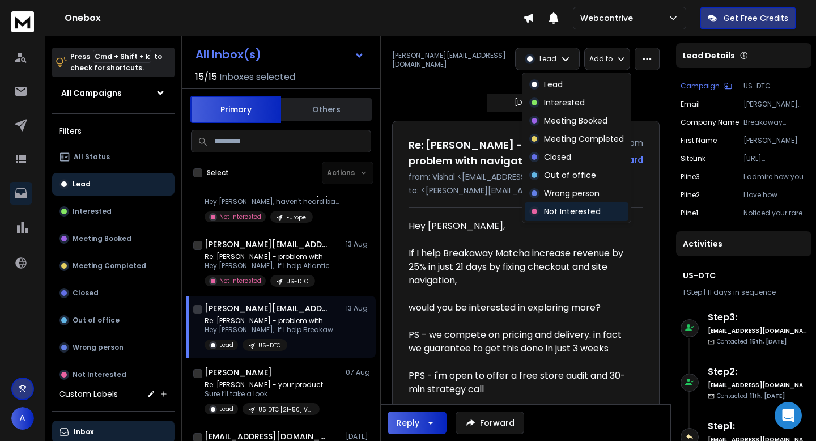
click at [560, 211] on p "Not Interested" at bounding box center [572, 211] width 57 height 11
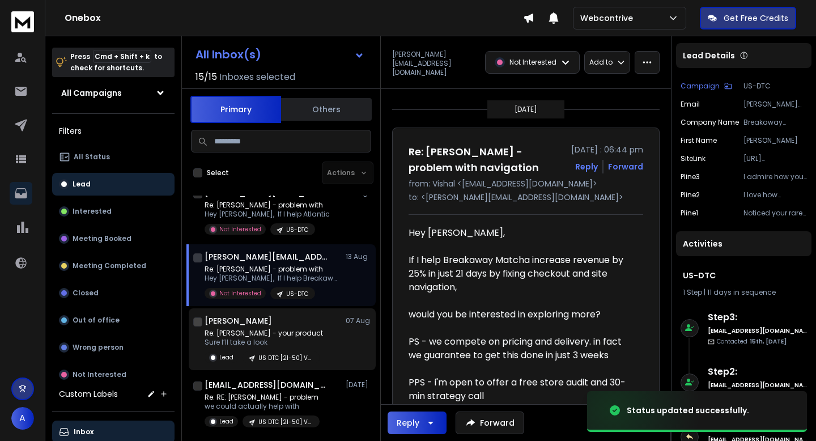
scroll to position [147, 0]
click at [305, 338] on p "Sure I’ll take a look" at bounding box center [264, 341] width 118 height 9
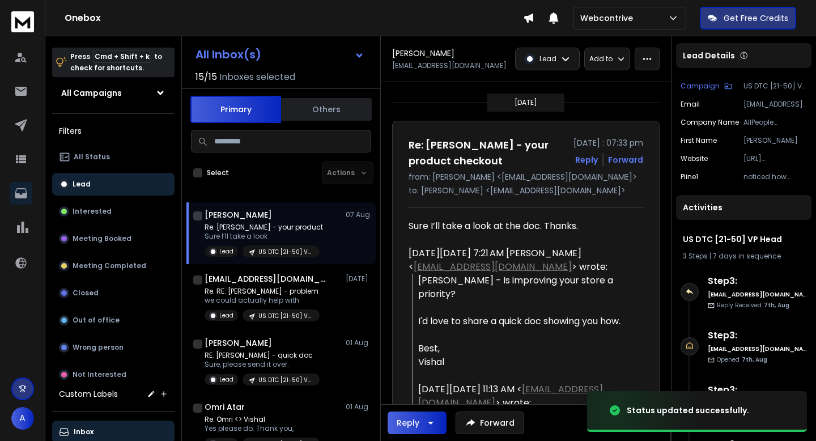
scroll to position [278, 0]
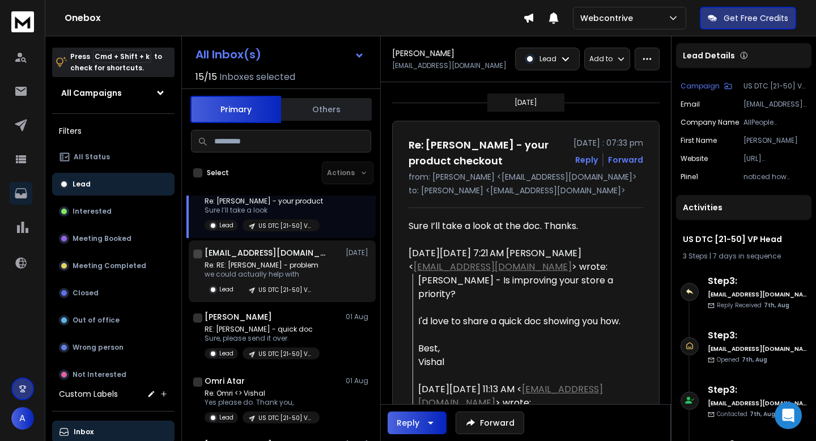
click at [321, 277] on div "Re: RE: [PERSON_NAME] - problem we could actually help with Lead US DTC [21-50]…" at bounding box center [288, 278] width 167 height 35
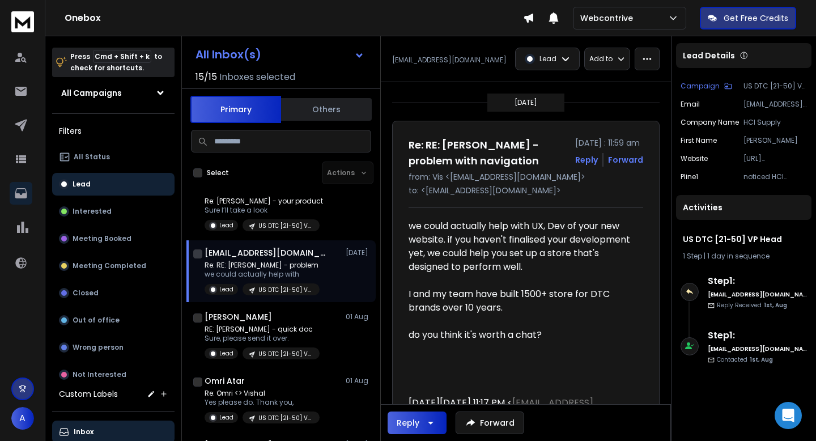
click at [565, 62] on icon at bounding box center [565, 58] width 9 height 9
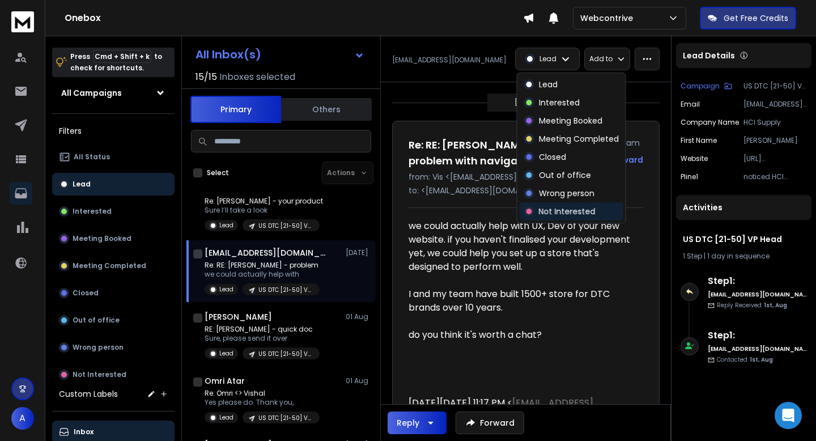
click at [568, 214] on p "Not Interested" at bounding box center [567, 211] width 57 height 11
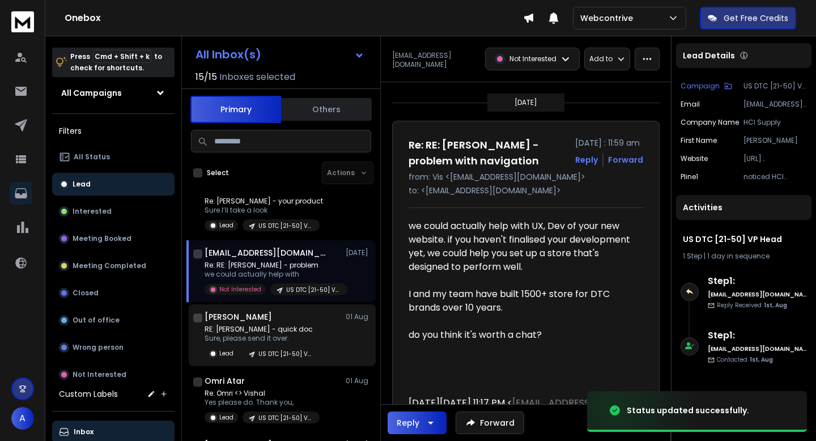
click at [346, 313] on p "01 Aug" at bounding box center [359, 316] width 26 height 9
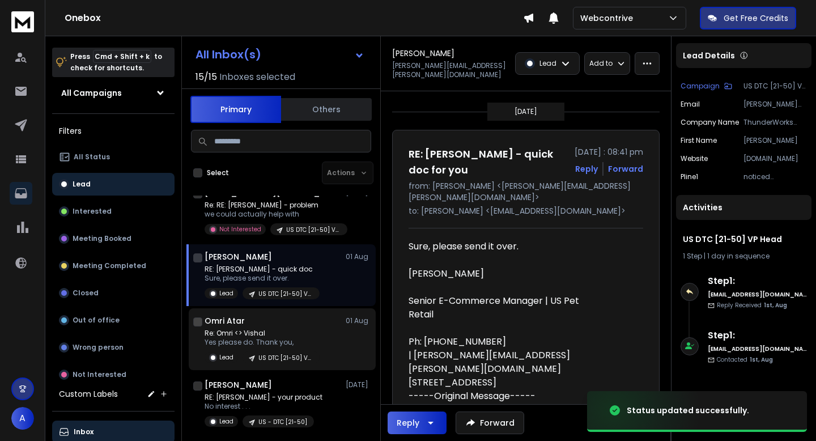
click at [333, 322] on div "Omri Atar [DATE]" at bounding box center [288, 320] width 167 height 11
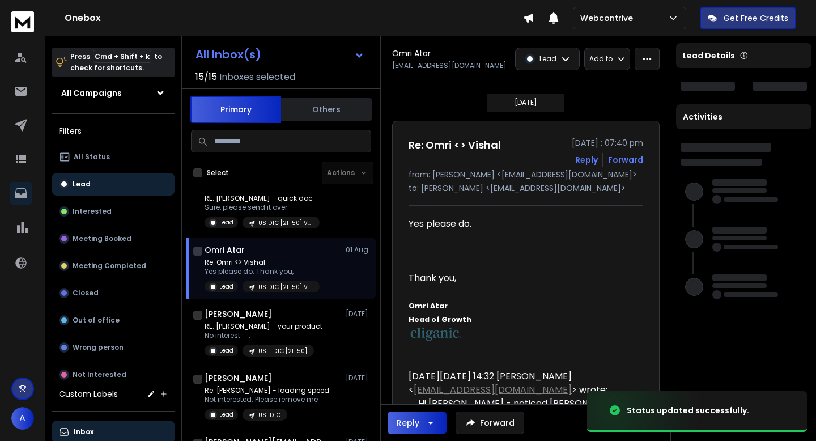
scroll to position [439, 0]
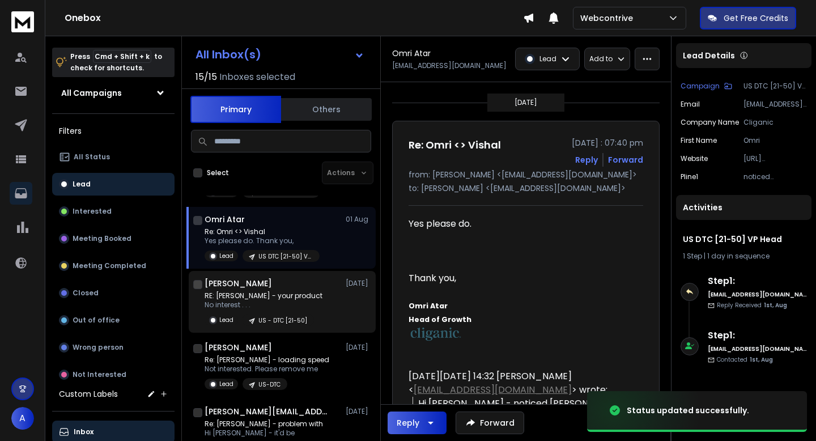
click at [332, 304] on div "RE: [PERSON_NAME] - your product No interest . . . Lead US - DTC [21-50]" at bounding box center [288, 308] width 167 height 35
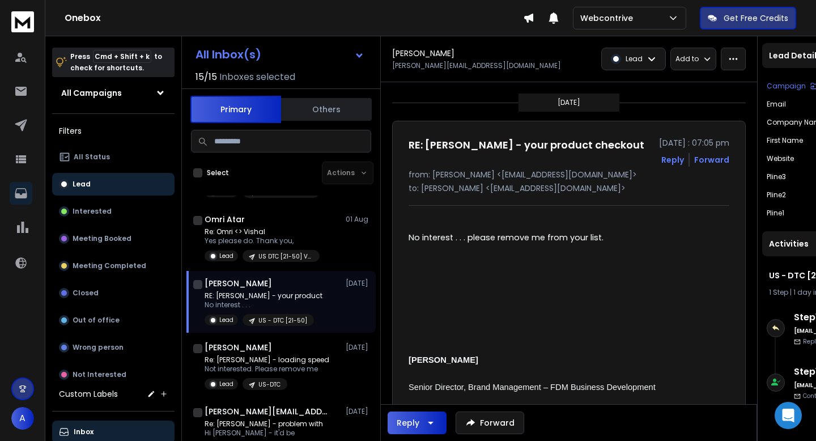
click at [633, 56] on div "Lead" at bounding box center [633, 59] width 63 height 22
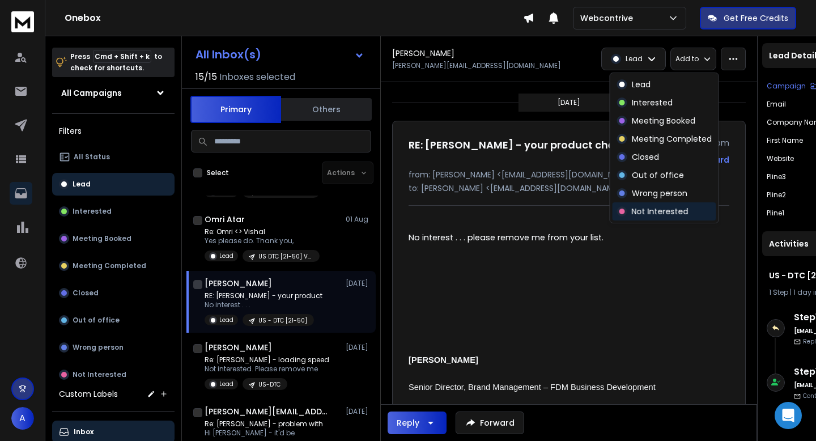
click at [629, 213] on div "Not Interested" at bounding box center [652, 211] width 71 height 11
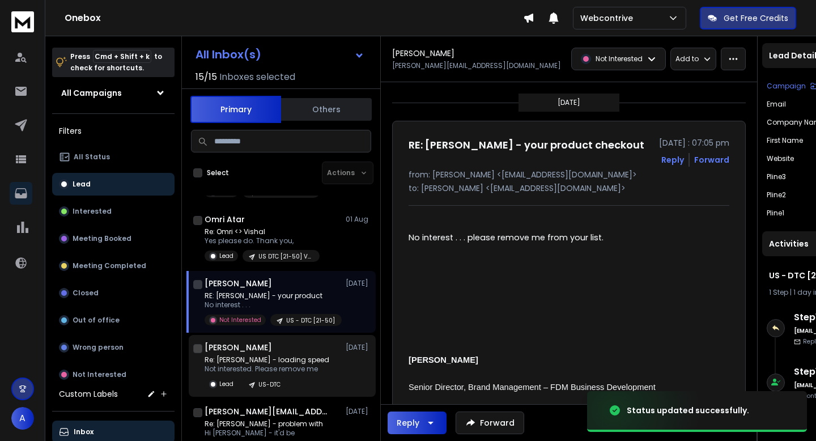
click at [302, 359] on p "Re: [PERSON_NAME] - loading speed" at bounding box center [267, 359] width 125 height 9
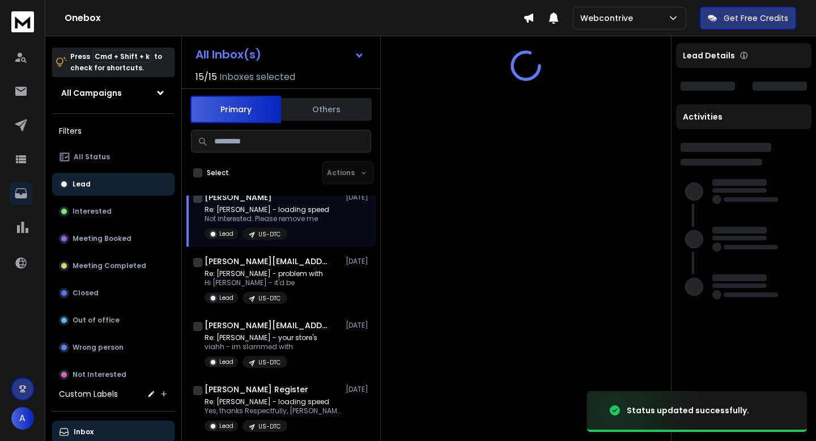
scroll to position [631, 0]
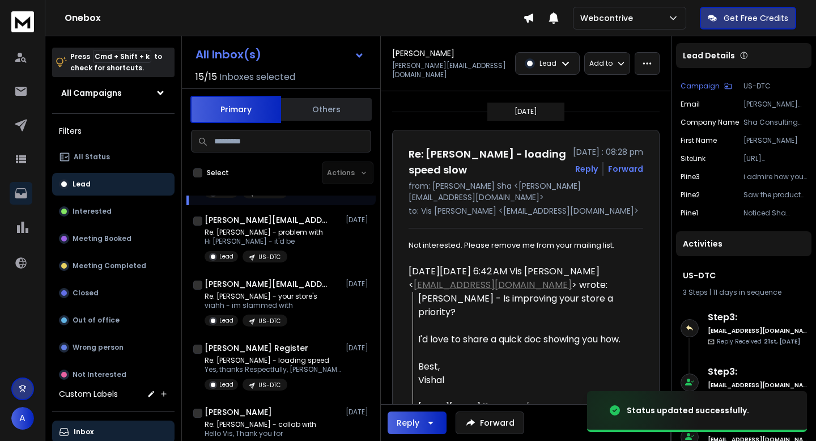
click at [573, 58] on div "Lead" at bounding box center [547, 64] width 63 height 22
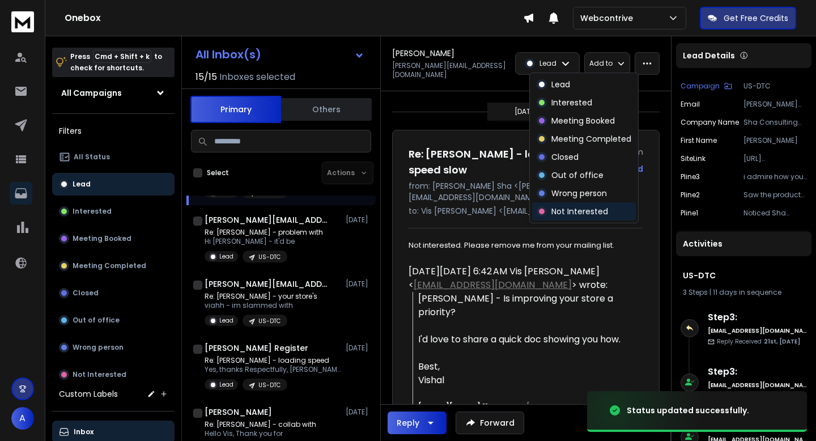
click at [558, 213] on p "Not Interested" at bounding box center [579, 211] width 57 height 11
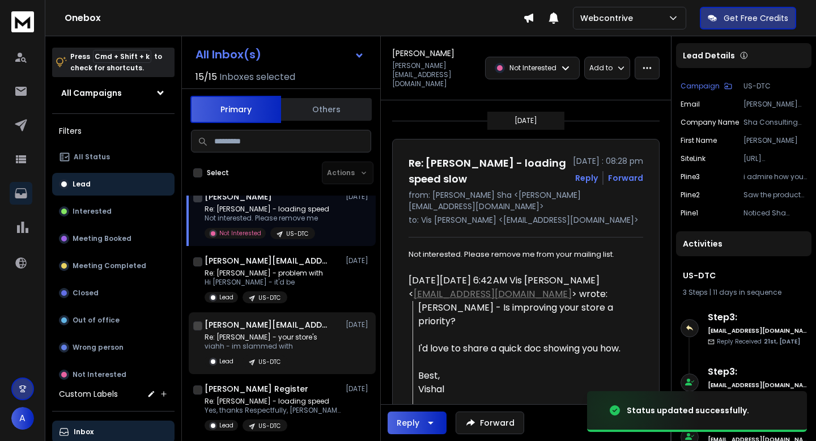
scroll to position [581, 0]
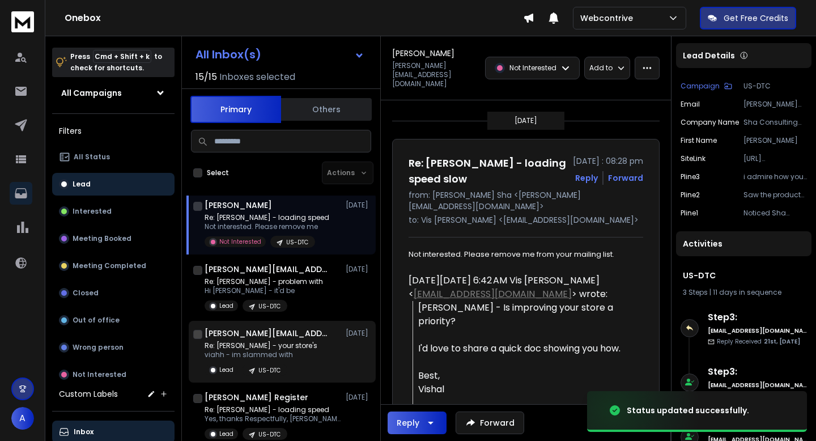
click at [309, 292] on div "Re: [PERSON_NAME] - problem with Hi [PERSON_NAME] - it'd be Lead US-DTC" at bounding box center [288, 294] width 167 height 35
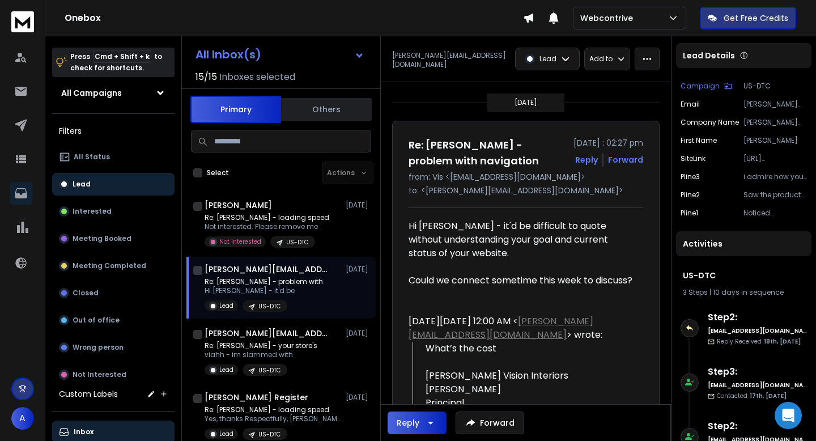
scroll to position [1, 0]
click at [583, 159] on button "Reply" at bounding box center [586, 159] width 23 height 11
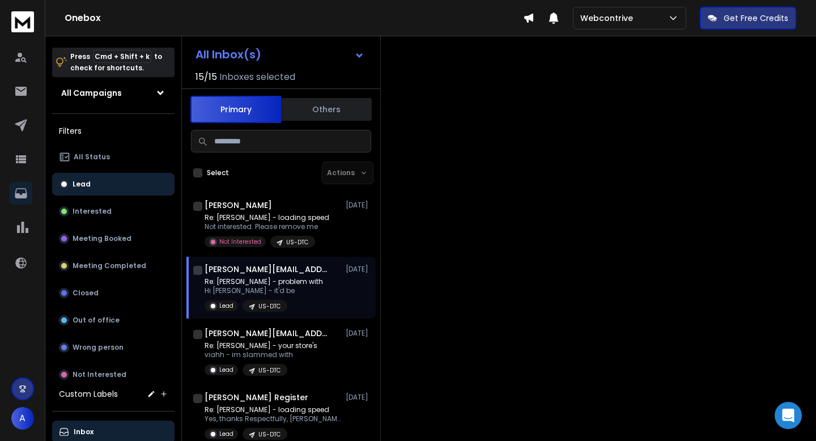
scroll to position [0, 0]
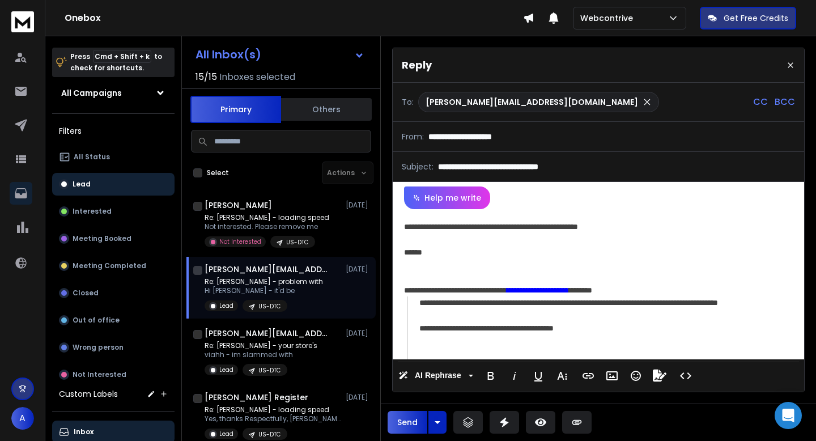
click at [407, 426] on button "Send" at bounding box center [408, 422] width 40 height 23
click at [409, 419] on button "Send" at bounding box center [408, 422] width 40 height 23
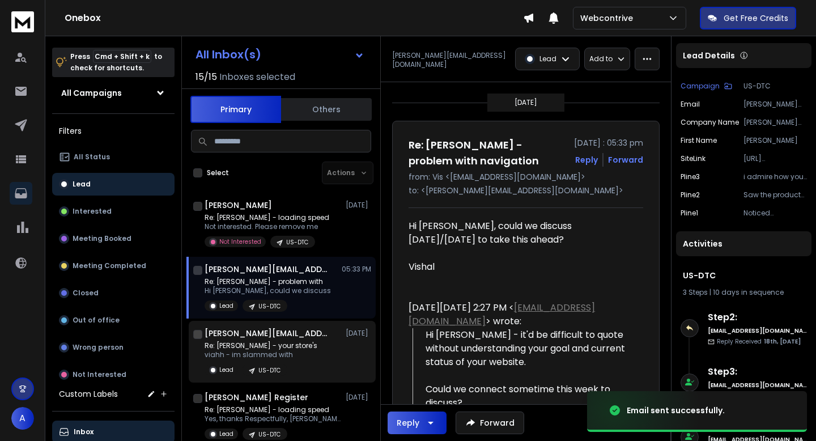
click at [307, 354] on div "Re: [PERSON_NAME] - your store's viahh - im slammed with Lead US-DTC" at bounding box center [288, 358] width 167 height 35
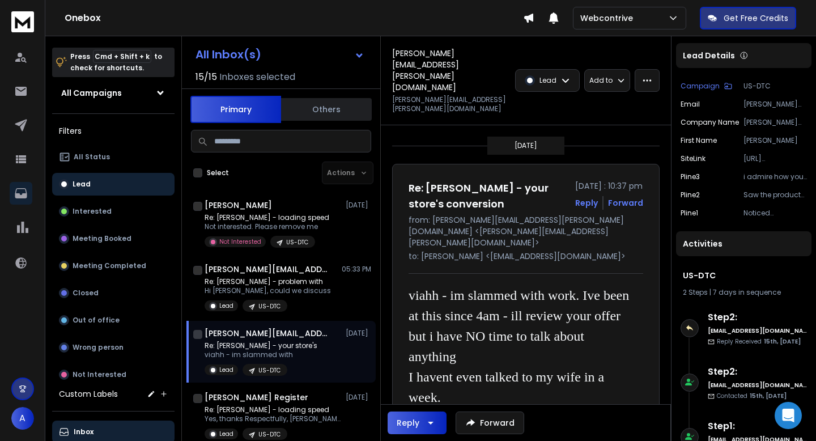
click at [549, 70] on div "Lead" at bounding box center [547, 81] width 63 height 22
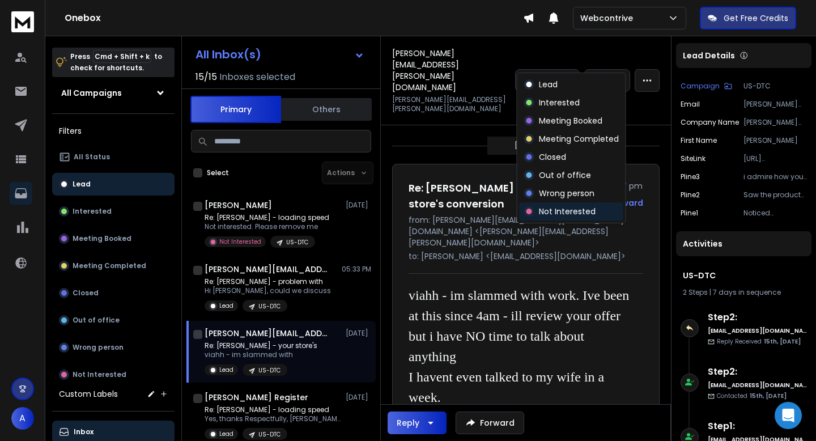
click at [551, 208] on p "Not Interested" at bounding box center [567, 211] width 57 height 11
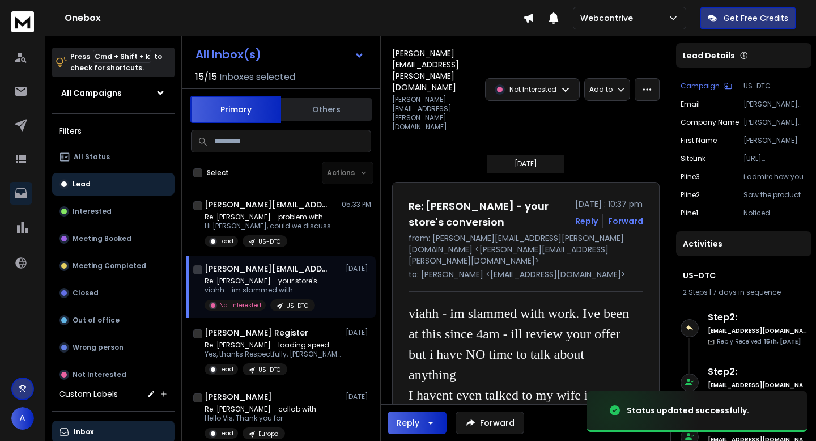
scroll to position [648, 0]
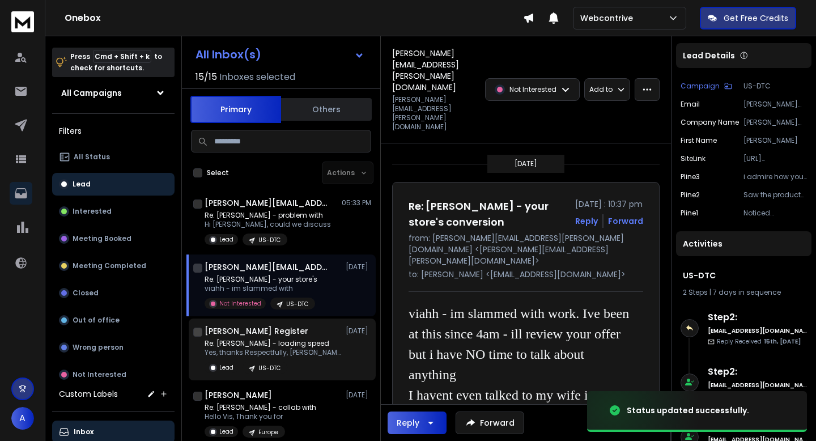
click at [258, 347] on p "Re: [PERSON_NAME] - loading speed" at bounding box center [273, 343] width 136 height 9
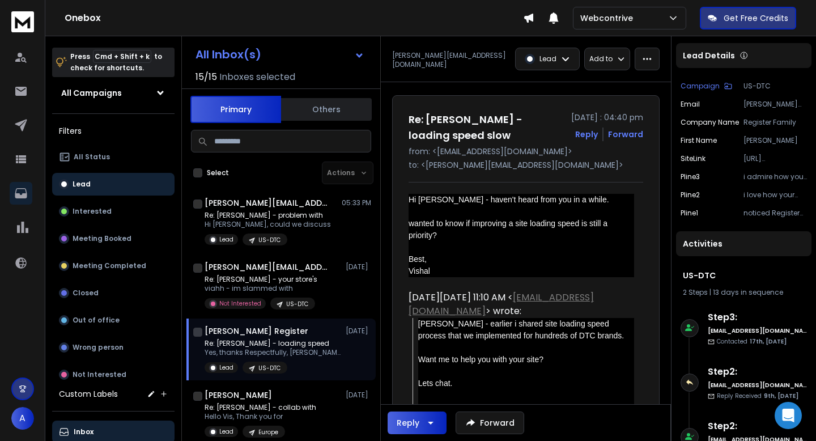
scroll to position [0, 0]
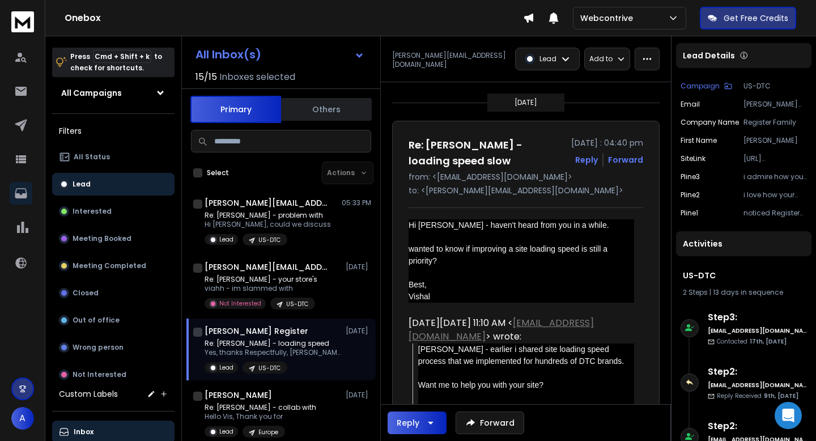
click at [598, 153] on div "Reply Forward" at bounding box center [607, 160] width 72 height 14
click at [598, 159] on button "Reply" at bounding box center [586, 159] width 23 height 11
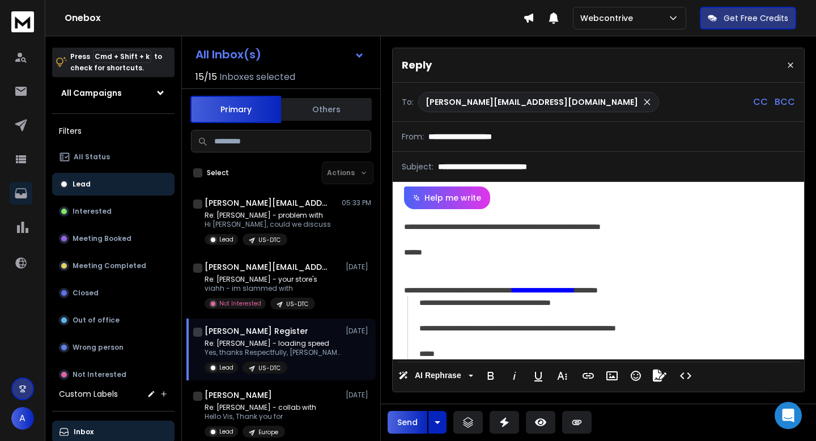
click at [409, 426] on button "Send" at bounding box center [408, 422] width 40 height 23
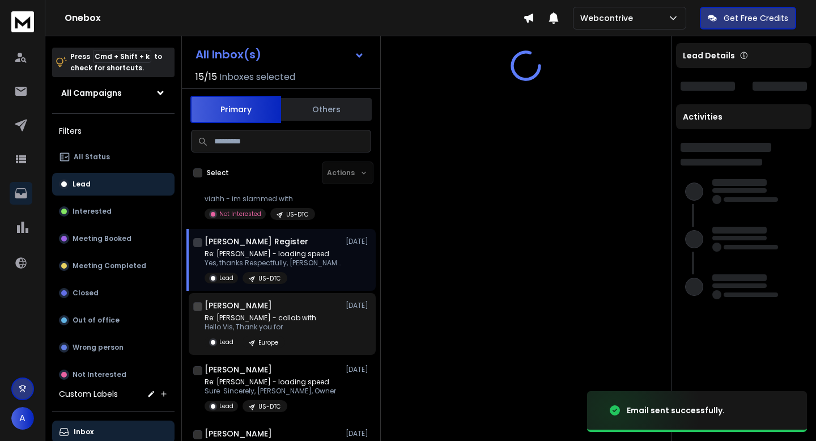
scroll to position [739, 0]
click at [292, 314] on div "Re: [PERSON_NAME] - collab with Hello Vis, Thank you for Lead Europe" at bounding box center [288, 329] width 167 height 35
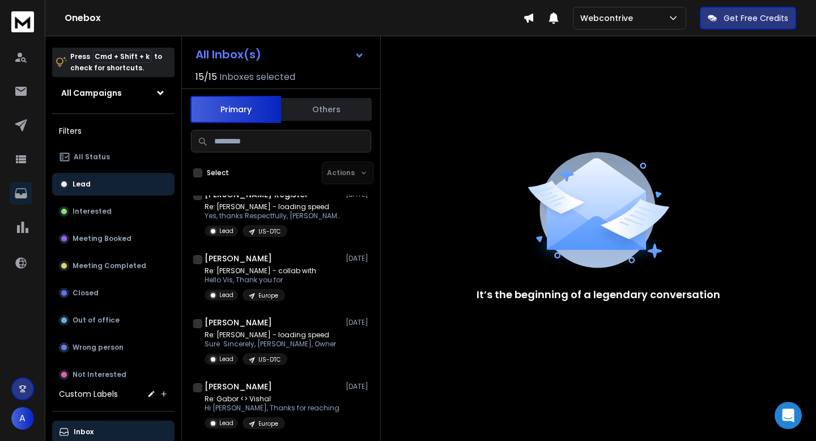
scroll to position [773, 0]
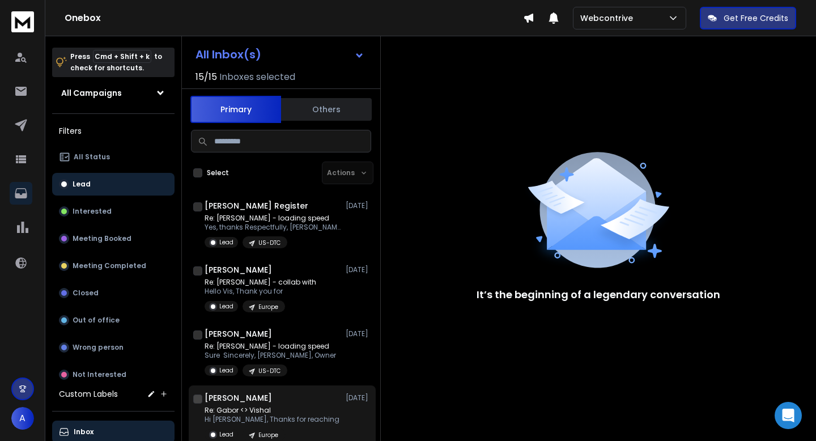
click at [308, 407] on div "Re: Gabor <> Vishal Hi [PERSON_NAME], Thanks for reaching Lead Europe" at bounding box center [288, 423] width 167 height 35
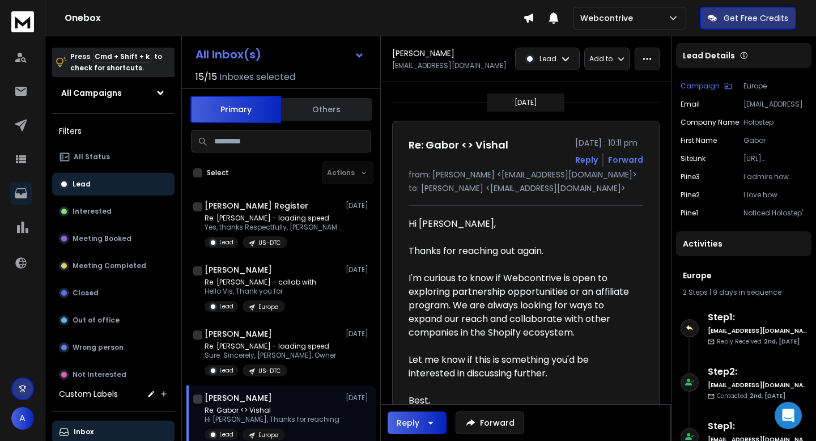
click at [549, 63] on p "Lead" at bounding box center [547, 58] width 17 height 9
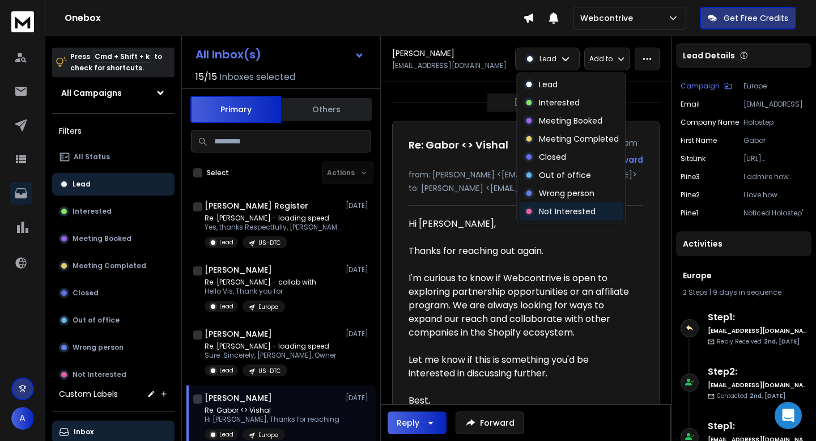
click at [550, 208] on p "Not Interested" at bounding box center [567, 211] width 57 height 11
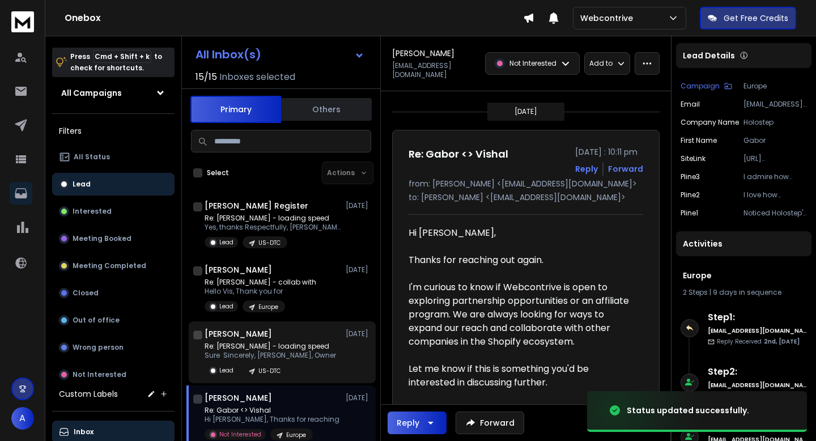
click at [279, 354] on p "Sure Sincerely, [PERSON_NAME], Owner" at bounding box center [270, 355] width 131 height 9
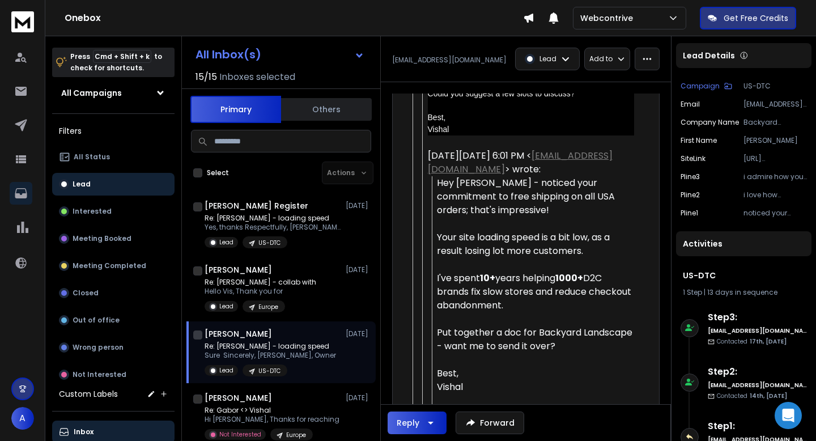
scroll to position [610, 0]
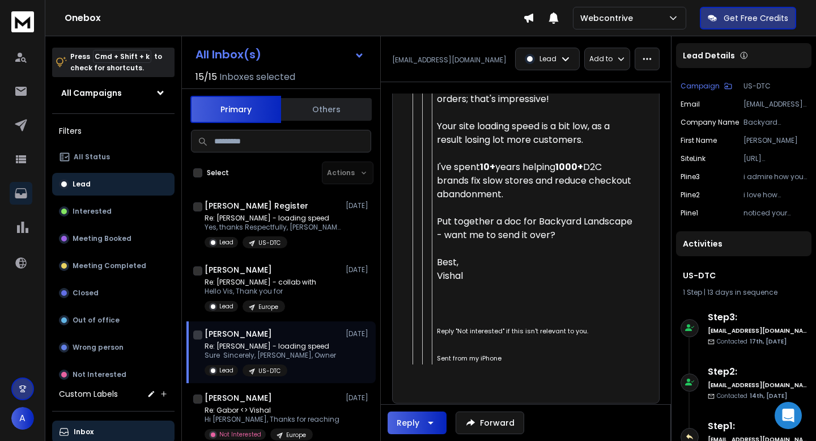
click at [539, 380] on div "[DATE] Re: [PERSON_NAME] - loading speed slow [DATE] : 04:41 pm Reply Forward f…" at bounding box center [526, 7] width 290 height 1047
click at [539, 413] on div "View all 4 replies" at bounding box center [525, 422] width 83 height 18
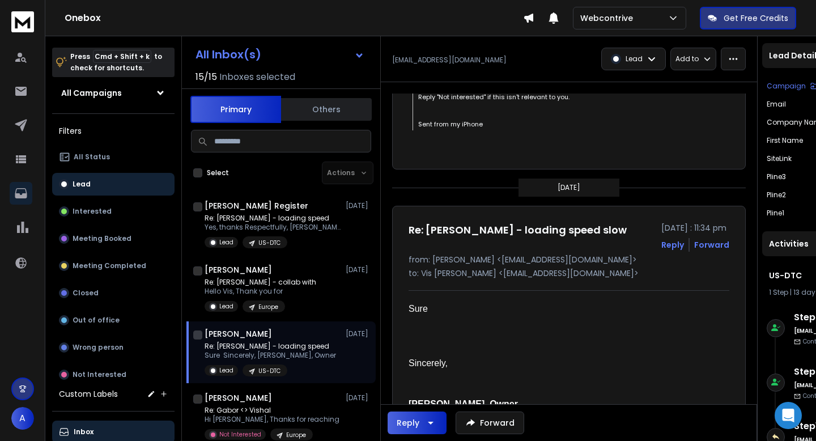
scroll to position [2020, 0]
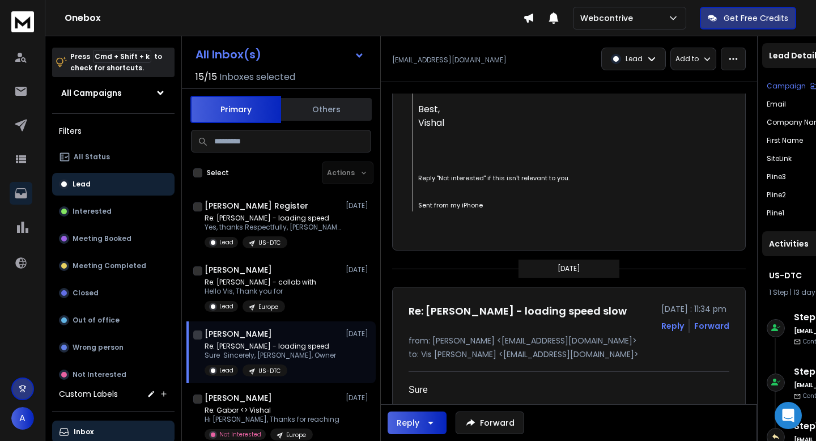
click at [656, 61] on icon at bounding box center [651, 58] width 9 height 9
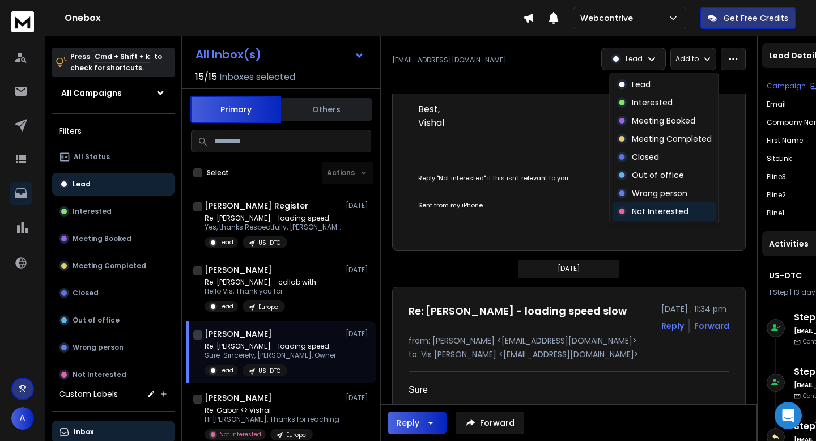
click at [647, 210] on p "Not Interested" at bounding box center [660, 211] width 57 height 11
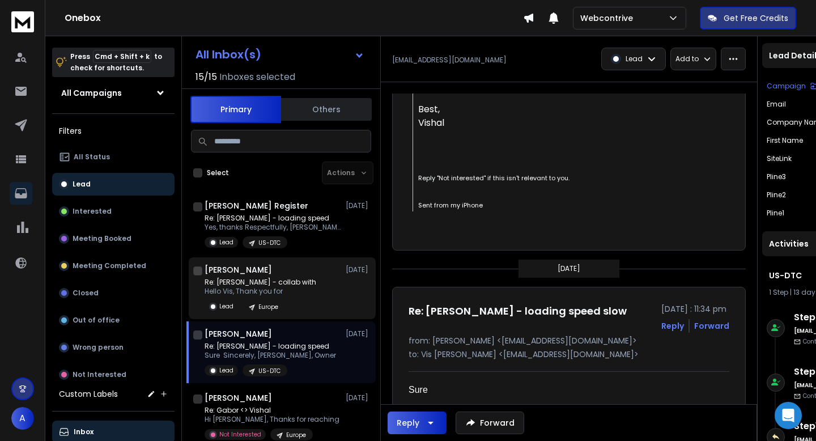
click at [313, 281] on div "Re: Marcel - collab with Hello Vis, Thank you for Lead Europe" at bounding box center [288, 295] width 167 height 35
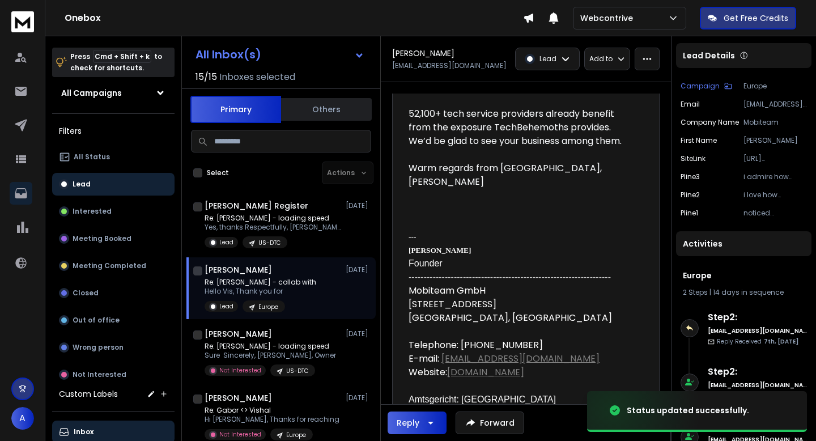
scroll to position [0, 0]
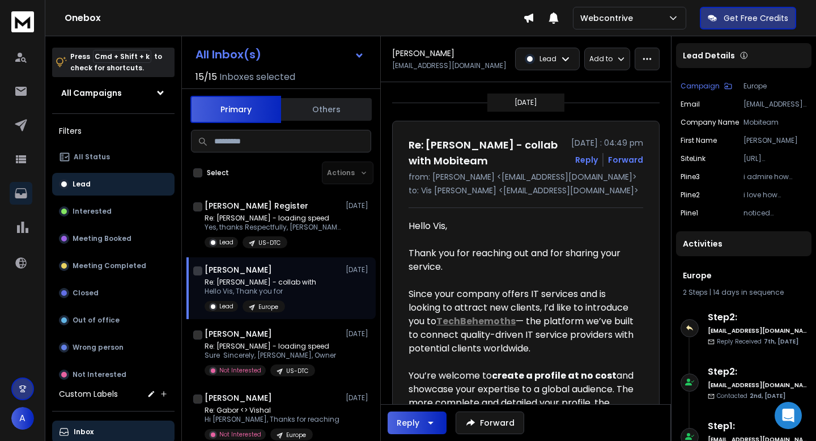
click at [562, 58] on icon at bounding box center [565, 58] width 9 height 9
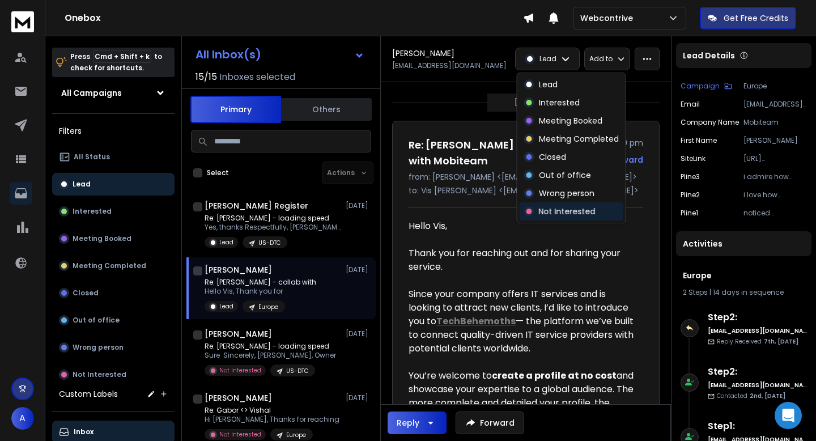
click at [559, 215] on p "Not Interested" at bounding box center [567, 211] width 57 height 11
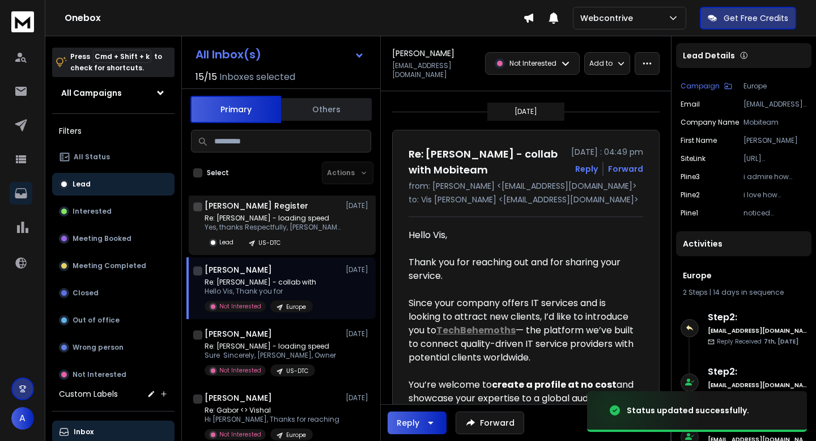
scroll to position [716, 0]
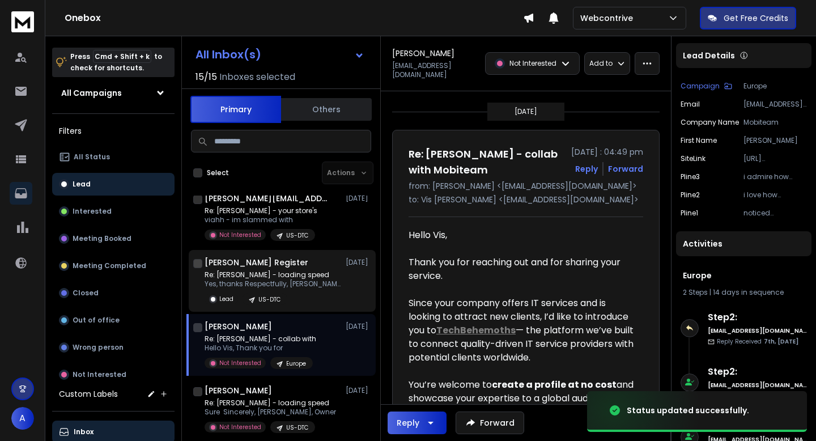
click at [295, 275] on p "Re: [PERSON_NAME] - loading speed" at bounding box center [273, 274] width 136 height 9
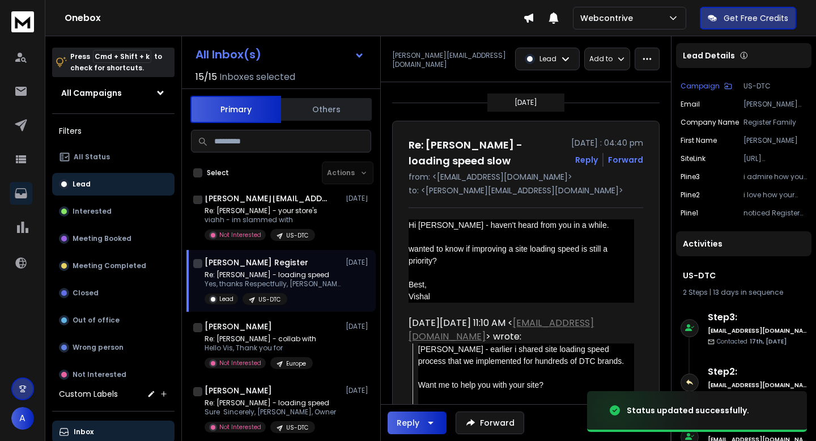
click at [570, 58] on icon at bounding box center [565, 58] width 9 height 9
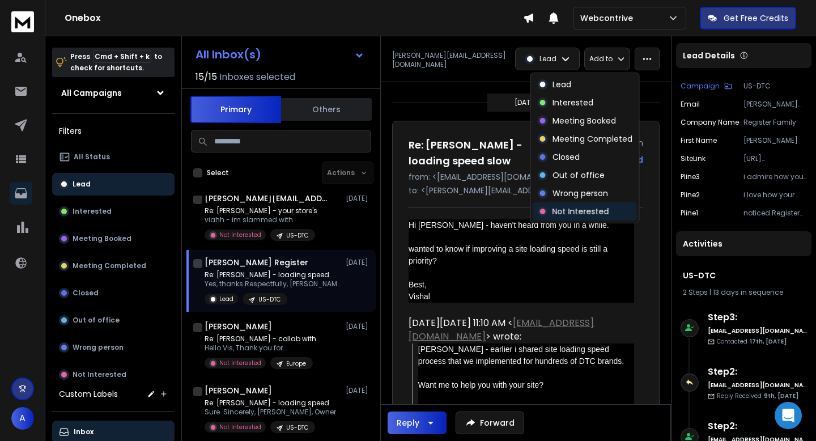
click at [564, 214] on p "Not Interested" at bounding box center [581, 211] width 57 height 11
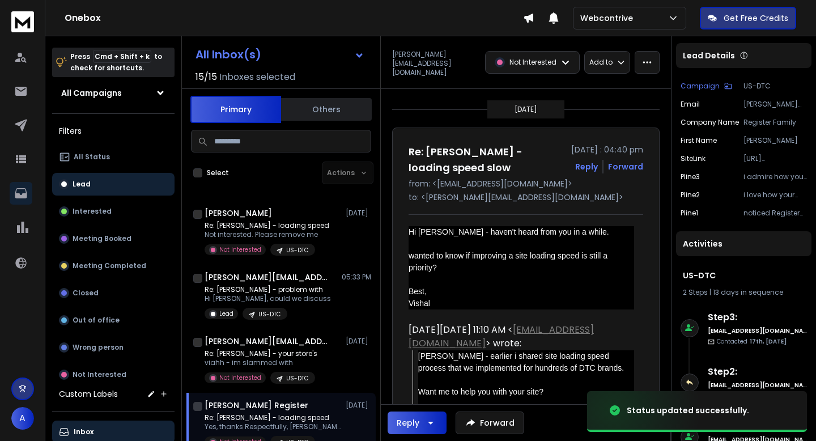
scroll to position [561, 0]
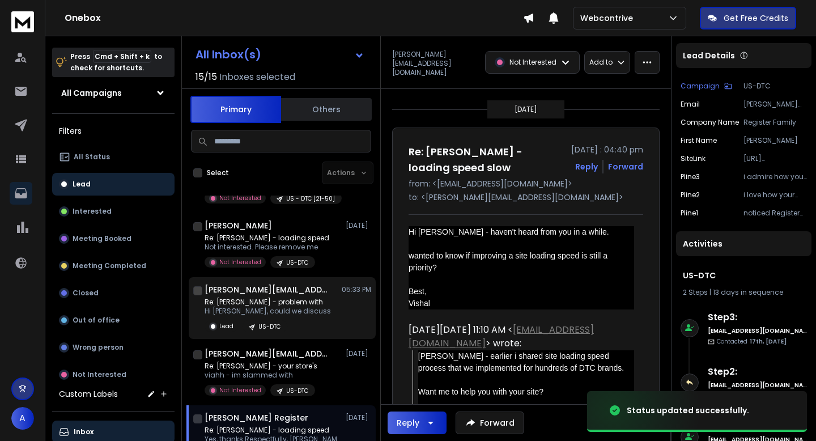
click at [290, 299] on p "Re: [PERSON_NAME] - problem with" at bounding box center [268, 302] width 126 height 9
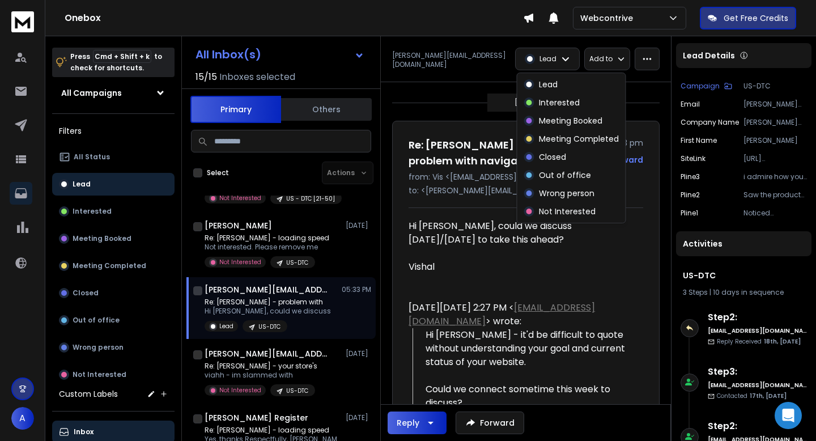
click at [566, 62] on icon at bounding box center [565, 58] width 9 height 9
click at [551, 209] on p "Not Interested" at bounding box center [567, 211] width 57 height 11
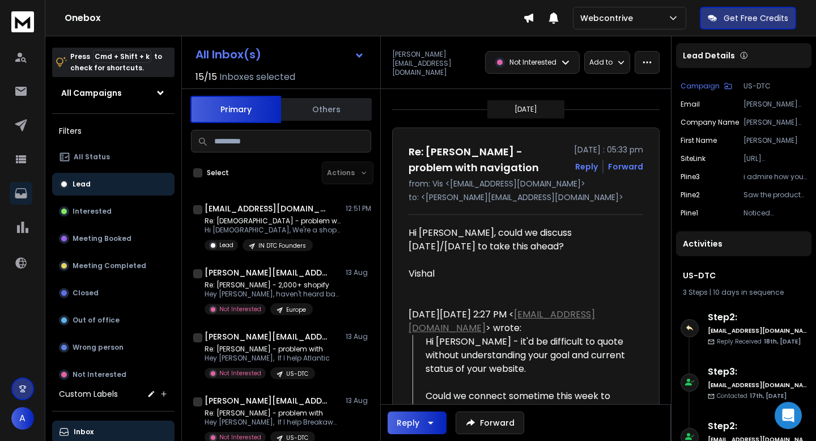
scroll to position [0, 0]
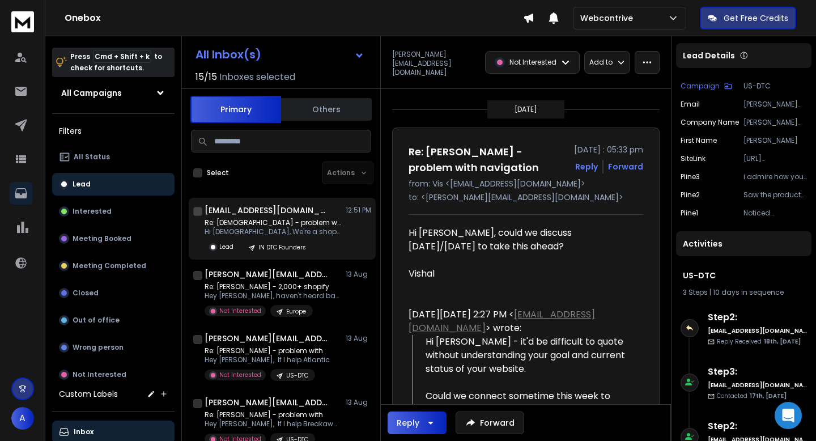
click at [284, 225] on p "Re: [DEMOGRAPHIC_DATA] - problem with" at bounding box center [273, 222] width 136 height 9
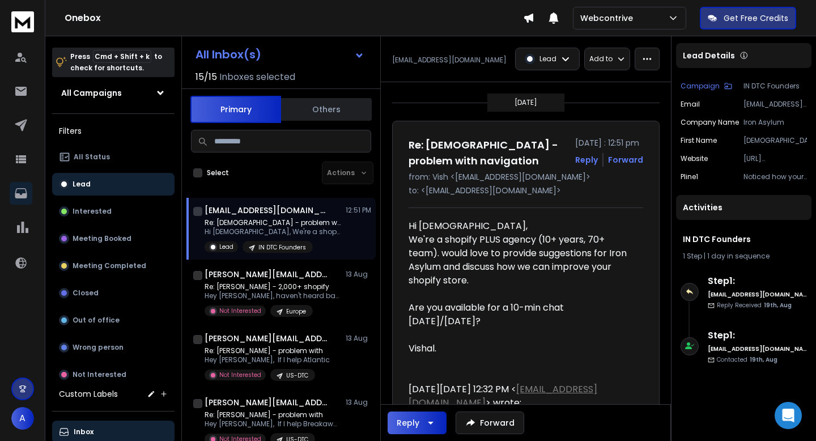
click at [560, 62] on div "Lead" at bounding box center [547, 59] width 63 height 22
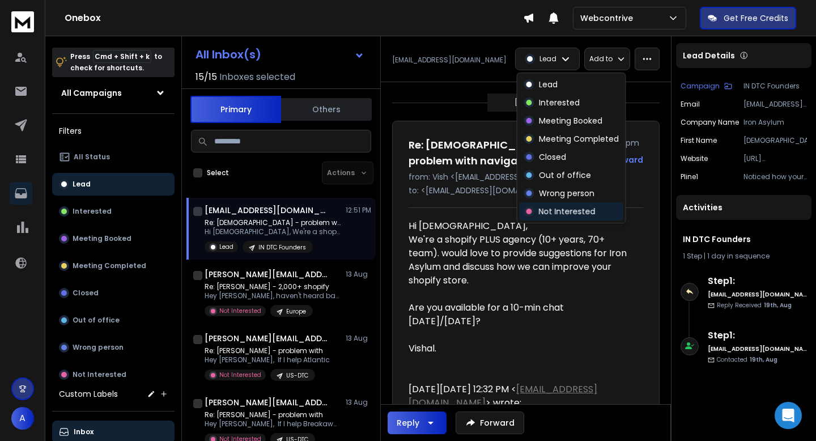
click at [553, 216] on div "Not Interested" at bounding box center [572, 211] width 104 height 18
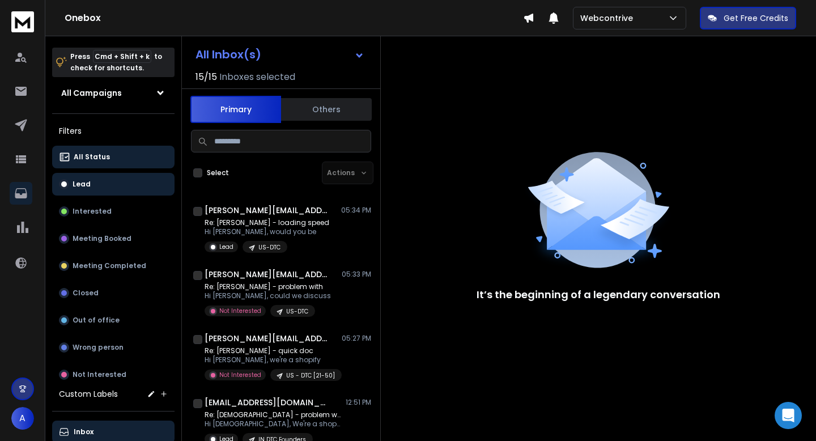
click at [130, 181] on button "Lead" at bounding box center [113, 184] width 122 height 23
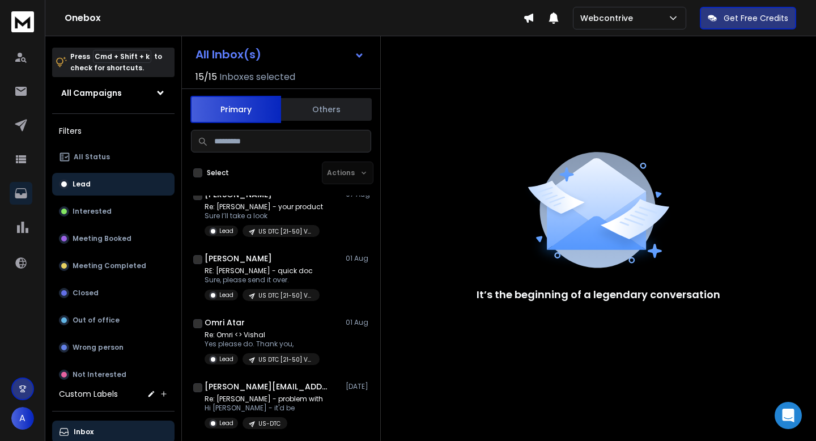
scroll to position [133, 0]
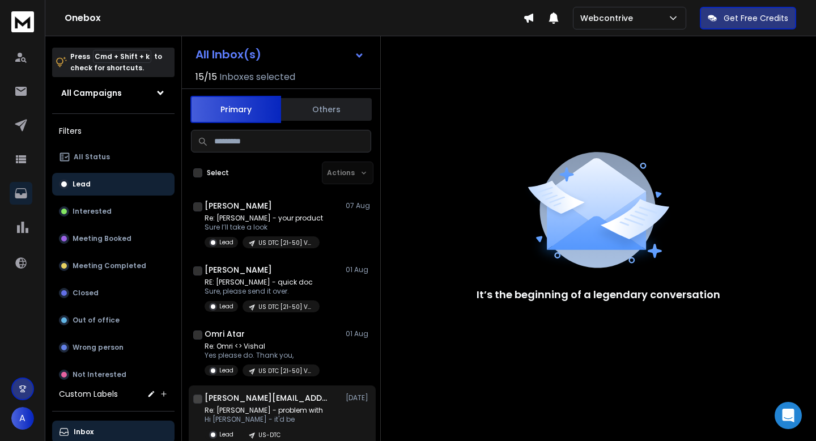
click at [329, 405] on div "maria@quintvision.com 21 Jul Re: Maria - problem with Hi Maria - it'd be Lead U…" at bounding box center [288, 416] width 167 height 48
click at [283, 409] on p "Re: Maria - problem with" at bounding box center [264, 410] width 118 height 9
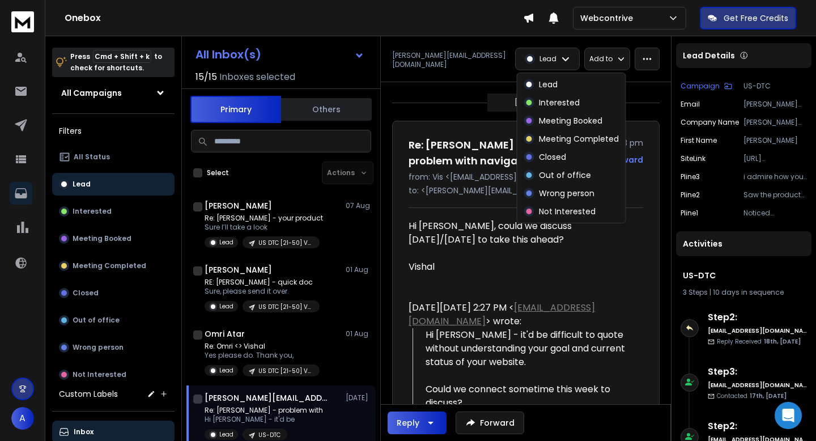
click at [567, 56] on icon at bounding box center [565, 58] width 9 height 9
click at [566, 213] on p "Not Interested" at bounding box center [567, 211] width 57 height 11
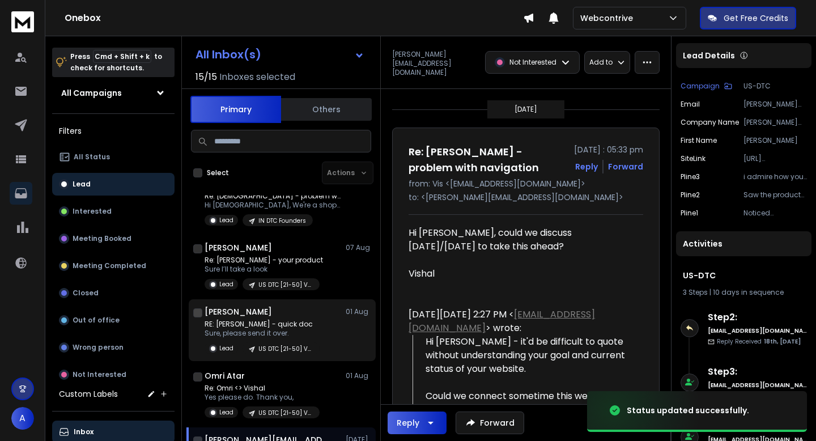
scroll to position [0, 0]
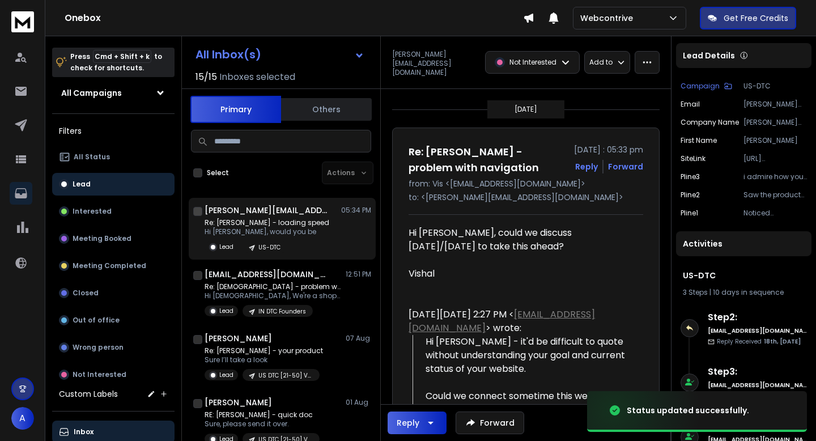
click at [261, 231] on p "Hi Joseph, would you be" at bounding box center [267, 231] width 125 height 9
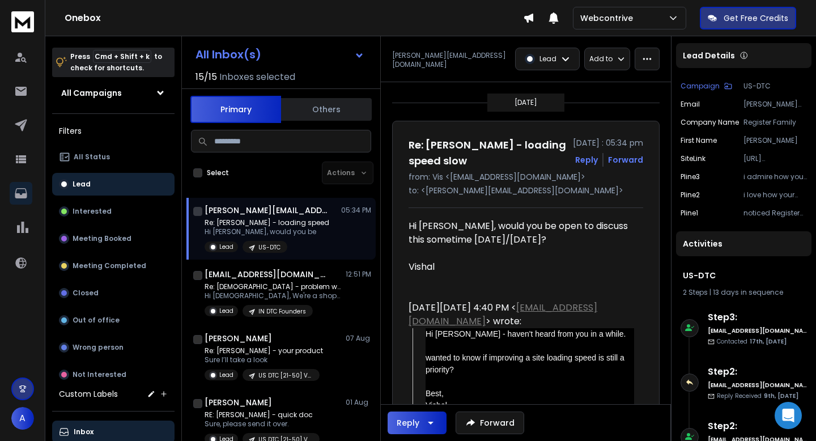
click at [562, 63] on div "Lead" at bounding box center [547, 59] width 63 height 22
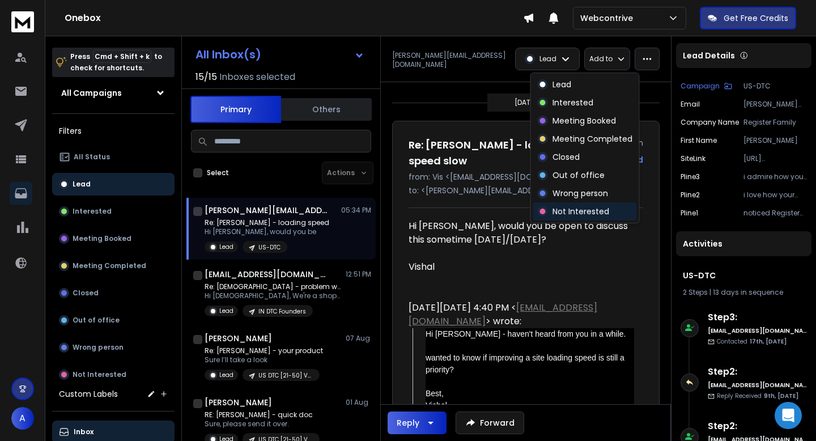
click at [561, 210] on p "Not Interested" at bounding box center [581, 211] width 57 height 11
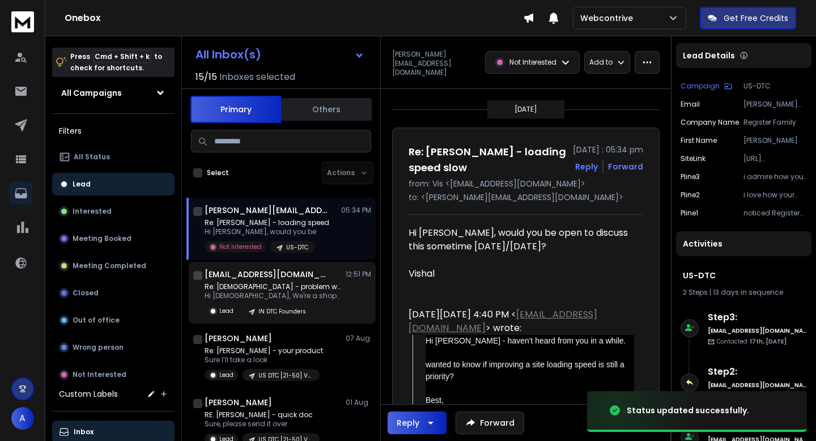
click at [305, 288] on p "Re: Vishnu - problem with" at bounding box center [273, 286] width 136 height 9
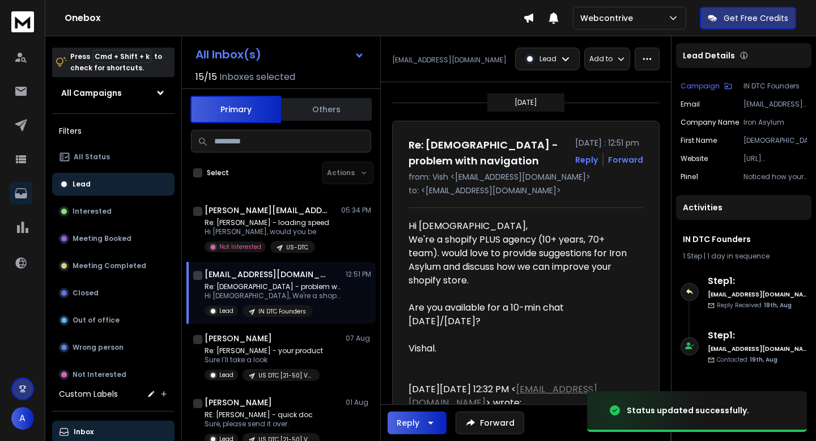
click at [562, 62] on icon at bounding box center [565, 58] width 9 height 9
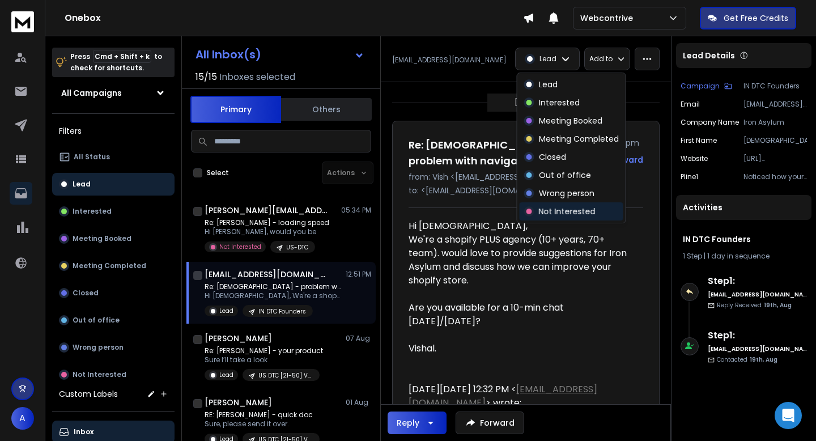
click at [554, 211] on p "Not Interested" at bounding box center [567, 211] width 57 height 11
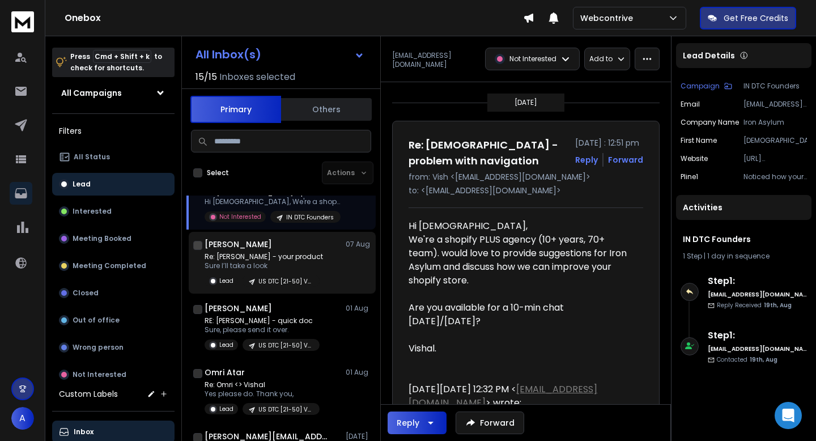
scroll to position [91, 0]
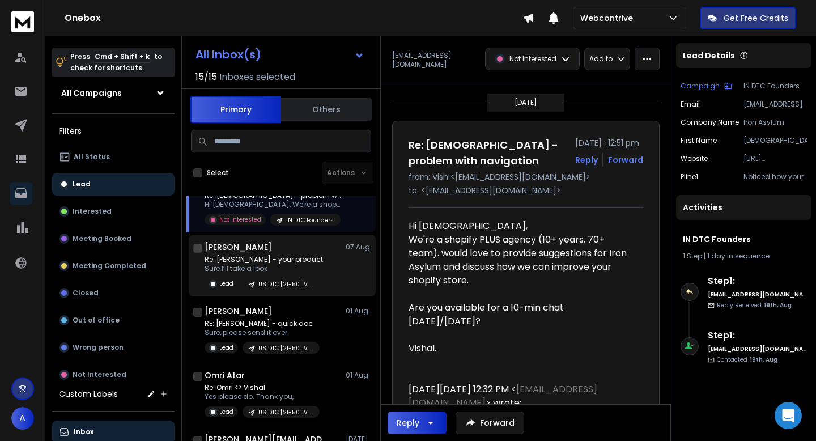
click at [260, 252] on h1 "Michelle Mingoia" at bounding box center [238, 246] width 67 height 11
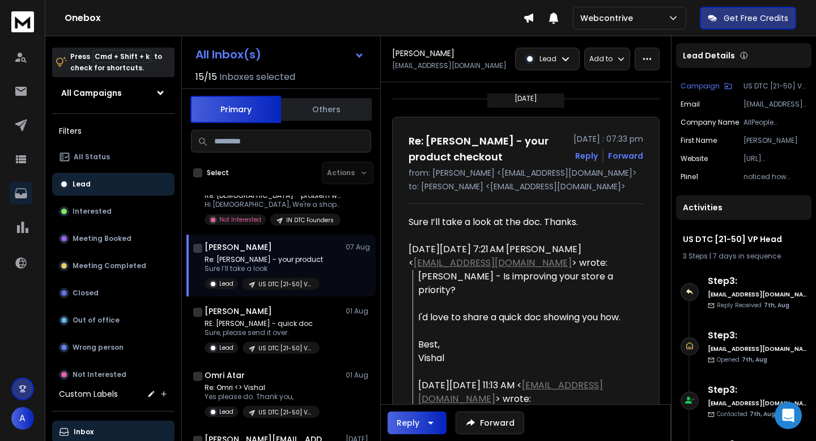
scroll to position [0, 0]
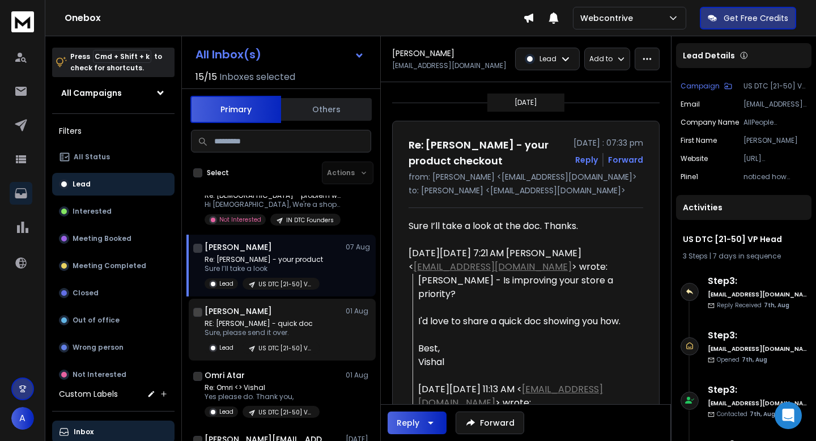
click at [260, 319] on p "RE: Sarah - quick doc" at bounding box center [262, 323] width 115 height 9
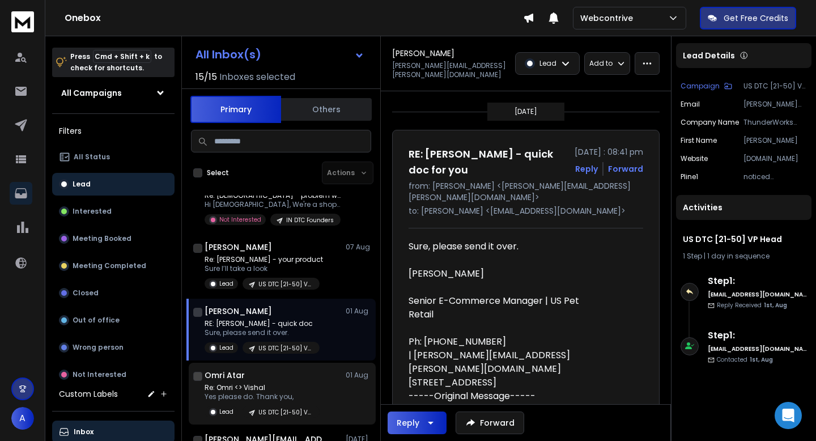
click at [260, 376] on div "Omri Atar 01 Aug" at bounding box center [288, 374] width 167 height 11
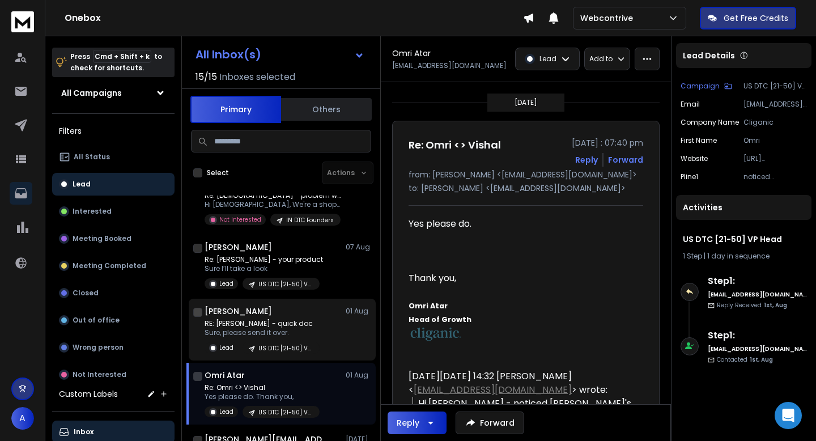
click at [285, 325] on p "RE: Sarah - quick doc" at bounding box center [262, 323] width 115 height 9
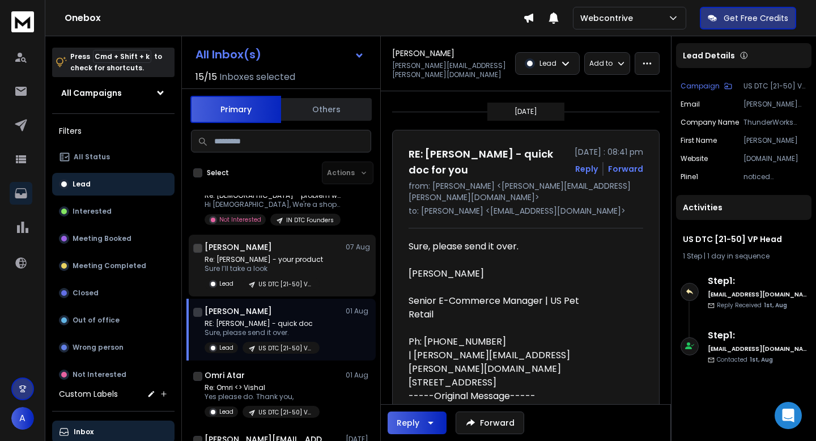
click at [250, 253] on div "Michelle Mingoia 07 Aug Re: Michelle - your product Sure I’ll take a look Lead …" at bounding box center [288, 265] width 167 height 48
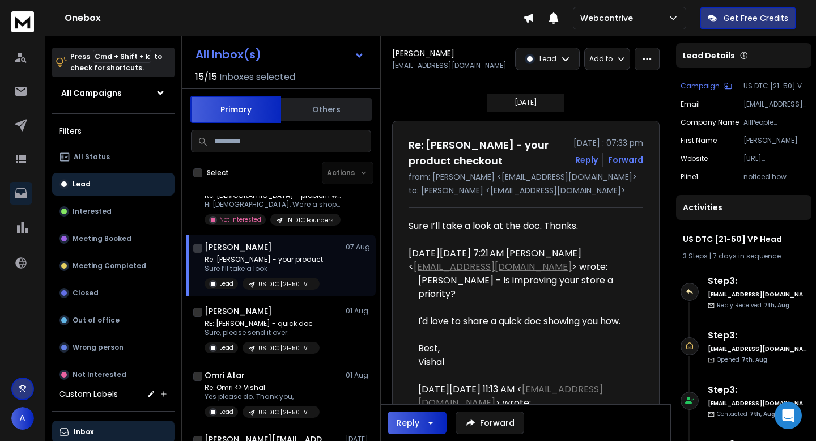
click at [712, 87] on p "Campaign" at bounding box center [700, 86] width 39 height 9
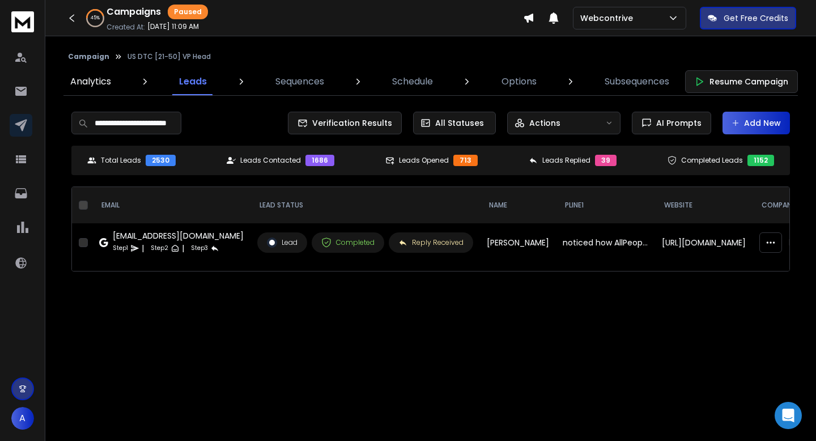
click at [103, 60] on button "Campaign" at bounding box center [88, 56] width 41 height 9
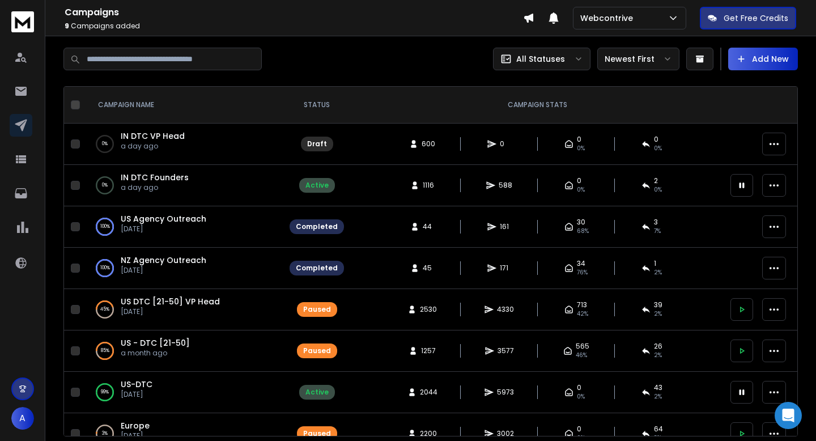
click at [200, 300] on span "US DTC [21-50] VP Head" at bounding box center [170, 301] width 99 height 11
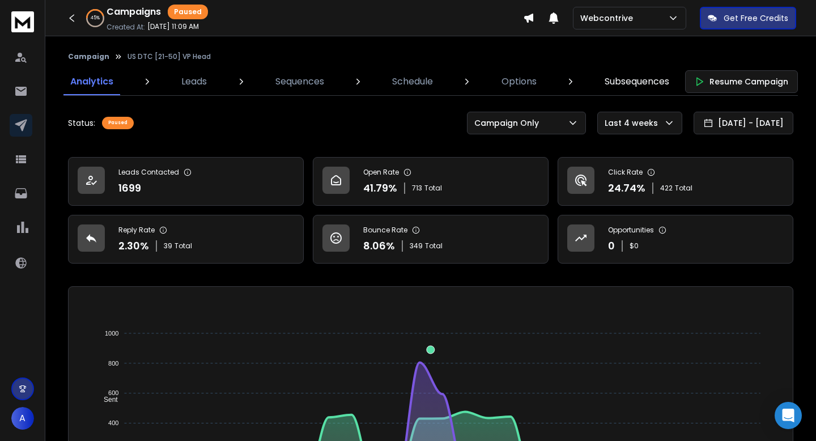
click at [614, 81] on p "Subsequences" at bounding box center [637, 82] width 65 height 14
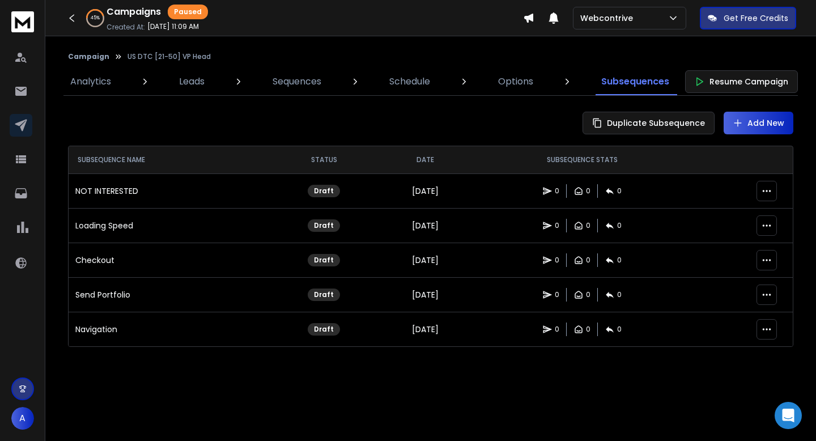
click at [178, 401] on div "Get only verified leads with our AI-powered Lead Finder, starting at $22/mo Try…" at bounding box center [408, 220] width 816 height 441
click at [24, 192] on icon at bounding box center [21, 193] width 14 height 14
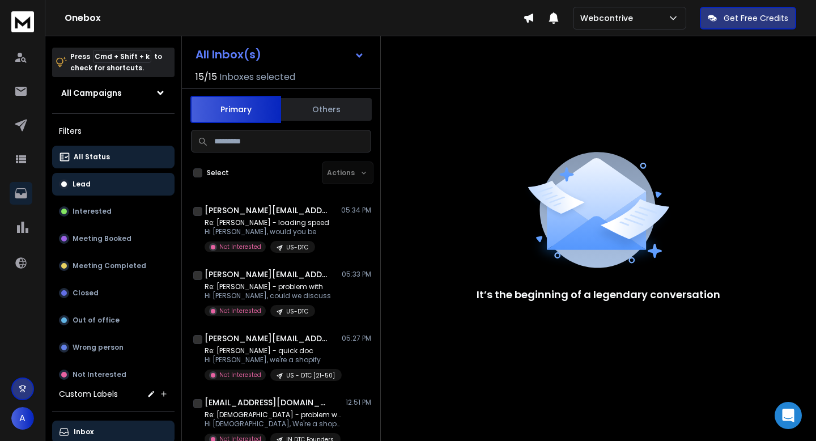
click at [92, 190] on button "Lead" at bounding box center [113, 184] width 122 height 23
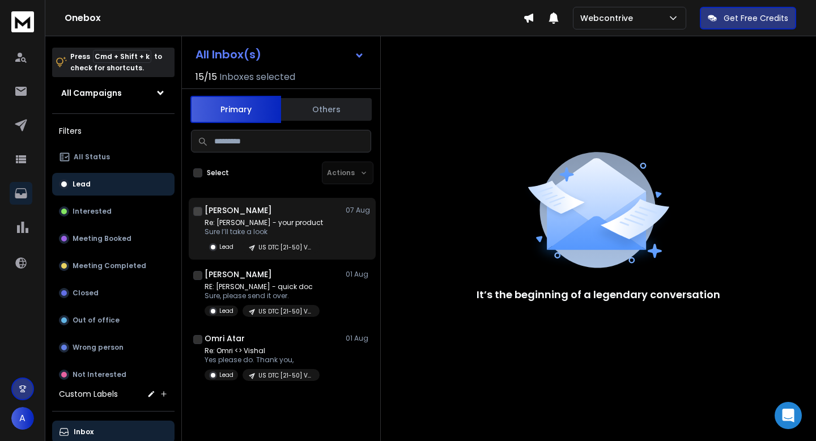
click at [267, 231] on p "Sure I’ll take a look" at bounding box center [264, 231] width 118 height 9
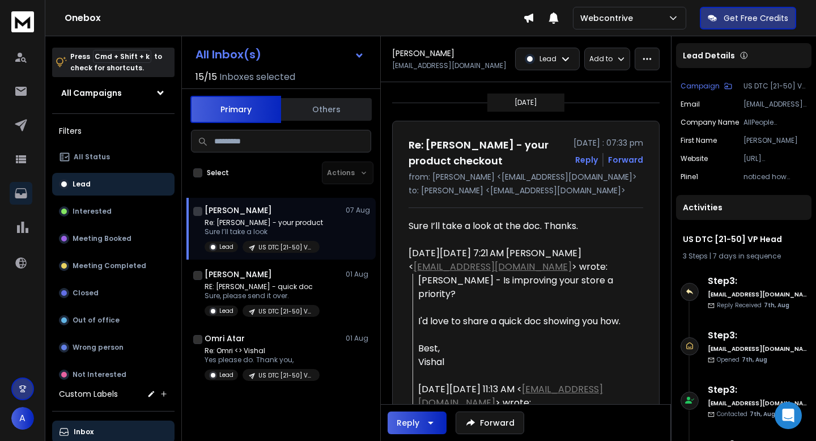
click at [296, 219] on p "Re: Michelle - your product" at bounding box center [264, 222] width 118 height 9
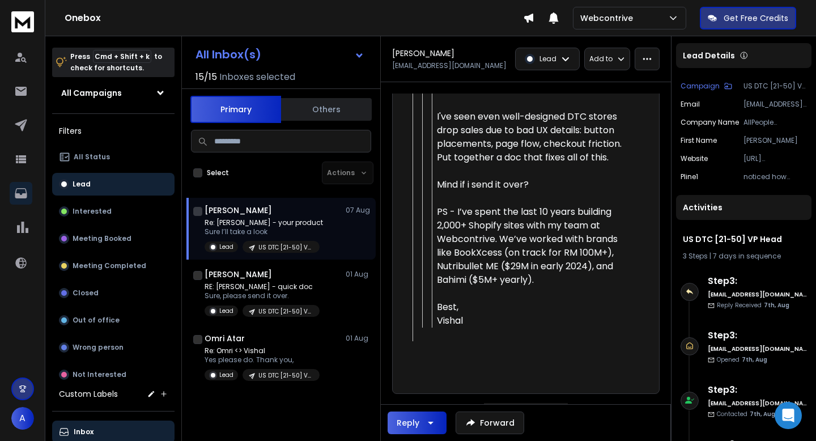
scroll to position [575, 0]
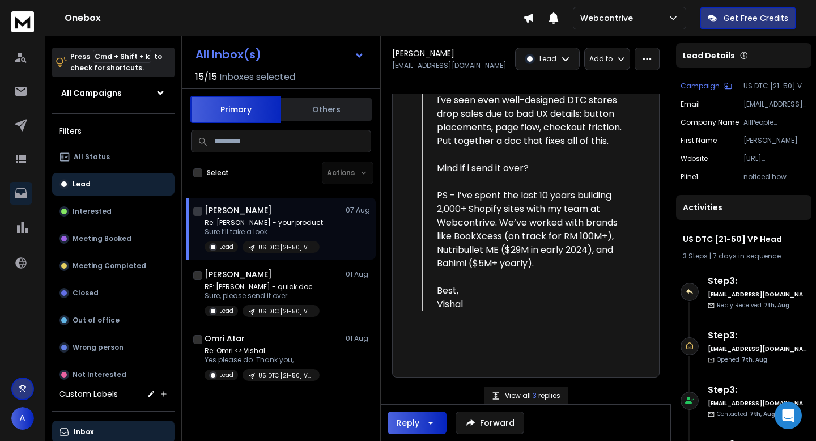
click at [530, 391] on p "View all 3 replies" at bounding box center [533, 395] width 56 height 9
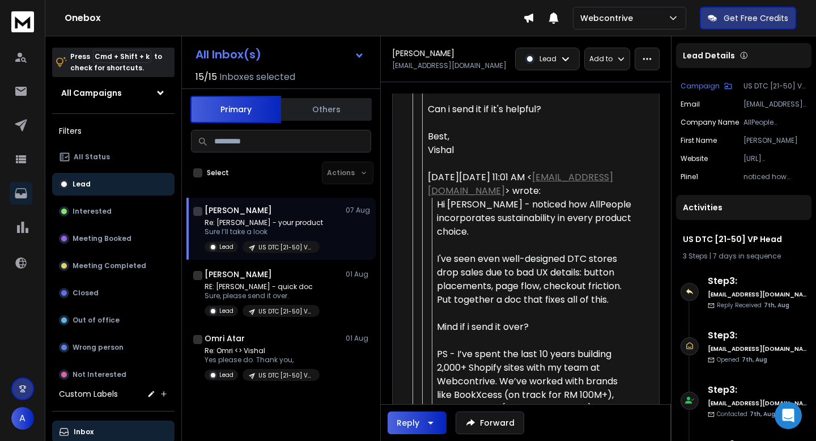
scroll to position [0, 0]
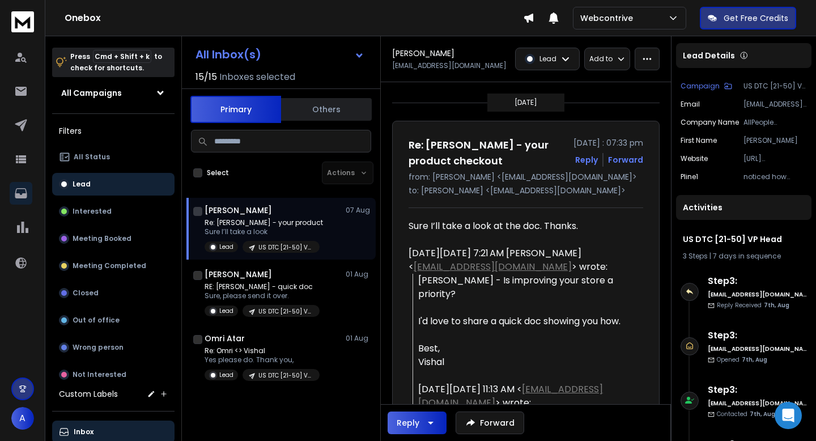
click at [797, 159] on p "http://www.allpeoplemarketplace.com" at bounding box center [774, 158] width 63 height 9
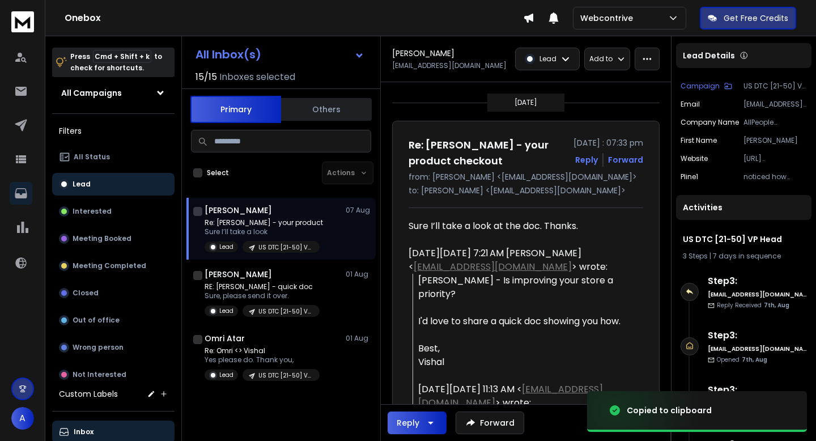
click at [568, 54] on div "Lead" at bounding box center [547, 59] width 63 height 22
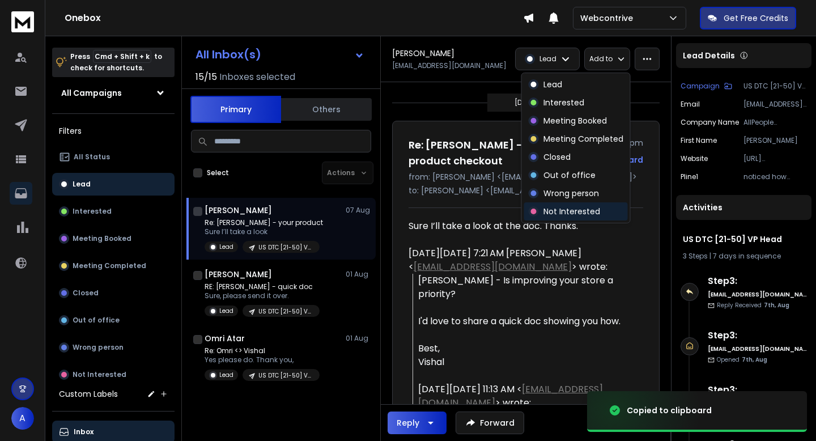
click at [555, 210] on p "Not Interested" at bounding box center [571, 211] width 57 height 11
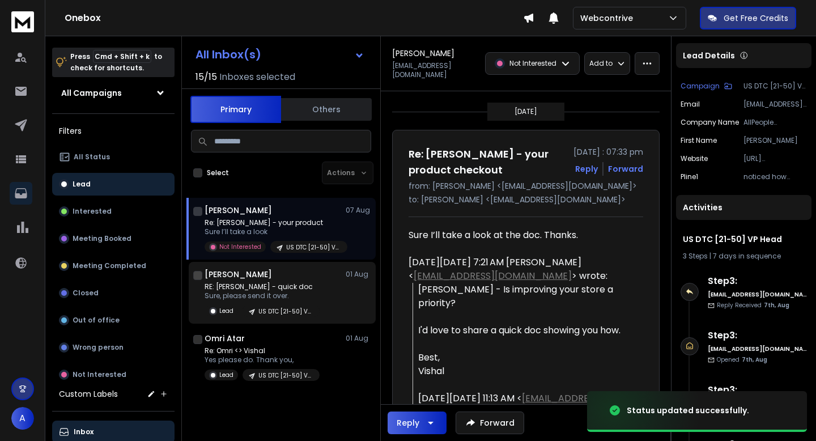
click at [320, 287] on div "RE: Sarah - quick doc Sure, please send it over. Lead US DTC [21-50] VP Head" at bounding box center [288, 299] width 167 height 35
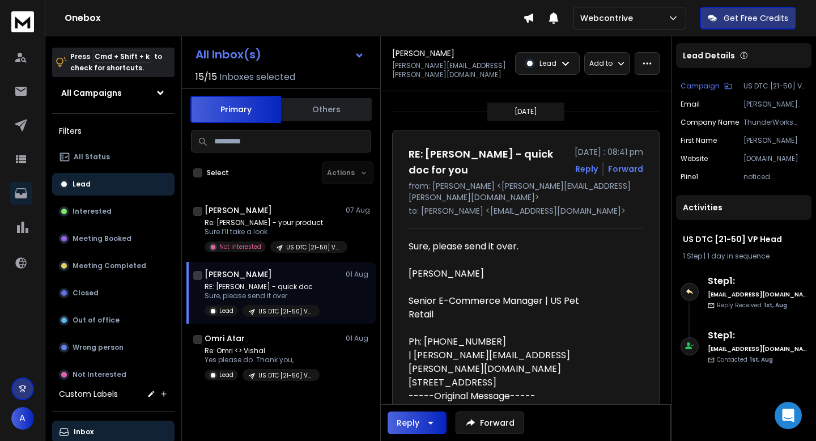
click at [750, 160] on p "thundershirt.com" at bounding box center [774, 158] width 63 height 9
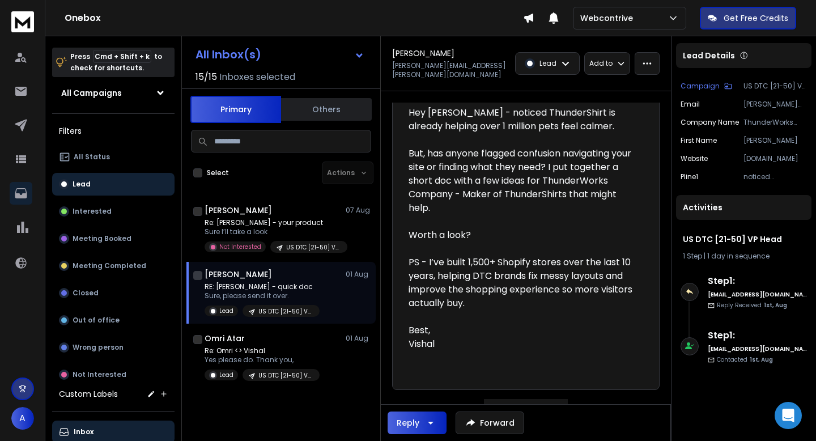
scroll to position [439, 0]
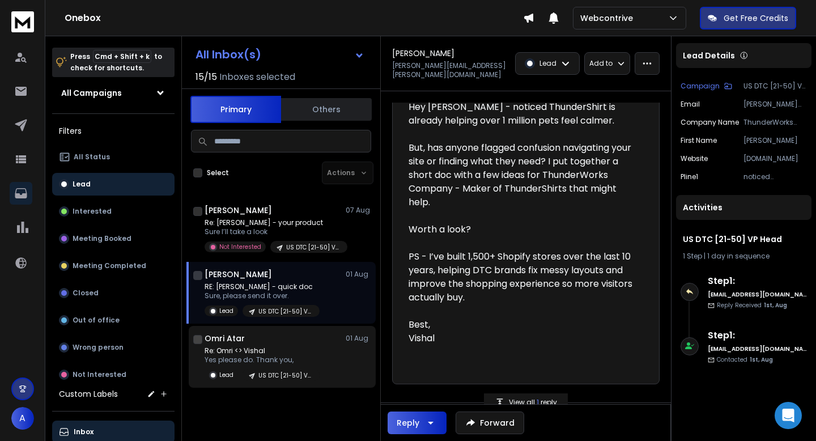
click at [257, 364] on p "Yes please do. Thank you," at bounding box center [262, 359] width 115 height 9
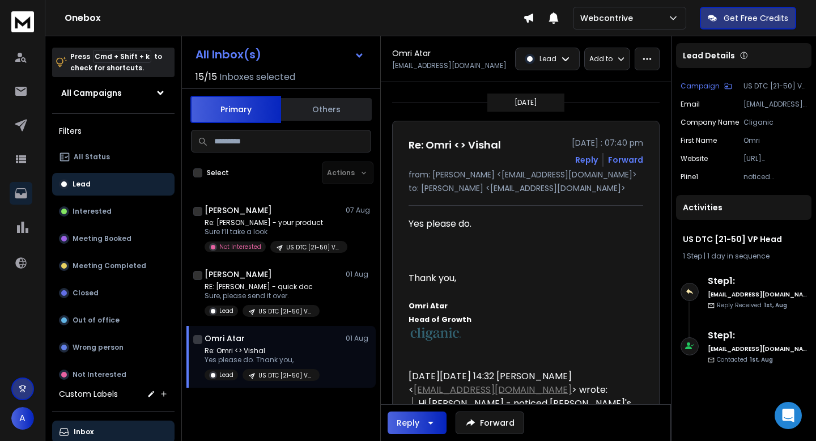
click at [766, 159] on p "http://www.cliganic.com" at bounding box center [774, 158] width 63 height 9
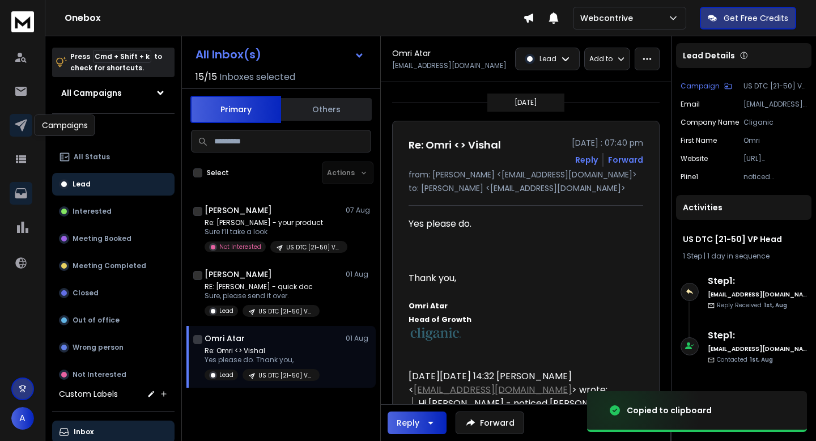
click at [23, 118] on icon at bounding box center [21, 125] width 14 height 14
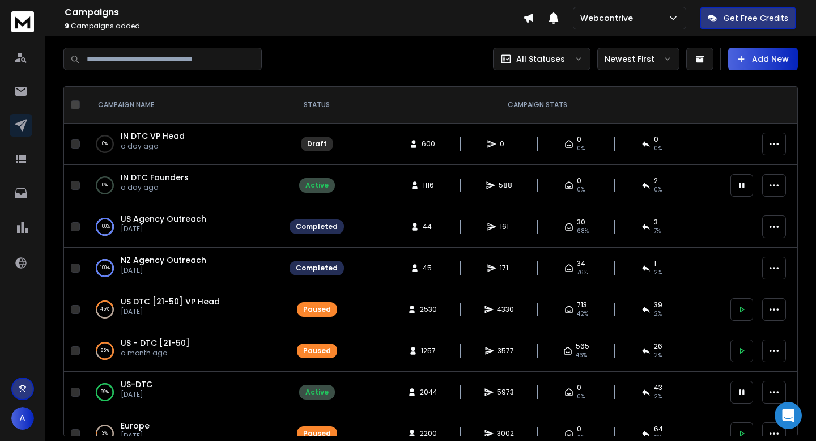
click at [166, 176] on span "IN DTC Founders" at bounding box center [155, 177] width 68 height 11
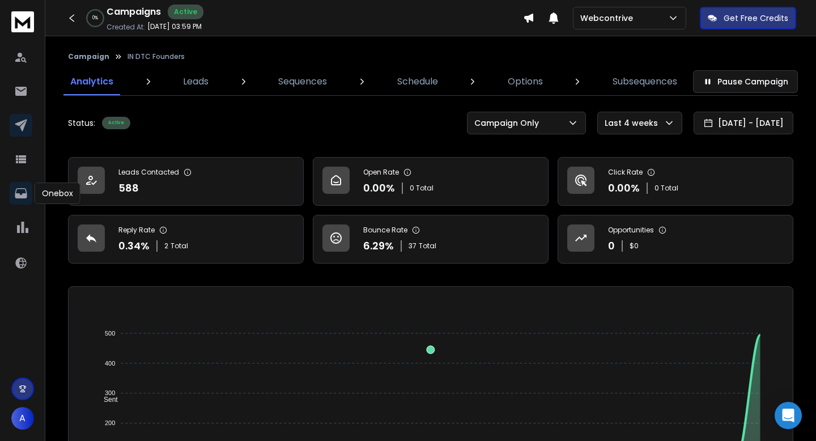
click at [18, 194] on icon at bounding box center [21, 193] width 12 height 10
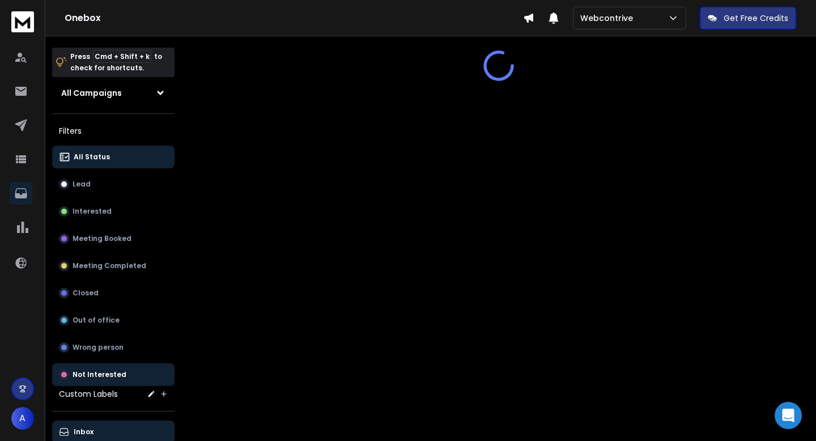
click at [86, 377] on p "Not Interested" at bounding box center [100, 374] width 54 height 9
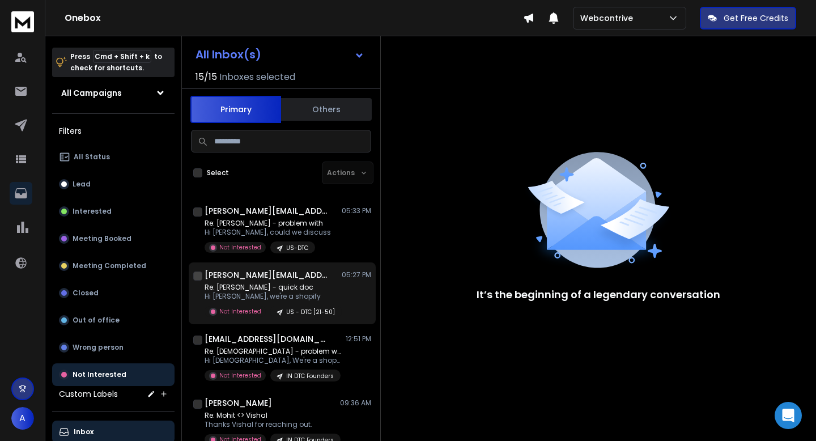
scroll to position [69, 0]
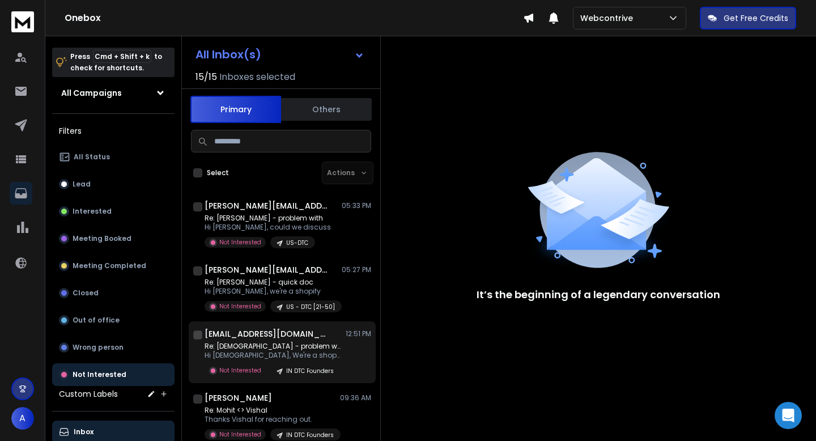
click at [330, 353] on p "Hi Vishnu, We're a shopify PLUS" at bounding box center [273, 355] width 136 height 9
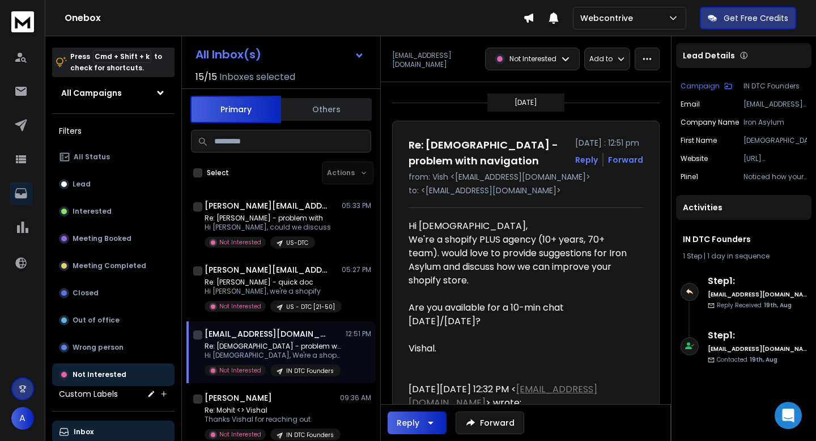
click at [553, 55] on p "Not Interested" at bounding box center [532, 58] width 47 height 9
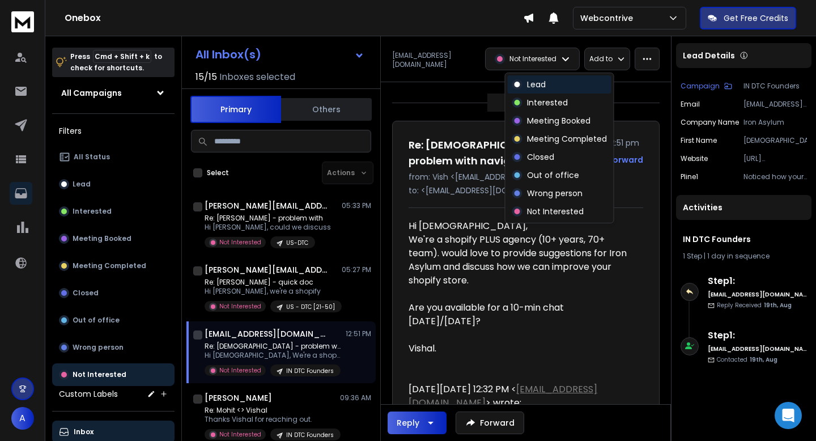
click at [538, 81] on p "Lead" at bounding box center [536, 84] width 19 height 11
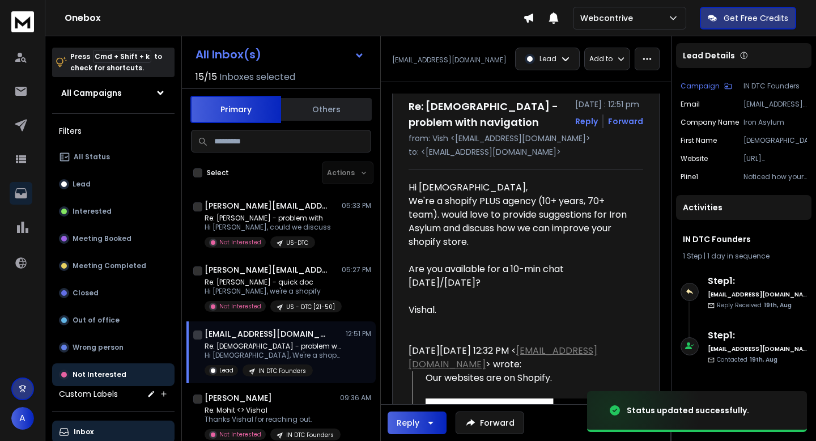
scroll to position [0, 0]
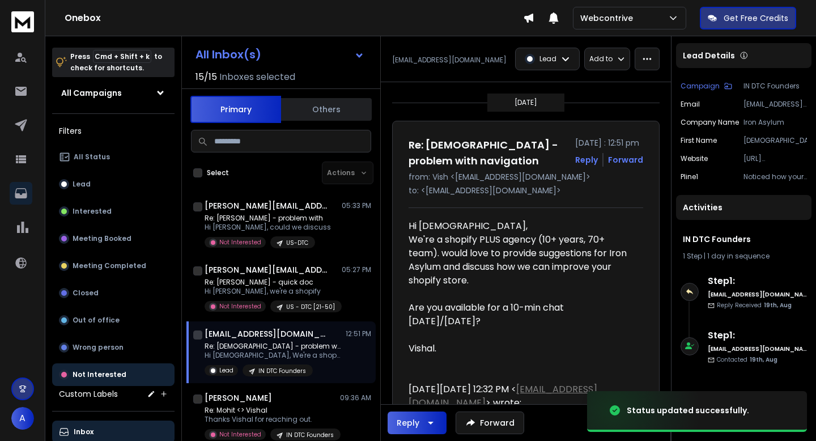
click at [477, 188] on p "to: <vishnu@ironasylum.co.in>" at bounding box center [526, 190] width 235 height 11
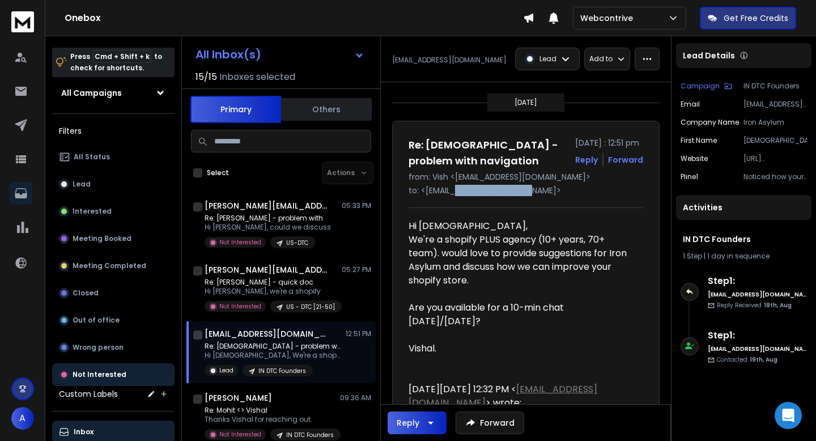
copy p "ironasylum.co.in"
click at [102, 180] on button "Lead" at bounding box center [113, 184] width 122 height 23
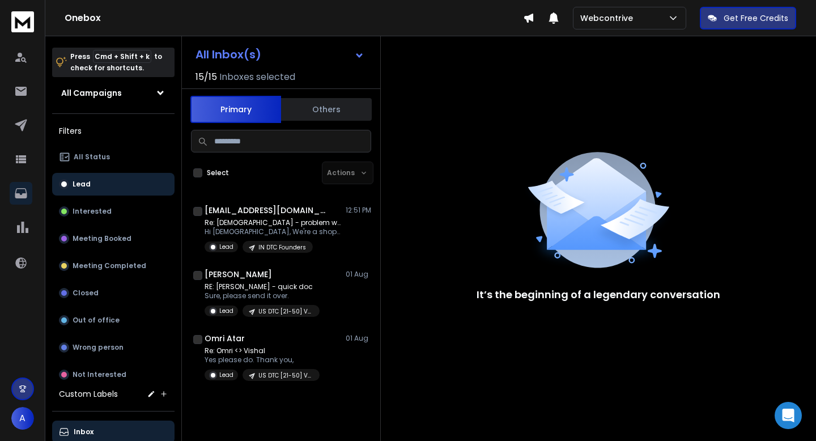
click at [458, 15] on h1 "Onebox" at bounding box center [294, 18] width 458 height 14
click at [134, 210] on button "Interested" at bounding box center [113, 211] width 122 height 23
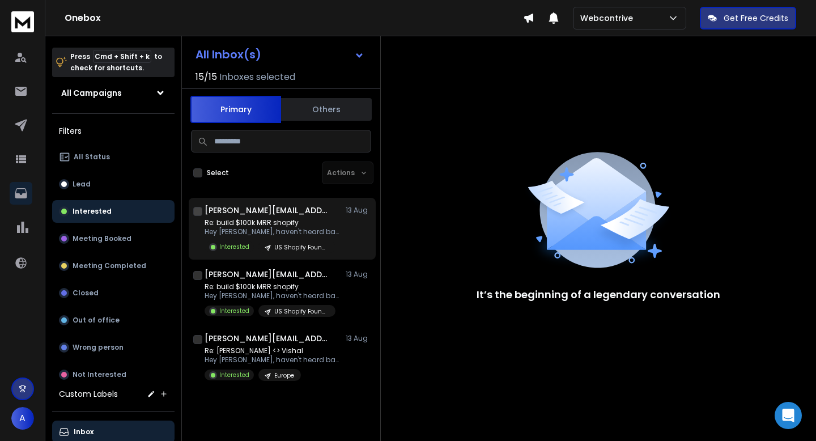
click at [247, 231] on p "Hey Jason, haven't heard back" at bounding box center [273, 231] width 136 height 9
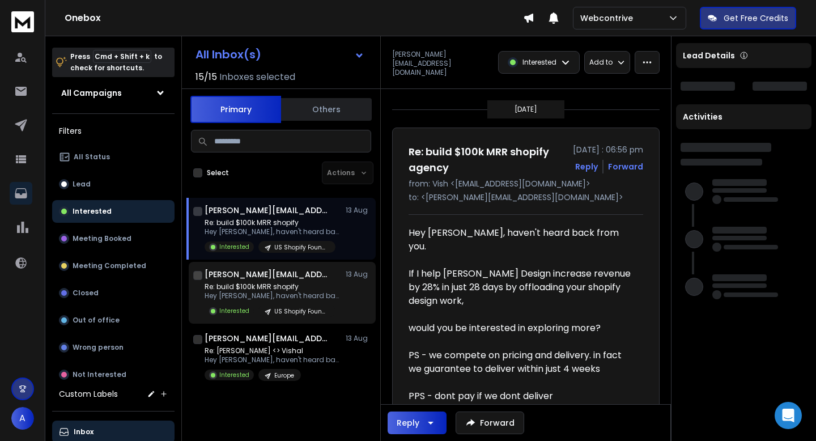
click at [309, 282] on p "Re: build $100k MRR shopify" at bounding box center [273, 286] width 136 height 9
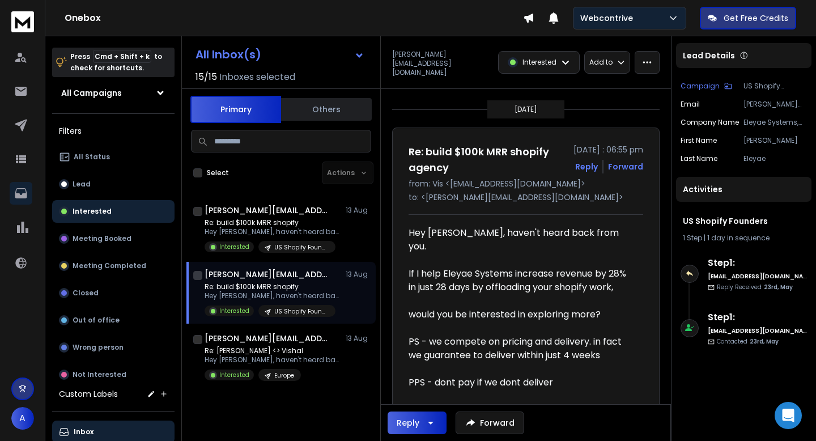
click at [632, 16] on p "Webcontrive" at bounding box center [608, 17] width 57 height 11
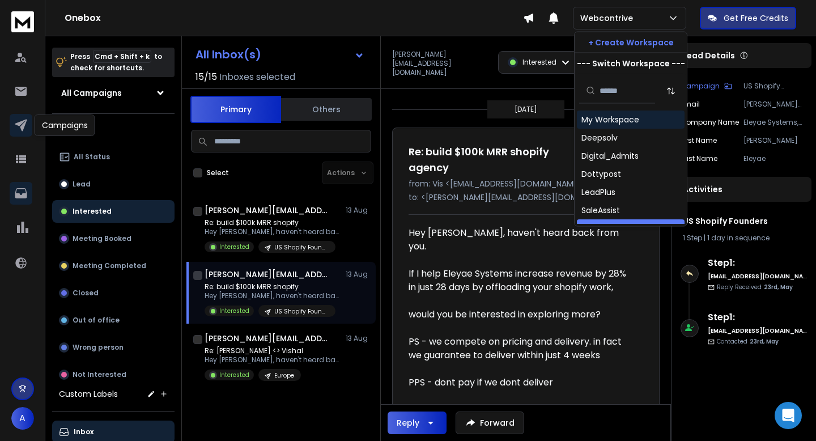
click at [19, 122] on icon at bounding box center [21, 125] width 12 height 12
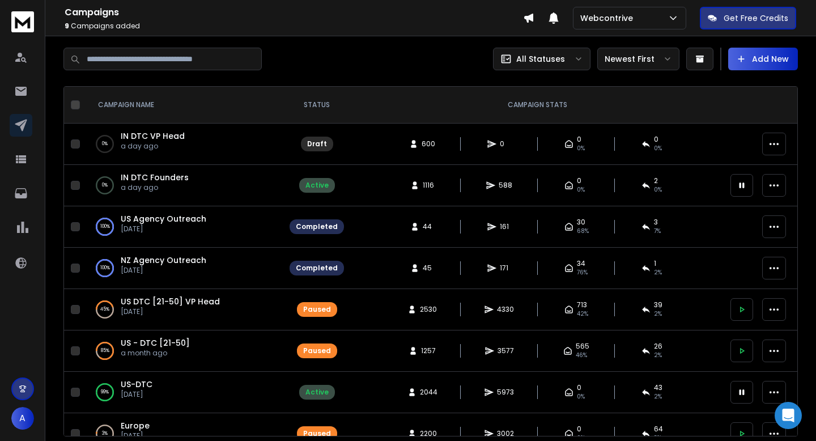
click at [177, 179] on span "IN DTC Founders" at bounding box center [155, 177] width 68 height 11
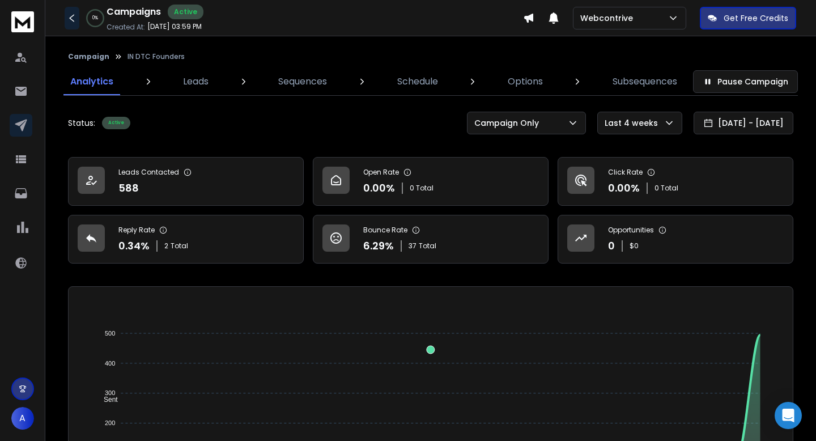
click at [70, 19] on icon at bounding box center [72, 18] width 10 height 10
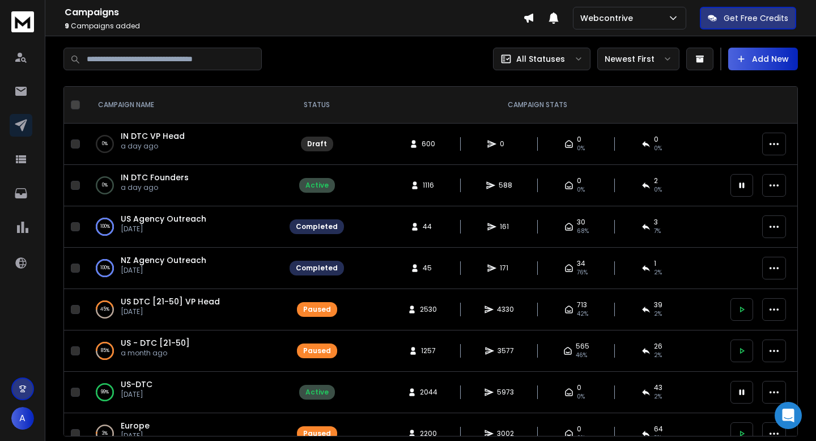
click at [175, 137] on span "IN DTC VP Head" at bounding box center [153, 135] width 64 height 11
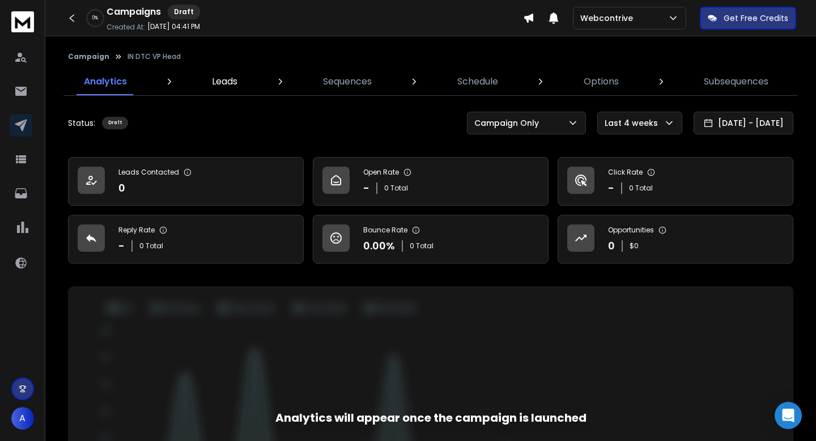
click at [212, 82] on p "Leads" at bounding box center [225, 82] width 26 height 14
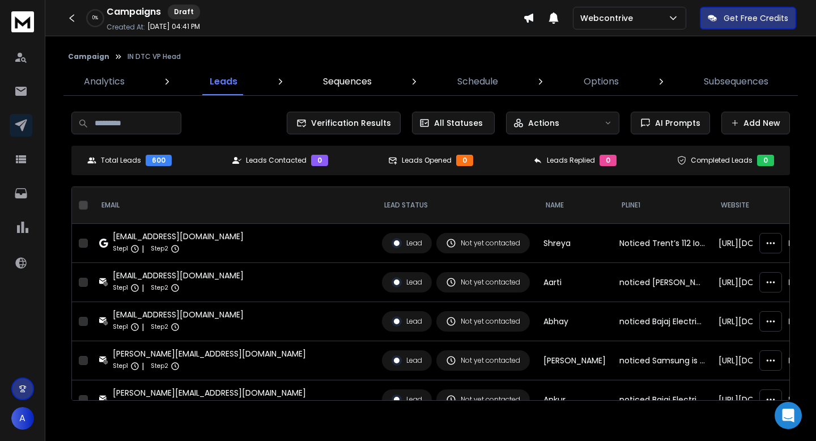
click at [345, 84] on p "Sequences" at bounding box center [347, 82] width 49 height 14
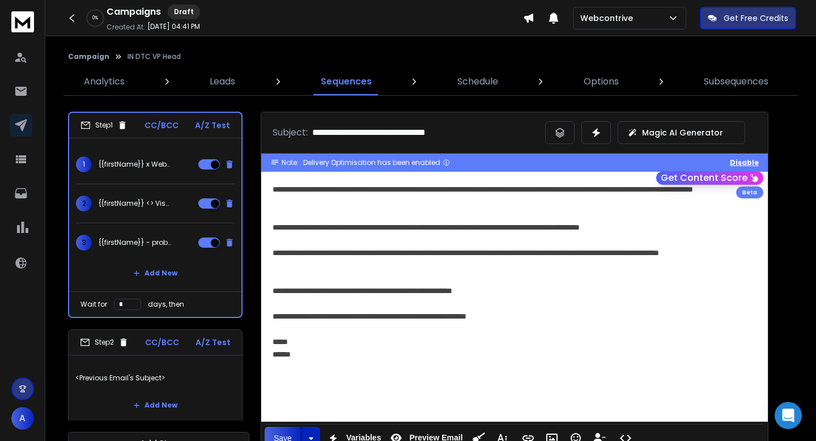
click at [160, 165] on p "{{firstName}} x Webcontrive Intro" at bounding box center [135, 164] width 73 height 9
click at [130, 199] on p "{{firstName}} <> Vishal" at bounding box center [135, 203] width 73 height 9
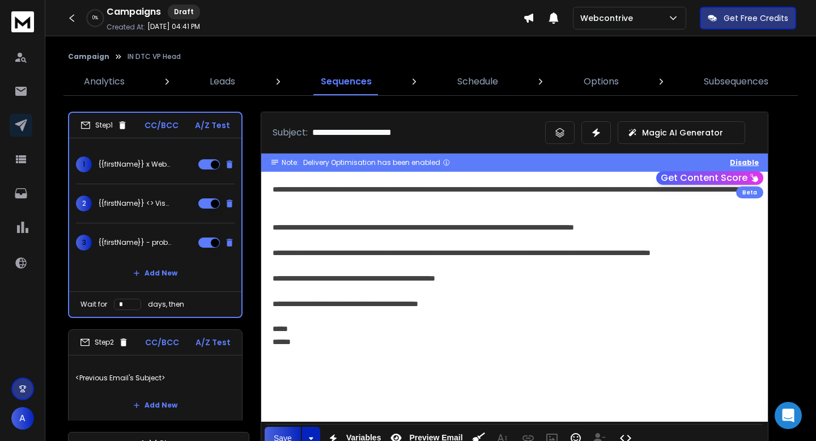
click at [130, 240] on p "{{firstName}} - problem with navigation" at bounding box center [135, 242] width 73 height 9
type input "**********"
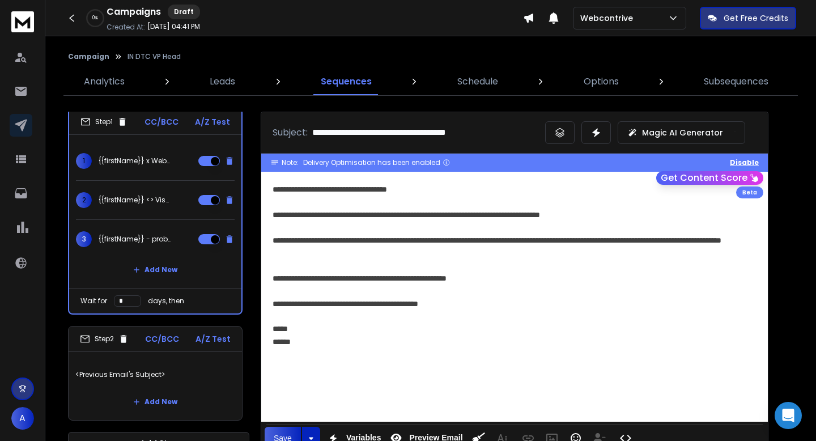
scroll to position [29, 0]
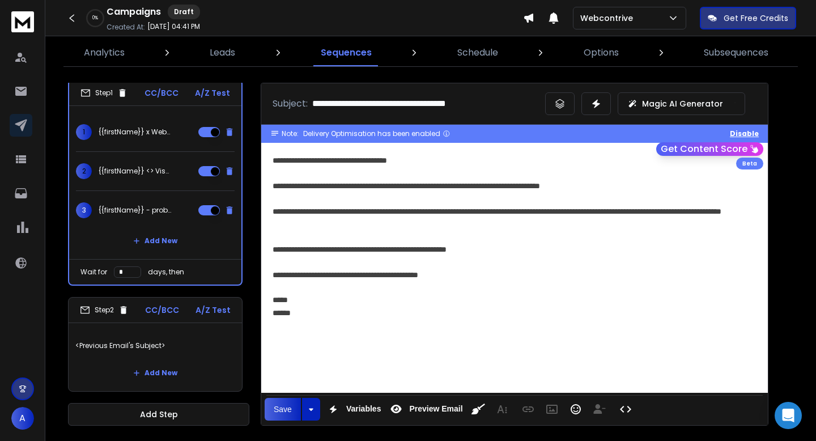
click at [127, 348] on p "<Previous Email's Subject>" at bounding box center [155, 346] width 160 height 32
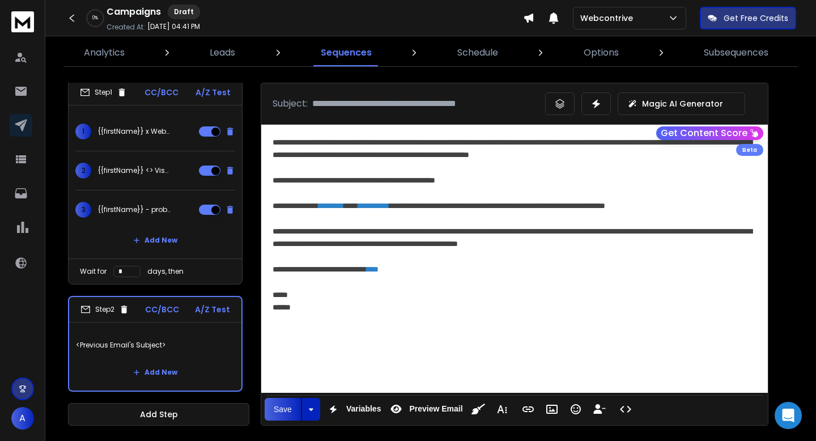
scroll to position [0, 0]
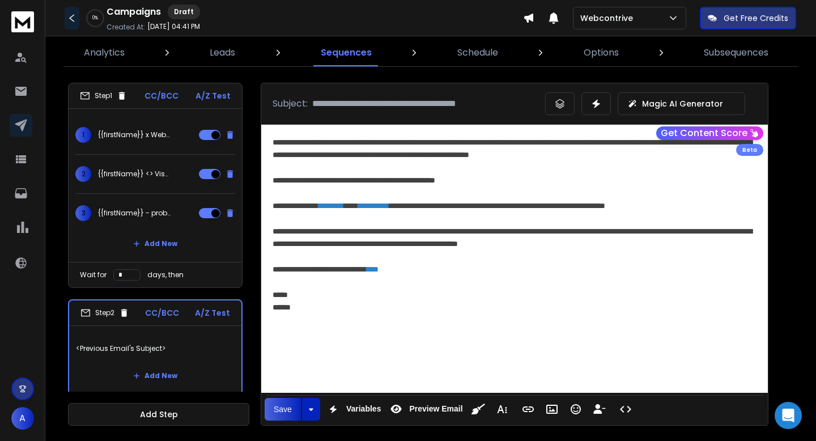
click at [74, 19] on icon at bounding box center [72, 18] width 10 height 10
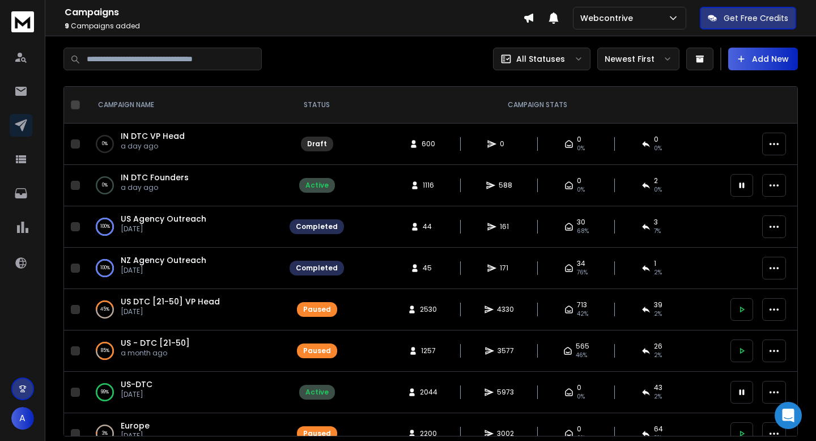
click at [171, 175] on span "IN DTC Founders" at bounding box center [155, 177] width 68 height 11
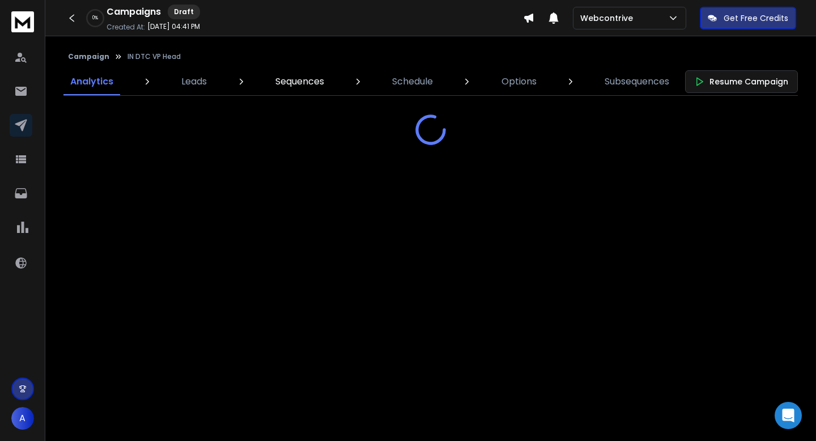
click at [282, 79] on p "Sequences" at bounding box center [299, 82] width 49 height 14
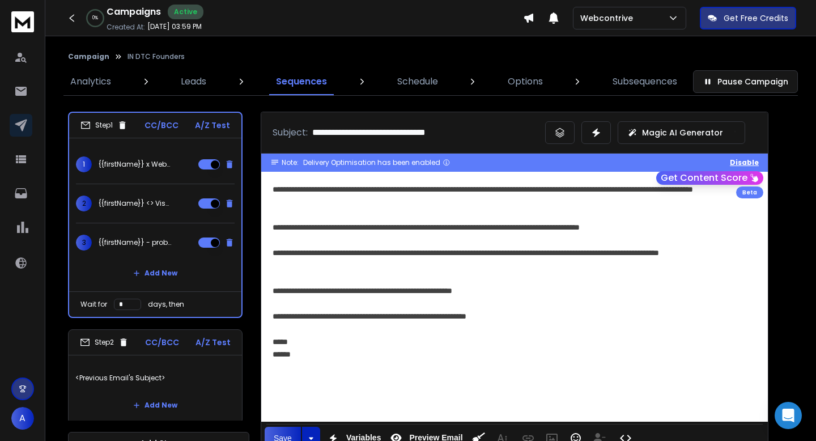
scroll to position [3, 0]
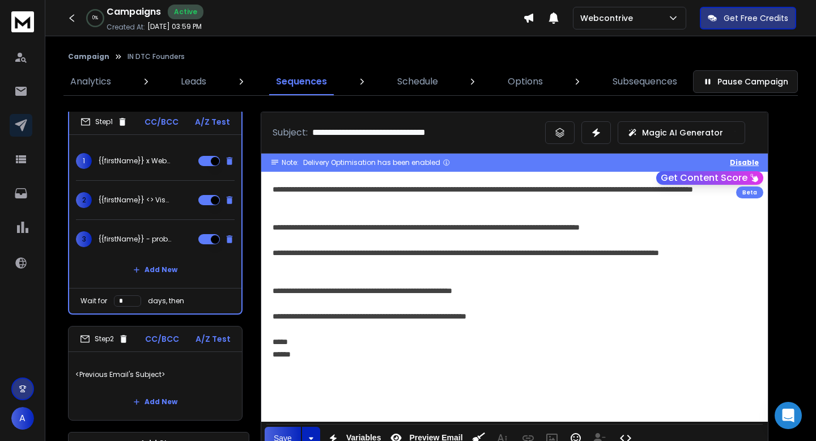
click at [122, 372] on p "<Previous Email's Subject>" at bounding box center [155, 375] width 160 height 32
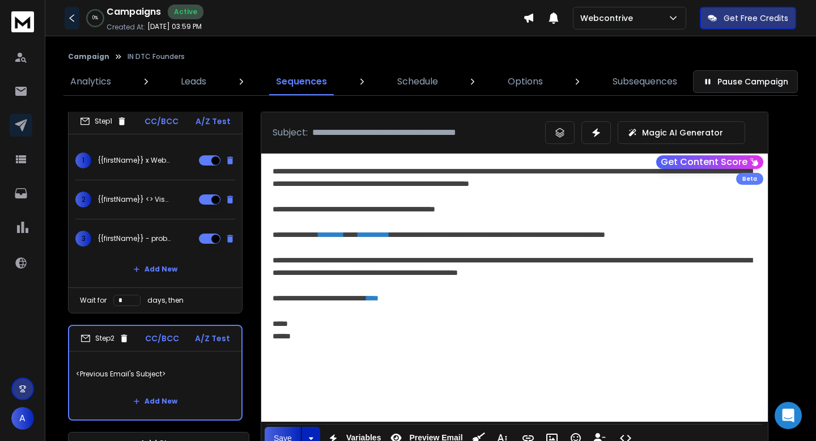
click at [70, 14] on icon at bounding box center [72, 18] width 10 height 10
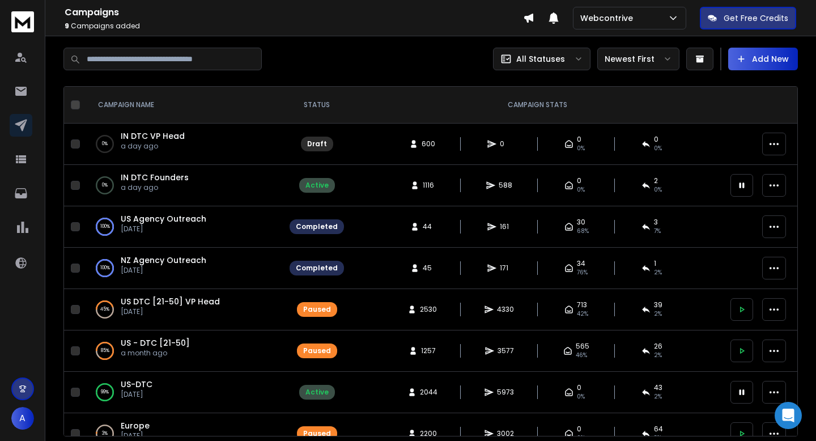
click at [167, 138] on span "IN DTC VP Head" at bounding box center [153, 135] width 64 height 11
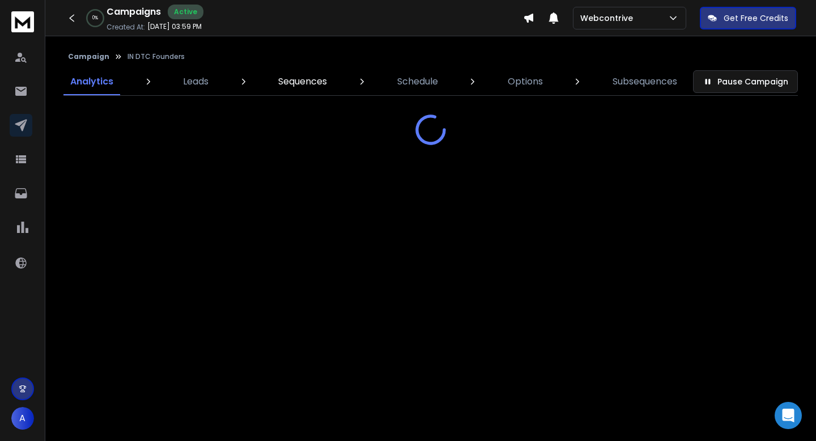
click at [304, 83] on p "Sequences" at bounding box center [302, 82] width 49 height 14
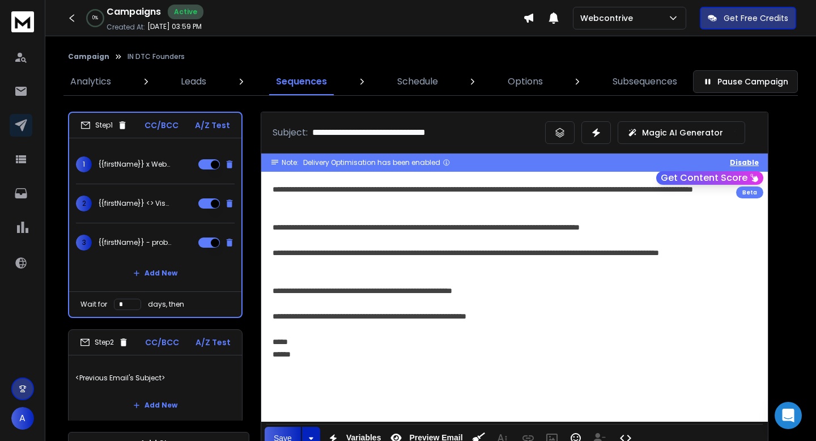
click at [147, 370] on p "<Previous Email's Subject>" at bounding box center [155, 378] width 160 height 32
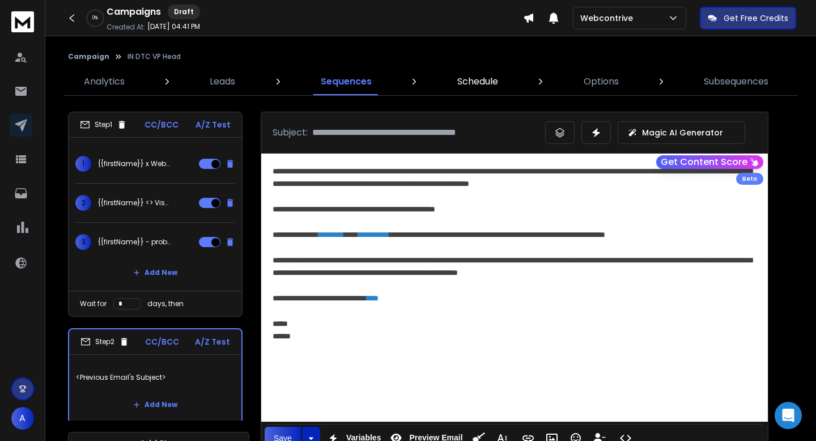
click at [492, 86] on p "Schedule" at bounding box center [477, 82] width 41 height 14
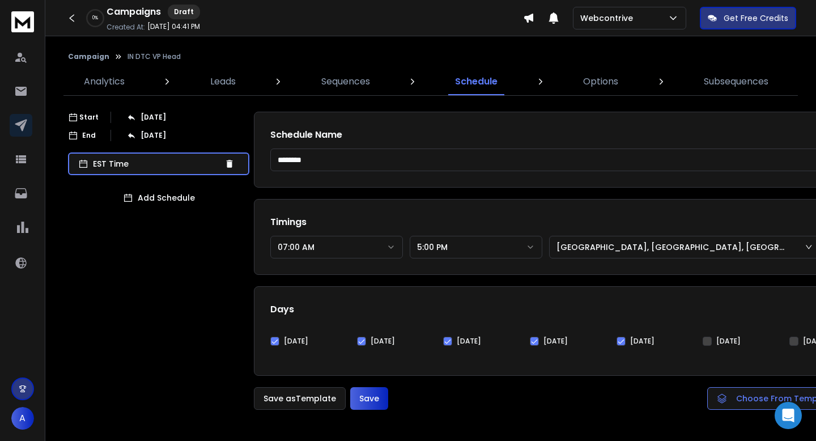
click at [285, 159] on input "********" at bounding box center [548, 159] width 557 height 23
type input "*******"
click at [359, 393] on button "Save" at bounding box center [369, 398] width 38 height 23
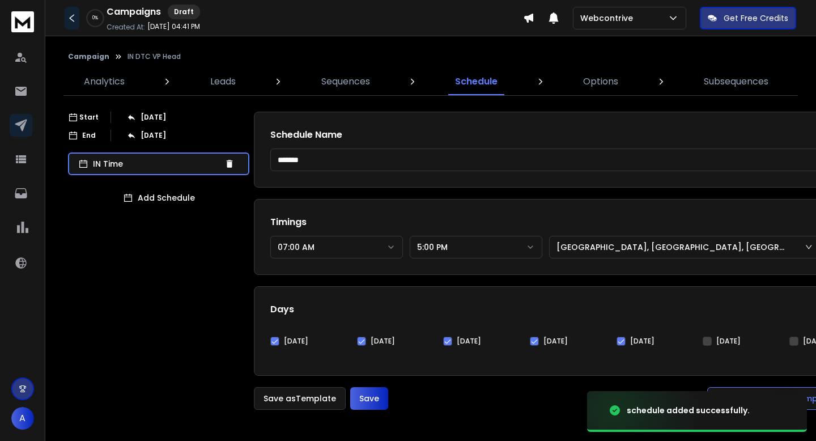
click at [70, 16] on icon at bounding box center [72, 18] width 10 height 10
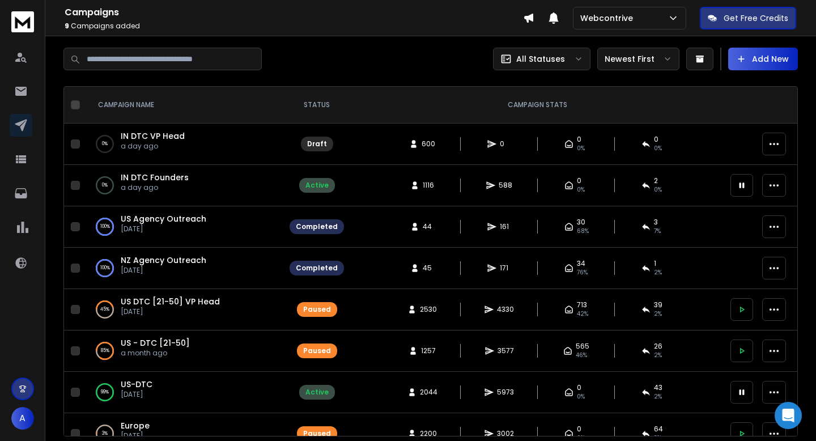
click at [155, 141] on span "IN DTC VP Head" at bounding box center [153, 135] width 64 height 11
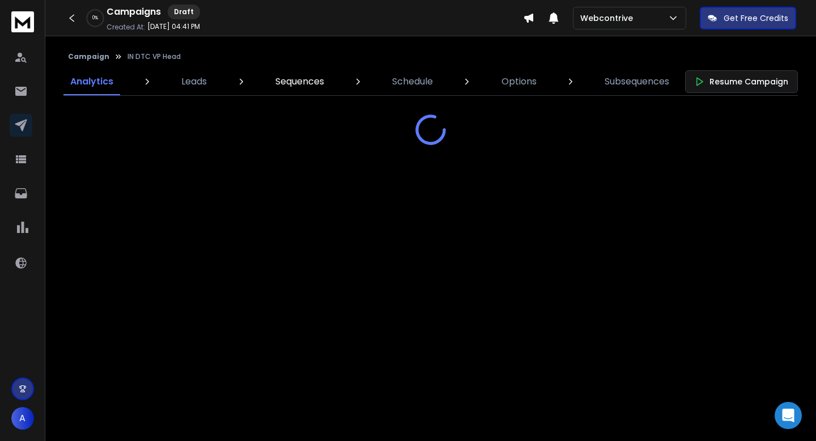
click at [290, 82] on p "Sequences" at bounding box center [299, 82] width 49 height 14
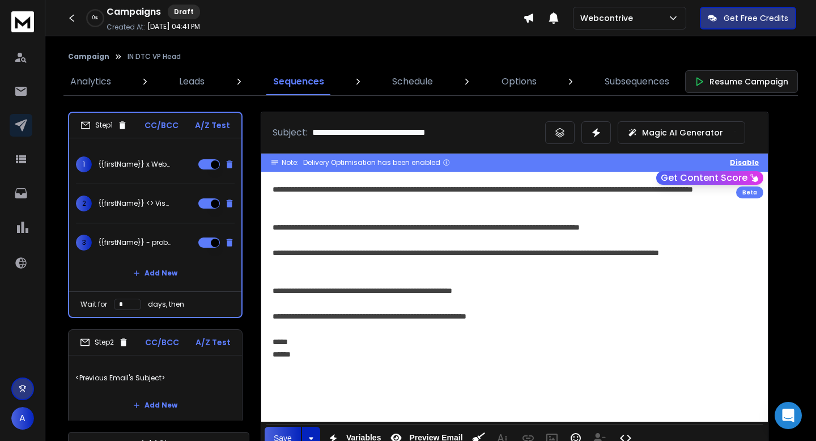
click at [152, 167] on p "{{firstName}} x Webcontrive Intro" at bounding box center [135, 164] width 73 height 9
click at [153, 209] on div "2 {{firstName}} <> Vishal" at bounding box center [123, 204] width 95 height 16
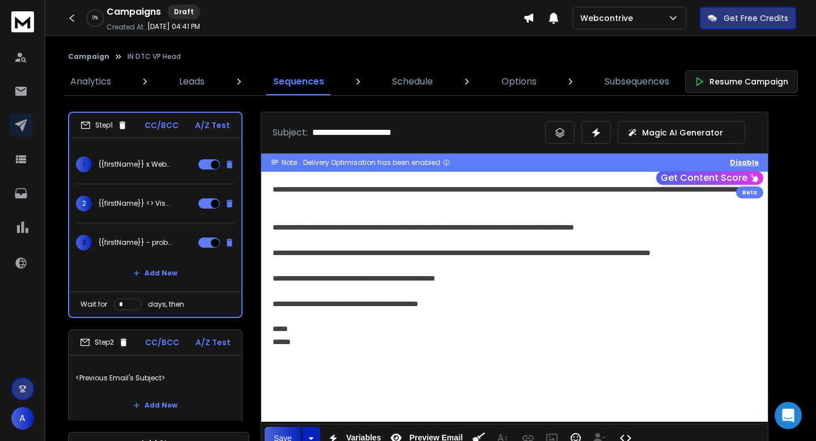
click at [143, 240] on p "{{firstName}} - problem with navigation" at bounding box center [135, 242] width 73 height 9
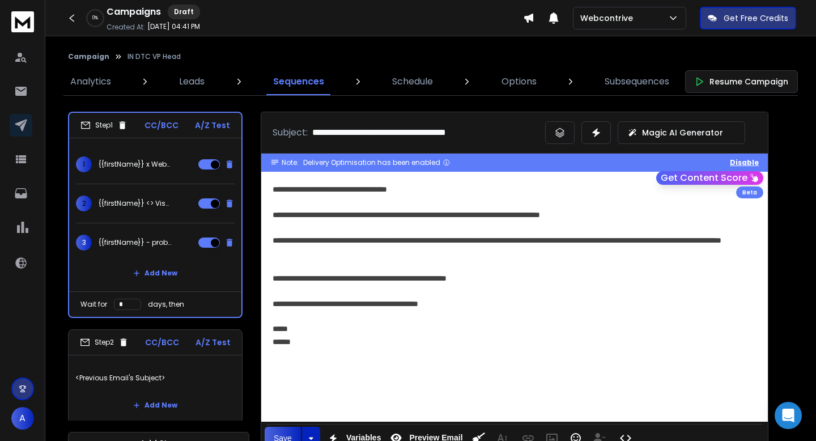
click at [164, 207] on p "{{firstName}} <> Vishal" at bounding box center [135, 203] width 73 height 9
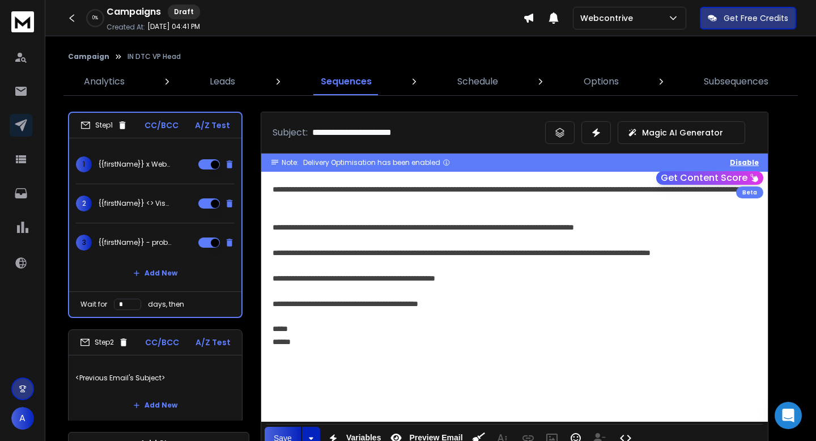
click at [138, 169] on div "1 {{firstName}} x Webcontrive Intro" at bounding box center [123, 164] width 95 height 16
type input "**********"
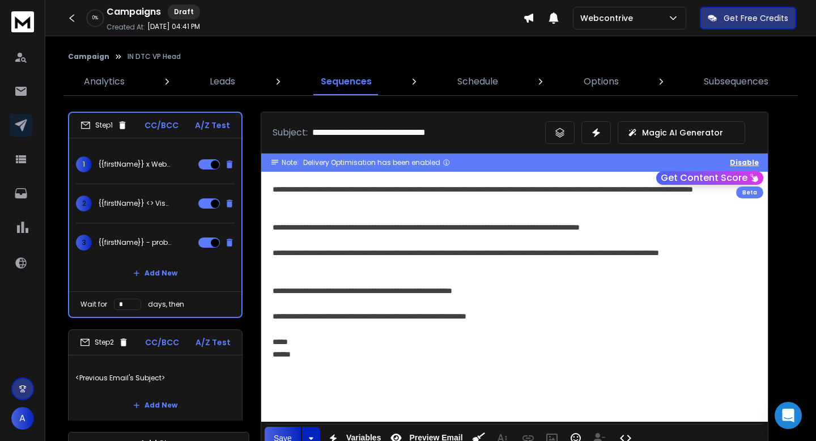
click at [447, 292] on div "**********" at bounding box center [515, 290] width 484 height 12
drag, startPoint x: 445, startPoint y: 292, endPoint x: 267, endPoint y: 290, distance: 177.4
click at [267, 290] on div "**********" at bounding box center [514, 297] width 507 height 250
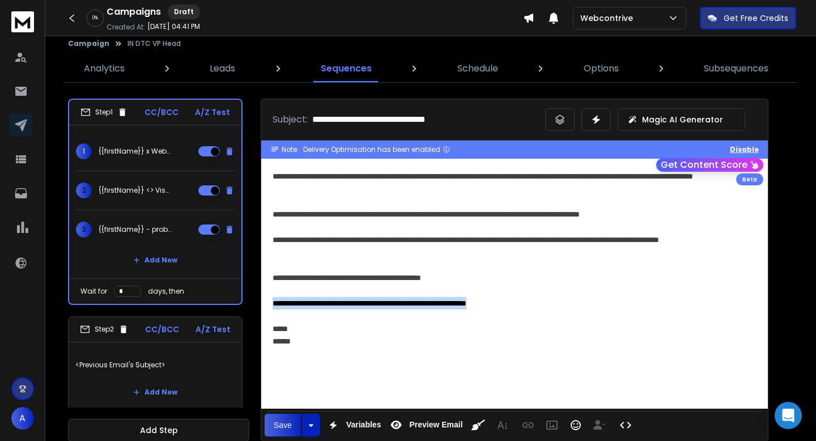
drag, startPoint x: 521, startPoint y: 303, endPoint x: 208, endPoint y: 303, distance: 312.8
click at [208, 303] on div "**********" at bounding box center [430, 270] width 725 height 343
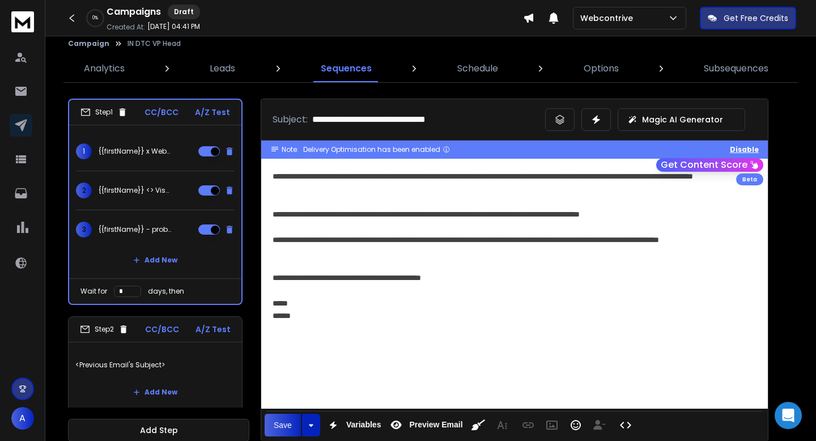
scroll to position [0, 0]
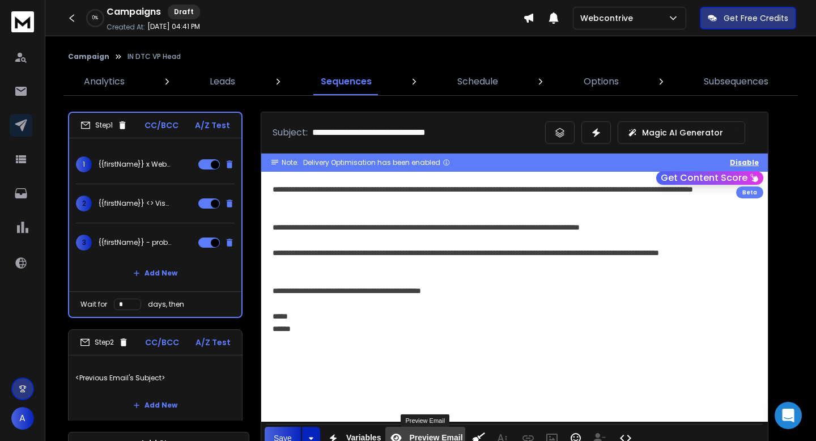
click at [423, 438] on span "Preview Email" at bounding box center [436, 438] width 58 height 10
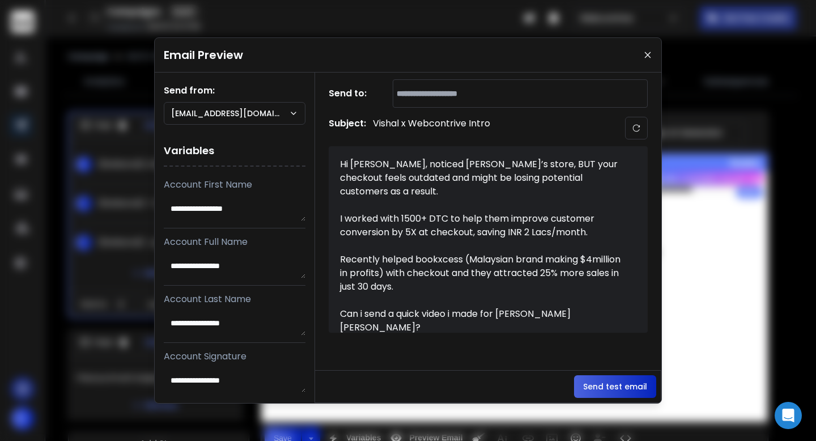
click at [648, 53] on icon at bounding box center [647, 54] width 9 height 9
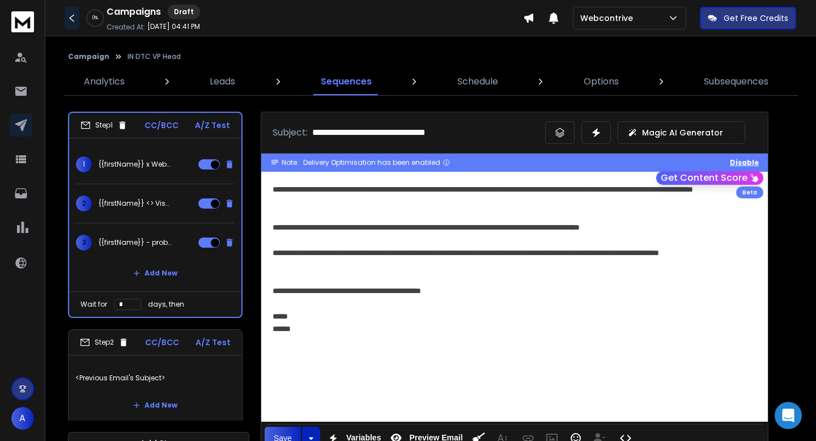
click at [66, 16] on button at bounding box center [72, 18] width 15 height 23
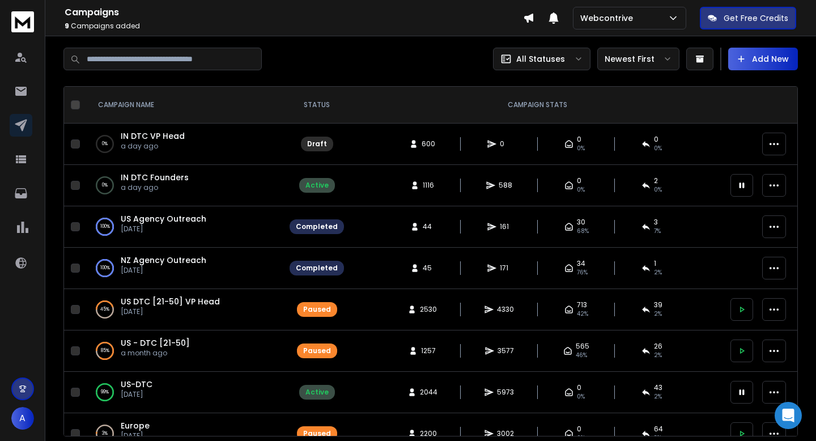
click at [261, 145] on div "0 % IN DTC VP Head a day ago" at bounding box center [184, 143] width 176 height 27
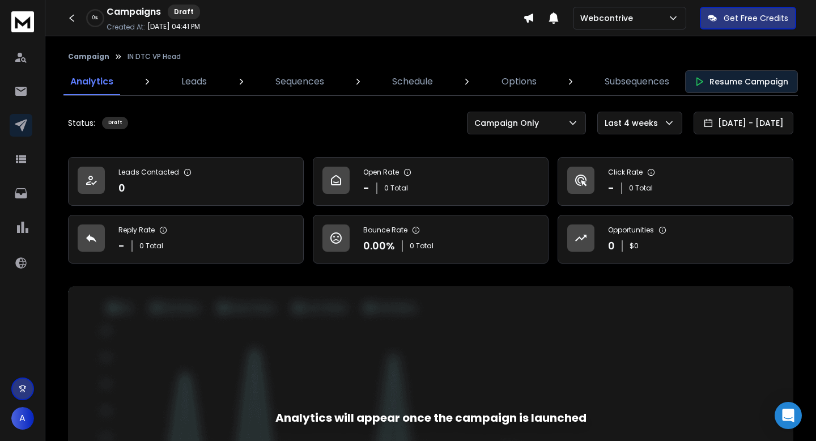
click at [702, 83] on icon at bounding box center [700, 82] width 10 height 10
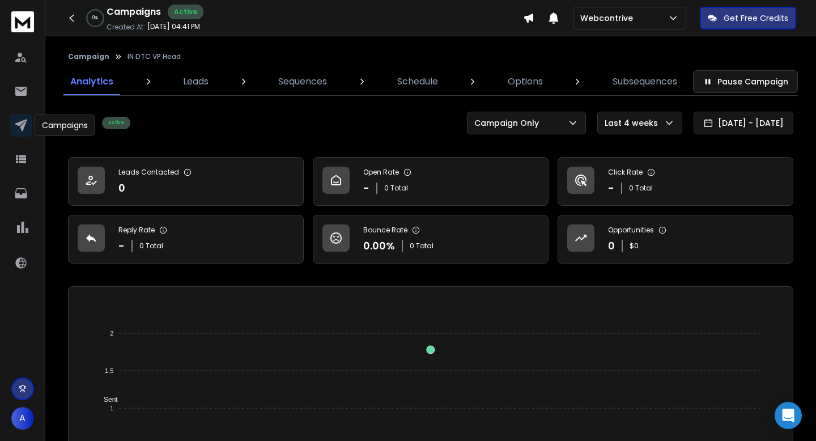
click at [15, 131] on icon at bounding box center [21, 125] width 14 height 14
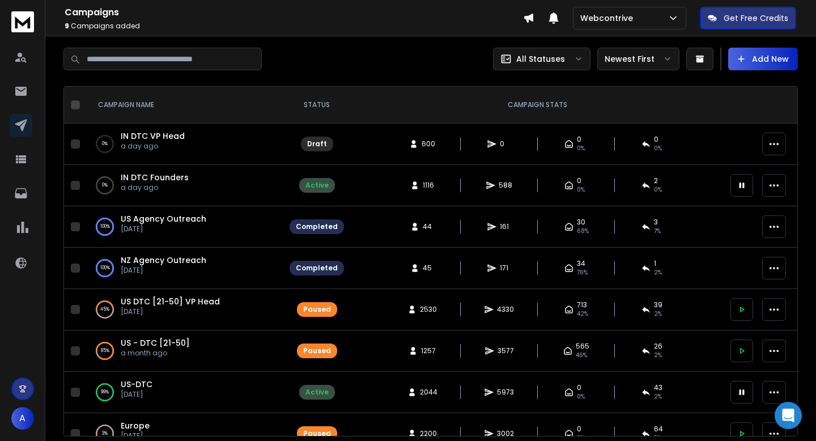
click at [151, 143] on p "a day ago" at bounding box center [153, 146] width 64 height 9
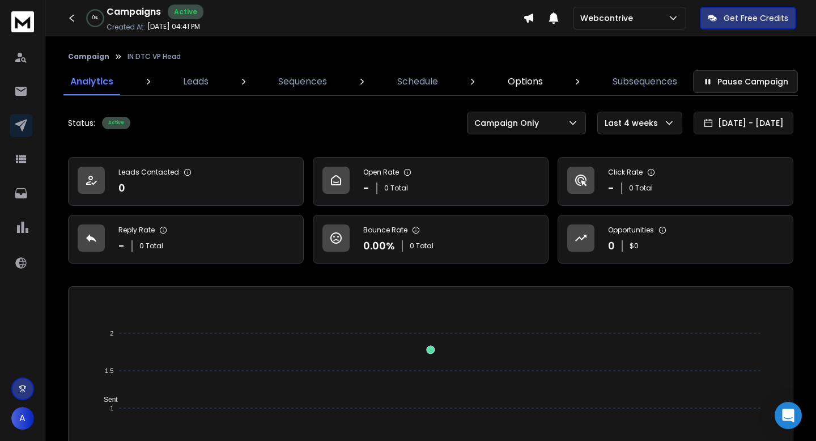
click at [520, 84] on p "Options" at bounding box center [525, 82] width 35 height 14
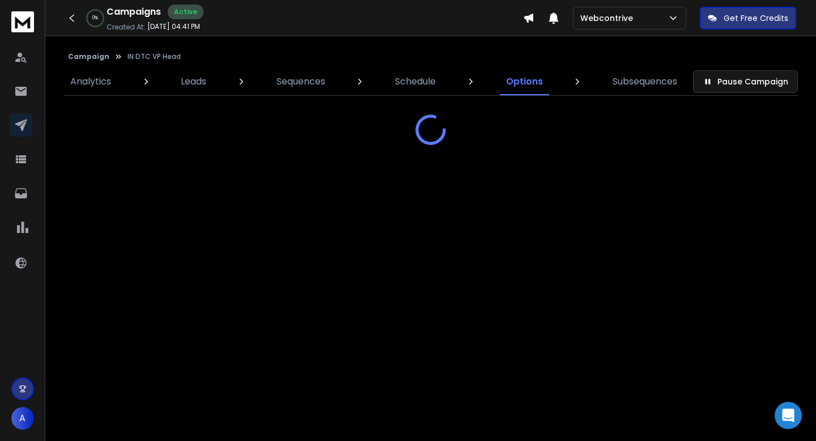
select select "*"
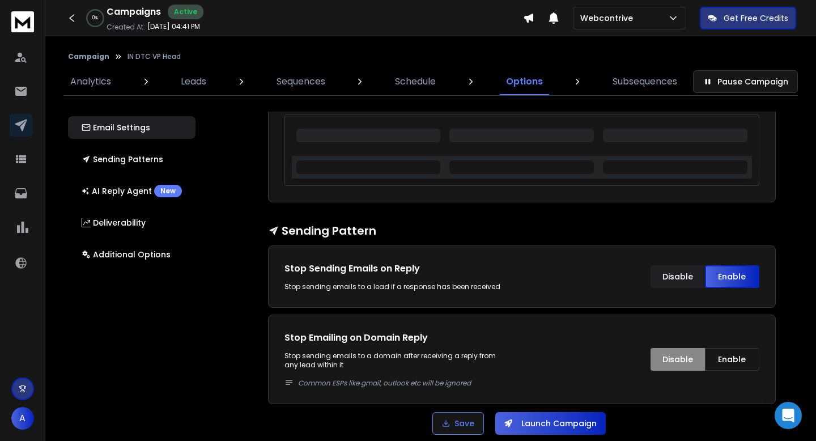
scroll to position [84, 0]
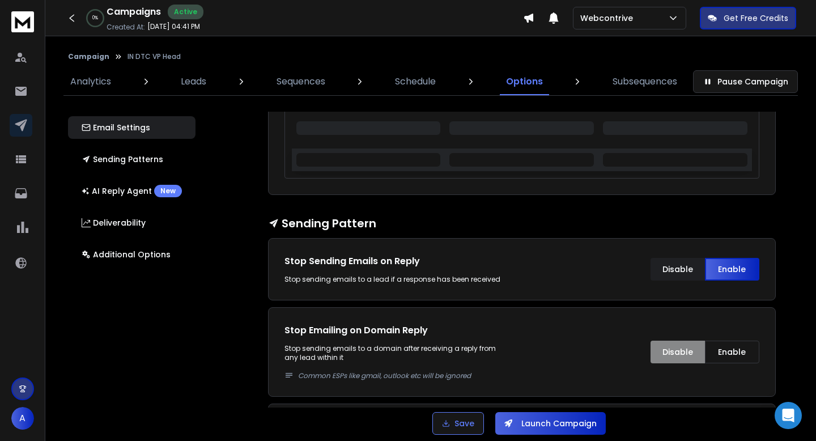
click at [529, 427] on button "Launch Campaign" at bounding box center [550, 423] width 111 height 23
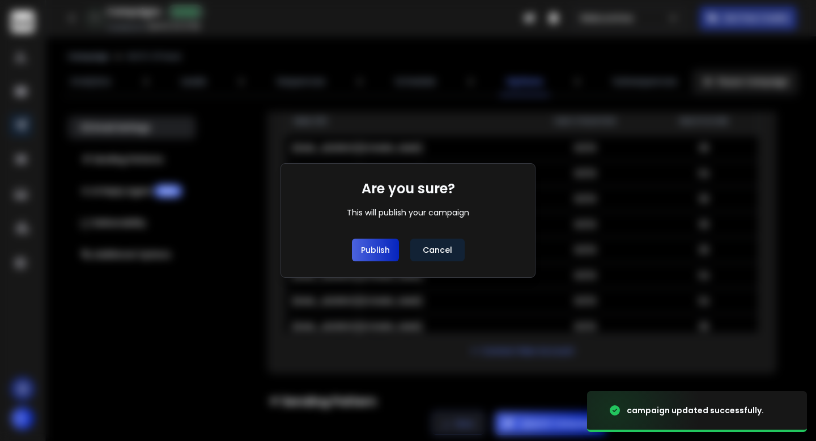
click at [377, 256] on button "Publish" at bounding box center [375, 250] width 47 height 23
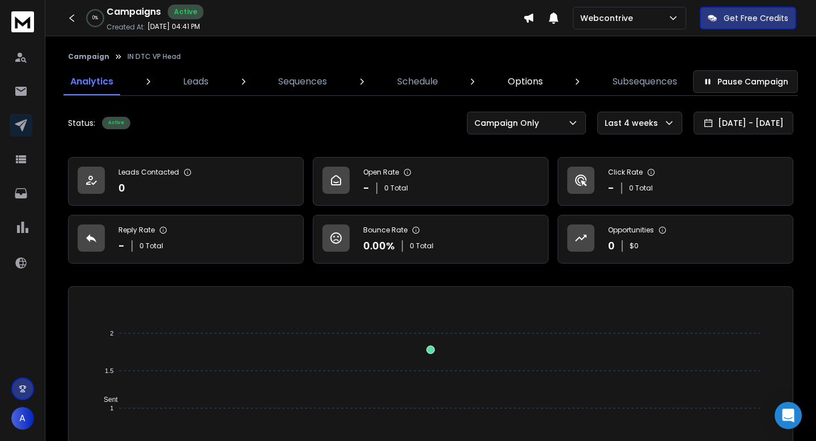
click at [528, 86] on p "Options" at bounding box center [525, 82] width 35 height 14
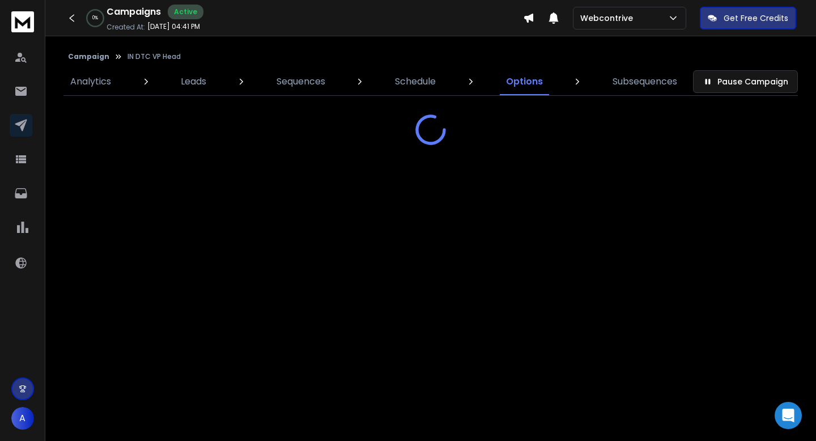
select select "*"
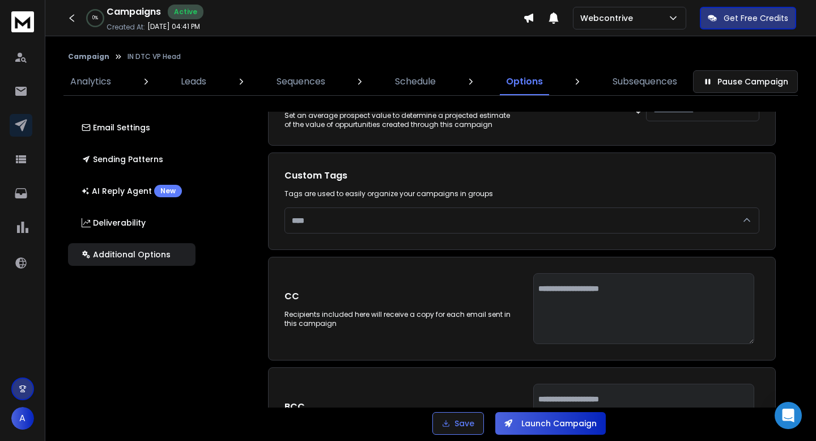
scroll to position [2351, 0]
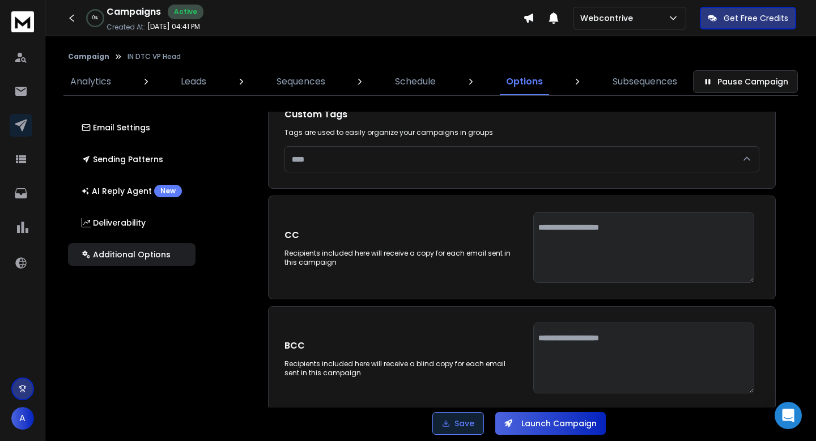
click at [462, 419] on button "Save" at bounding box center [458, 423] width 52 height 23
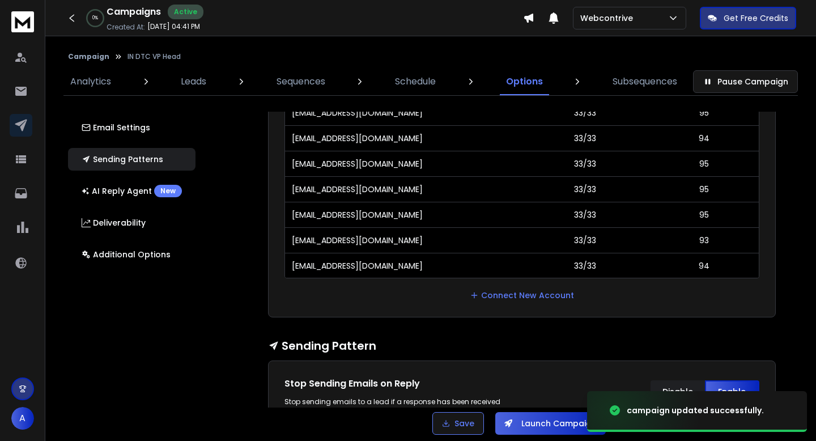
scroll to position [0, 0]
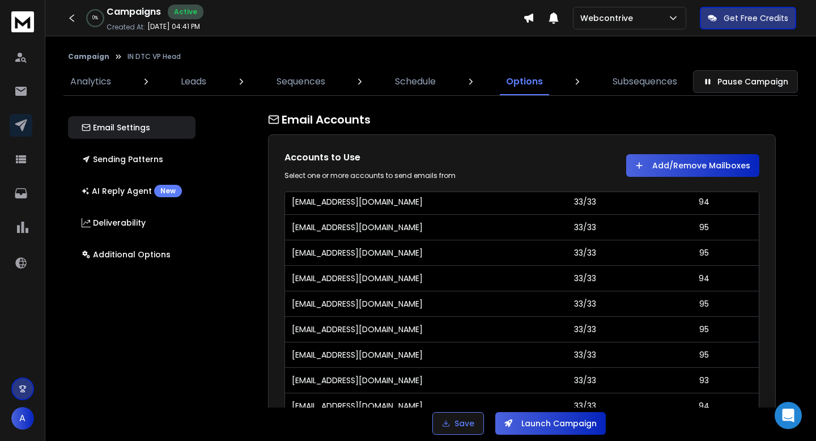
click at [537, 430] on button "Launch Campaign" at bounding box center [550, 423] width 111 height 23
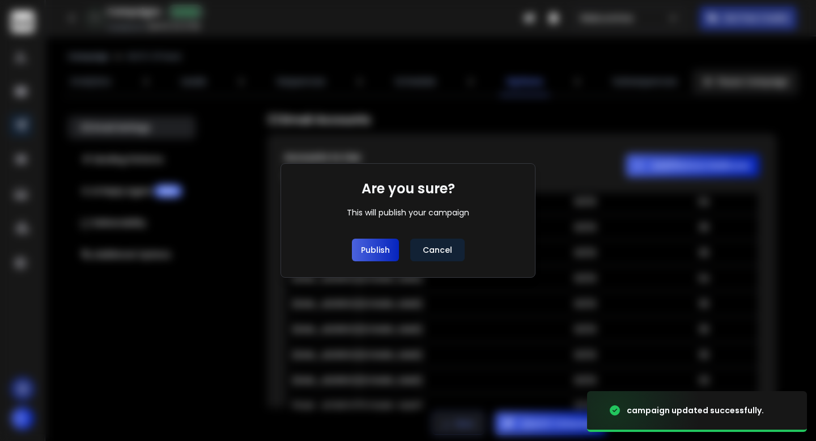
click at [362, 237] on div "Are you sure? This will publish your campaign Publish Cancel" at bounding box center [408, 221] width 222 height 82
click at [366, 249] on button "Publish" at bounding box center [375, 250] width 47 height 23
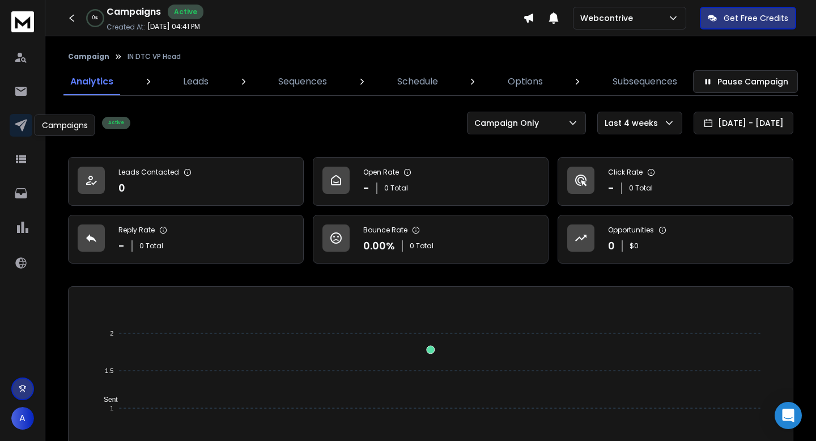
click at [28, 128] on link at bounding box center [21, 125] width 23 height 23
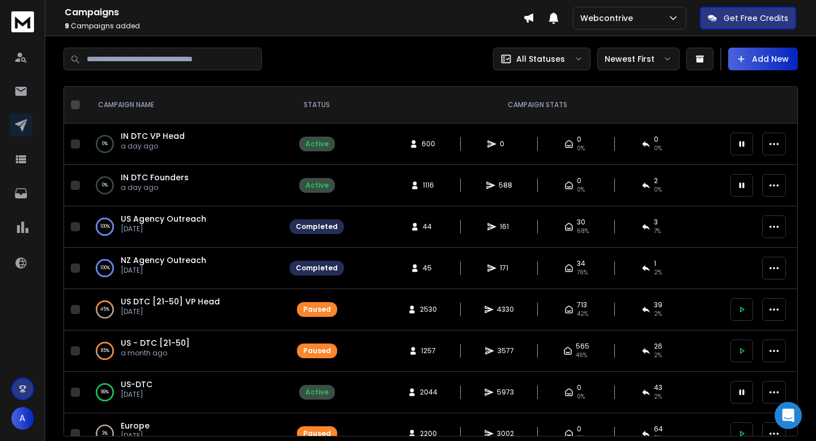
click at [377, 67] on div at bounding box center [246, 59] width 367 height 23
click at [614, 22] on p "Webcontrive" at bounding box center [608, 17] width 57 height 11
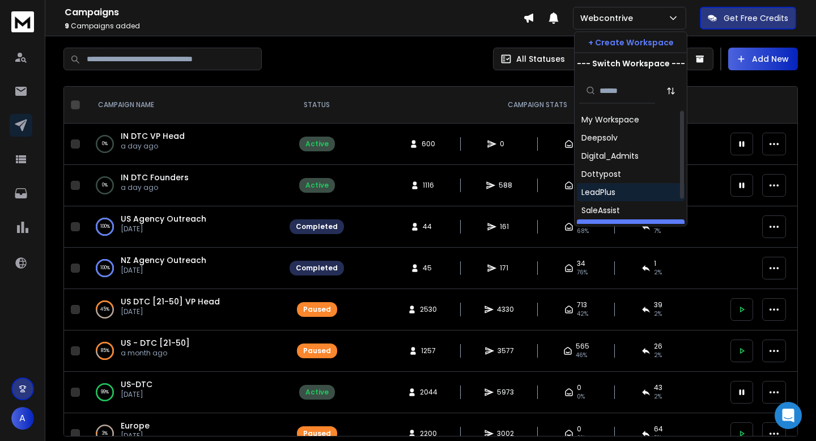
scroll to position [32, 0]
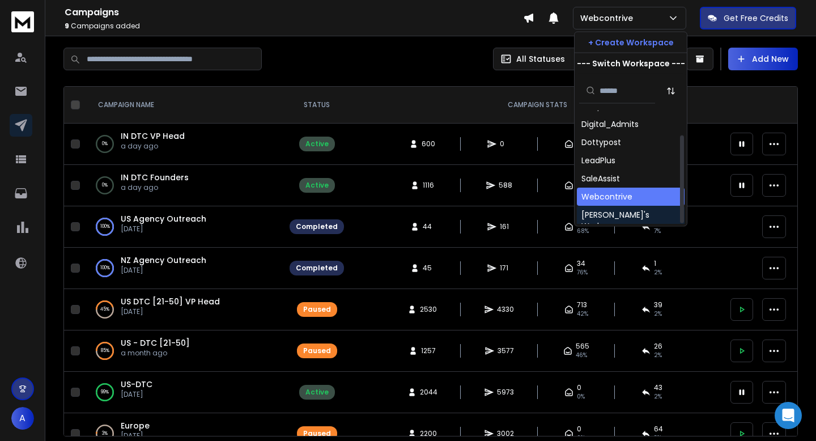
click at [613, 213] on div "Cory's Workspace" at bounding box center [630, 220] width 99 height 23
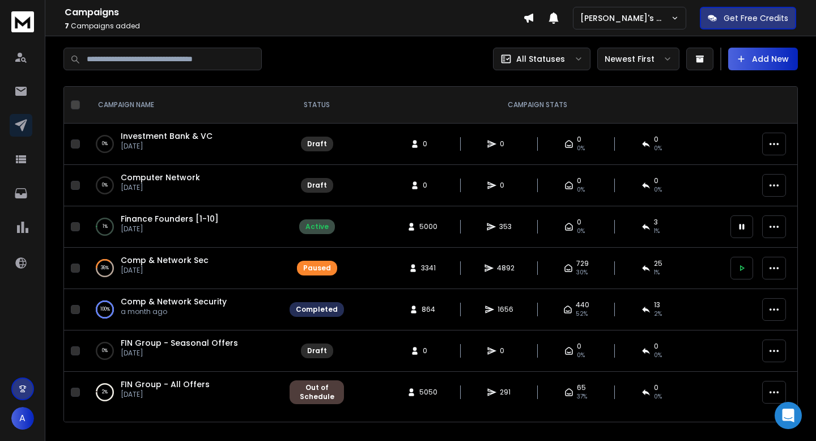
click at [191, 218] on span "Finance Founders [1-10]" at bounding box center [170, 218] width 98 height 11
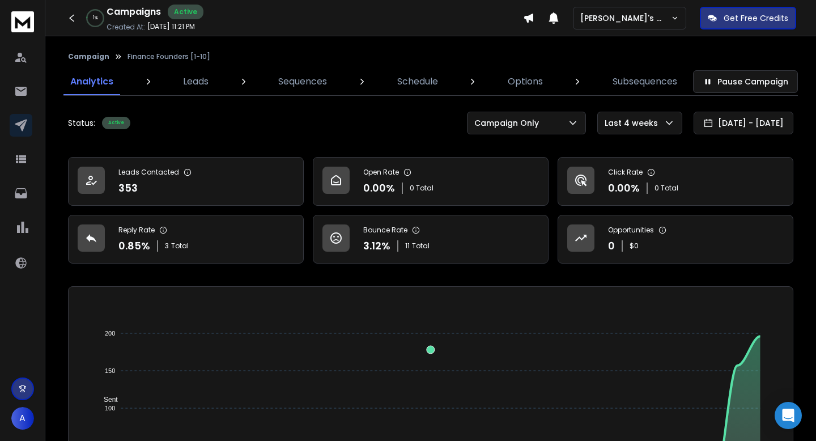
click at [22, 123] on icon at bounding box center [21, 125] width 14 height 14
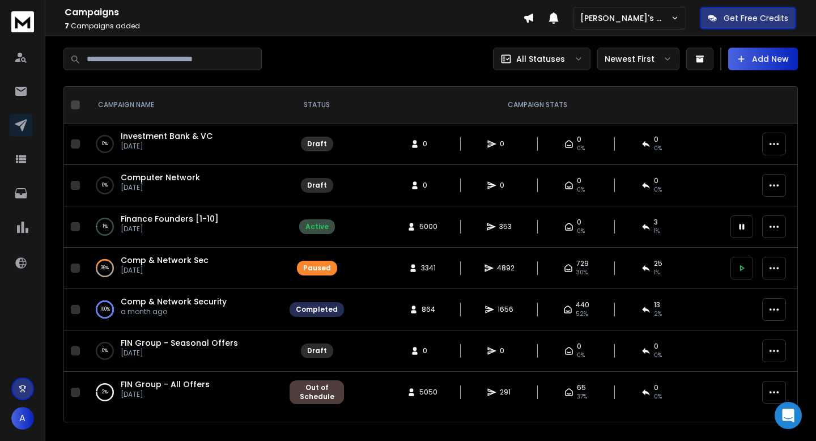
click at [205, 224] on span "Finance Founders [1-10]" at bounding box center [170, 218] width 98 height 11
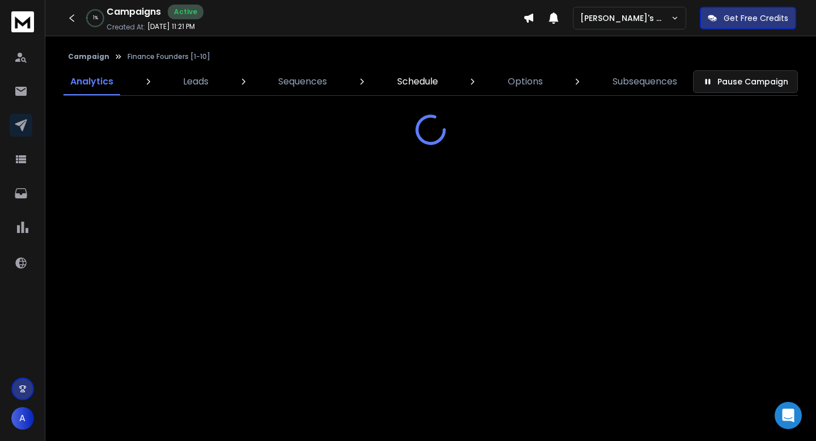
click at [425, 79] on p "Schedule" at bounding box center [417, 82] width 41 height 14
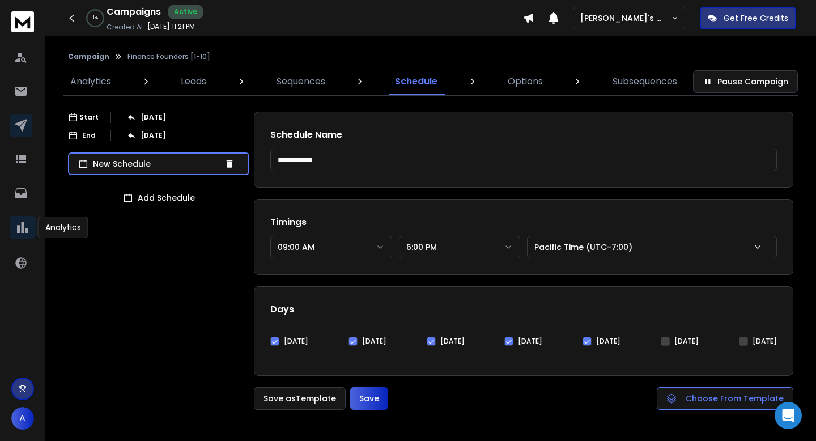
click at [23, 226] on icon at bounding box center [22, 227] width 11 height 11
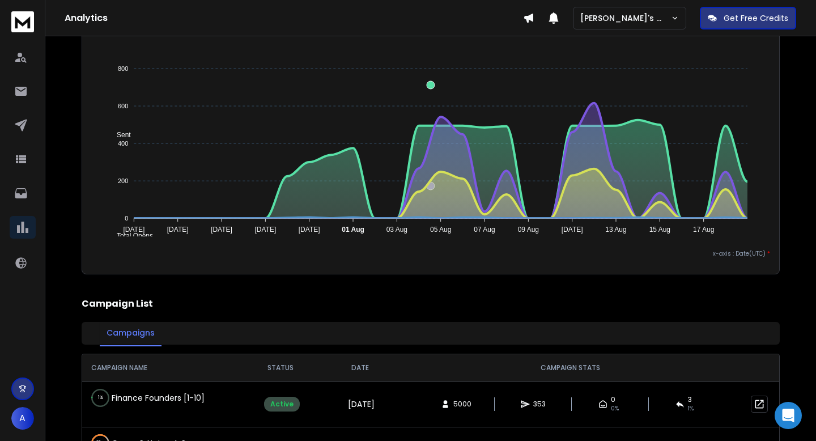
scroll to position [284, 0]
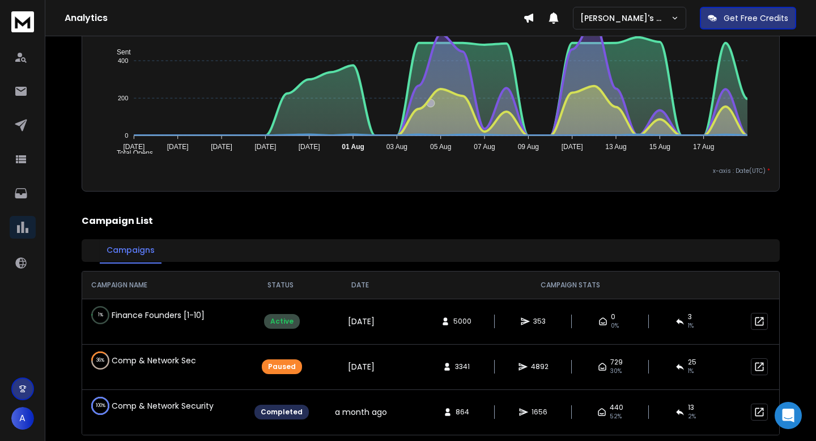
click at [749, 324] on td at bounding box center [760, 321] width 37 height 45
click at [752, 324] on link at bounding box center [759, 321] width 17 height 17
click at [22, 227] on icon at bounding box center [22, 227] width 11 height 11
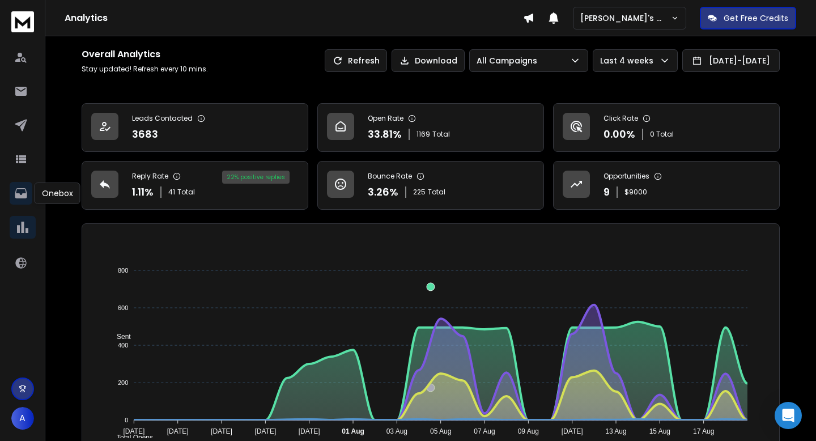
click at [28, 202] on link at bounding box center [21, 193] width 23 height 23
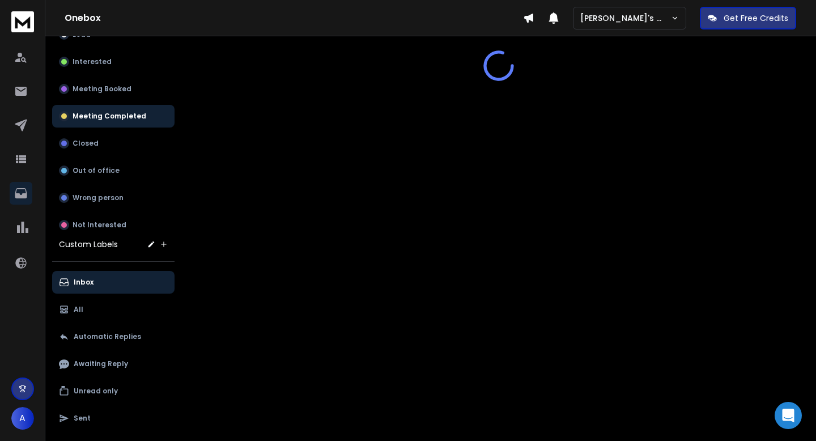
scroll to position [184, 0]
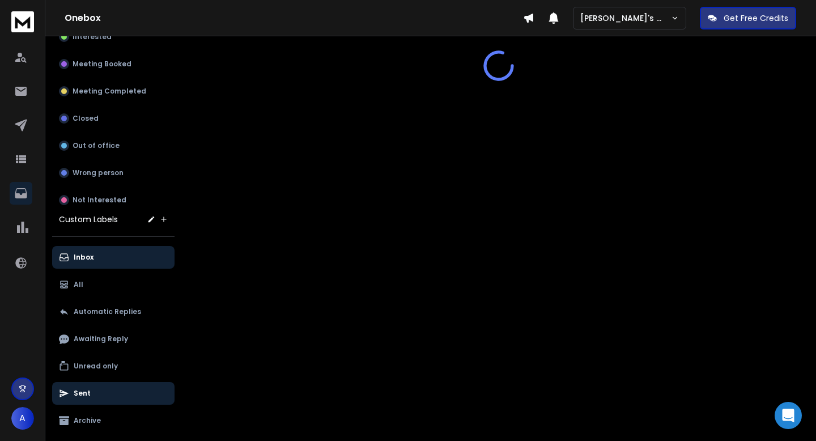
click at [95, 382] on button "Sent" at bounding box center [113, 393] width 122 height 23
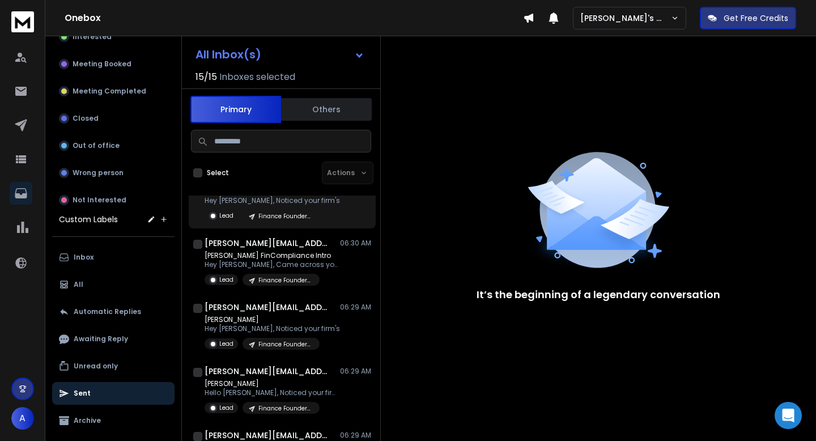
scroll to position [0, 0]
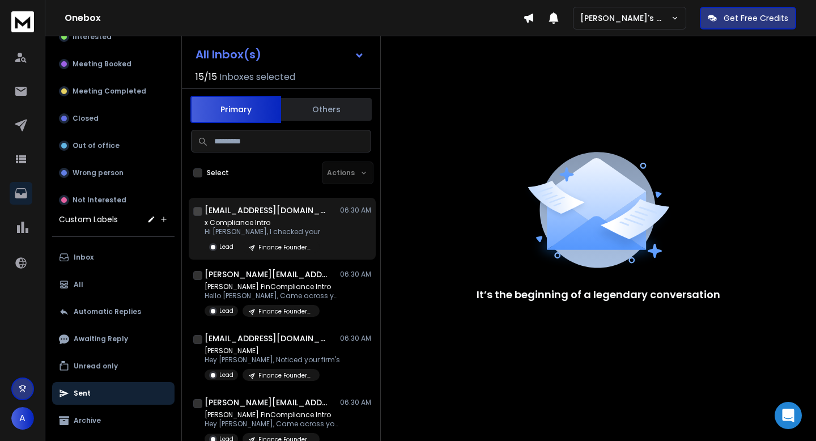
click at [280, 230] on p "Hi [PERSON_NAME], I checked your" at bounding box center [263, 231] width 116 height 9
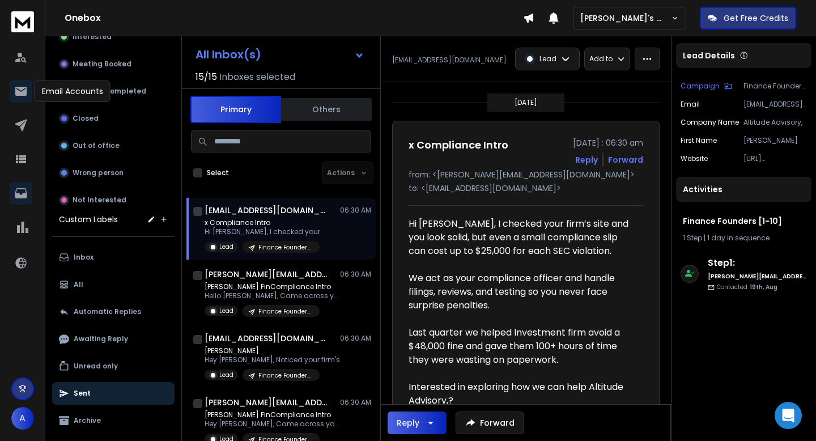
click at [23, 91] on icon at bounding box center [20, 91] width 11 height 9
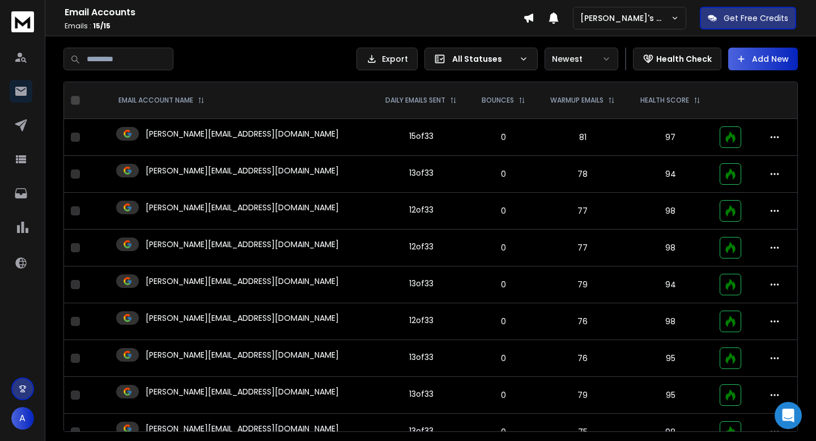
click at [223, 56] on div at bounding box center [206, 59] width 286 height 23
click at [589, 22] on p "[PERSON_NAME]'s Workspace" at bounding box center [625, 17] width 91 height 11
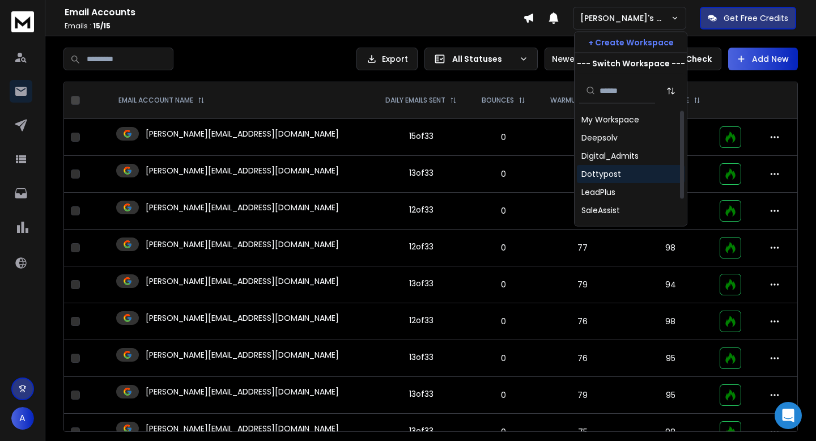
click at [601, 171] on div "Dottypost" at bounding box center [601, 173] width 40 height 11
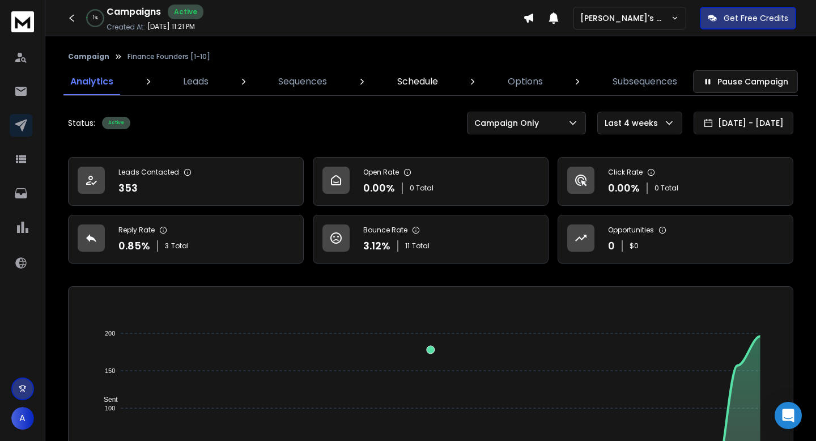
click at [426, 83] on p "Schedule" at bounding box center [417, 82] width 41 height 14
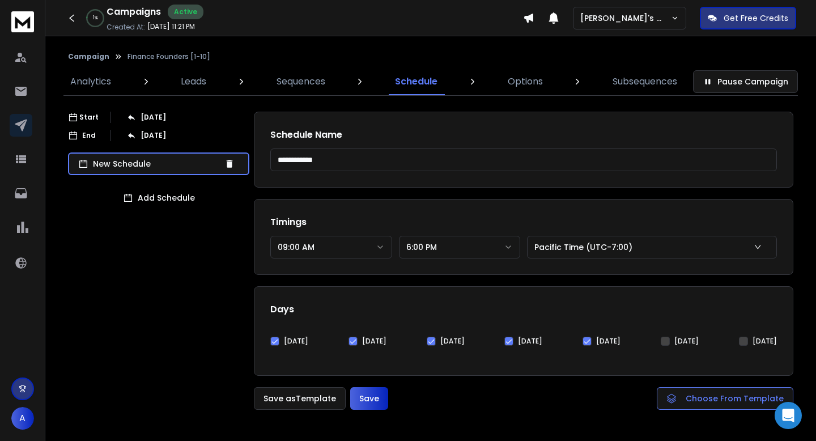
click at [373, 394] on button "Save" at bounding box center [369, 398] width 38 height 23
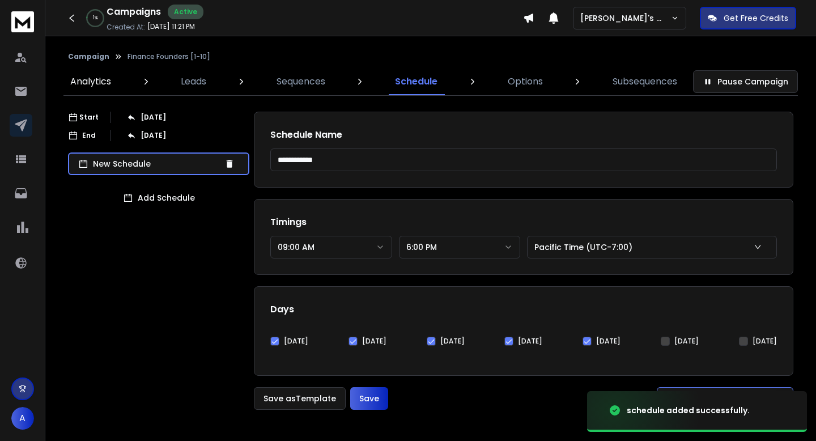
click at [92, 85] on p "Analytics" at bounding box center [90, 82] width 41 height 14
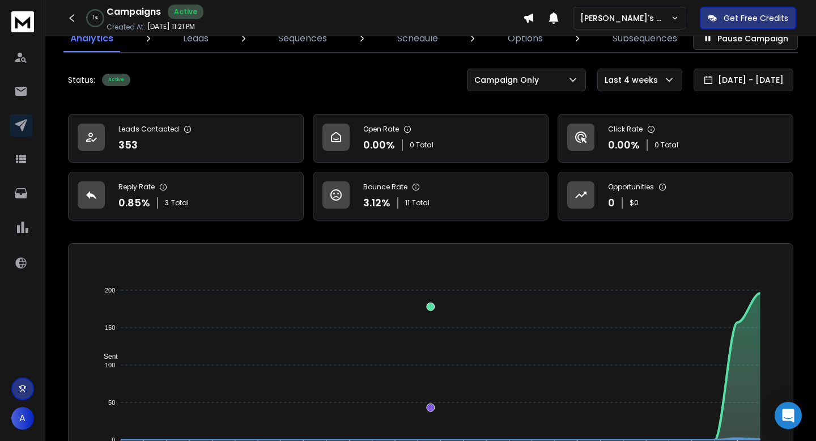
scroll to position [35, 0]
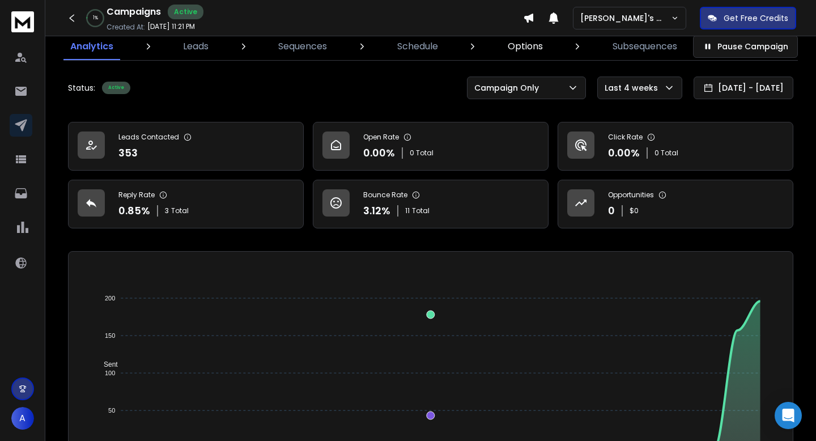
click at [517, 48] on p "Options" at bounding box center [525, 47] width 35 height 14
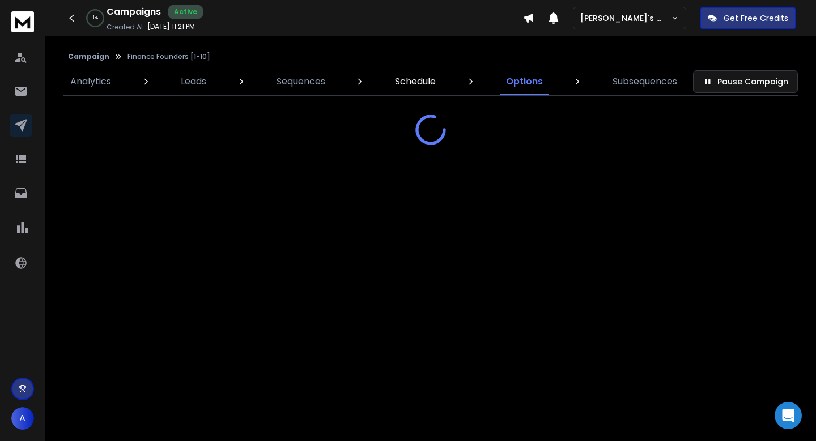
select select "*"
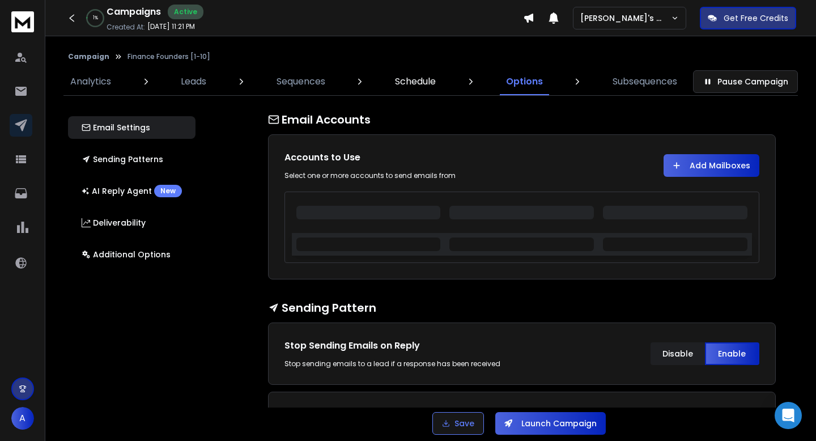
click at [418, 75] on p "Schedule" at bounding box center [415, 82] width 41 height 14
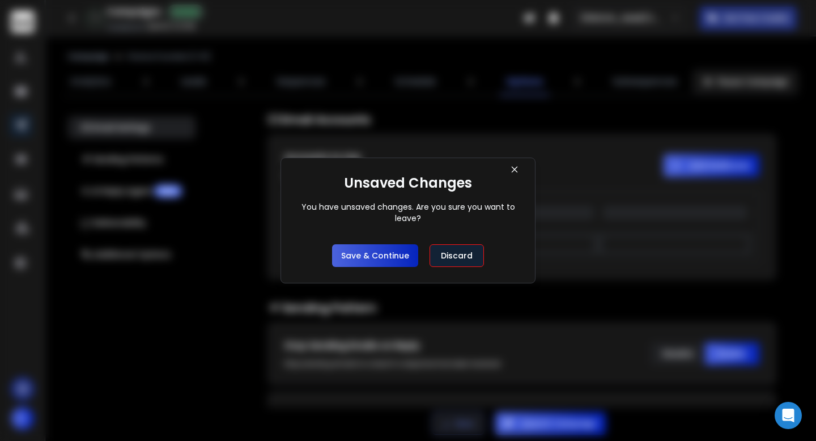
click at [373, 250] on button "Save & Continue" at bounding box center [375, 255] width 86 height 23
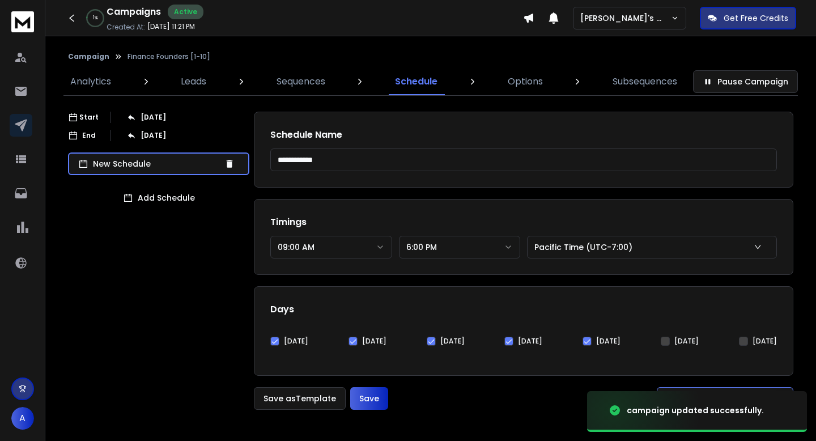
click at [423, 249] on button "6:00 PM" at bounding box center [460, 247] width 122 height 23
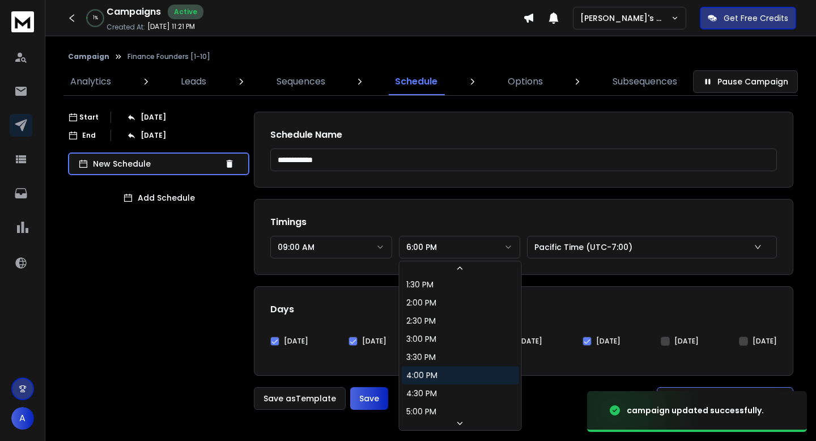
scroll to position [147, 0]
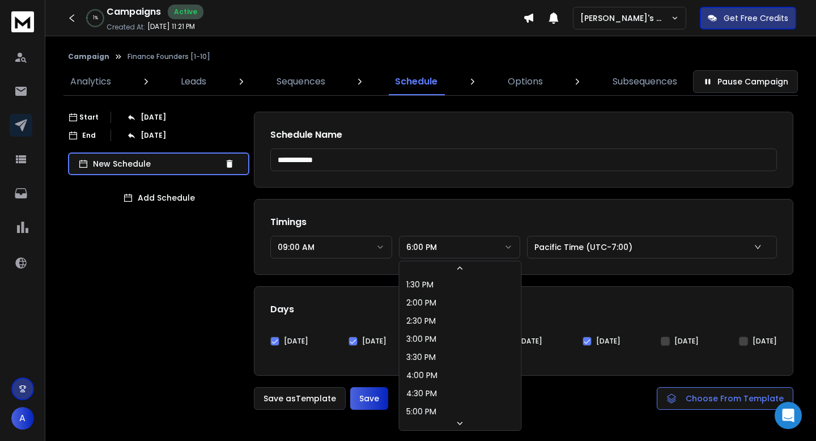
select select "********"
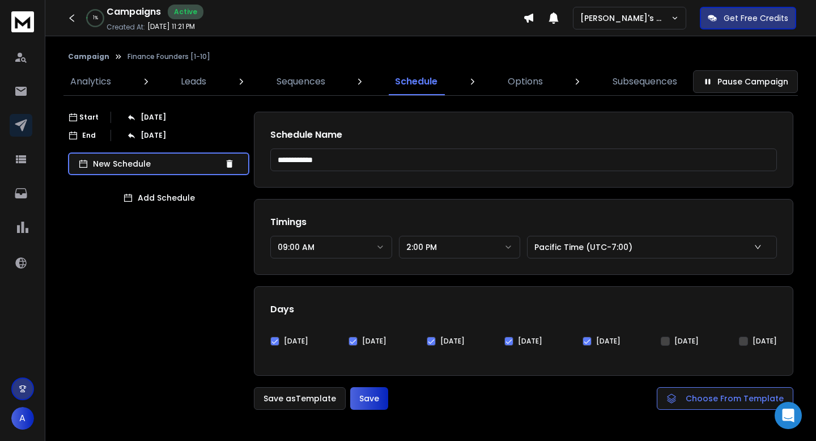
click at [371, 249] on button "09:00 AM" at bounding box center [331, 247] width 122 height 23
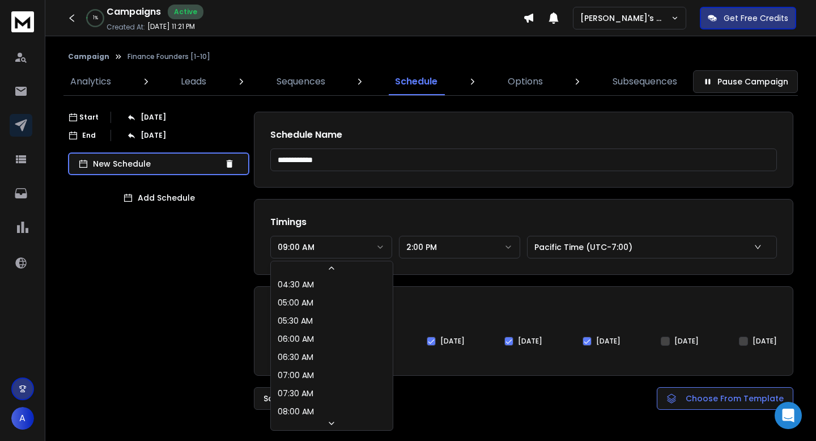
scroll to position [167, 0]
select select "********"
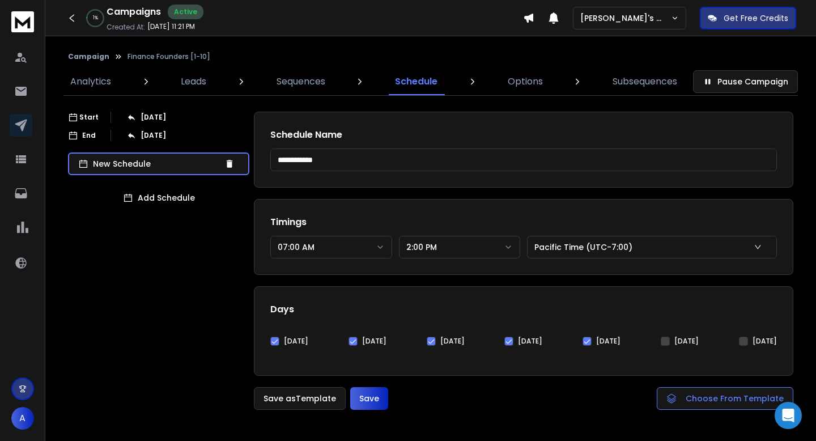
click at [378, 393] on button "Save" at bounding box center [369, 398] width 38 height 23
click at [469, 249] on button "2:00 PM" at bounding box center [460, 247] width 122 height 23
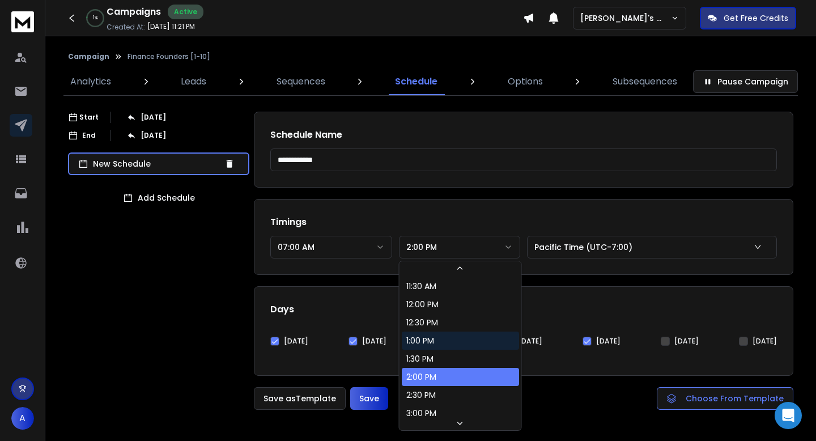
scroll to position [146, 0]
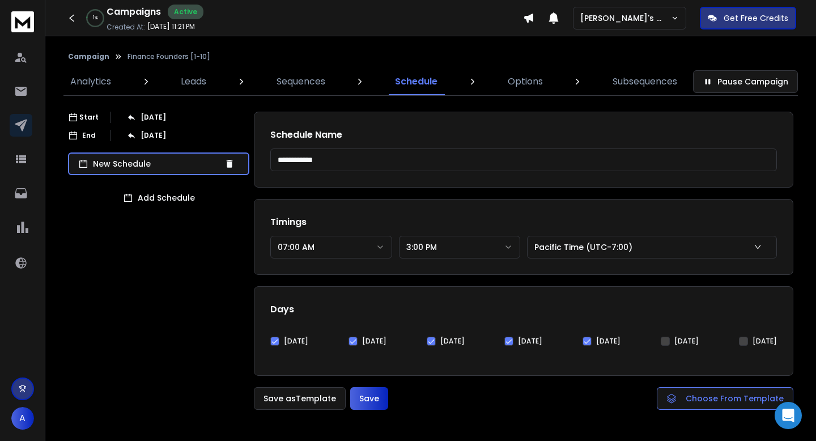
click at [361, 403] on button "Save" at bounding box center [369, 398] width 38 height 23
click at [435, 252] on button "3:00 PM" at bounding box center [460, 247] width 122 height 23
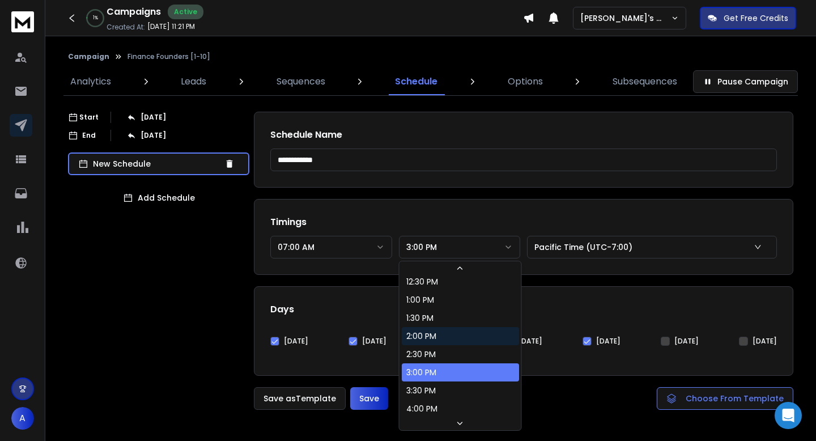
scroll to position [189, 0]
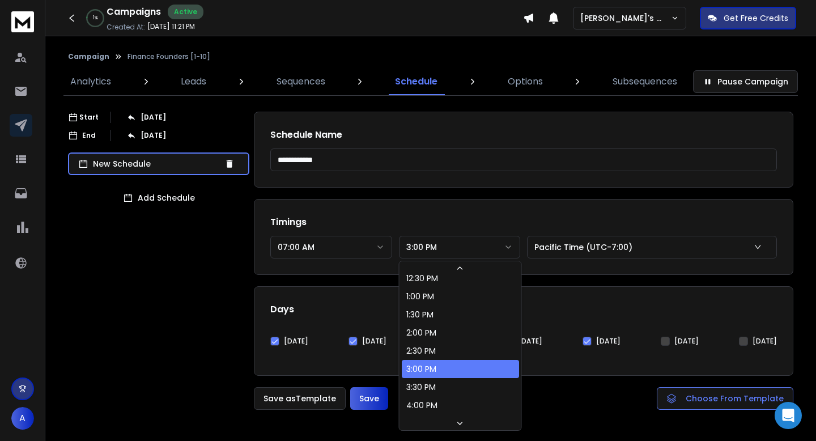
select select "********"
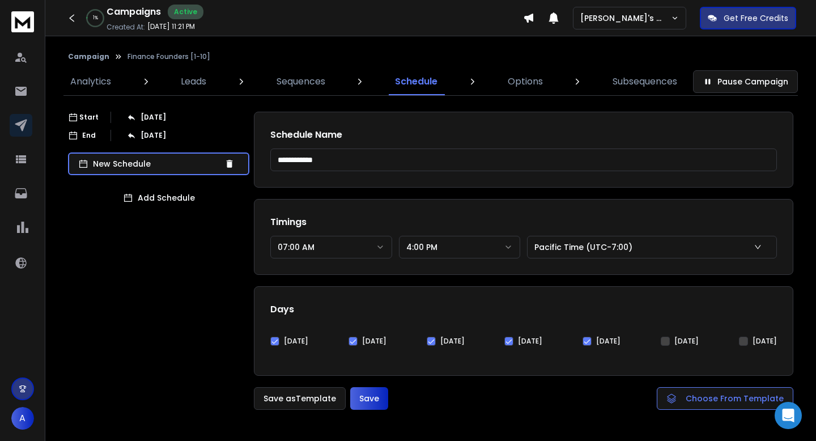
click at [371, 400] on button "Save" at bounding box center [369, 398] width 38 height 23
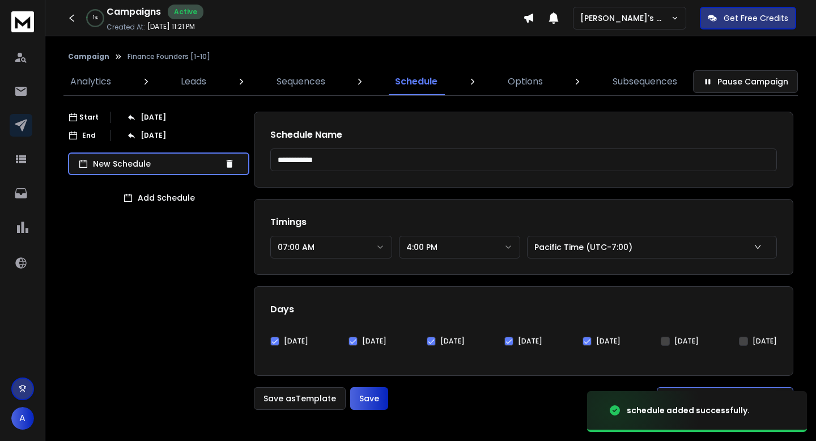
click at [371, 400] on button "Save" at bounding box center [369, 398] width 38 height 23
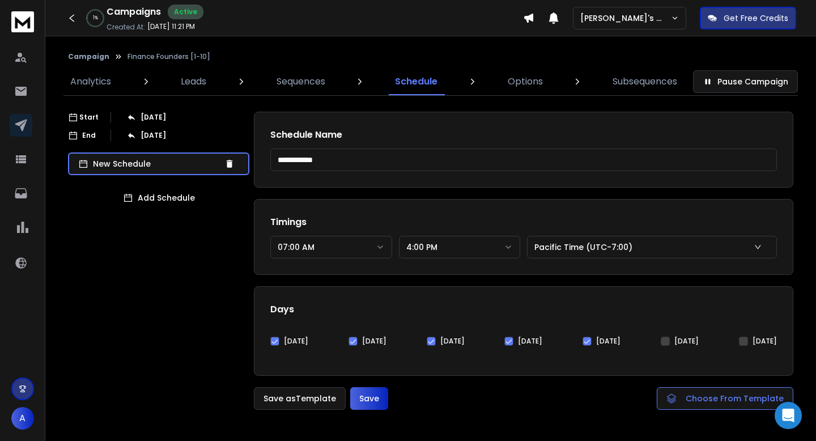
click at [371, 403] on button "Save" at bounding box center [369, 398] width 38 height 23
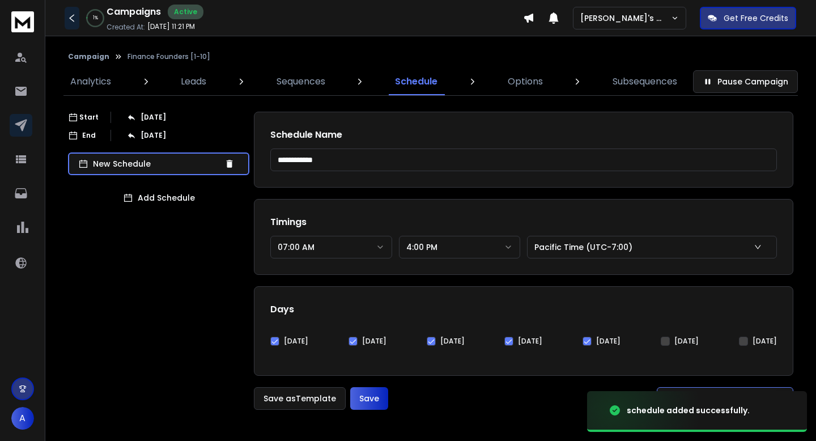
click at [74, 23] on button at bounding box center [72, 18] width 15 height 23
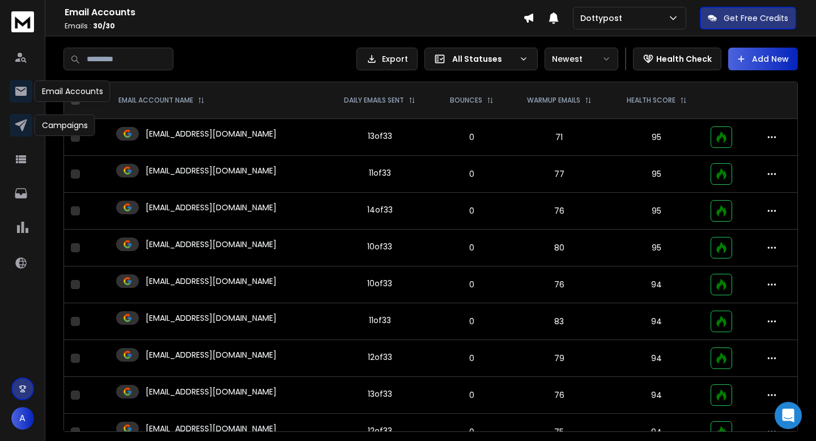
click at [23, 126] on icon at bounding box center [21, 125] width 12 height 12
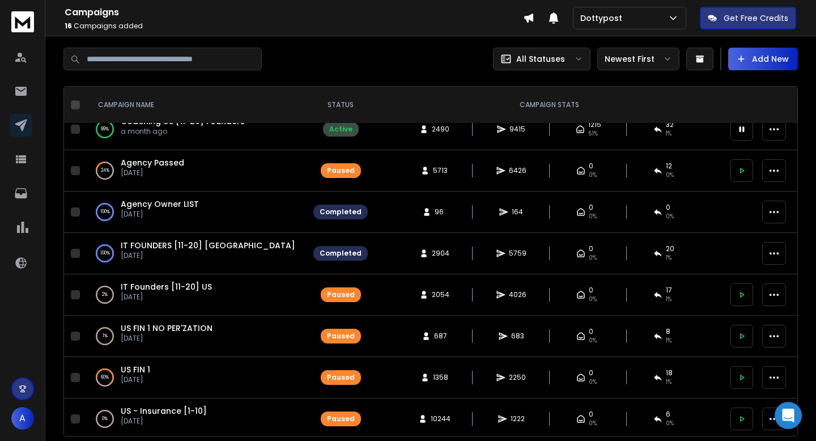
scroll to position [104, 0]
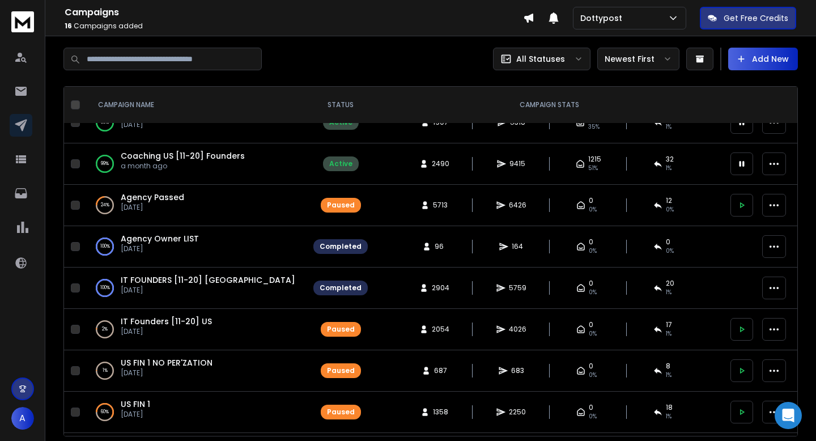
click at [172, 198] on span "Agency Passed" at bounding box center [152, 197] width 63 height 11
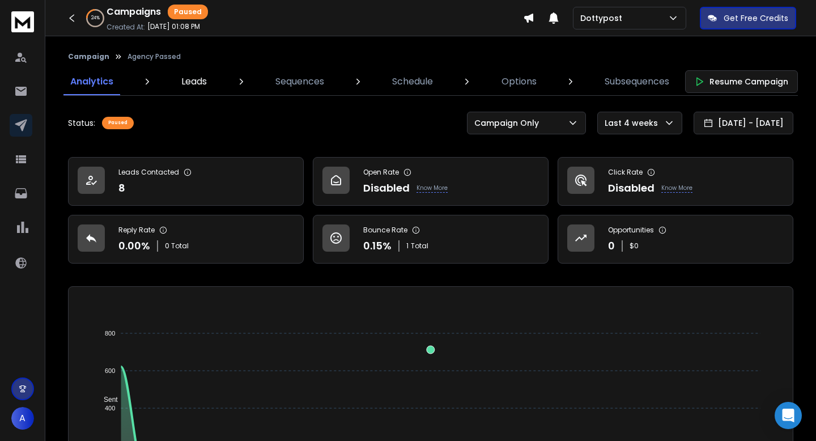
click at [194, 81] on p "Leads" at bounding box center [194, 82] width 26 height 14
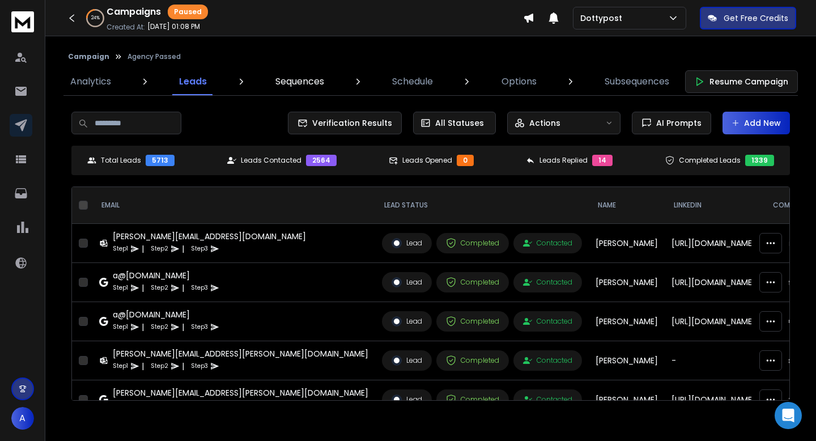
click at [294, 79] on p "Sequences" at bounding box center [299, 82] width 49 height 14
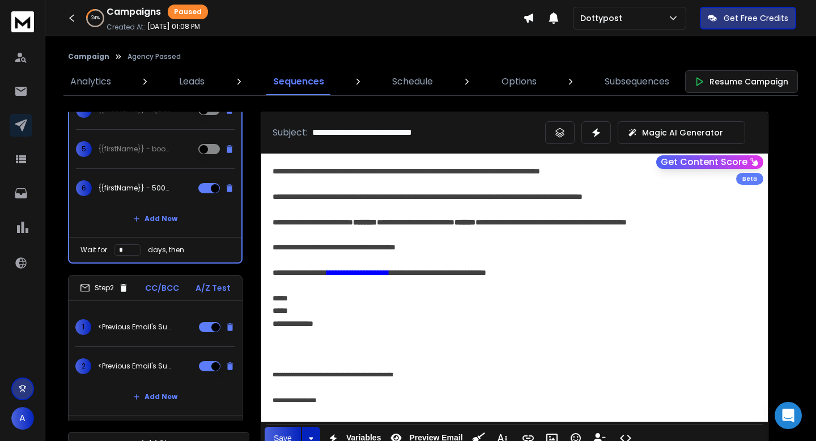
scroll to position [180, 0]
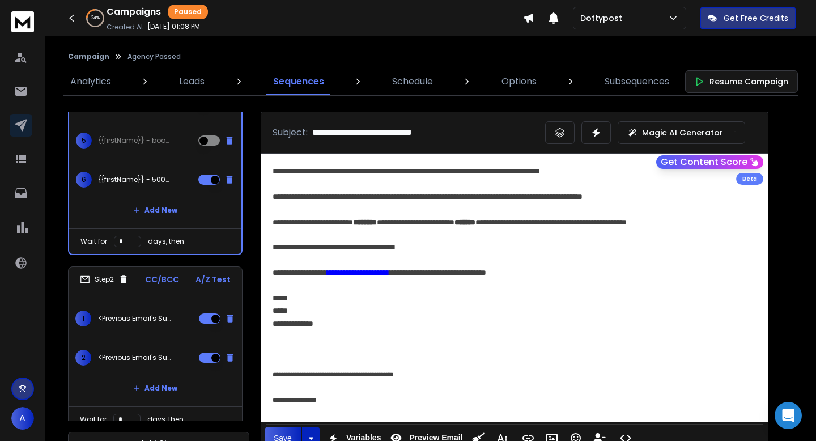
click at [158, 181] on p "{{firstName}} - 500+ prospect list" at bounding box center [135, 179] width 73 height 9
type input "**********"
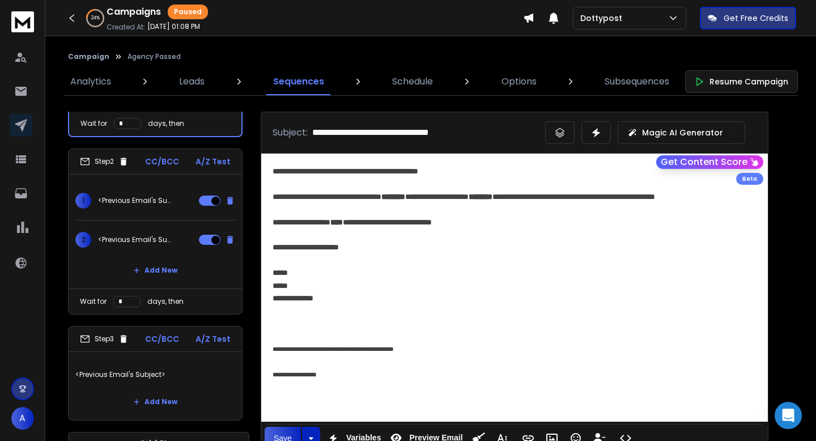
scroll to position [34, 0]
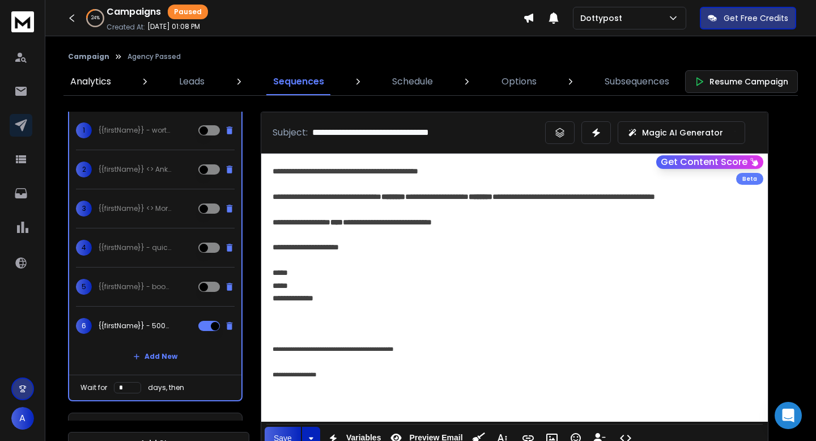
click at [98, 81] on p "Analytics" at bounding box center [90, 82] width 41 height 14
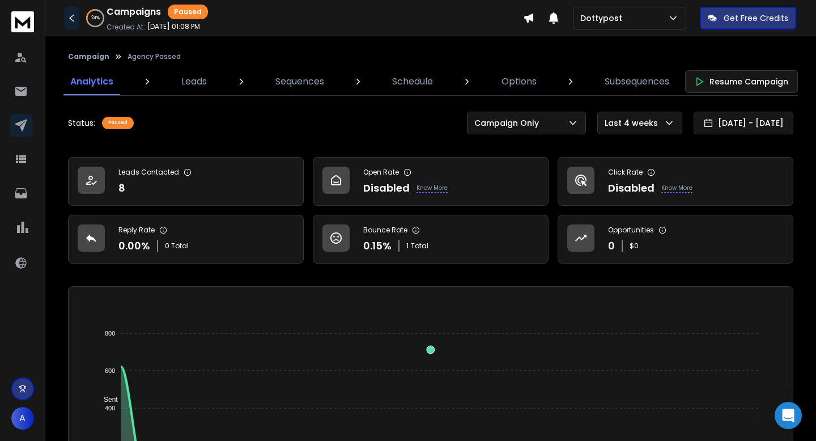
click at [73, 17] on icon at bounding box center [72, 18] width 10 height 10
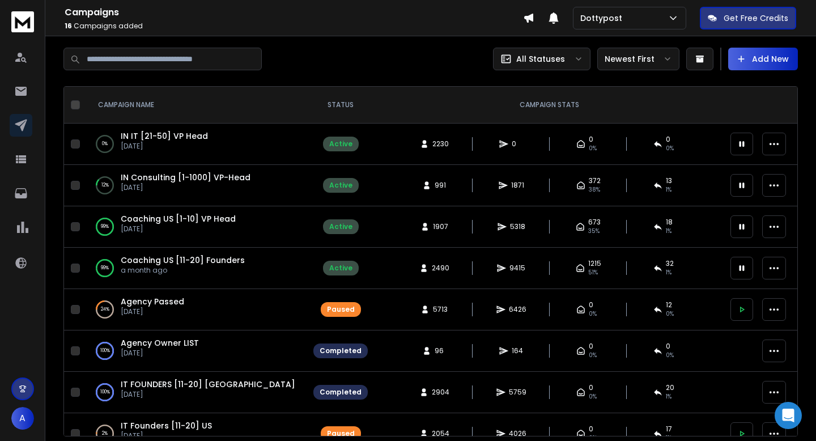
click at [360, 62] on div at bounding box center [246, 59] width 367 height 23
click at [381, 63] on div at bounding box center [246, 59] width 367 height 23
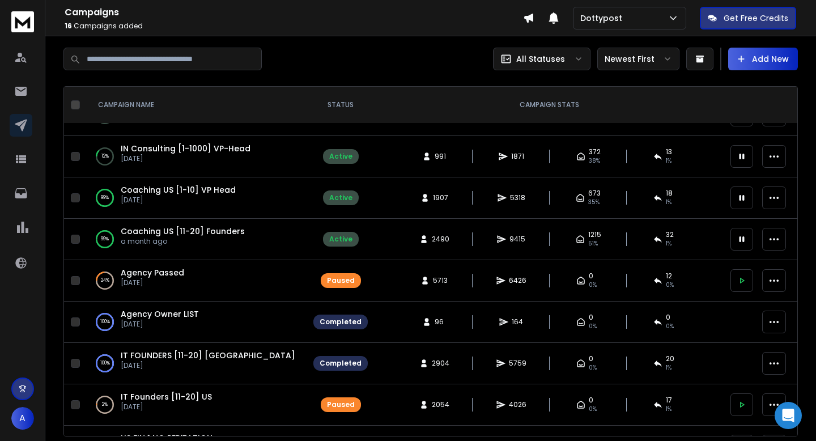
scroll to position [26, 0]
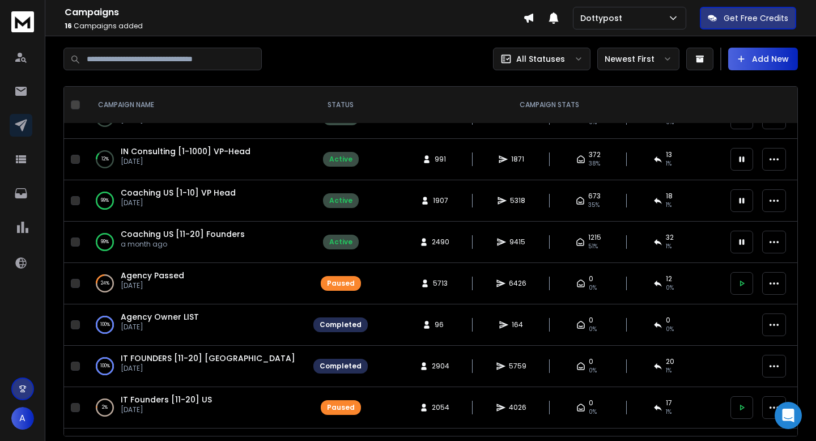
click at [158, 276] on span "Agency Passed" at bounding box center [152, 275] width 63 height 11
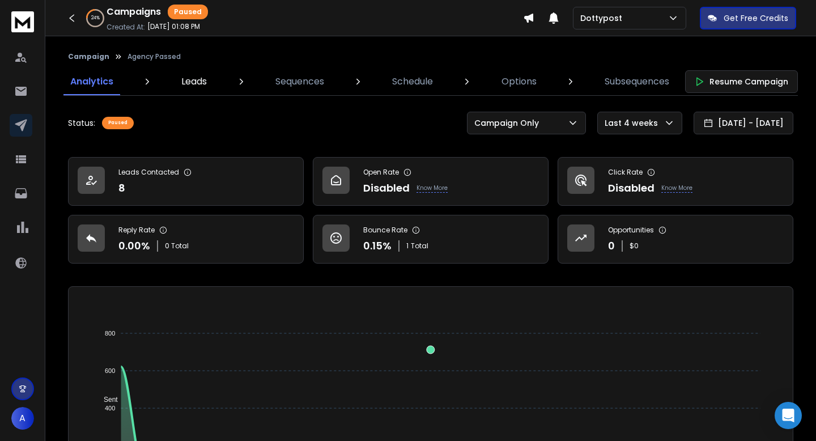
click at [202, 79] on p "Leads" at bounding box center [194, 82] width 26 height 14
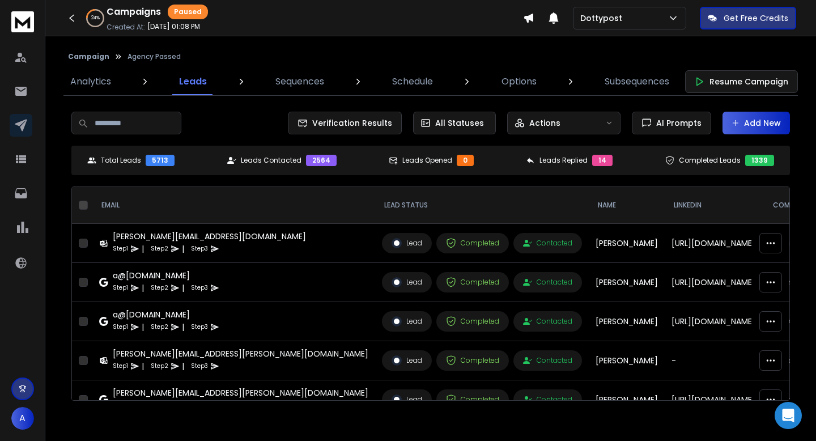
click at [390, 35] on div "24 % Campaigns Paused Created At: [DATE] 01:08 PM Dottypost Get Free Credits" at bounding box center [408, 18] width 816 height 36
click at [265, 128] on div "Verification Results All Statuses Actions AI Prompts Add New" at bounding box center [430, 123] width 718 height 23
click at [287, 32] on div "24 % Campaigns Paused Created At: [DATE] 01:08 PM Dottypost Get Free Credits" at bounding box center [408, 18] width 816 height 36
click at [16, 121] on icon at bounding box center [21, 125] width 14 height 14
